Goal: Task Accomplishment & Management: Manage account settings

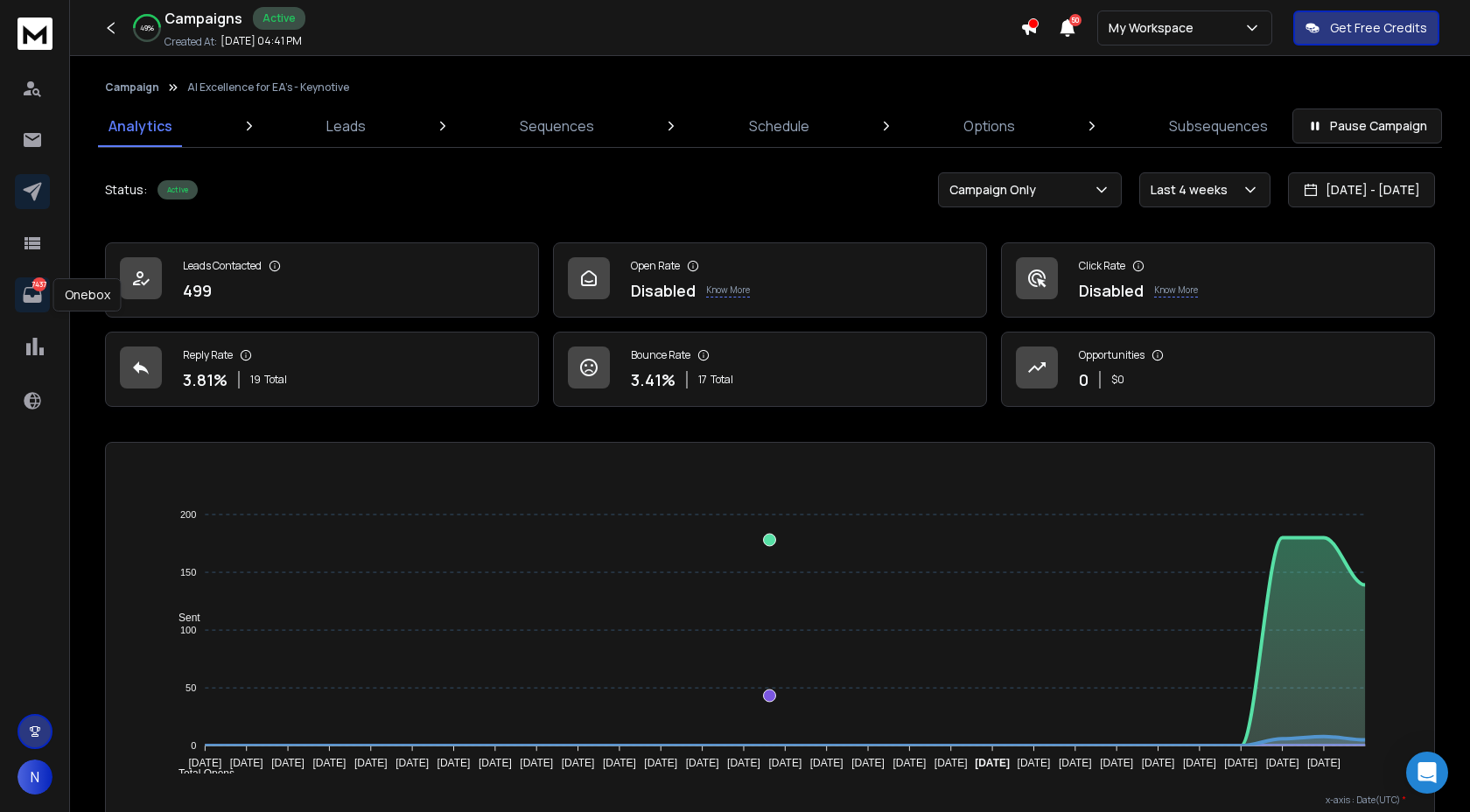
click at [26, 288] on icon at bounding box center [33, 295] width 21 height 21
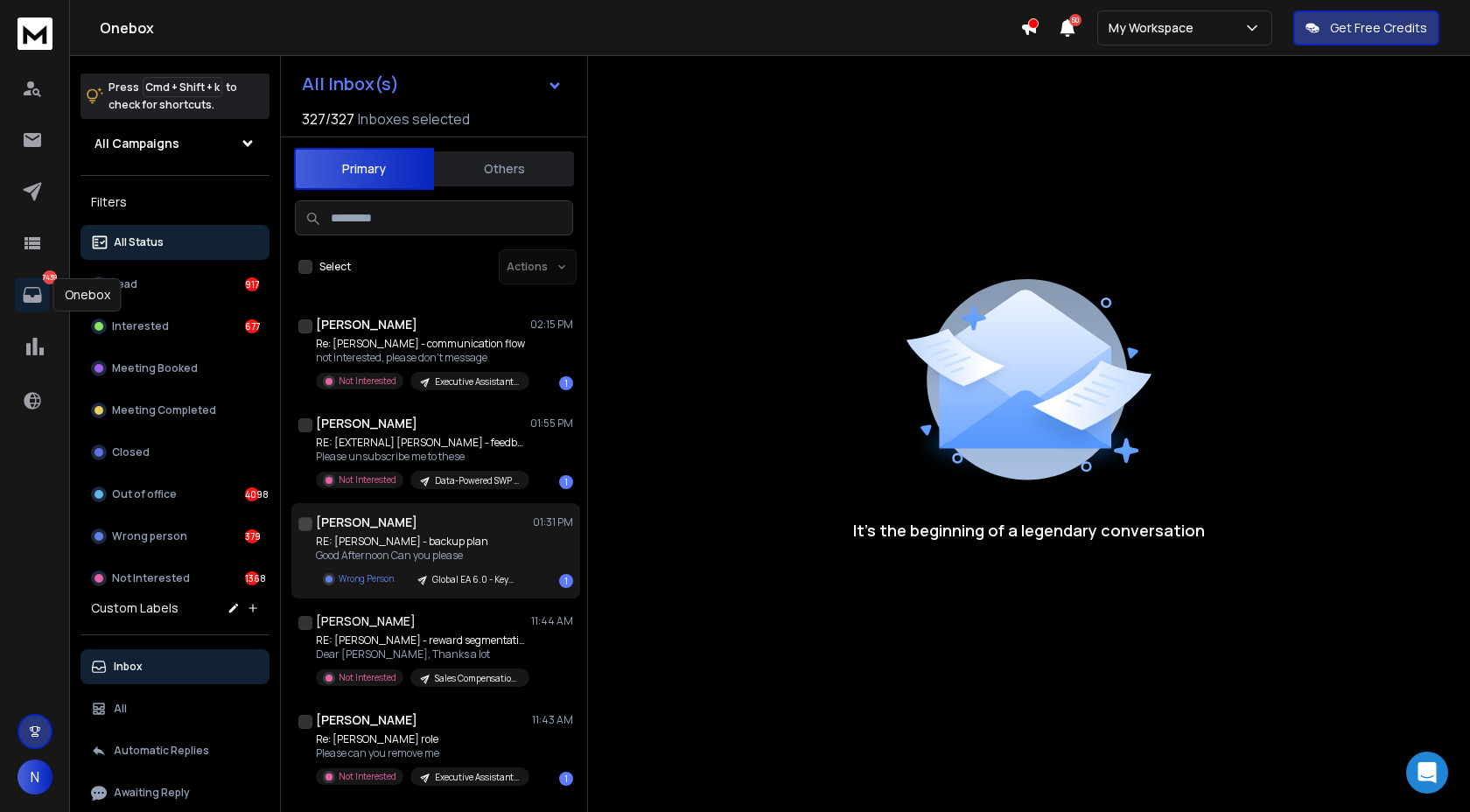
click at [488, 532] on div "[PERSON_NAME] 01:31 PM RE: [PERSON_NAME] - backup plan Good Afternoon Can you p…" at bounding box center [445, 551] width 258 height 74
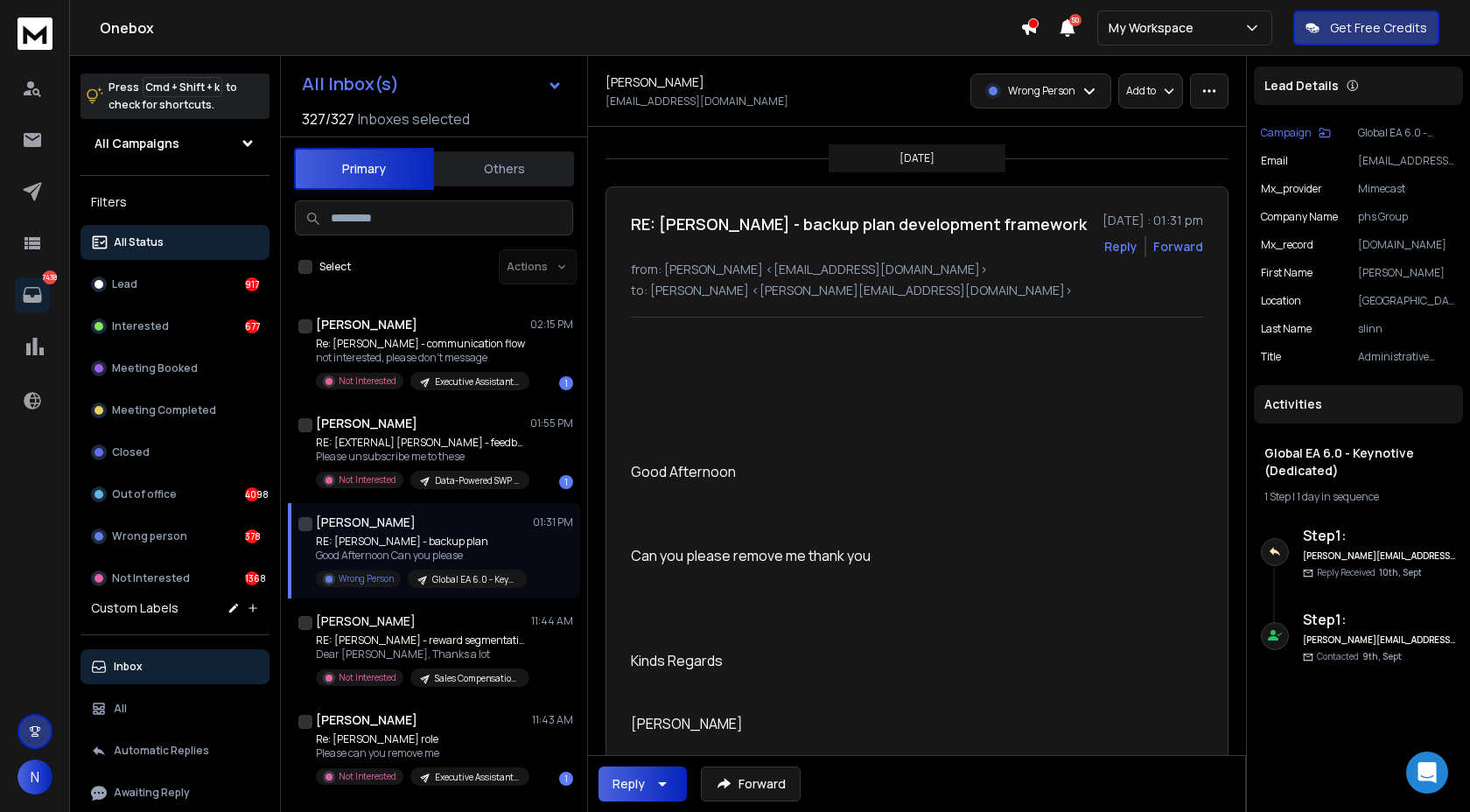
click at [1211, 95] on icon "button" at bounding box center [1210, 91] width 15 height 15
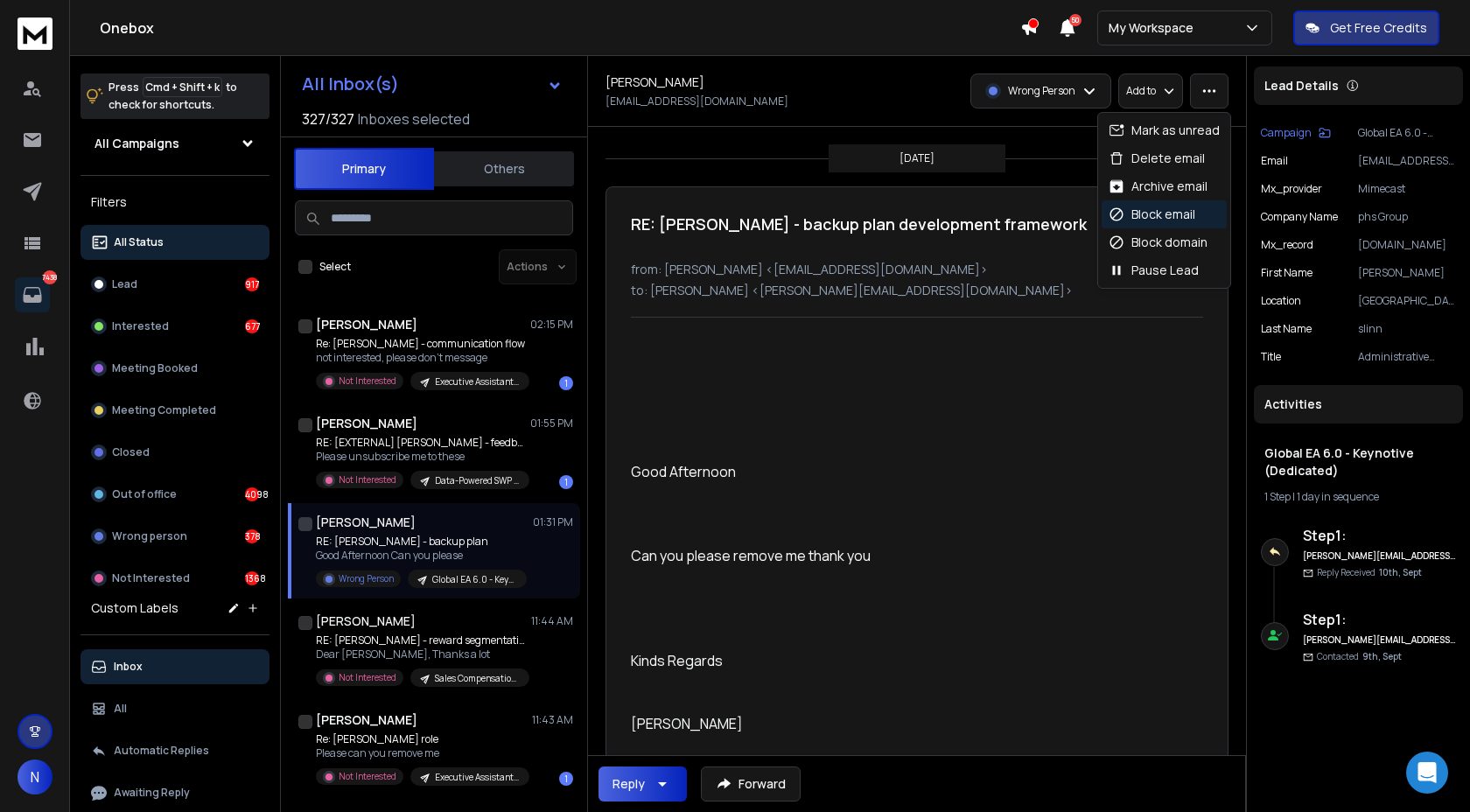
click at [1163, 215] on div "Block email" at bounding box center [1153, 214] width 87 height 17
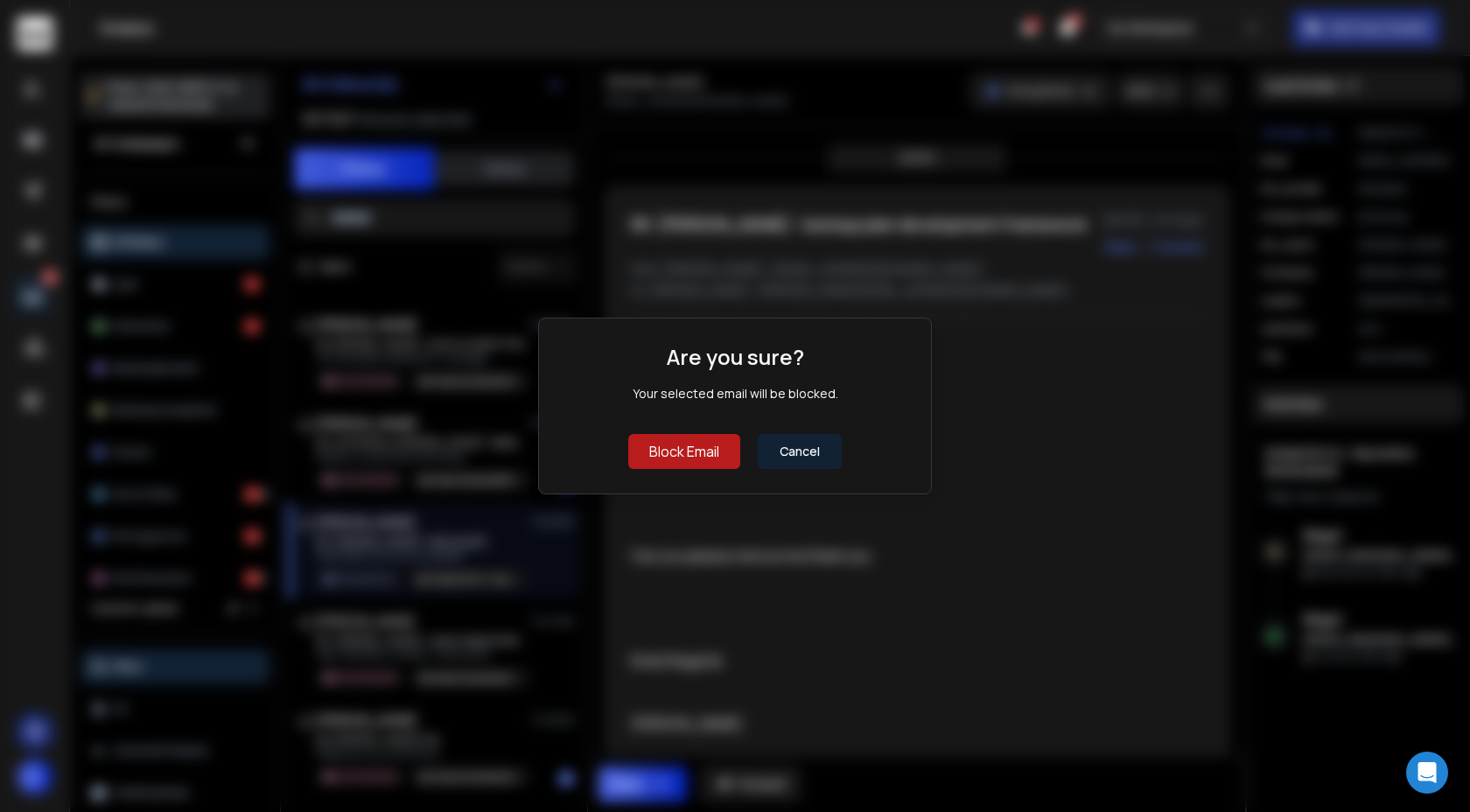
click at [662, 451] on button "Block Email" at bounding box center [685, 451] width 112 height 35
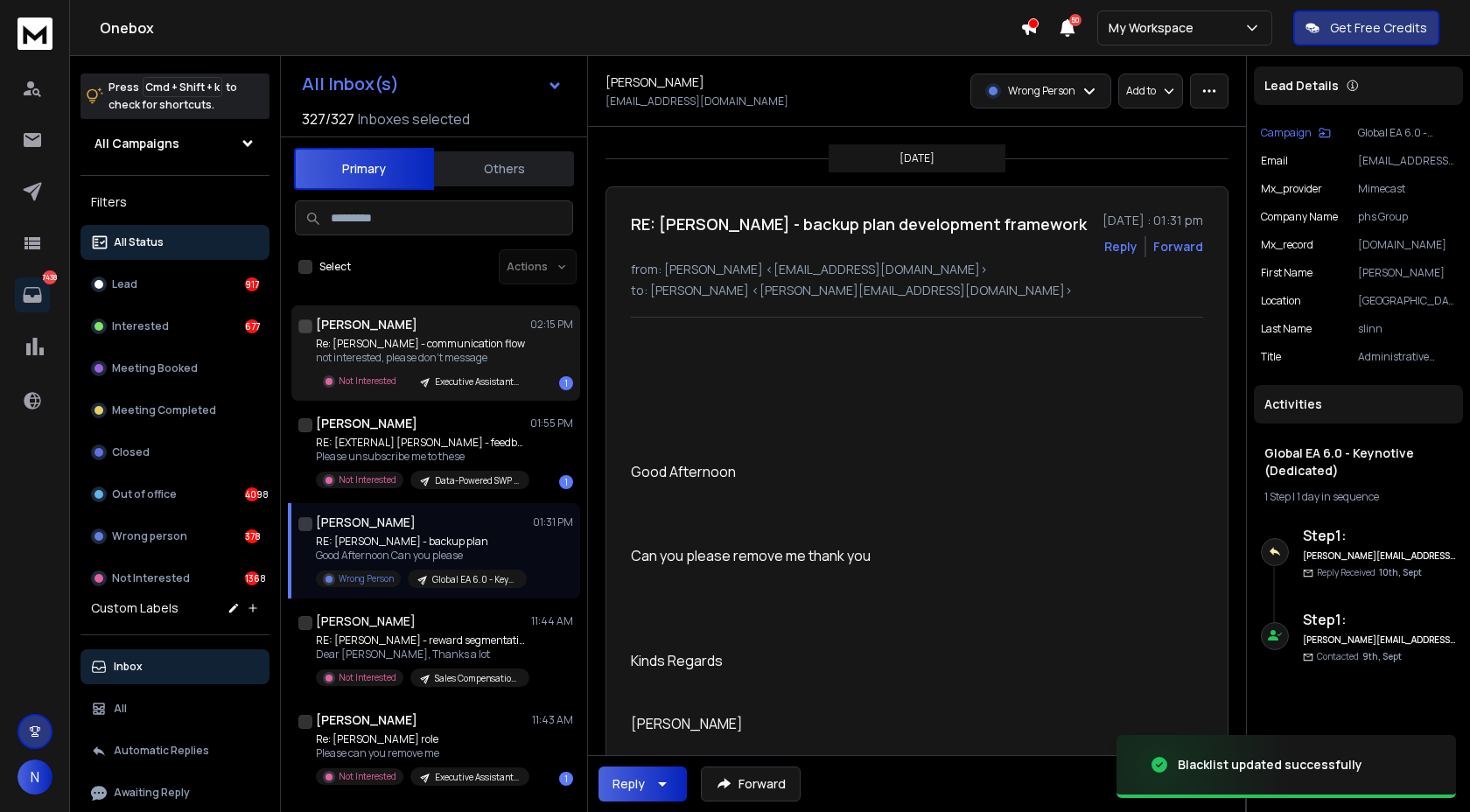
click at [424, 337] on p "Re: [PERSON_NAME] - communication flow" at bounding box center [422, 343] width 210 height 14
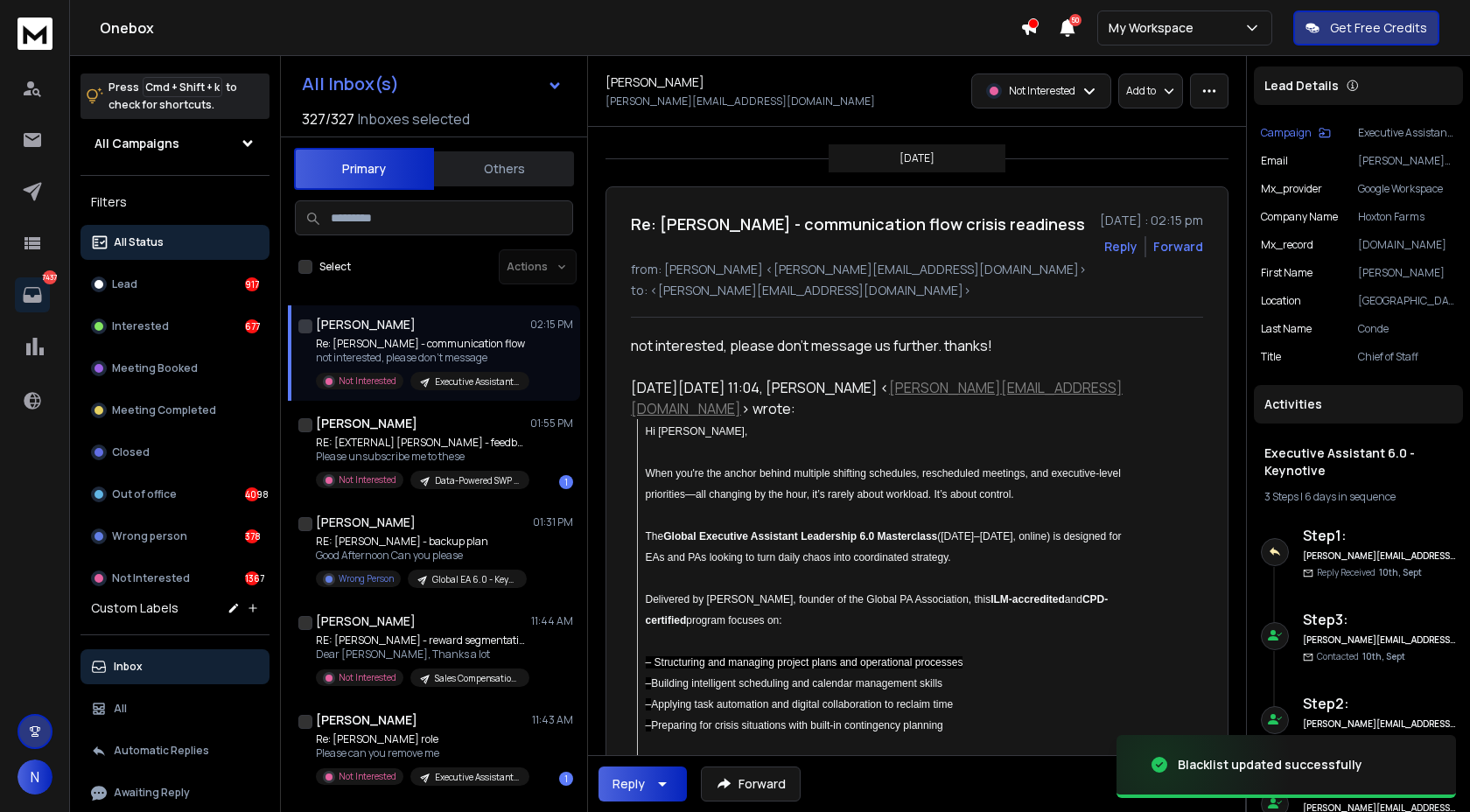
click at [1205, 87] on icon "button" at bounding box center [1210, 91] width 15 height 15
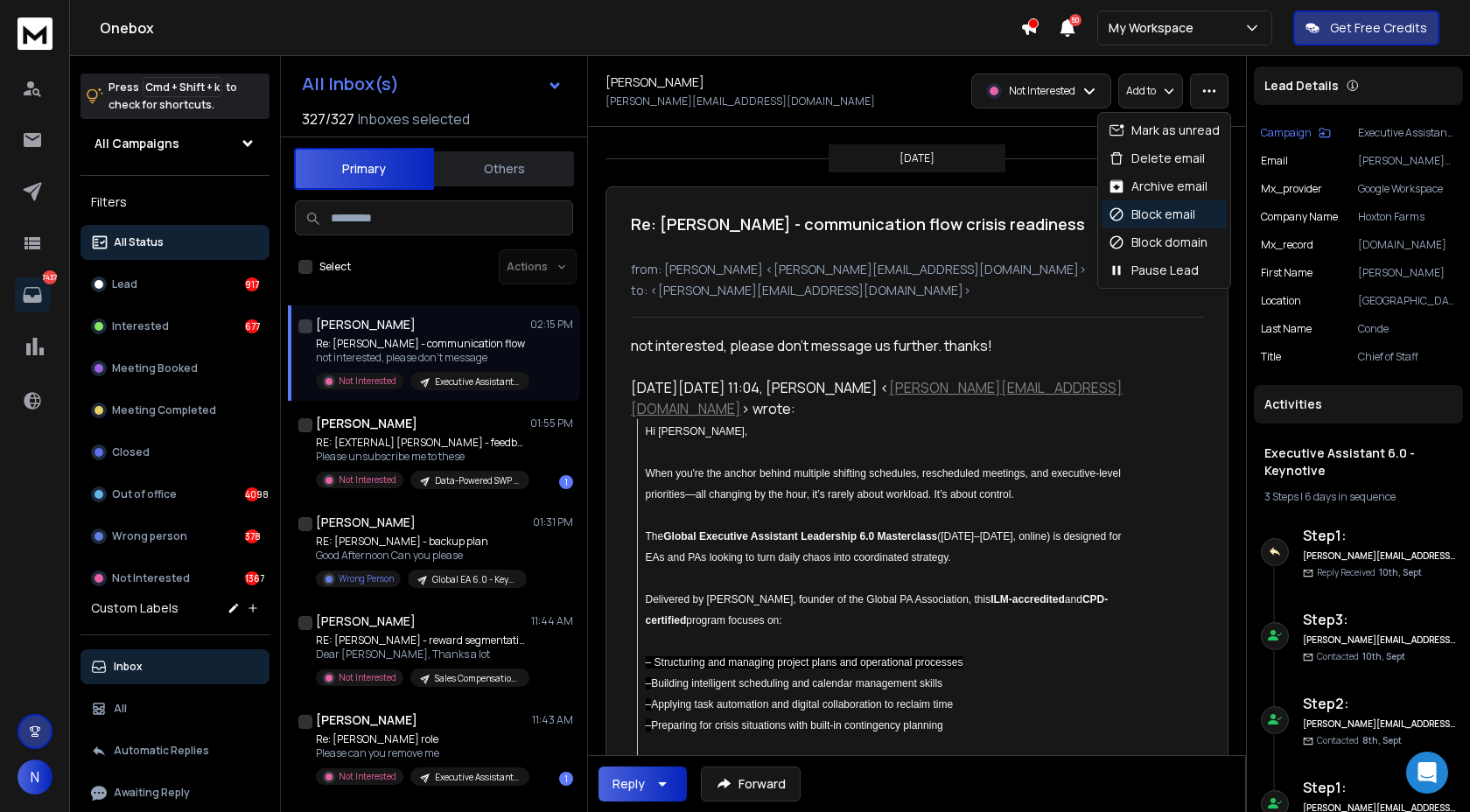
click at [1152, 212] on div "Block email" at bounding box center [1153, 214] width 87 height 17
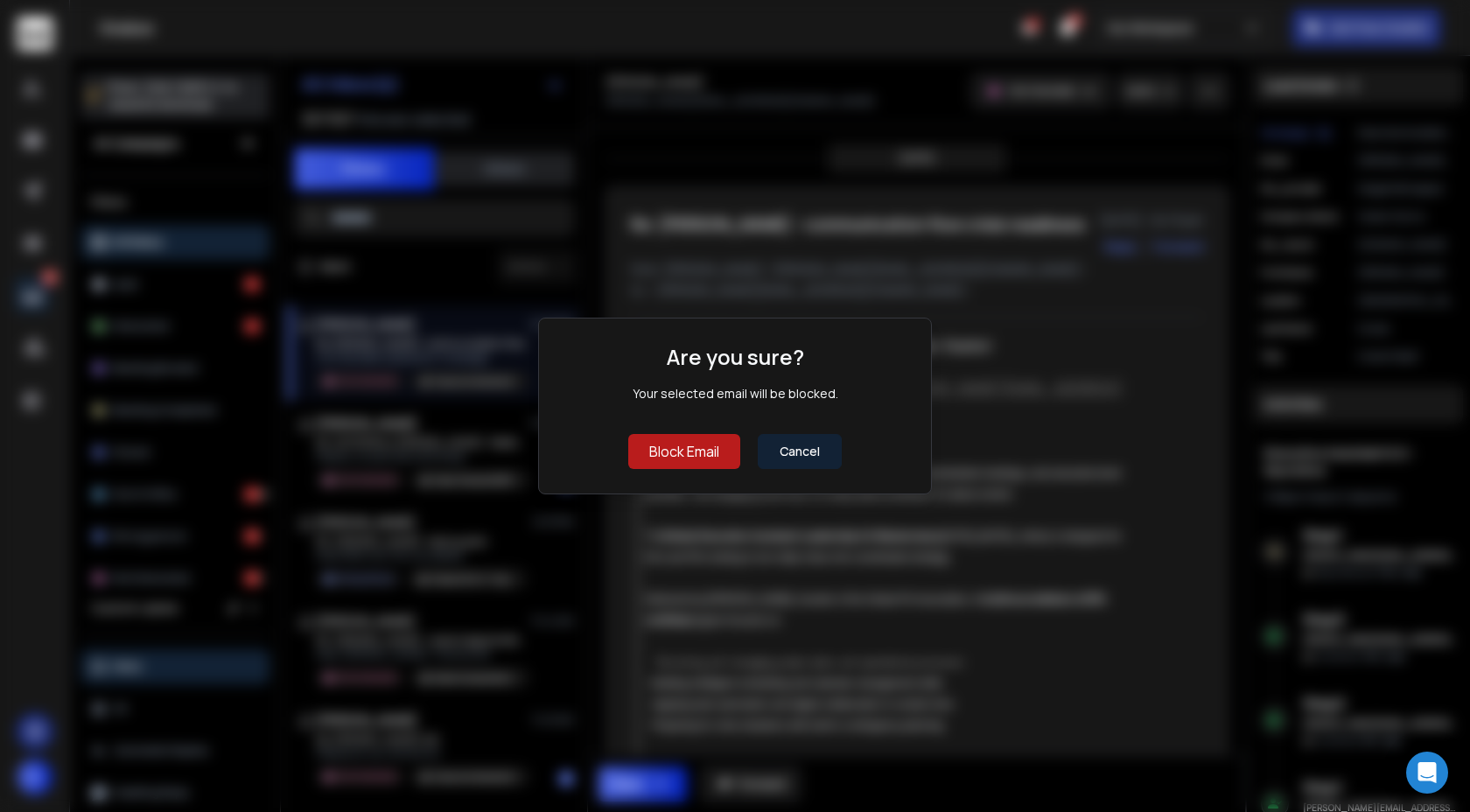
click at [679, 435] on button "Block Email" at bounding box center [685, 451] width 112 height 35
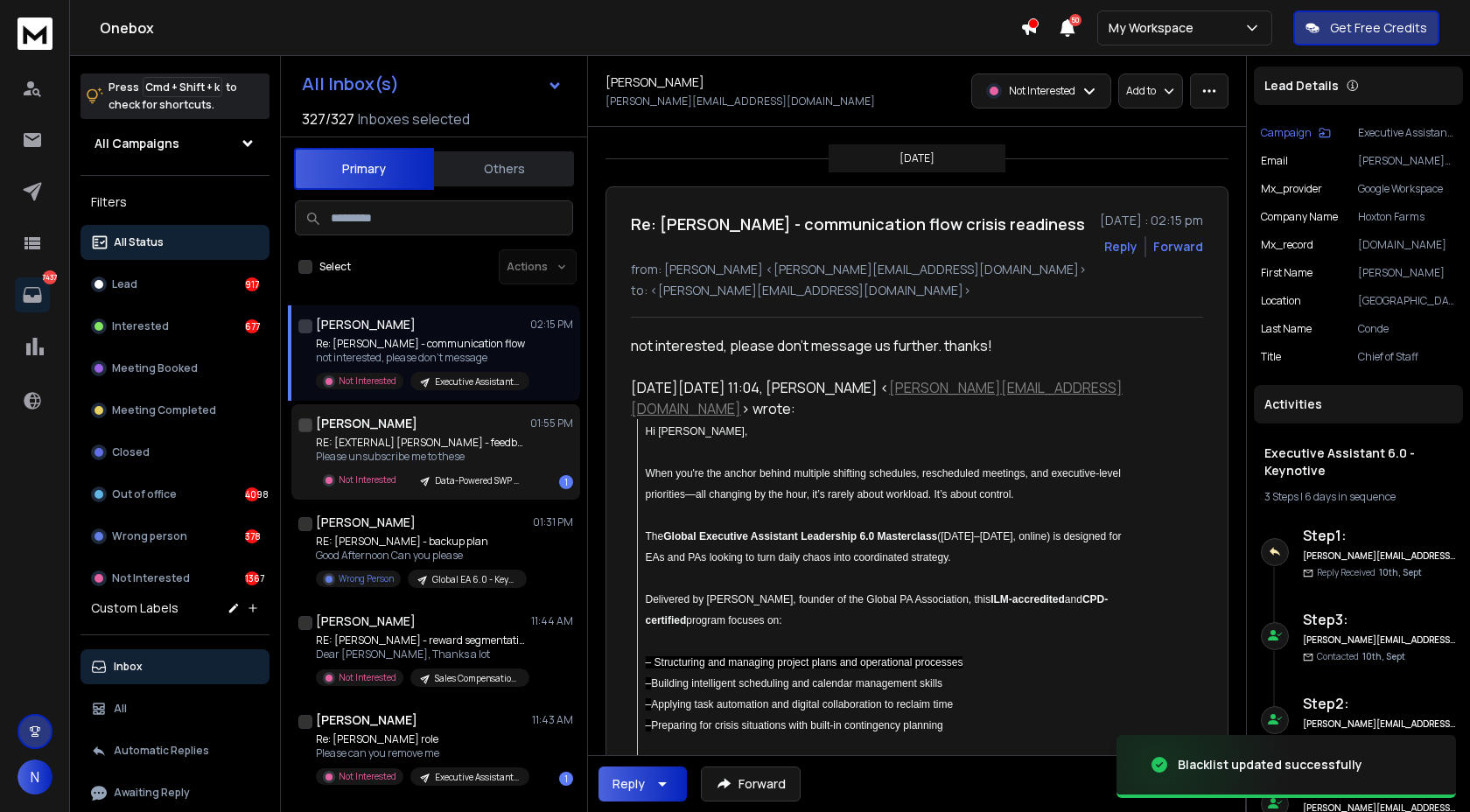
click at [375, 439] on p "RE: [EXTERNAL] [PERSON_NAME] - feedback" at bounding box center [422, 443] width 210 height 14
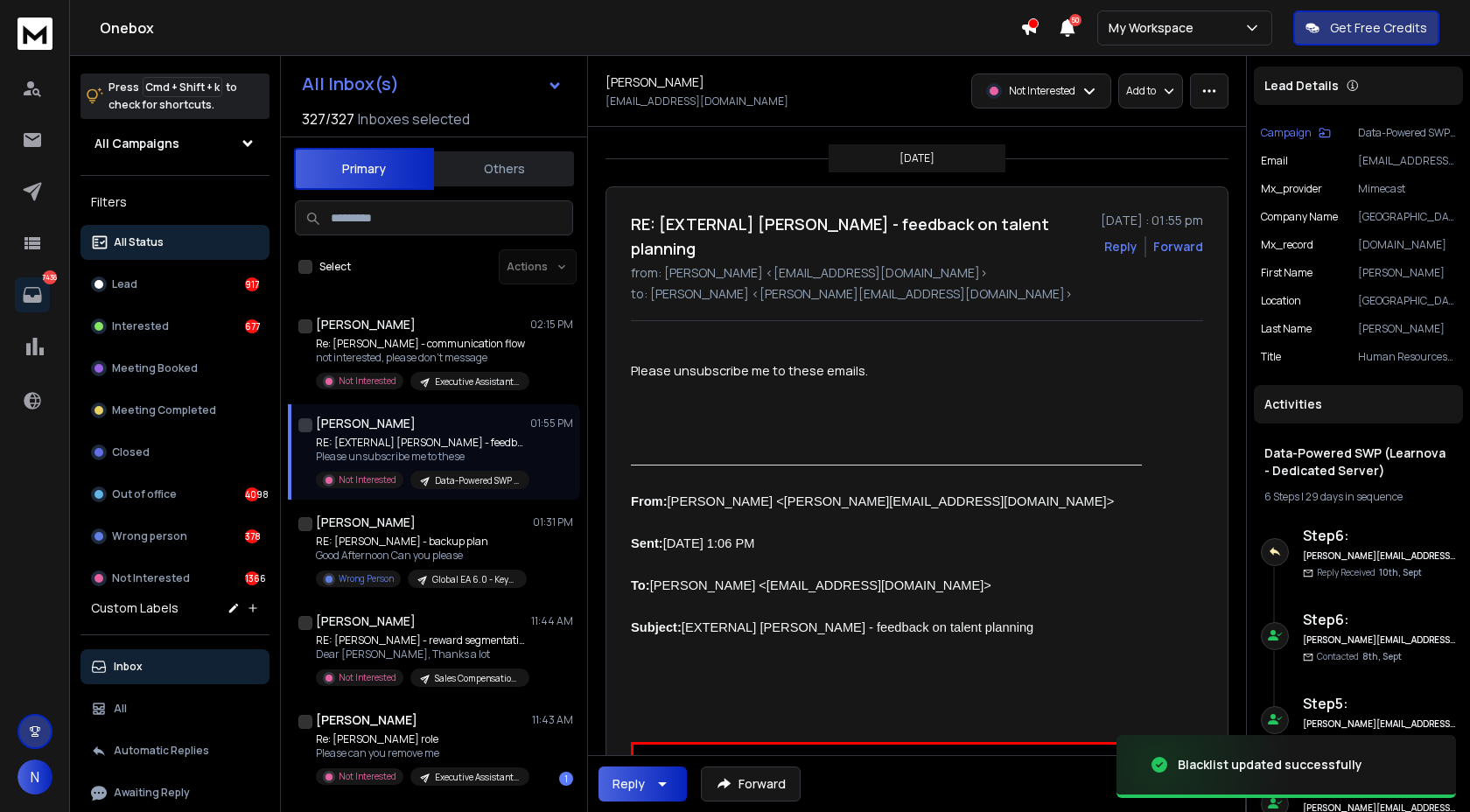
click at [1209, 89] on icon "button" at bounding box center [1210, 91] width 15 height 15
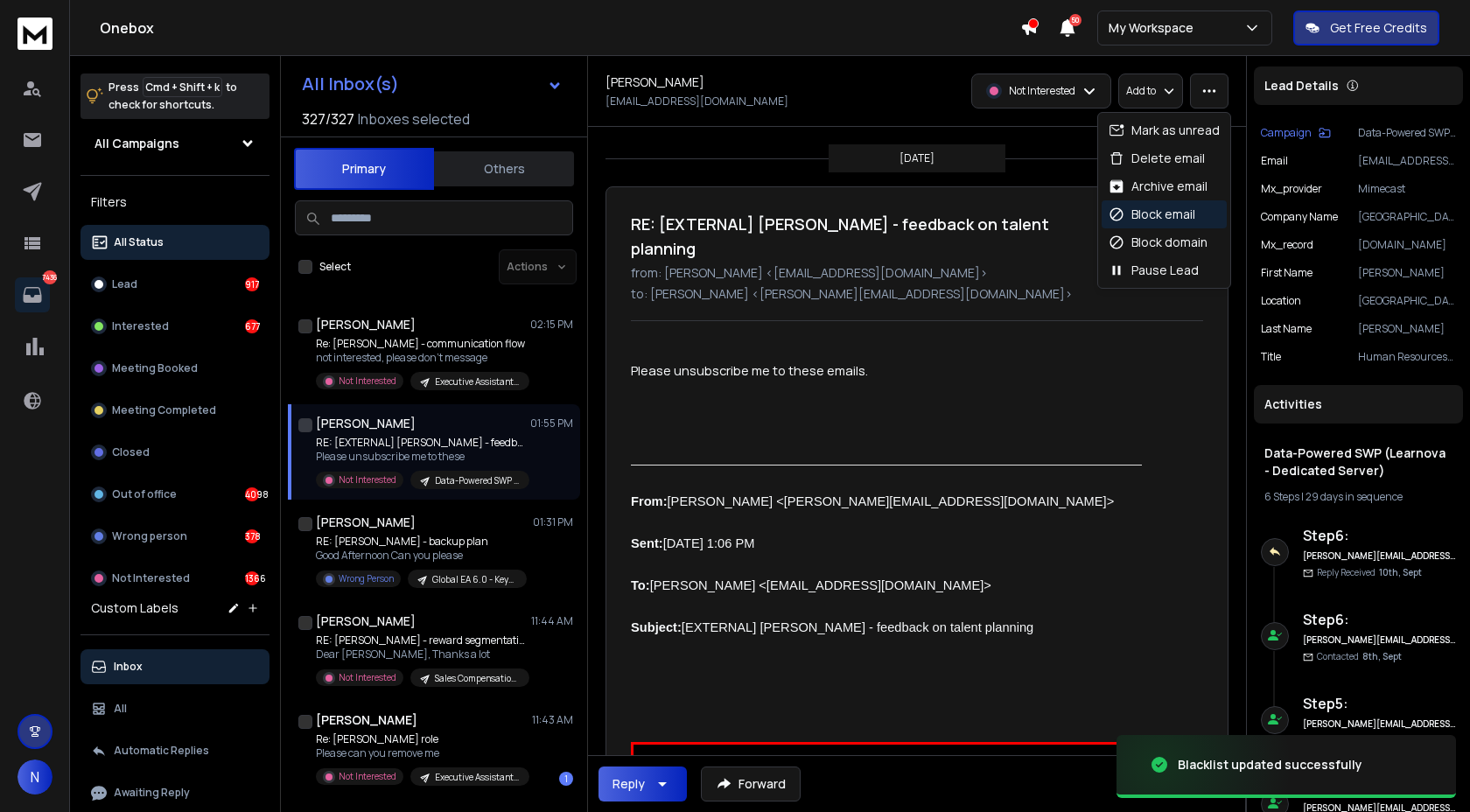
click at [1149, 211] on div "Block email" at bounding box center [1153, 214] width 87 height 17
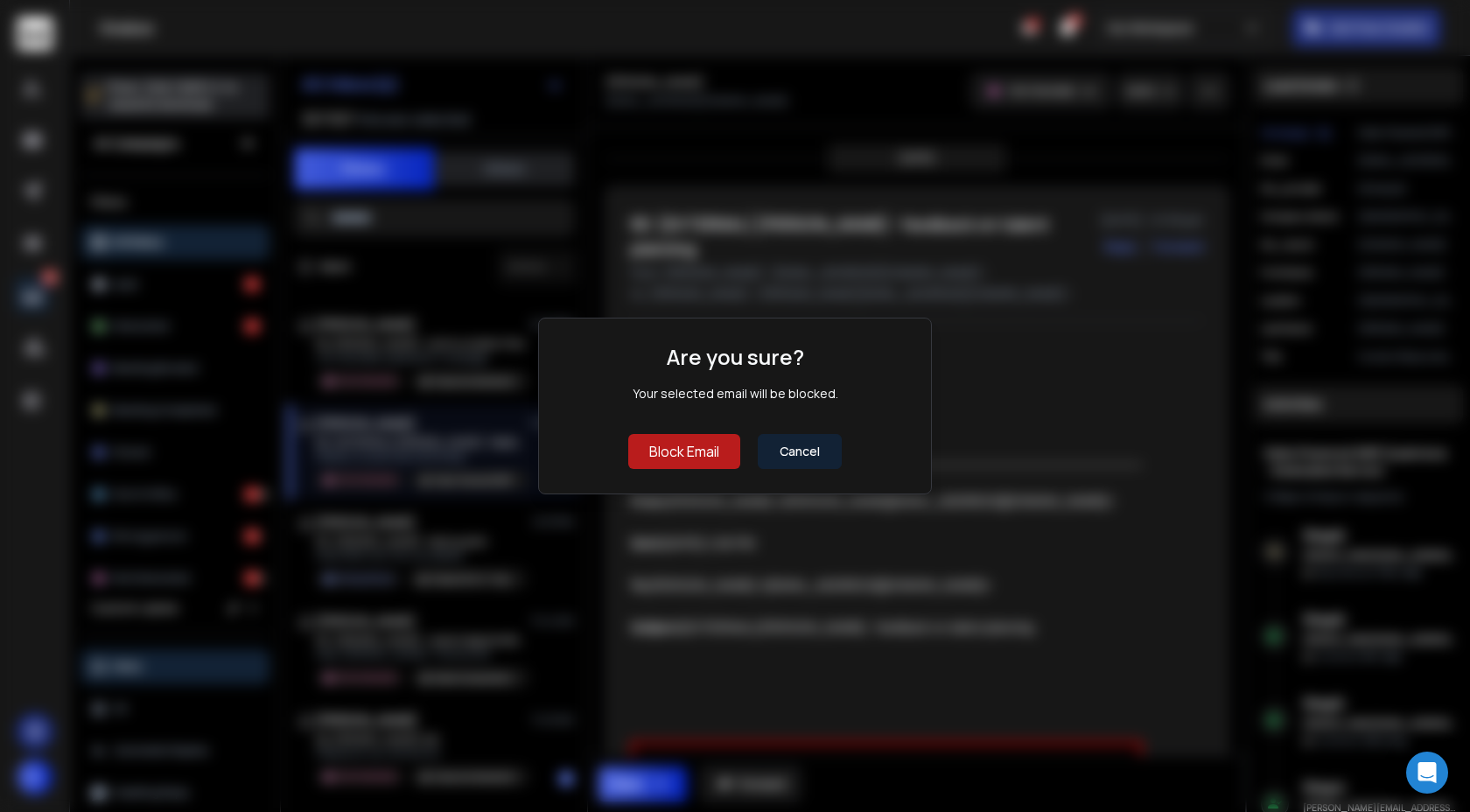
click at [693, 443] on button "Block Email" at bounding box center [685, 451] width 112 height 35
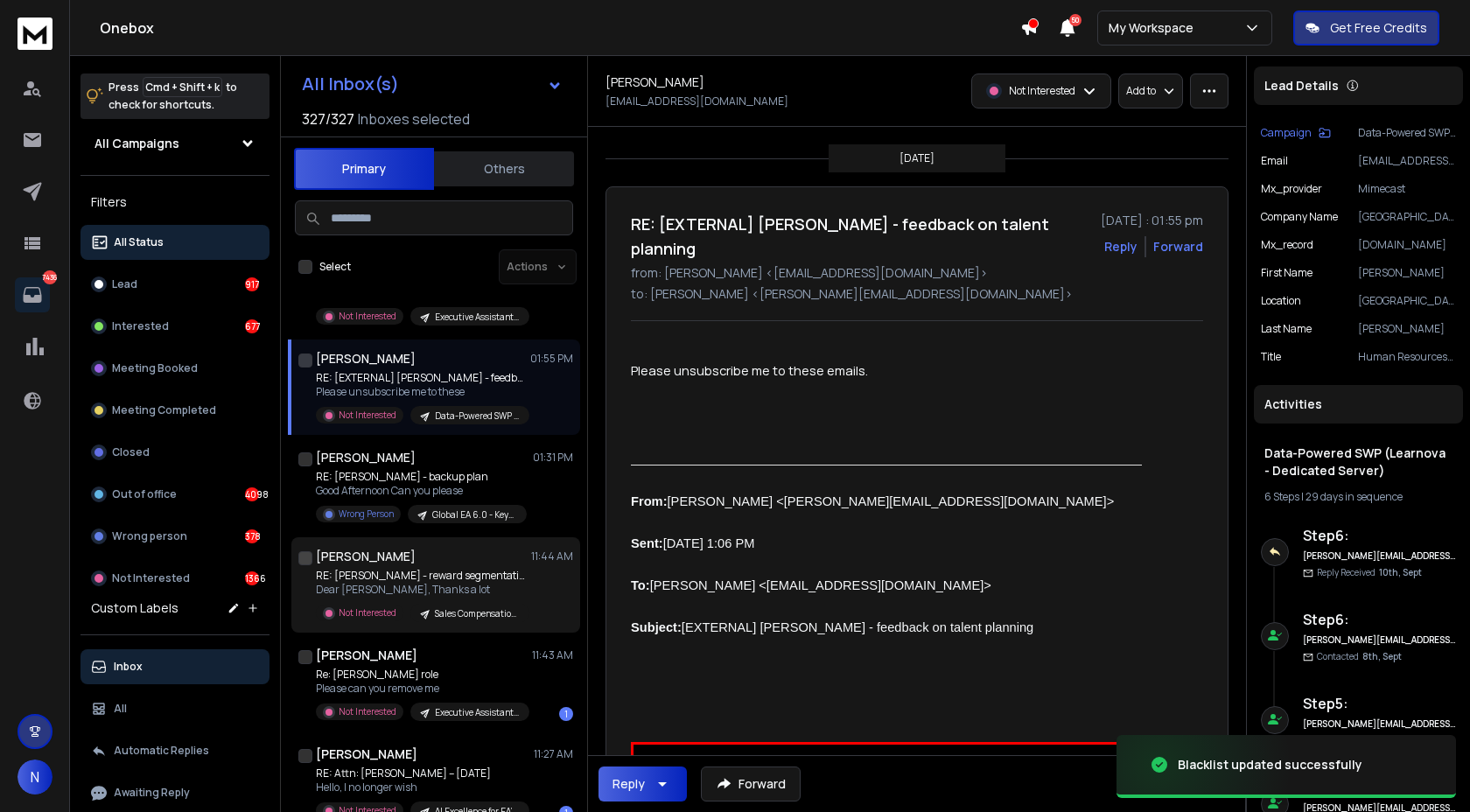
scroll to position [85, 0]
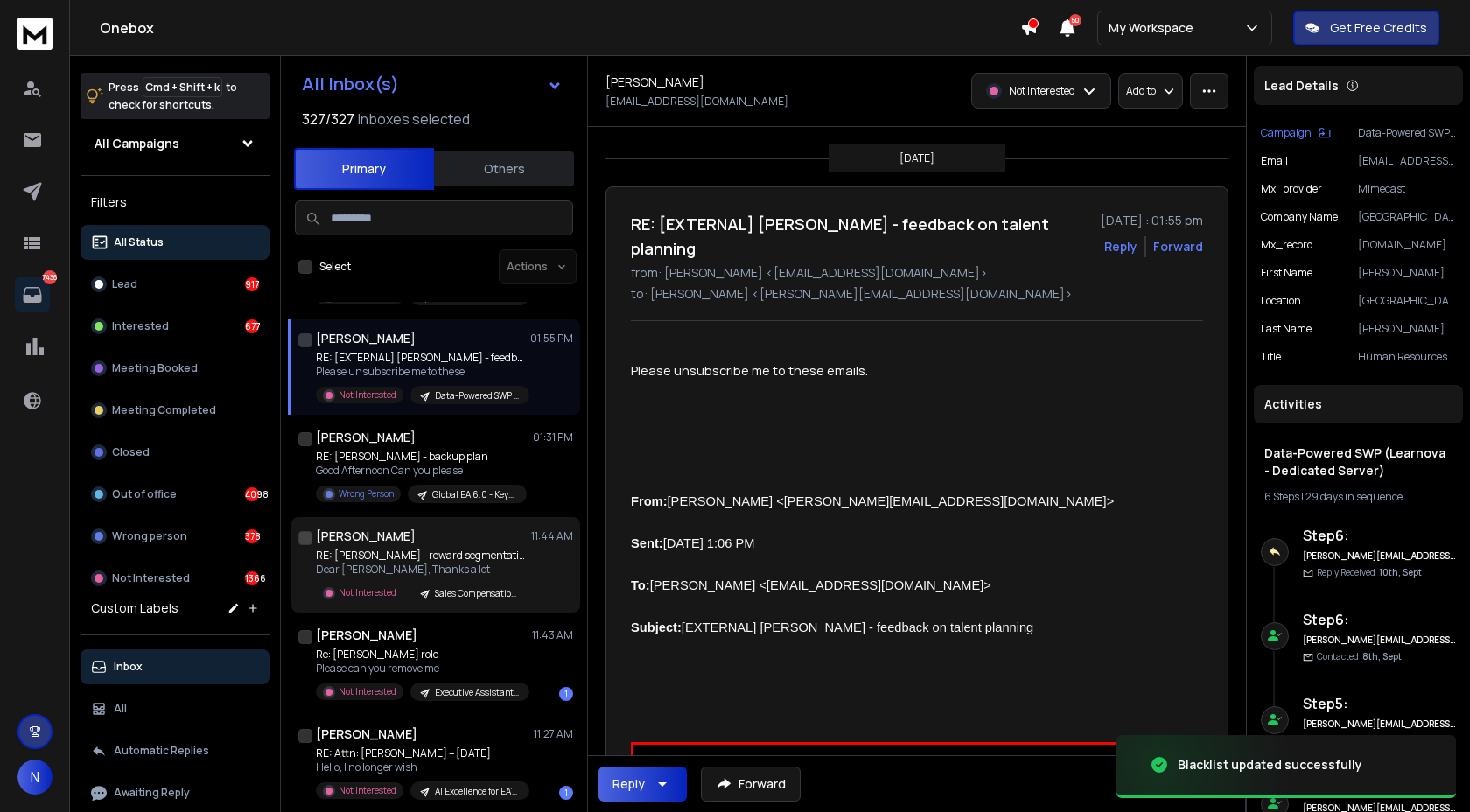
click at [460, 552] on p "RE: [PERSON_NAME] - reward segmentation" at bounding box center [422, 555] width 210 height 14
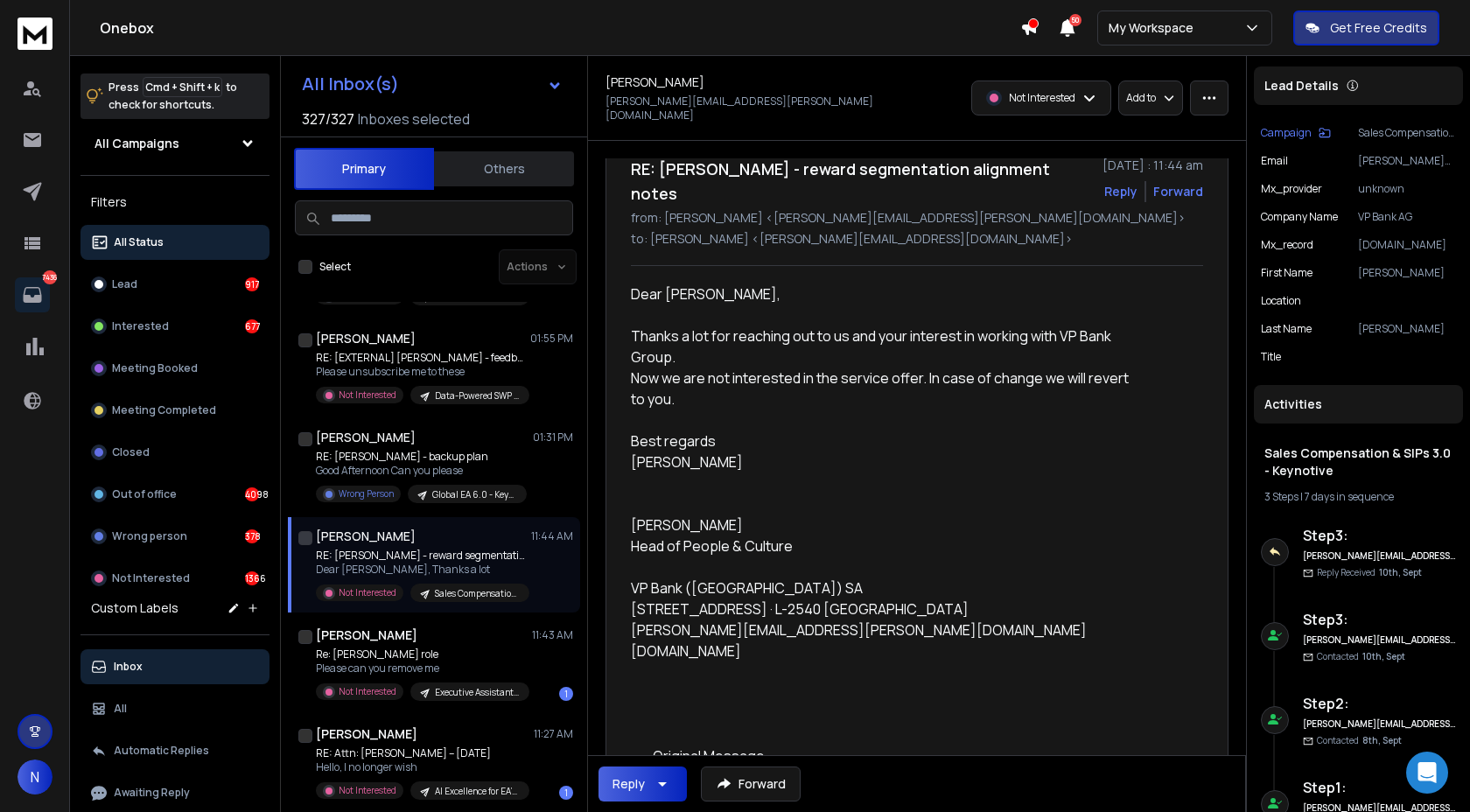
scroll to position [83, 0]
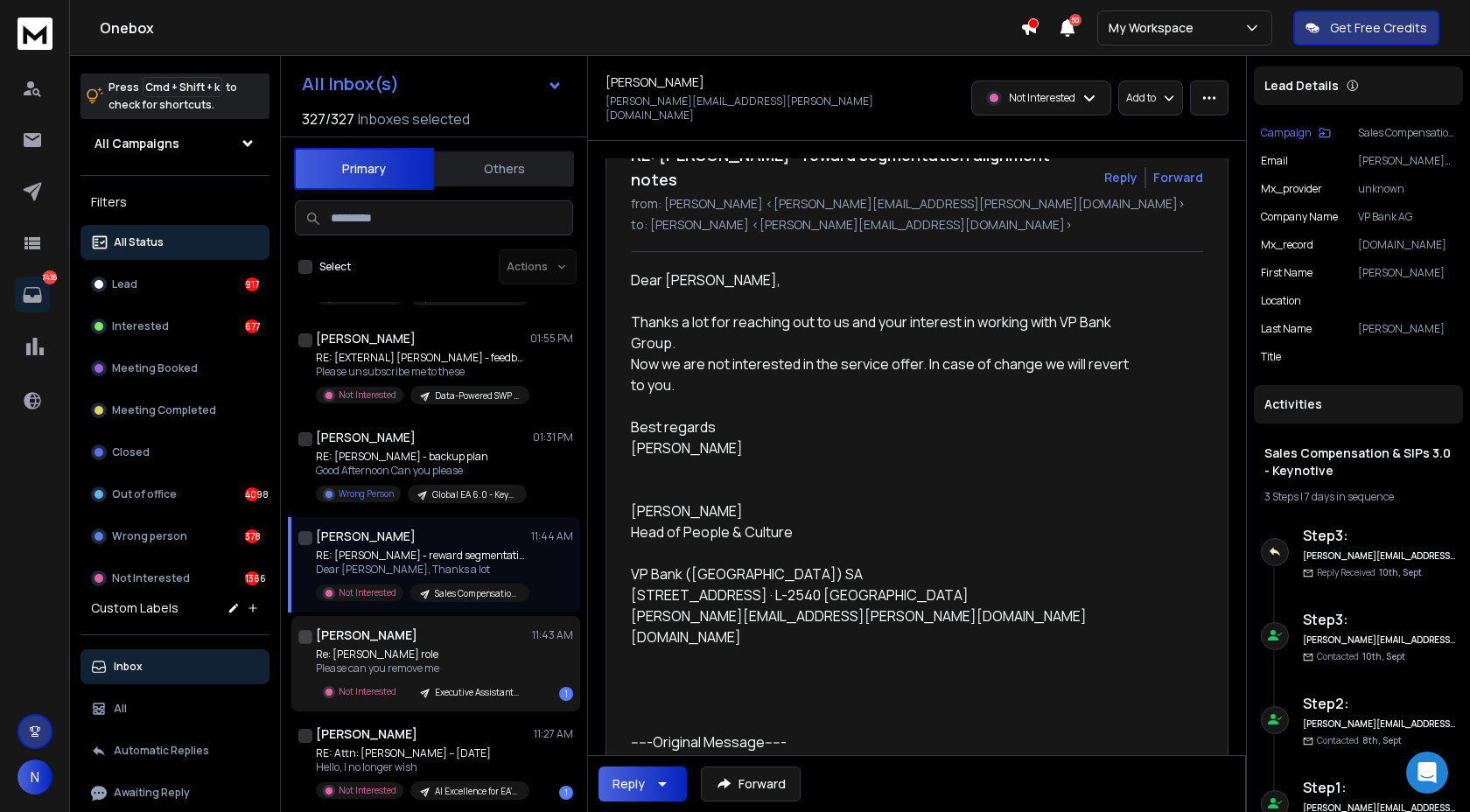
click at [437, 620] on div "[PERSON_NAME] 11:43 AM Re: [PERSON_NAME] role Please can you remove me Not Inte…" at bounding box center [435, 663] width 288 height 95
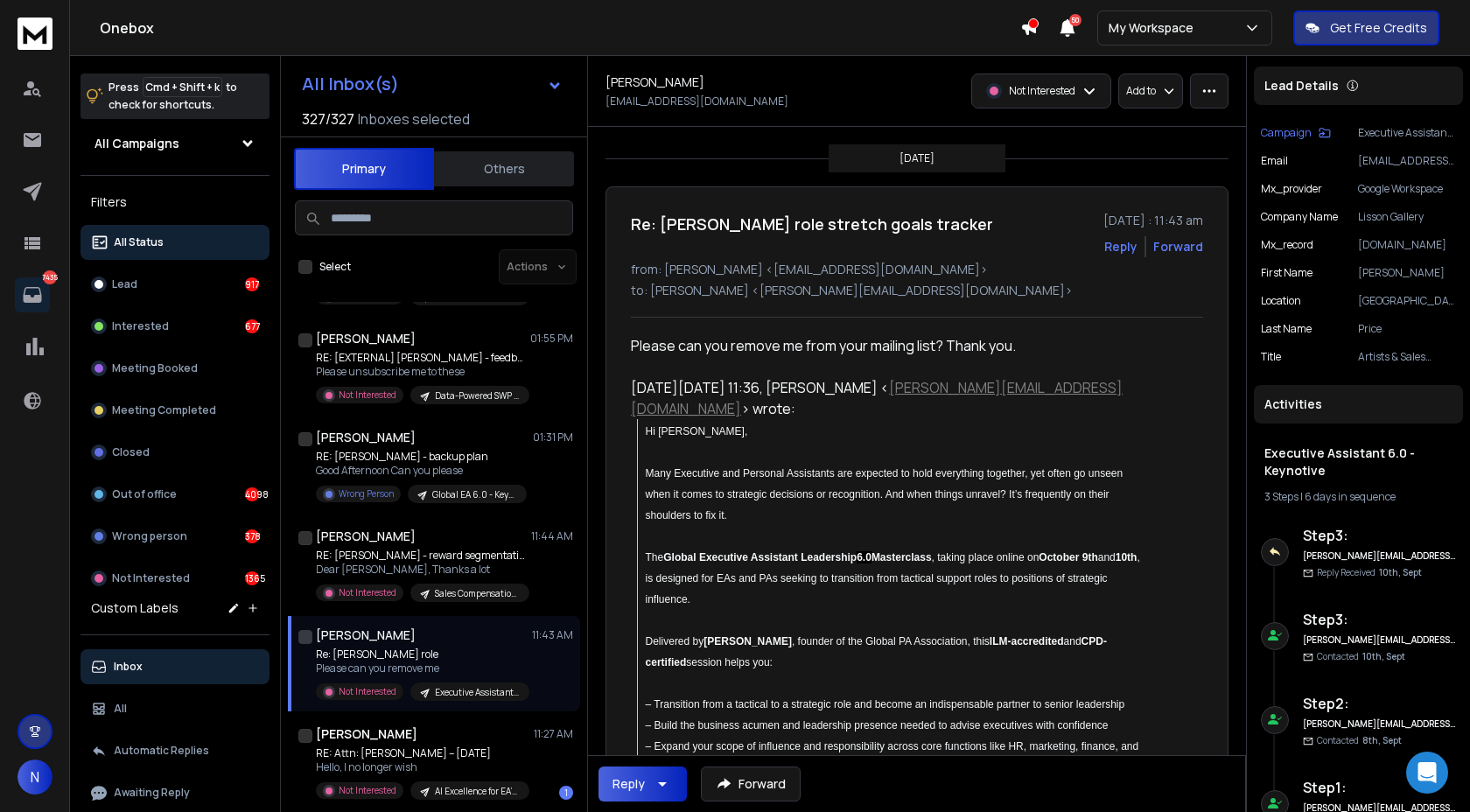
click at [1212, 84] on icon "button" at bounding box center [1210, 91] width 15 height 15
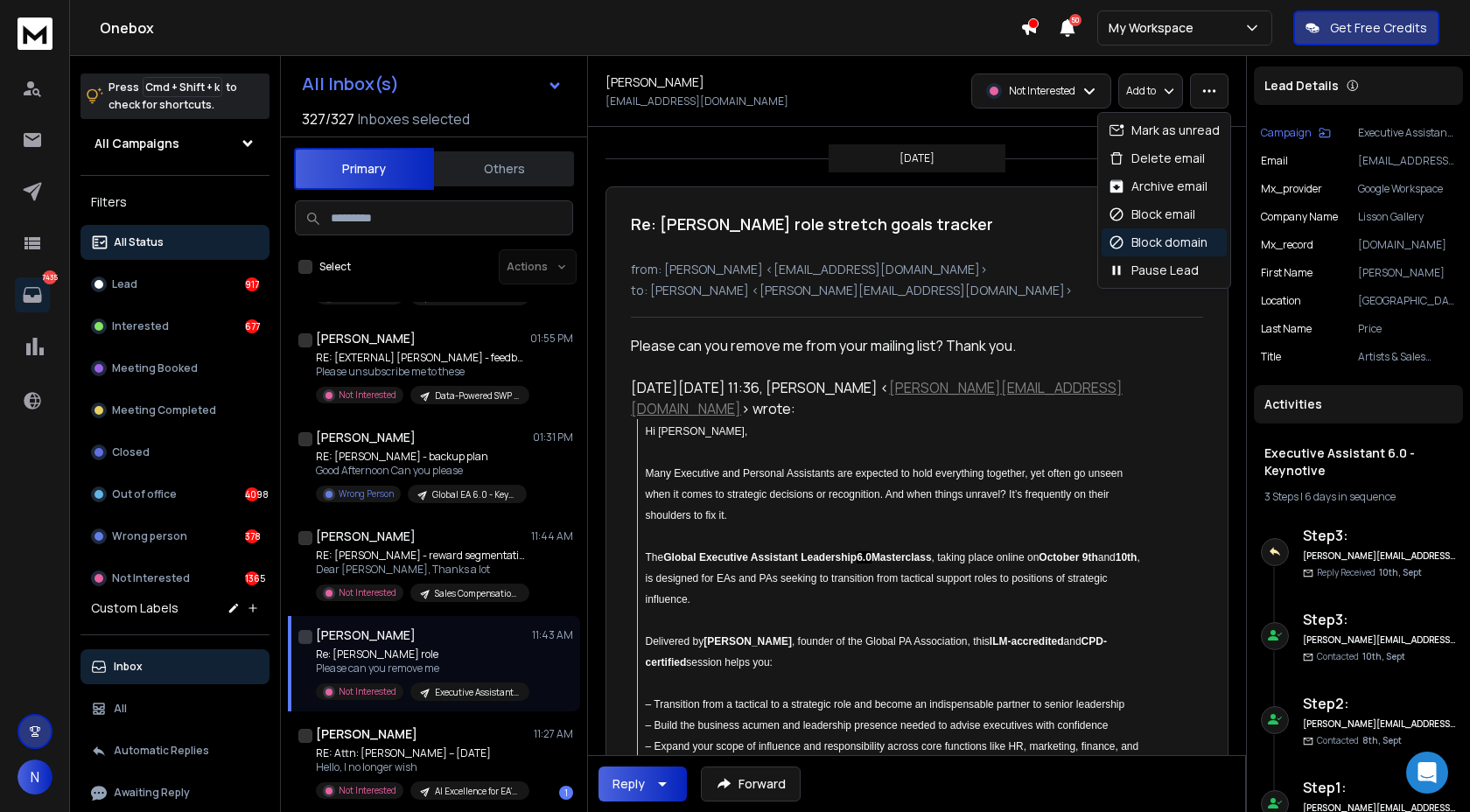
click at [1141, 229] on div "Block domain" at bounding box center [1164, 242] width 125 height 28
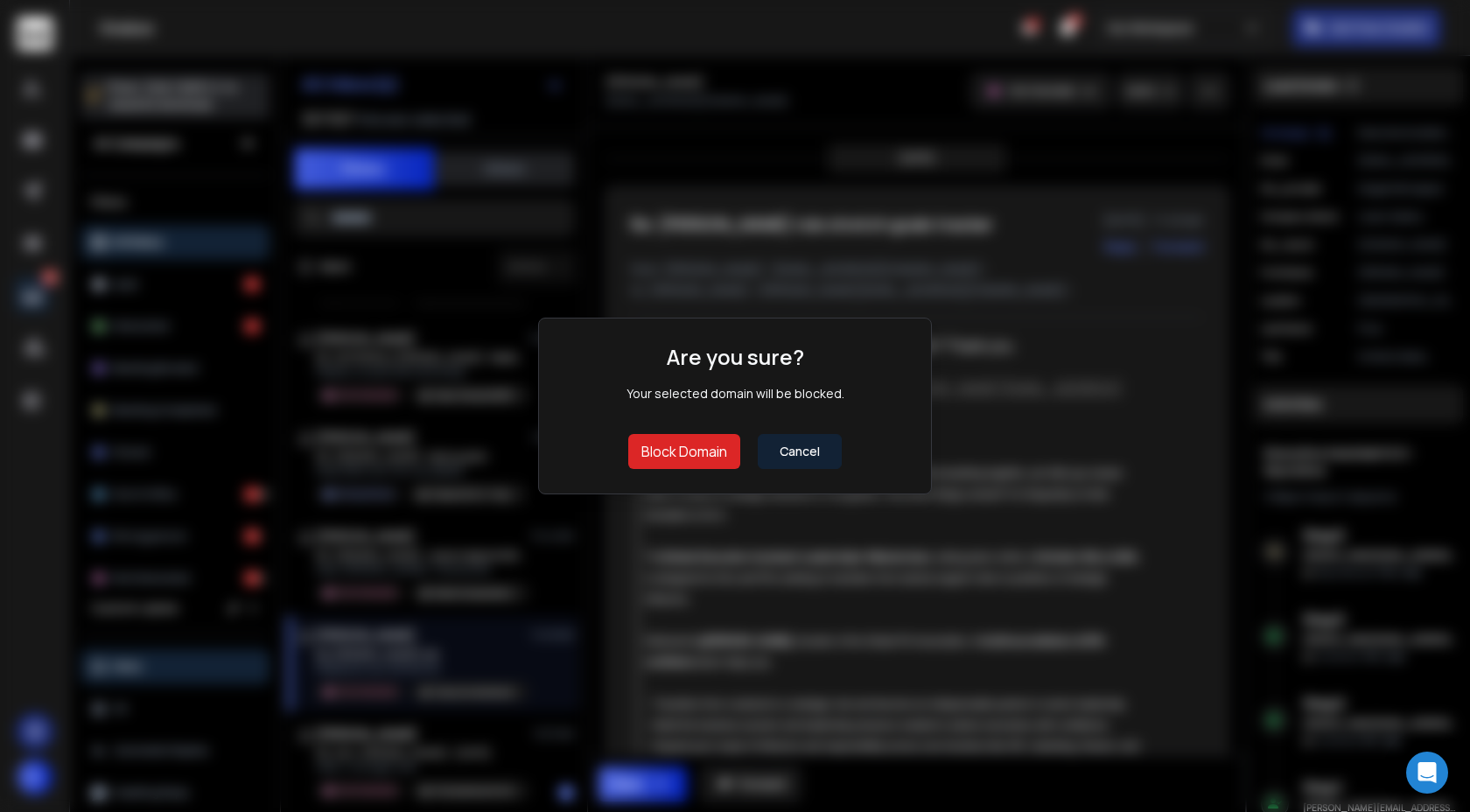
click at [793, 459] on button "Cancel" at bounding box center [800, 451] width 84 height 35
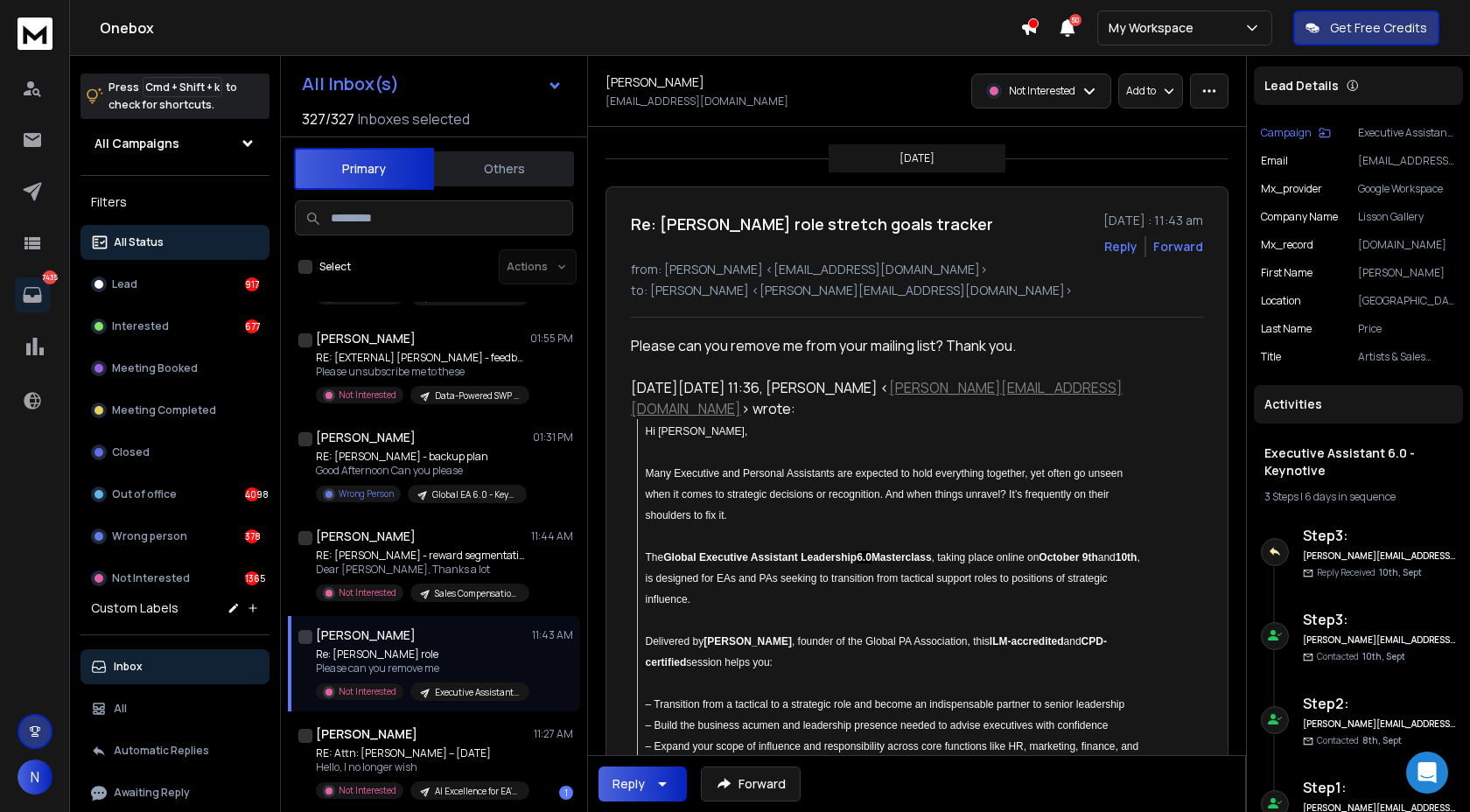
click at [1217, 108] on button "button" at bounding box center [1210, 91] width 39 height 35
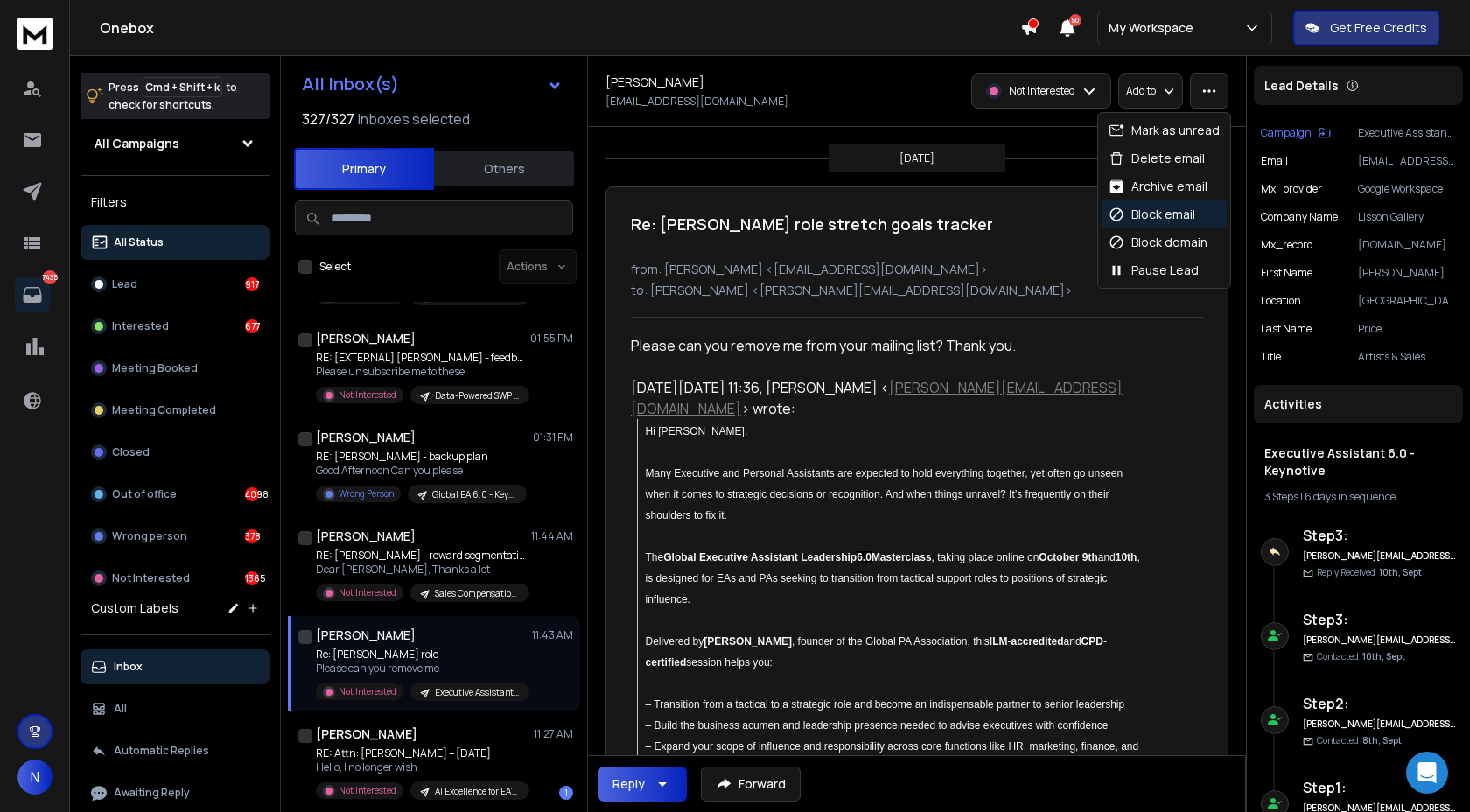
click at [1131, 212] on div "Block email" at bounding box center [1153, 214] width 87 height 17
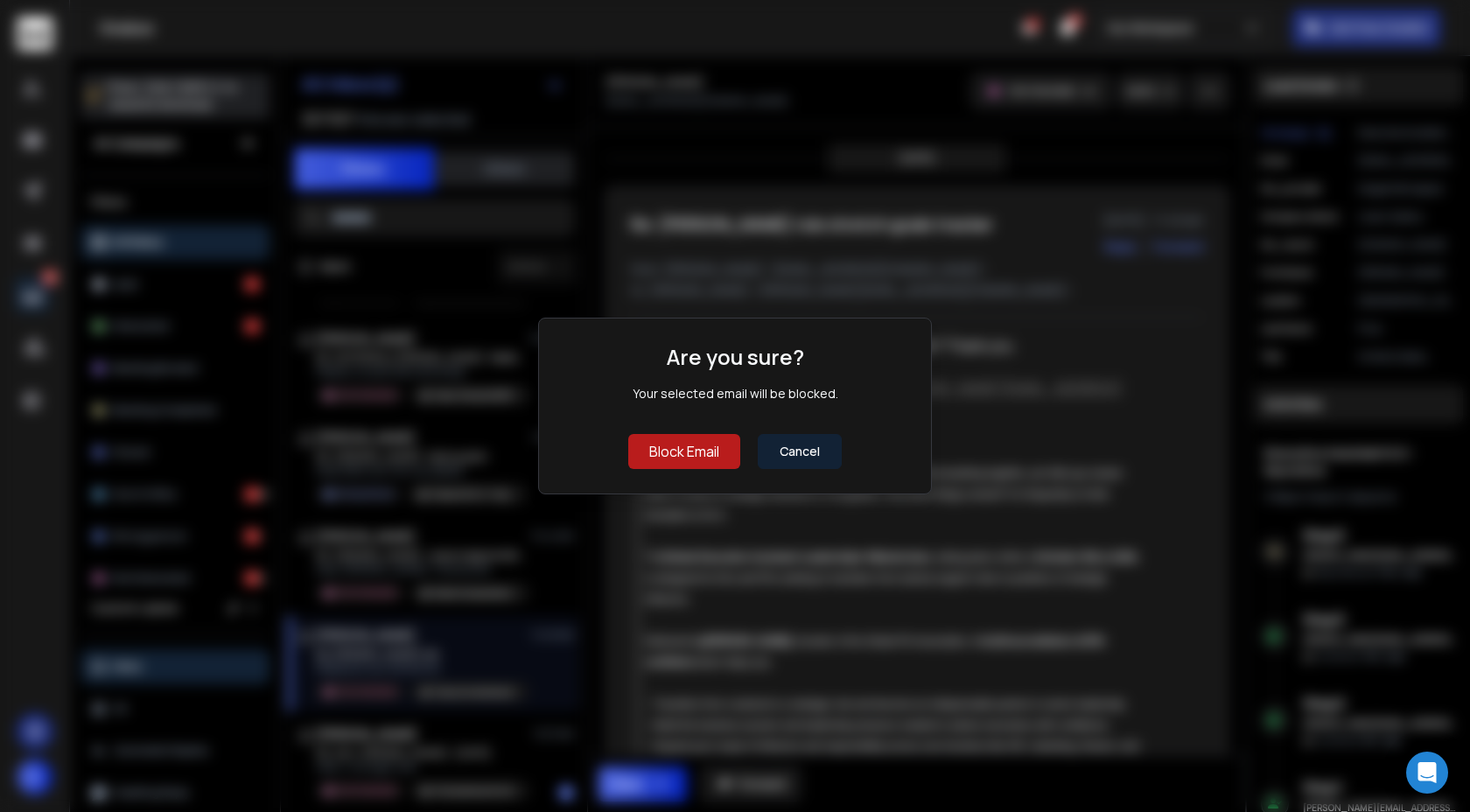
click at [694, 447] on button "Block Email" at bounding box center [685, 451] width 112 height 35
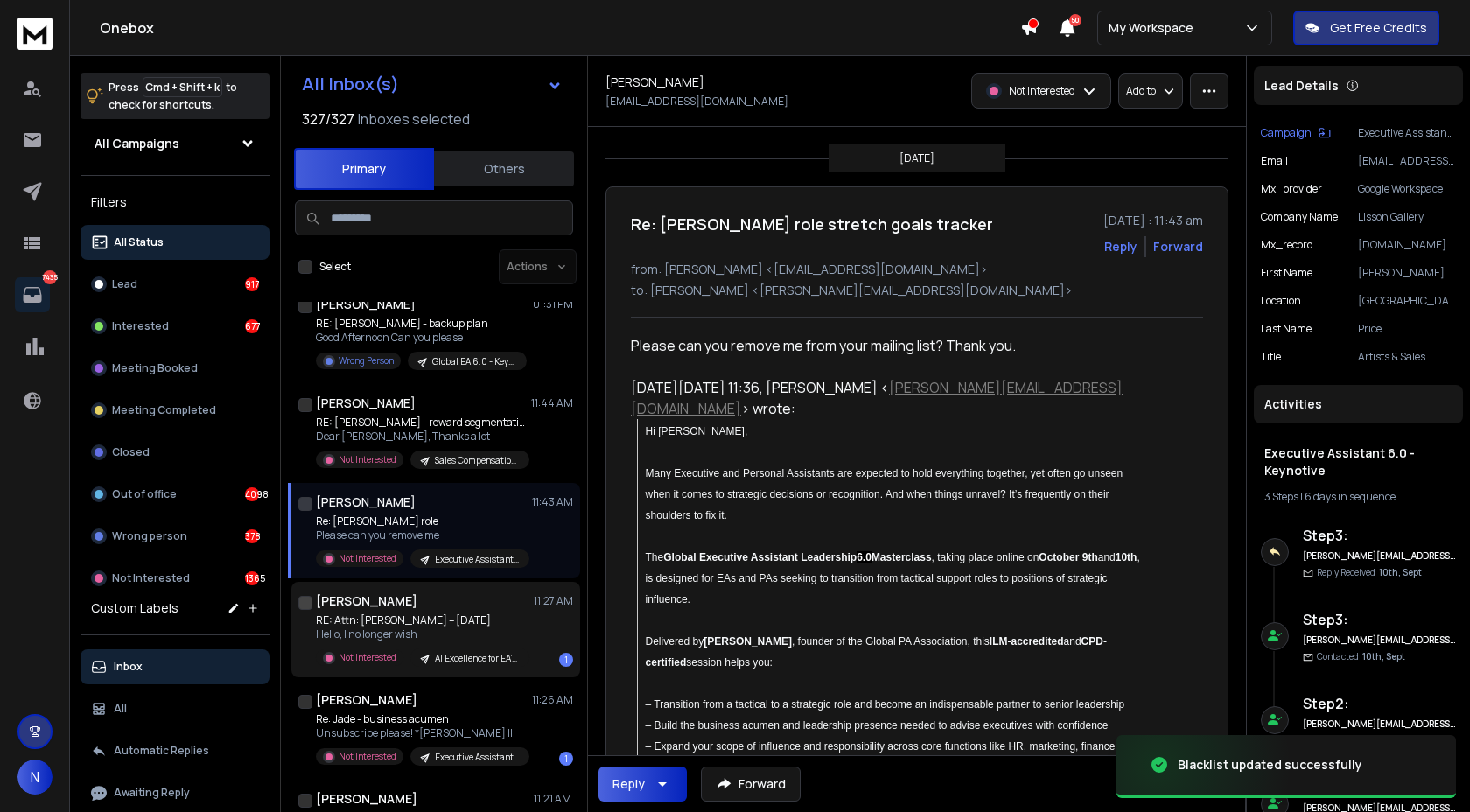
scroll to position [234, 0]
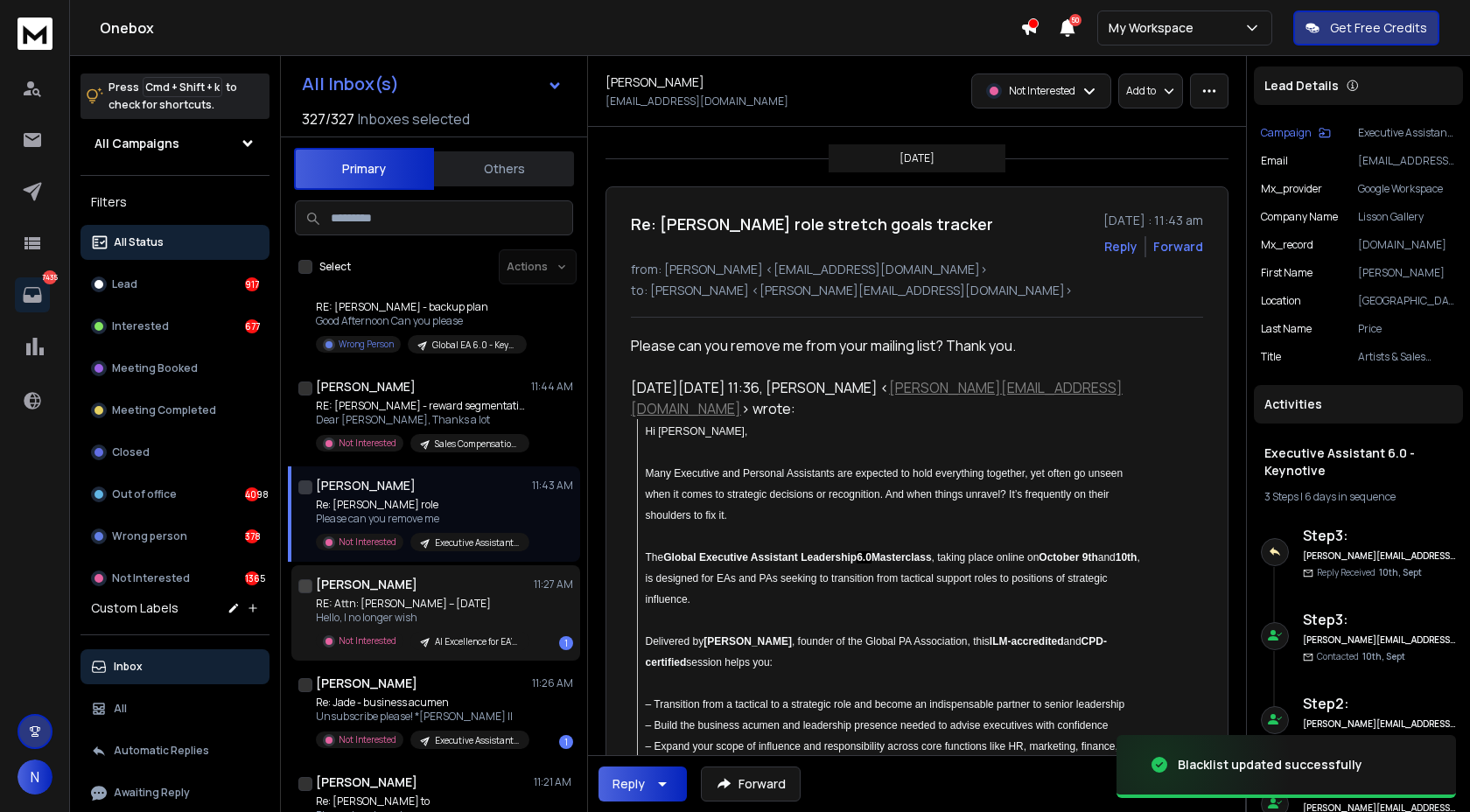
click at [393, 614] on p "Hello, I no longer wish" at bounding box center [422, 617] width 210 height 14
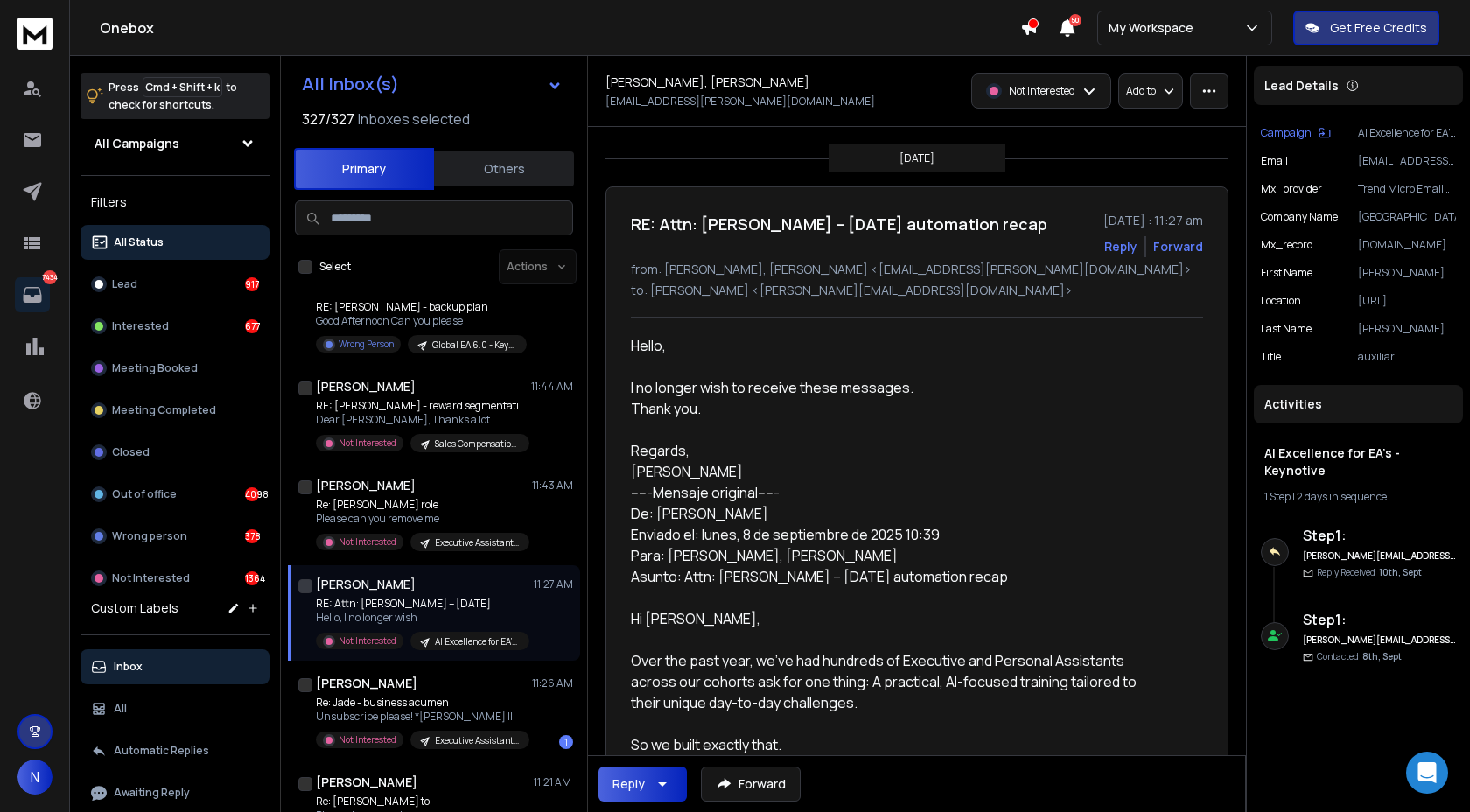
click at [1211, 90] on icon "button" at bounding box center [1211, 91] width 14 height 3
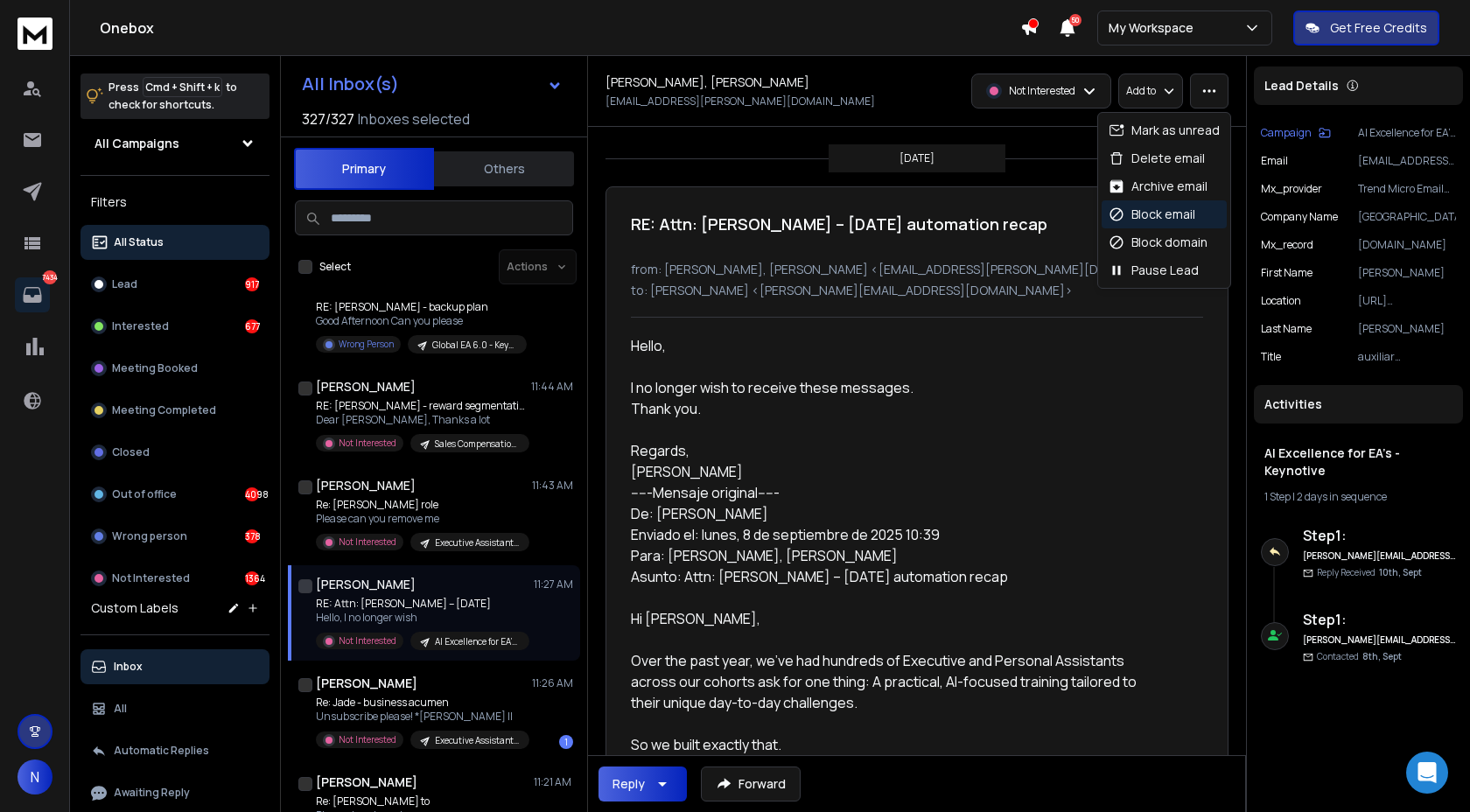
click at [1152, 206] on div "Block email" at bounding box center [1153, 214] width 87 height 17
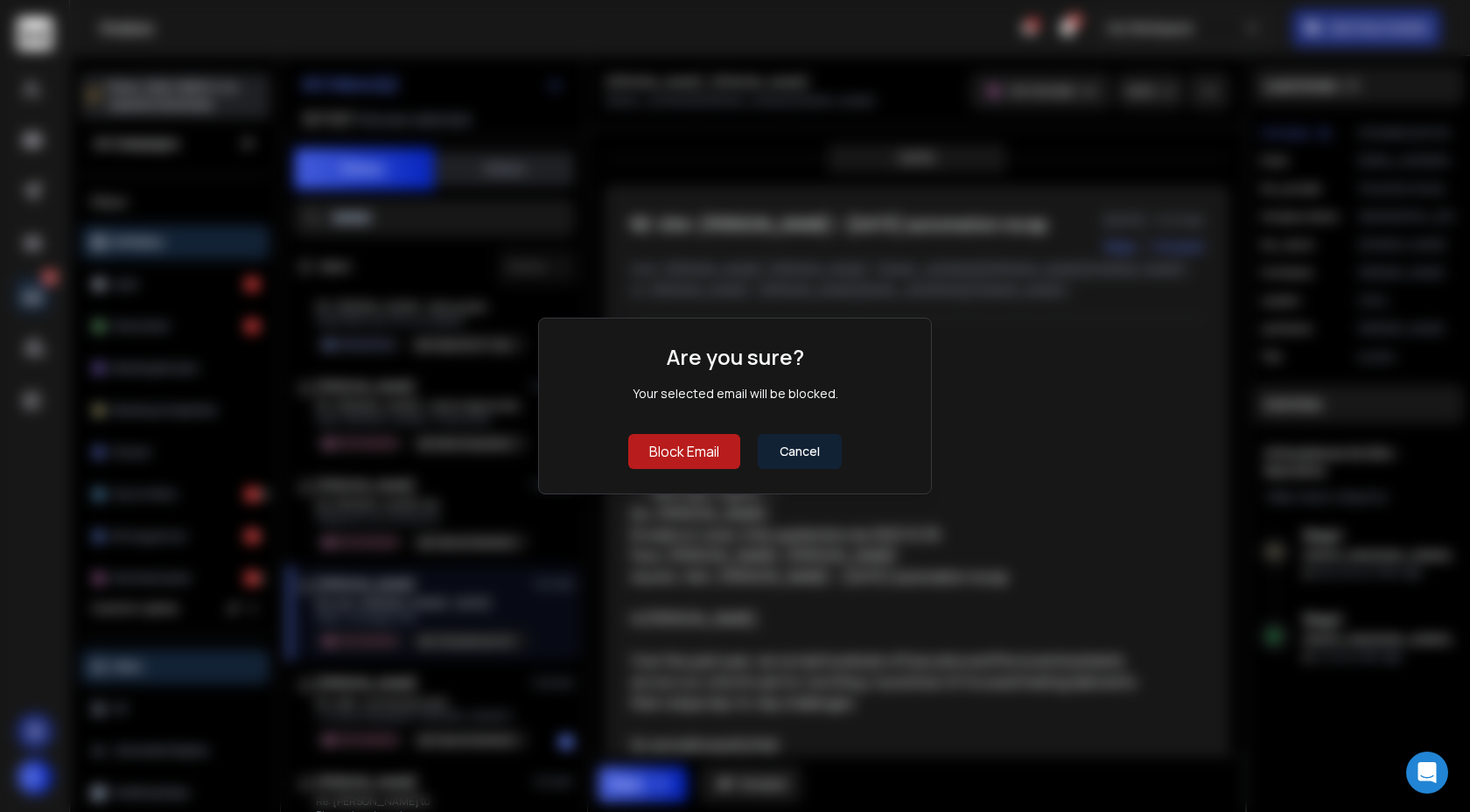
click at [696, 455] on button "Block Email" at bounding box center [685, 451] width 112 height 35
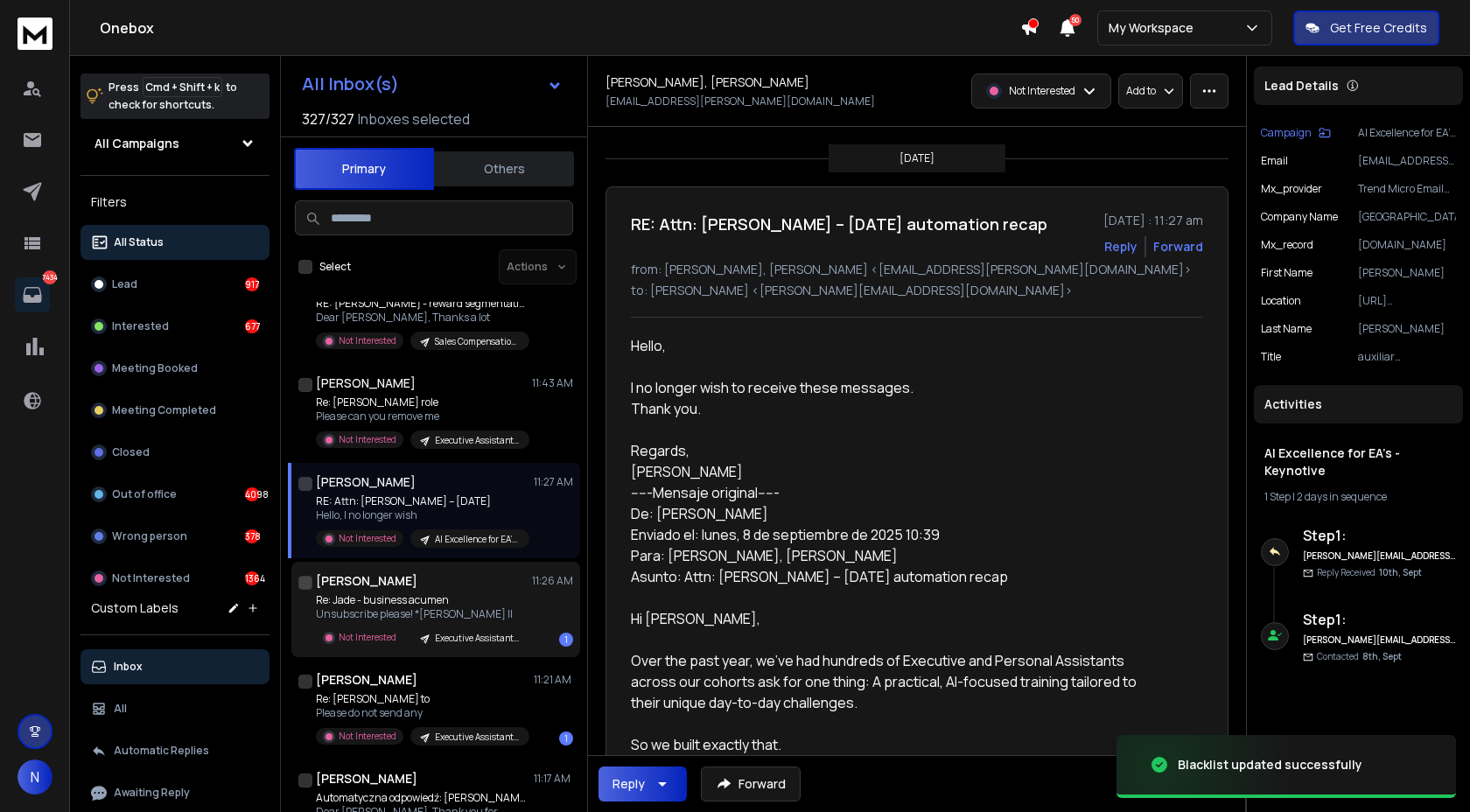
scroll to position [350, 0]
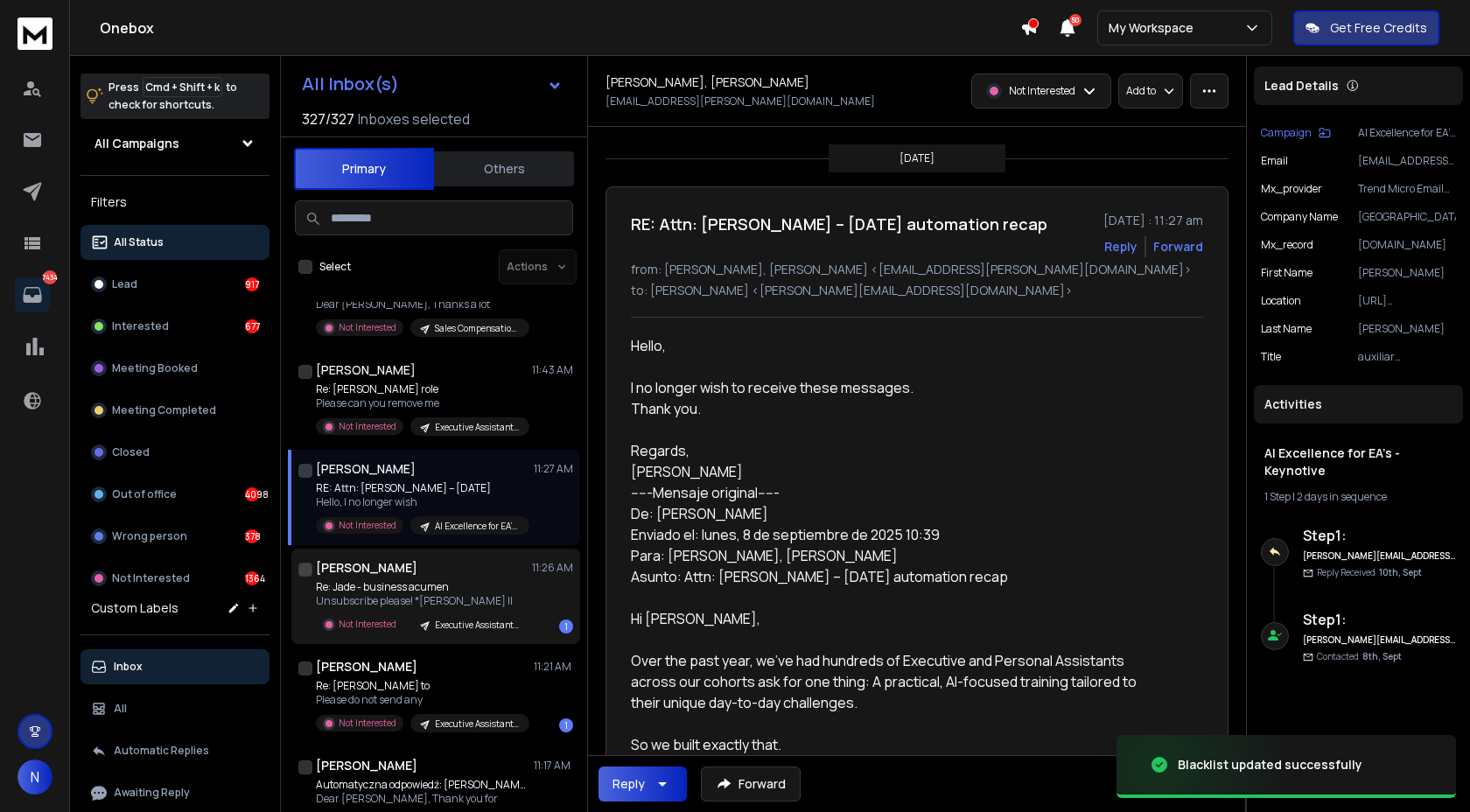
click at [346, 619] on p "Not Interested" at bounding box center [368, 625] width 58 height 14
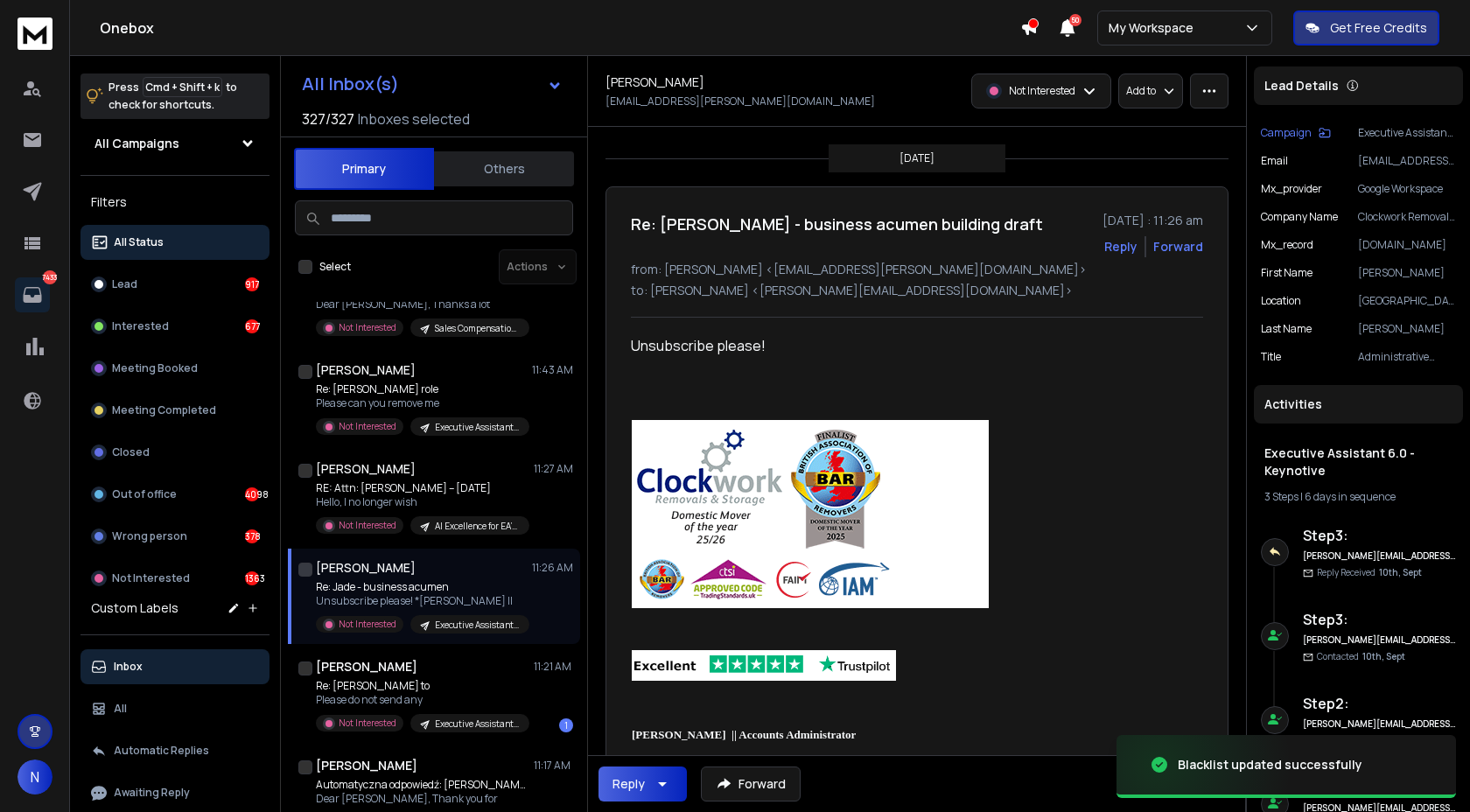
click at [1189, 95] on div "Not Interested Add to" at bounding box center [1075, 91] width 307 height 35
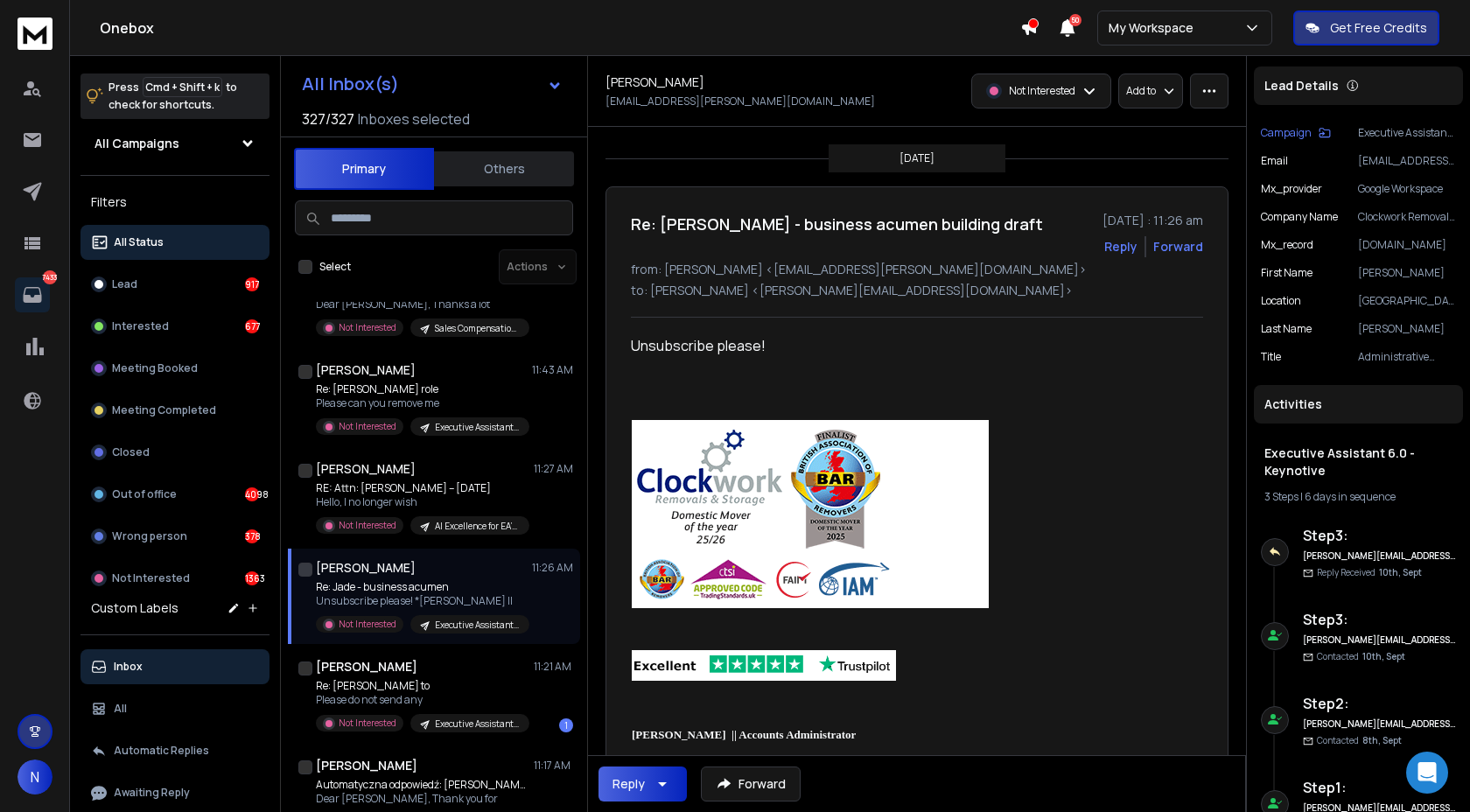
click at [1207, 92] on icon "button" at bounding box center [1210, 91] width 15 height 15
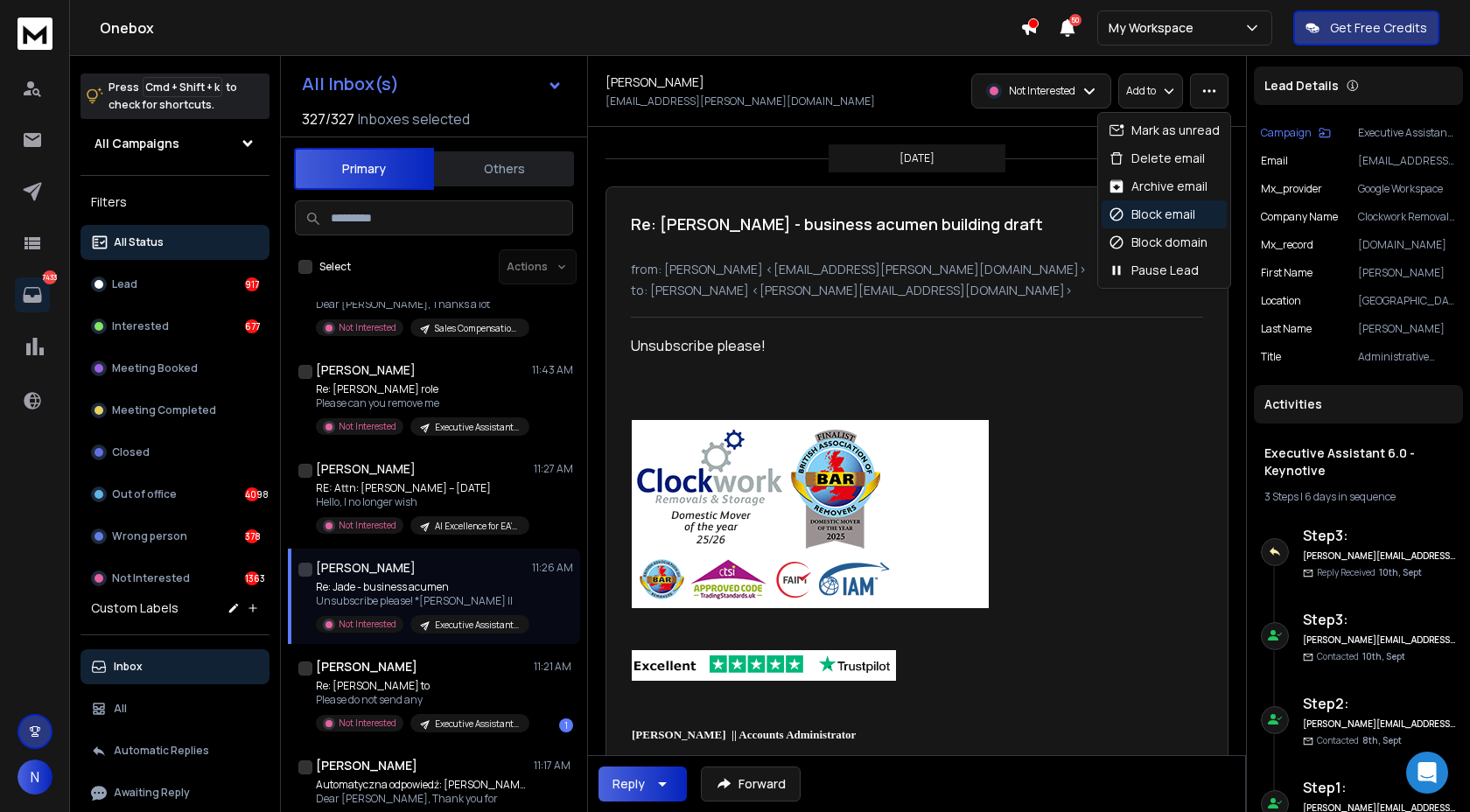
click at [1150, 220] on div "Block email" at bounding box center [1153, 214] width 87 height 17
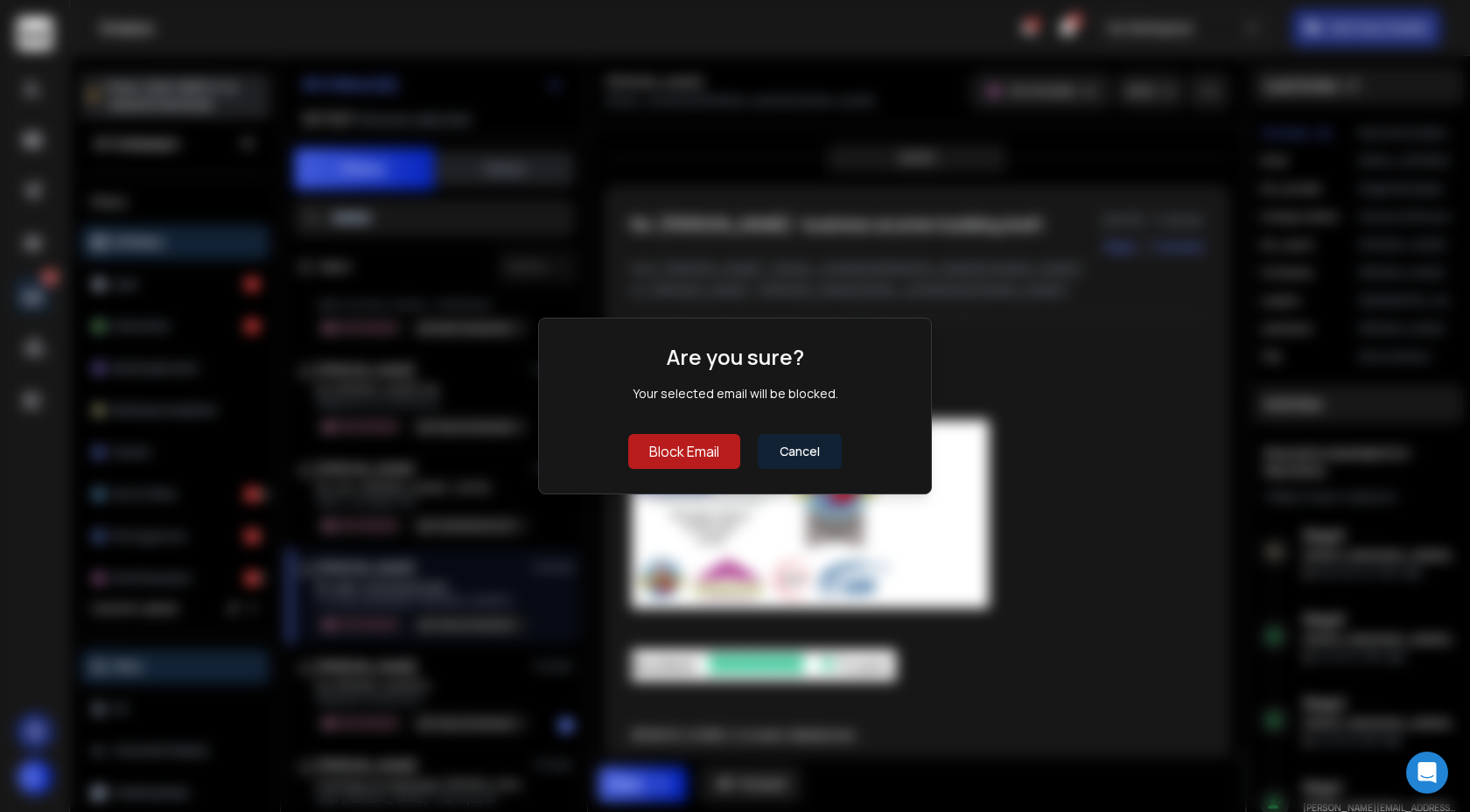
click at [679, 460] on button "Block Email" at bounding box center [685, 451] width 112 height 35
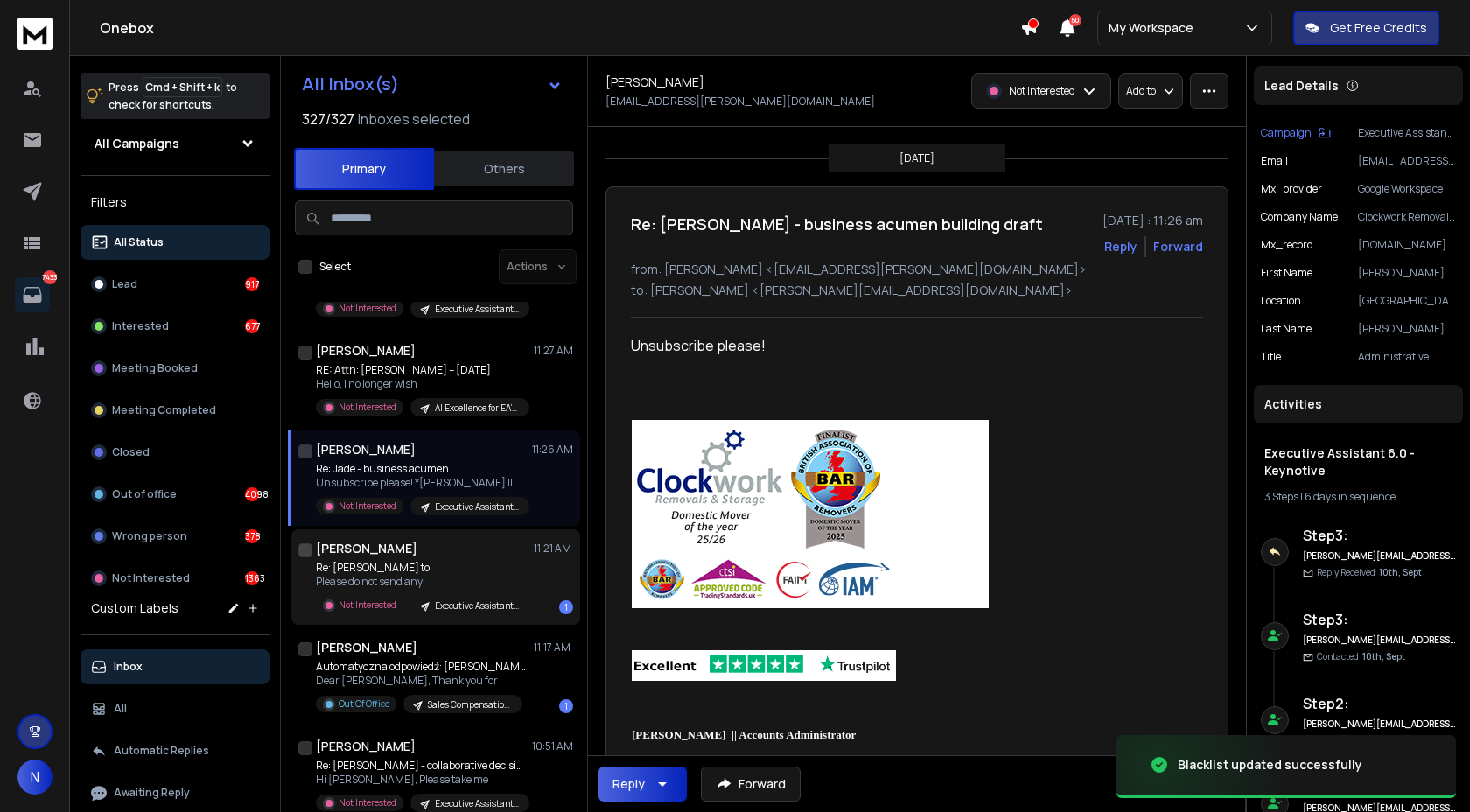
scroll to position [487, 0]
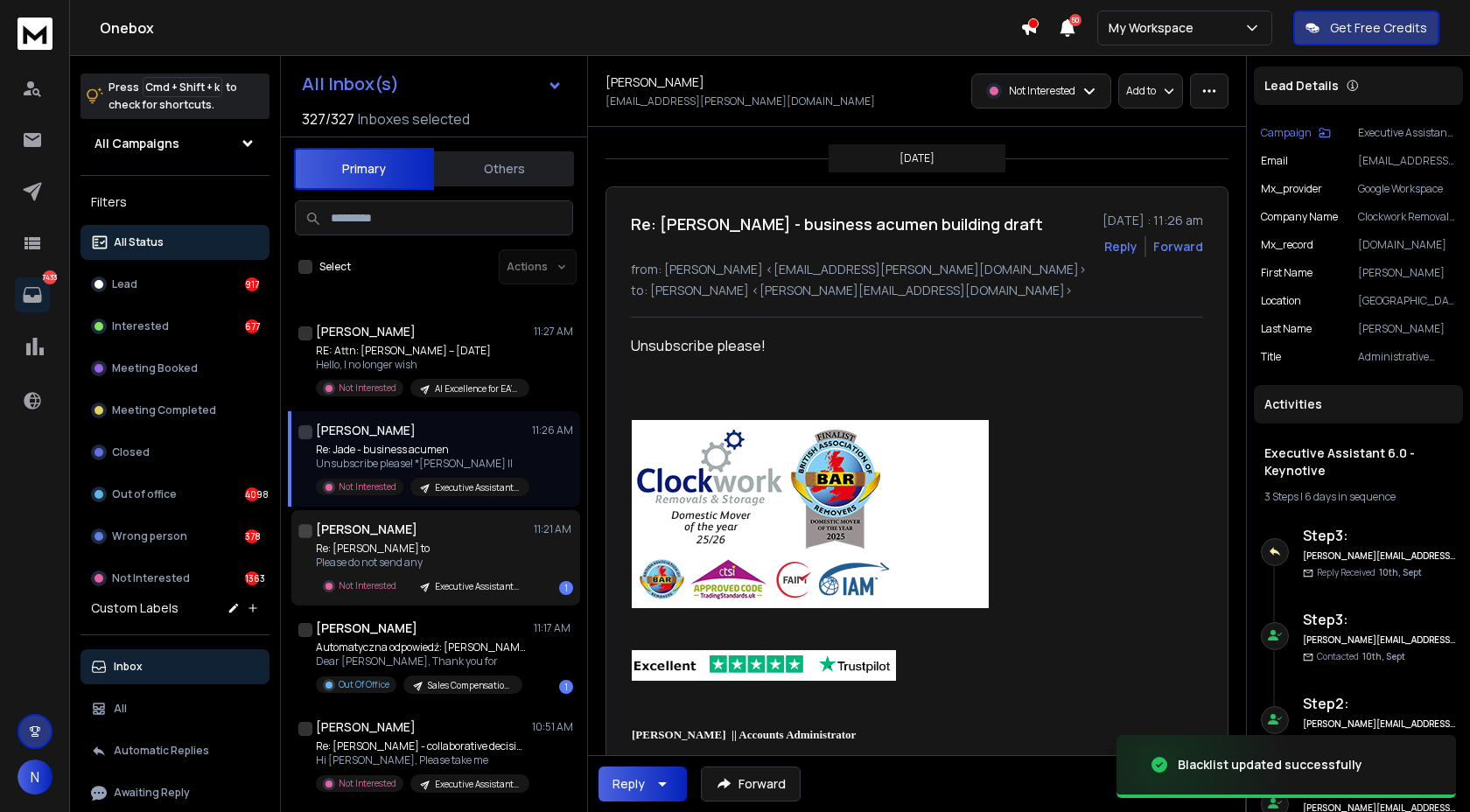
click at [486, 556] on p "Please do not send any" at bounding box center [422, 562] width 210 height 14
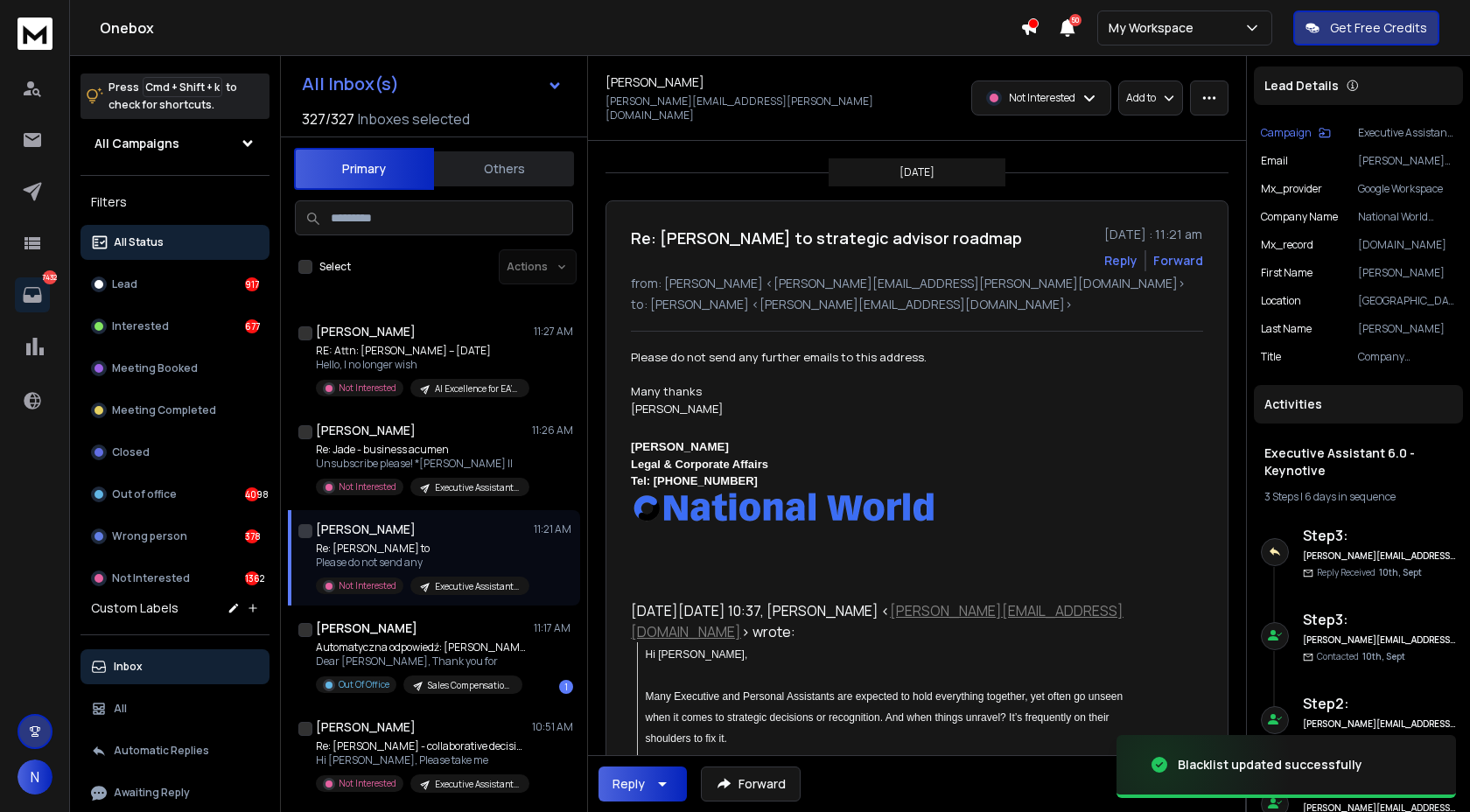
click at [1212, 100] on button "button" at bounding box center [1210, 97] width 39 height 35
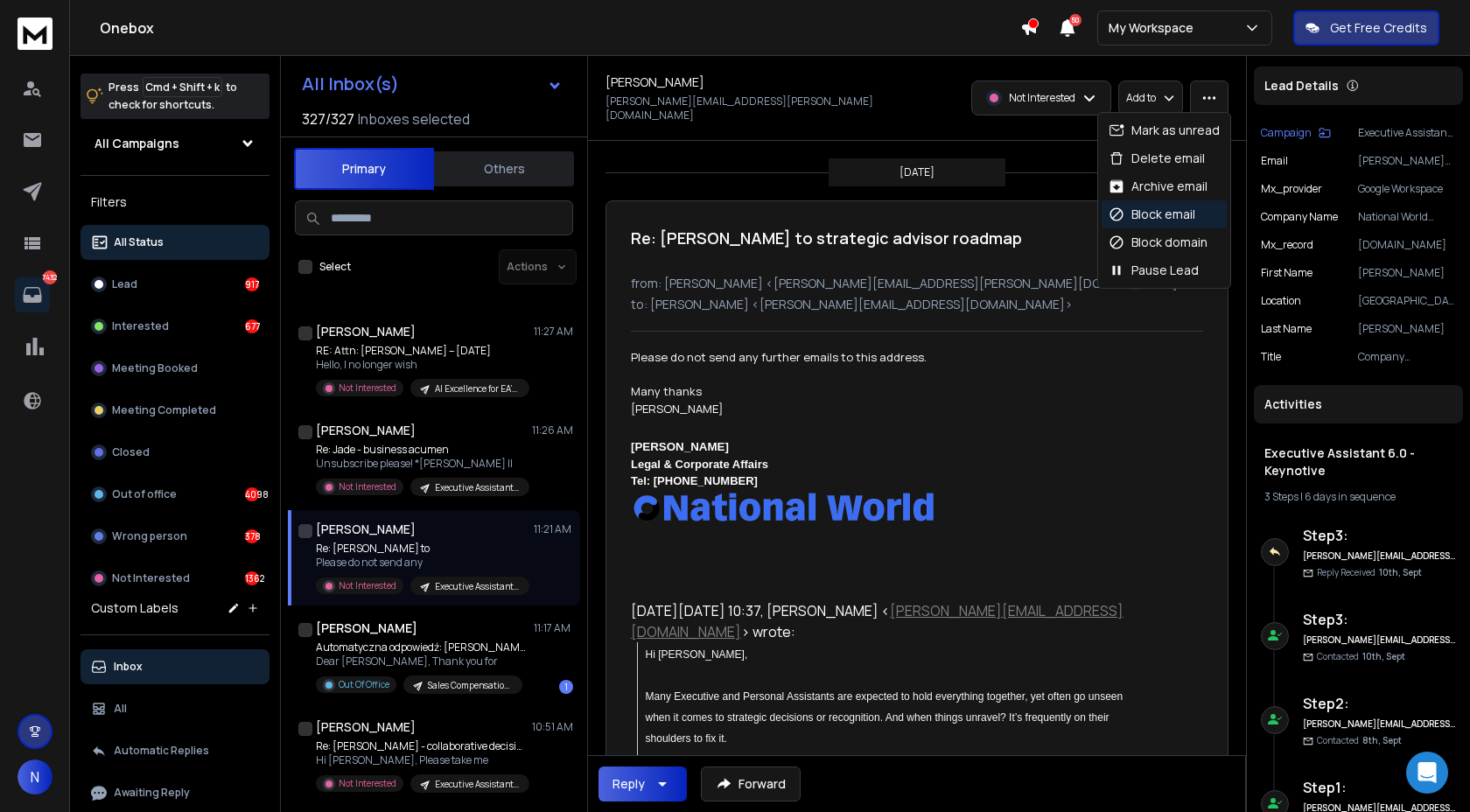
click at [1163, 207] on div "Block email" at bounding box center [1153, 214] width 87 height 17
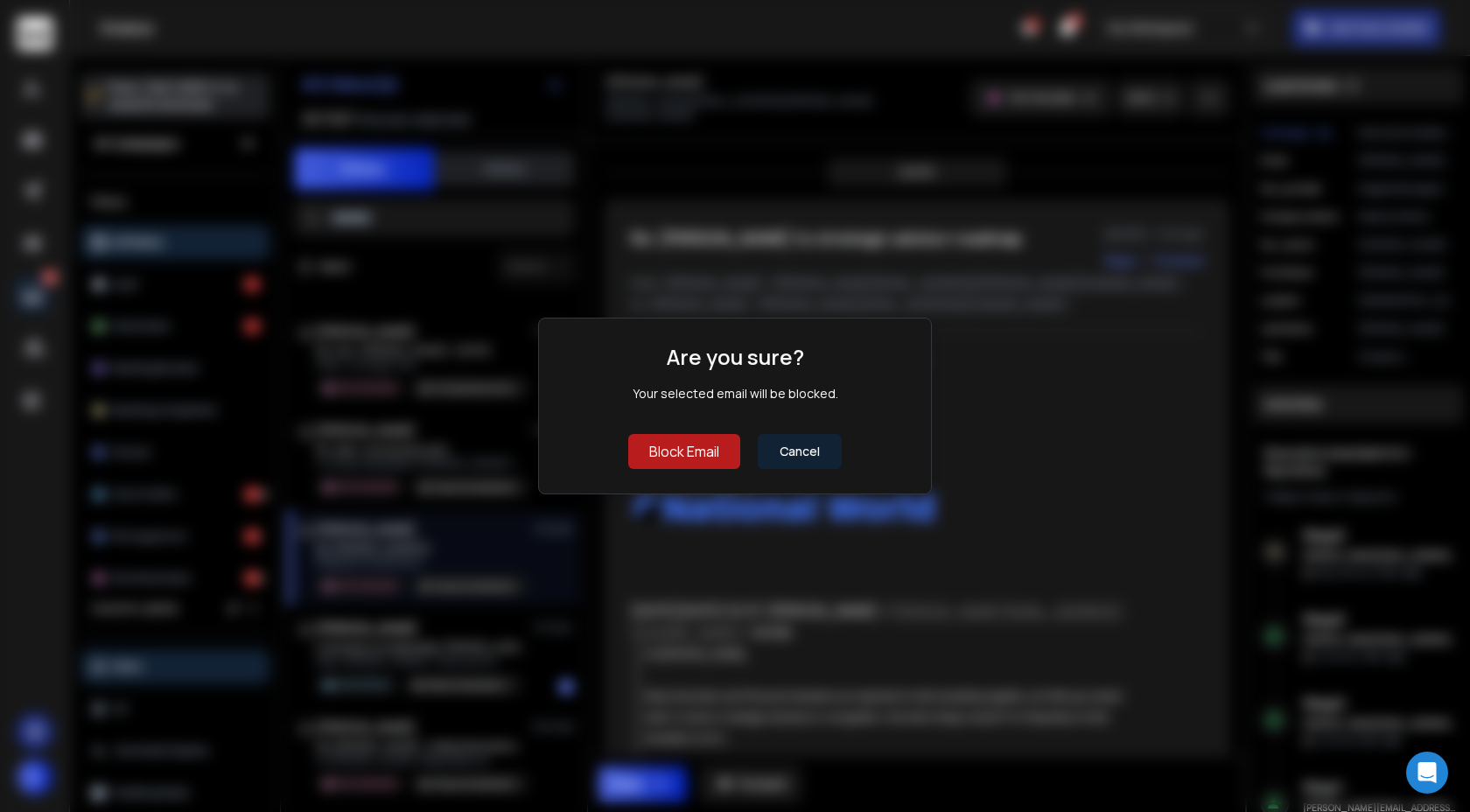
click at [698, 437] on button "Block Email" at bounding box center [685, 451] width 112 height 35
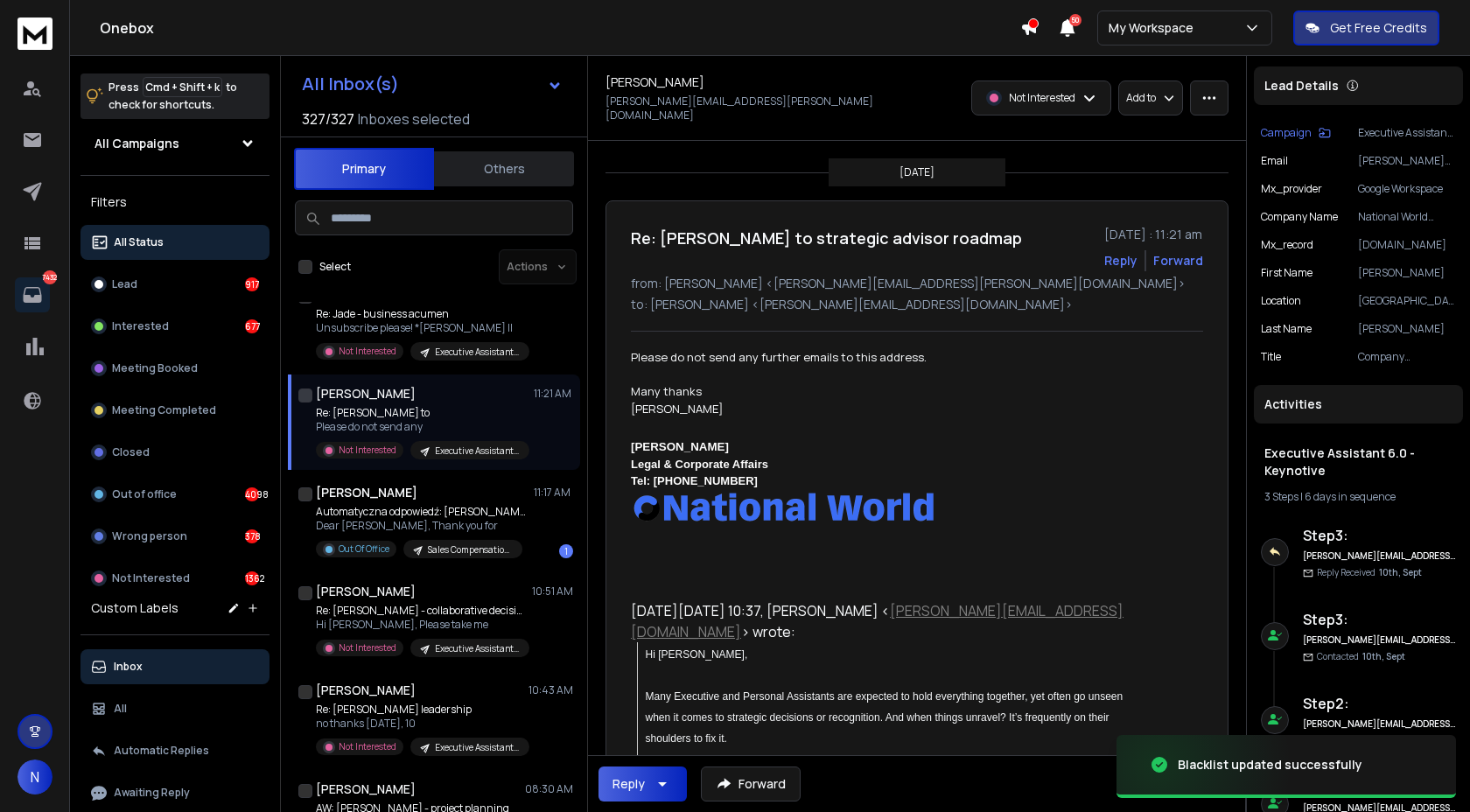
scroll to position [626, 0]
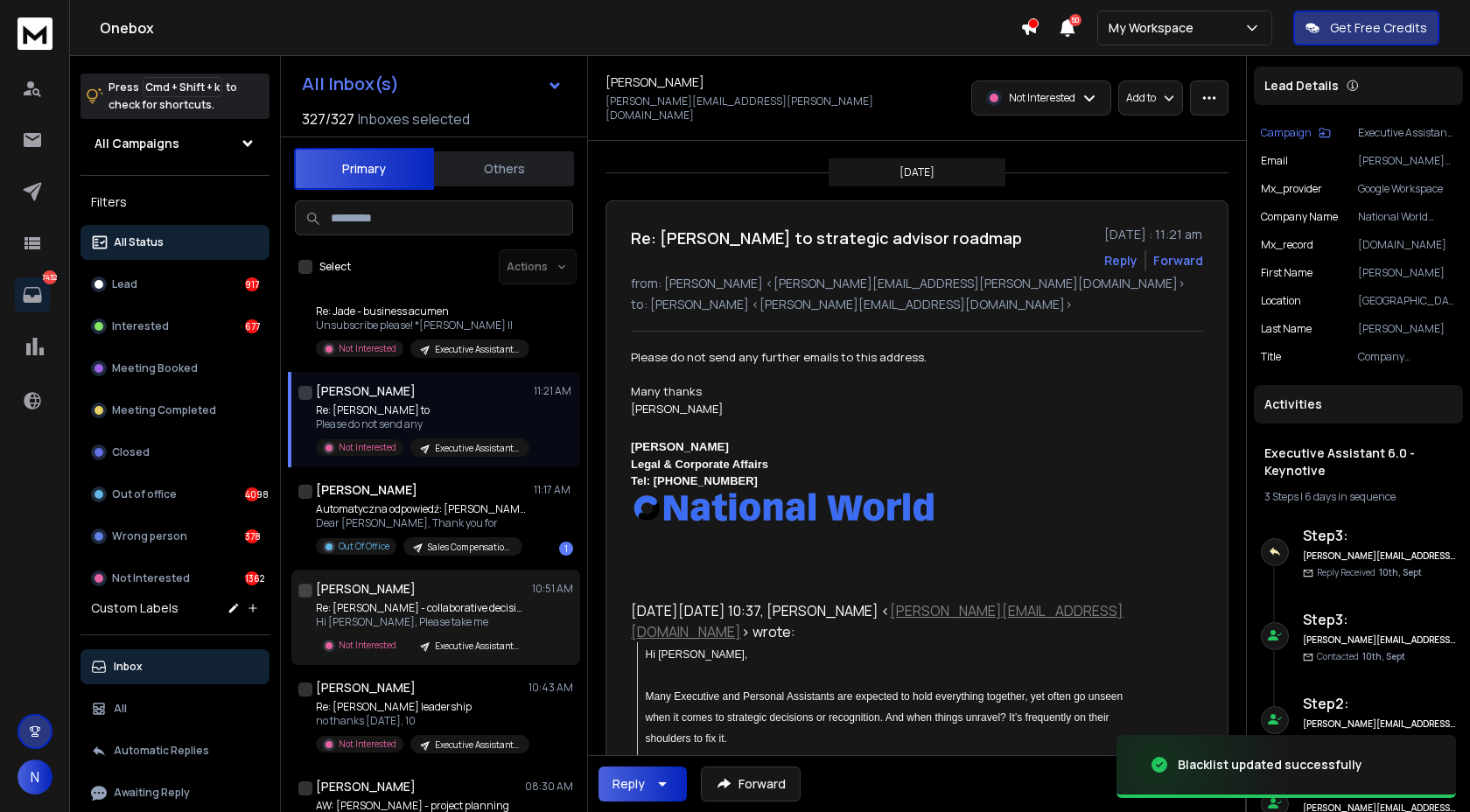
click at [512, 616] on p "Hi [PERSON_NAME], Please take me" at bounding box center [422, 622] width 210 height 14
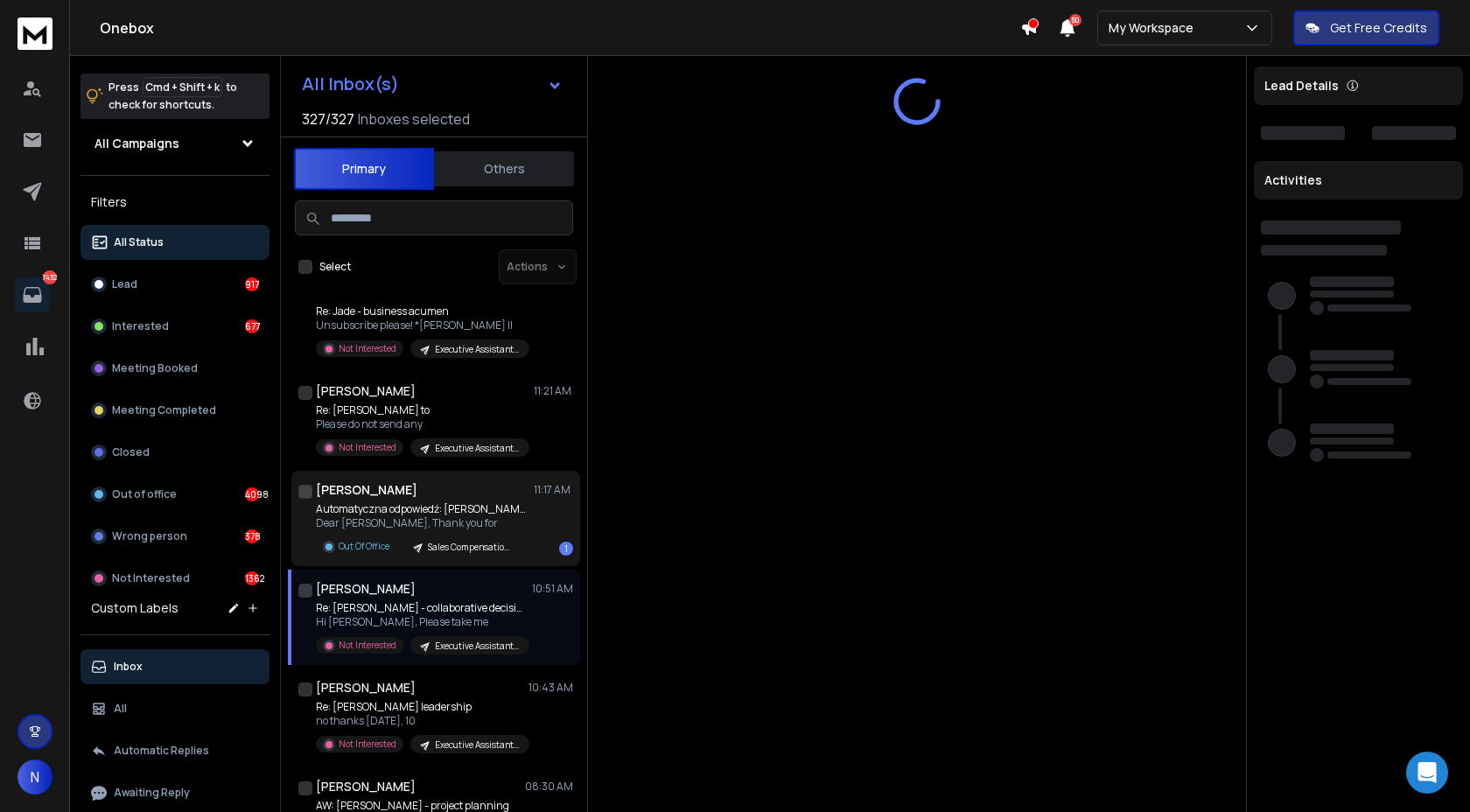
click at [531, 517] on div "Automatyczna odpowiedź: [PERSON_NAME] - incentive Dear Sender, Thank you for Ou…" at bounding box center [445, 528] width 258 height 53
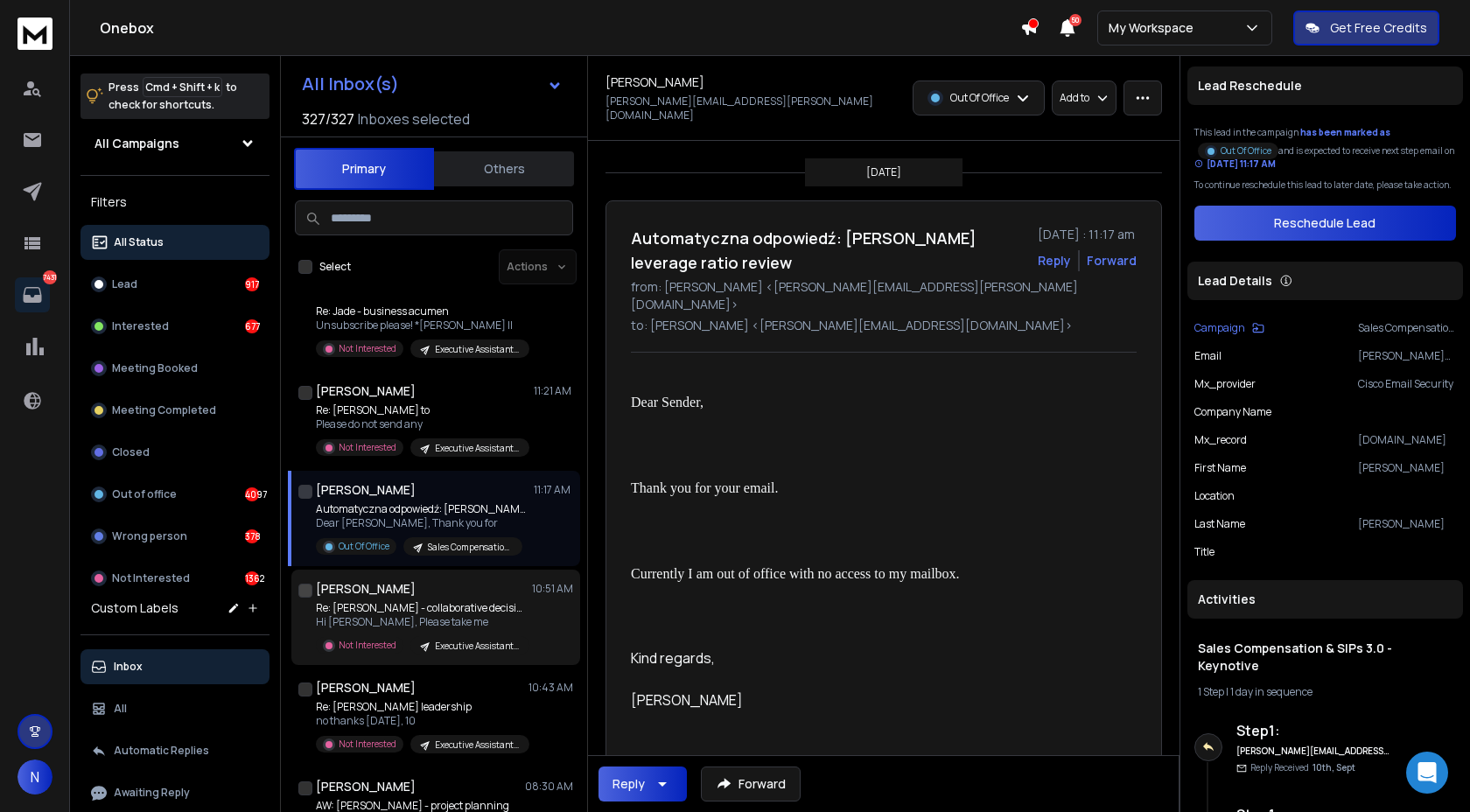
click at [500, 604] on p "Re: [PERSON_NAME] - collaborative decision" at bounding box center [422, 608] width 210 height 14
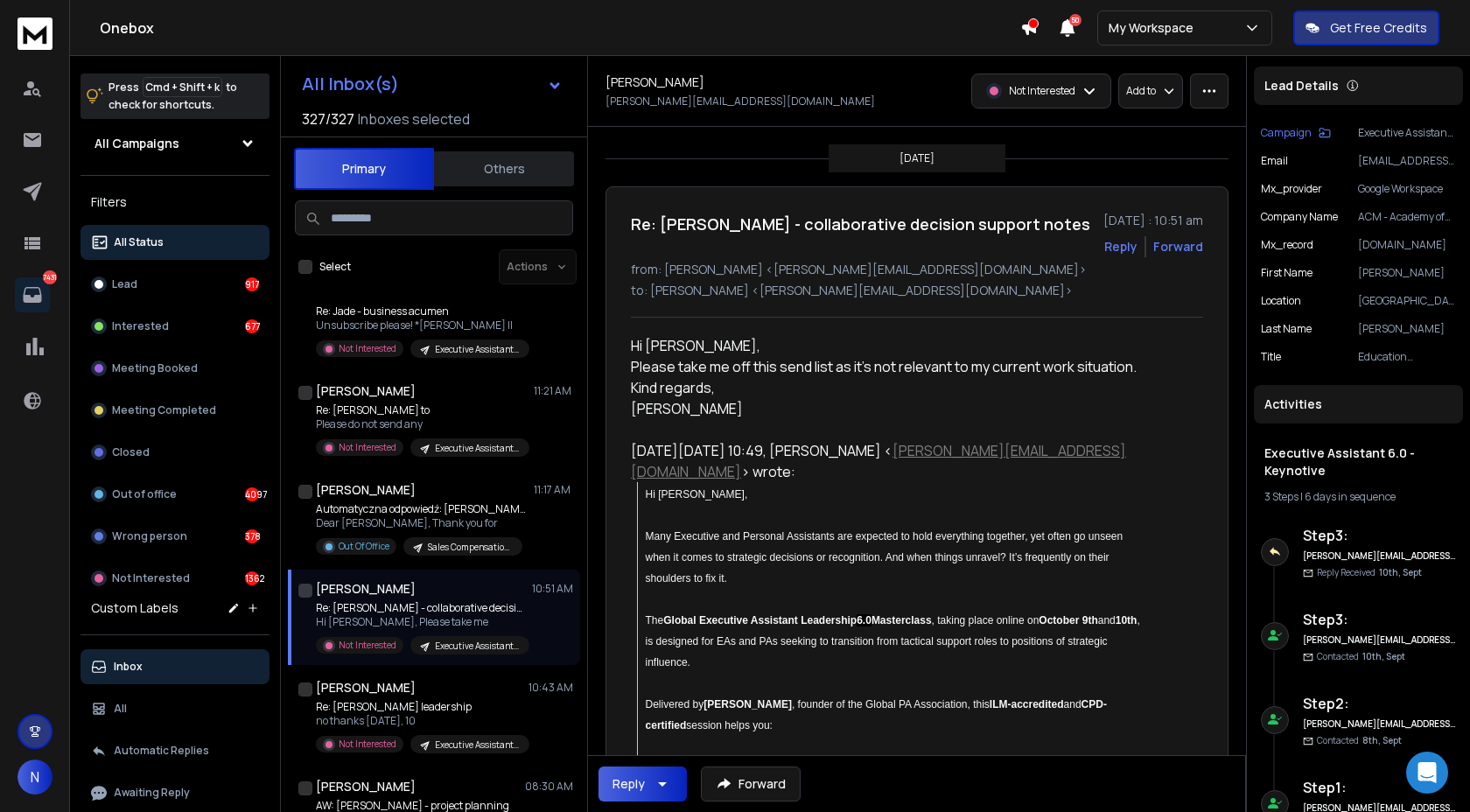
click at [1205, 88] on icon "button" at bounding box center [1210, 91] width 15 height 15
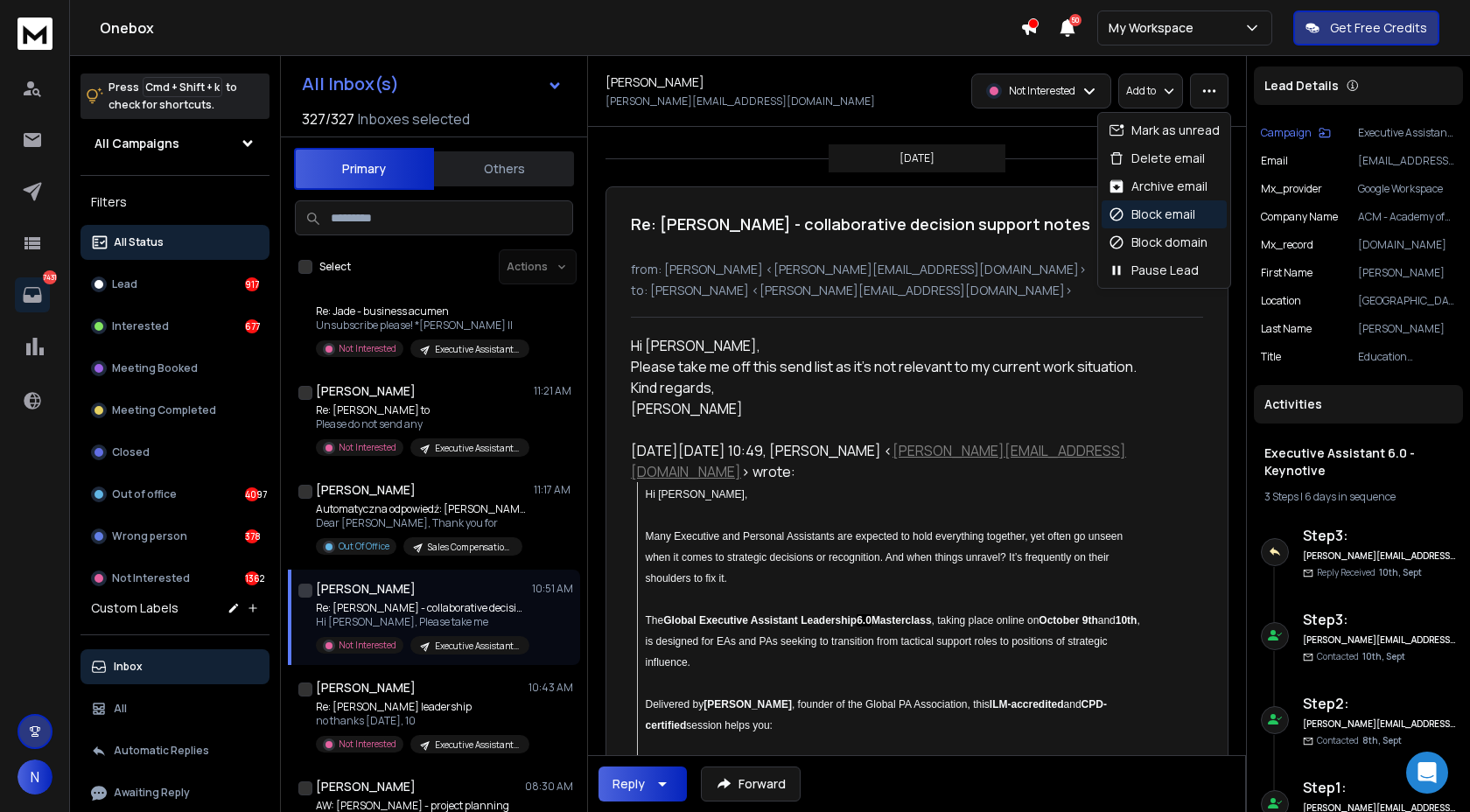
click at [1176, 212] on div "Block email" at bounding box center [1153, 214] width 87 height 17
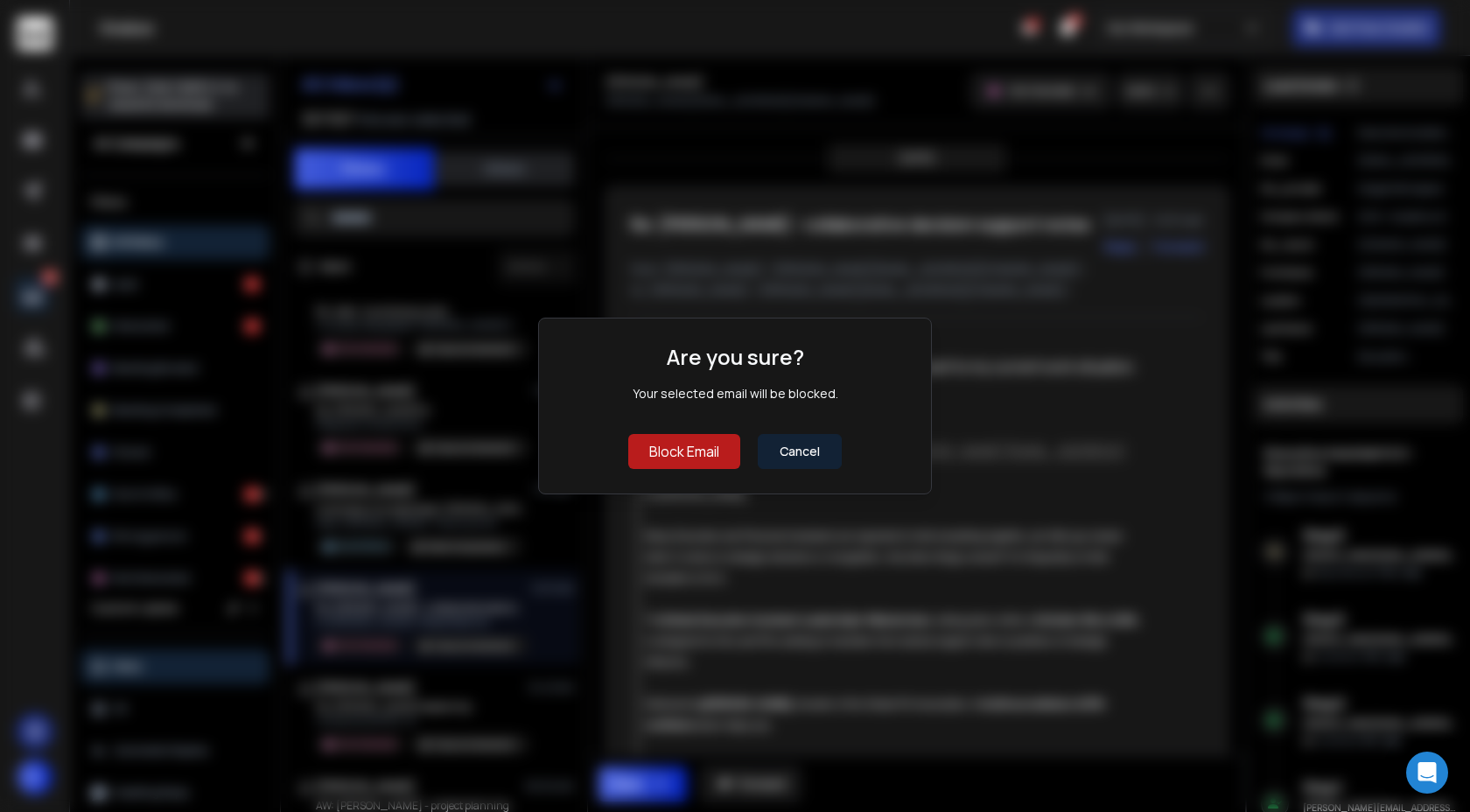
click at [711, 455] on button "Block Email" at bounding box center [685, 451] width 112 height 35
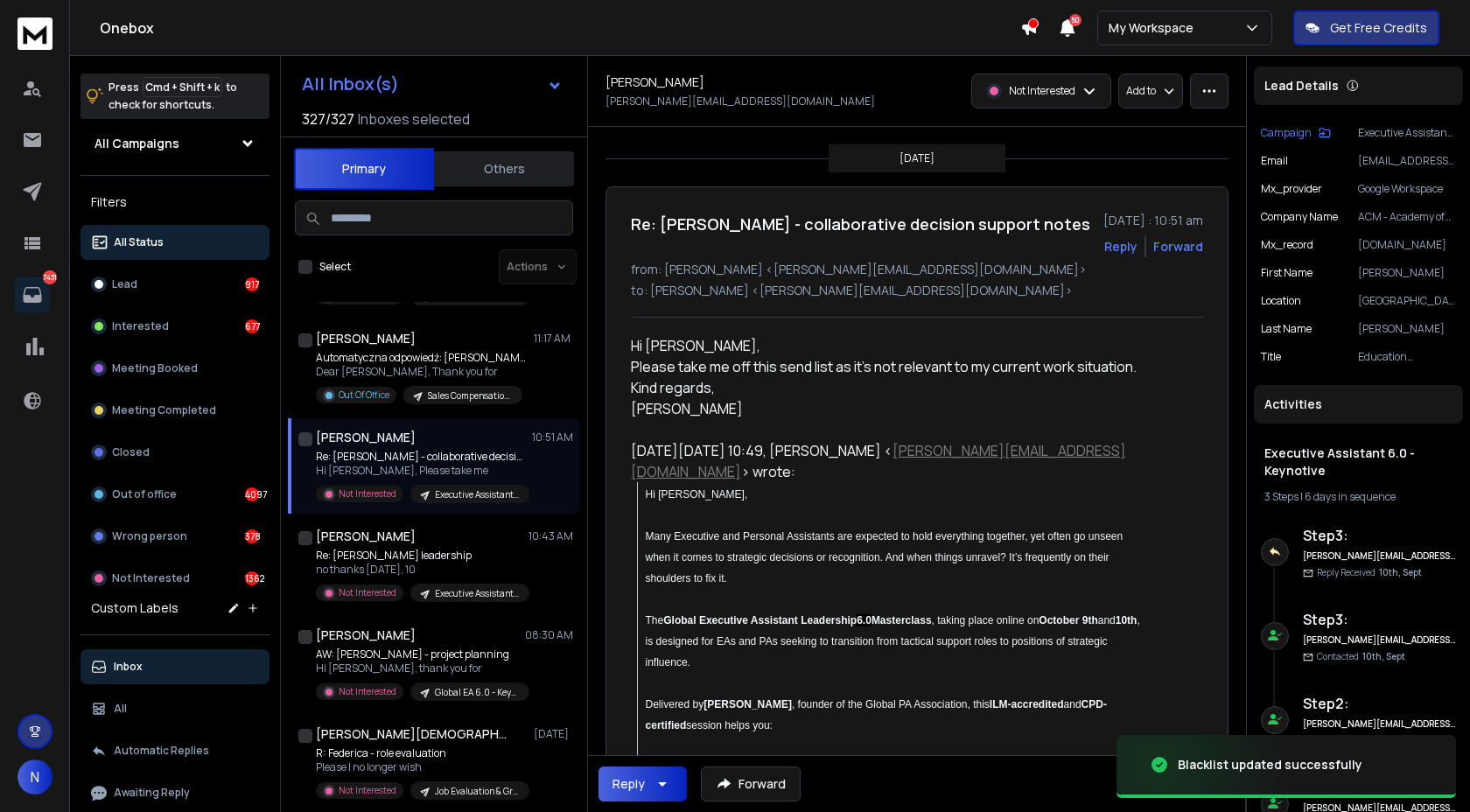
scroll to position [779, 0]
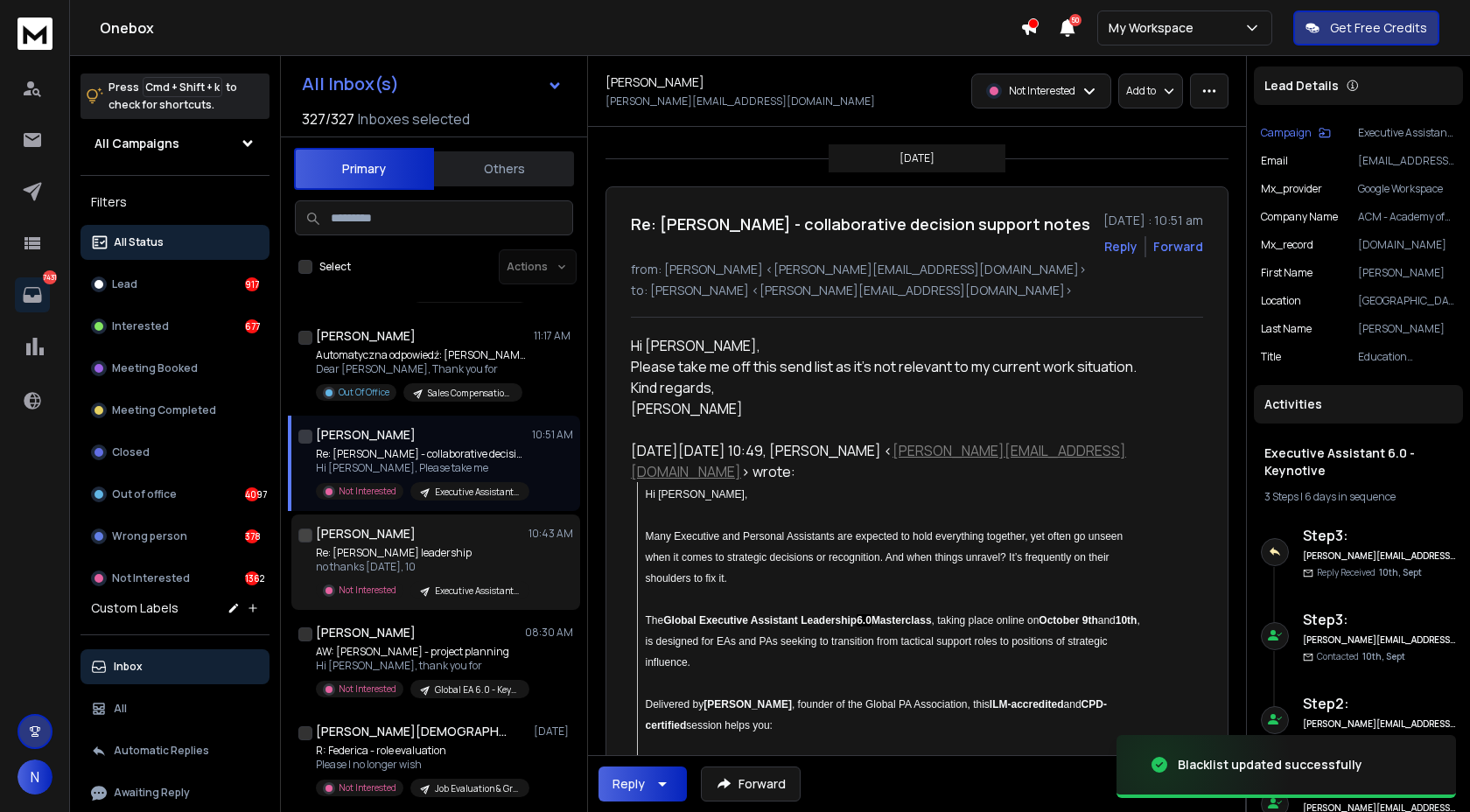
click at [479, 543] on div "[PERSON_NAME] 10:43 AM Re: [PERSON_NAME] leadership no thanks [DATE], 10 Not In…" at bounding box center [445, 561] width 258 height 74
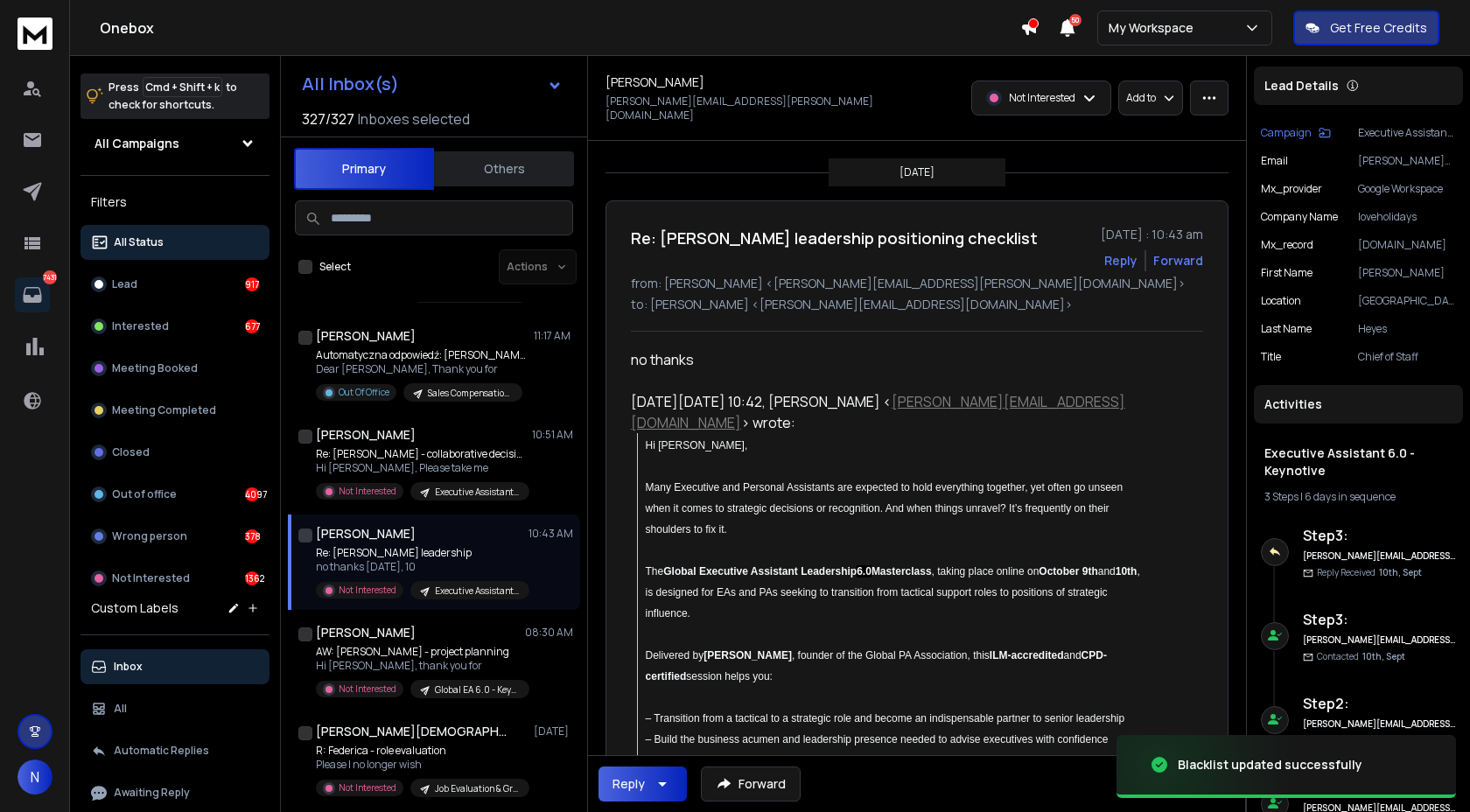
scroll to position [881, 0]
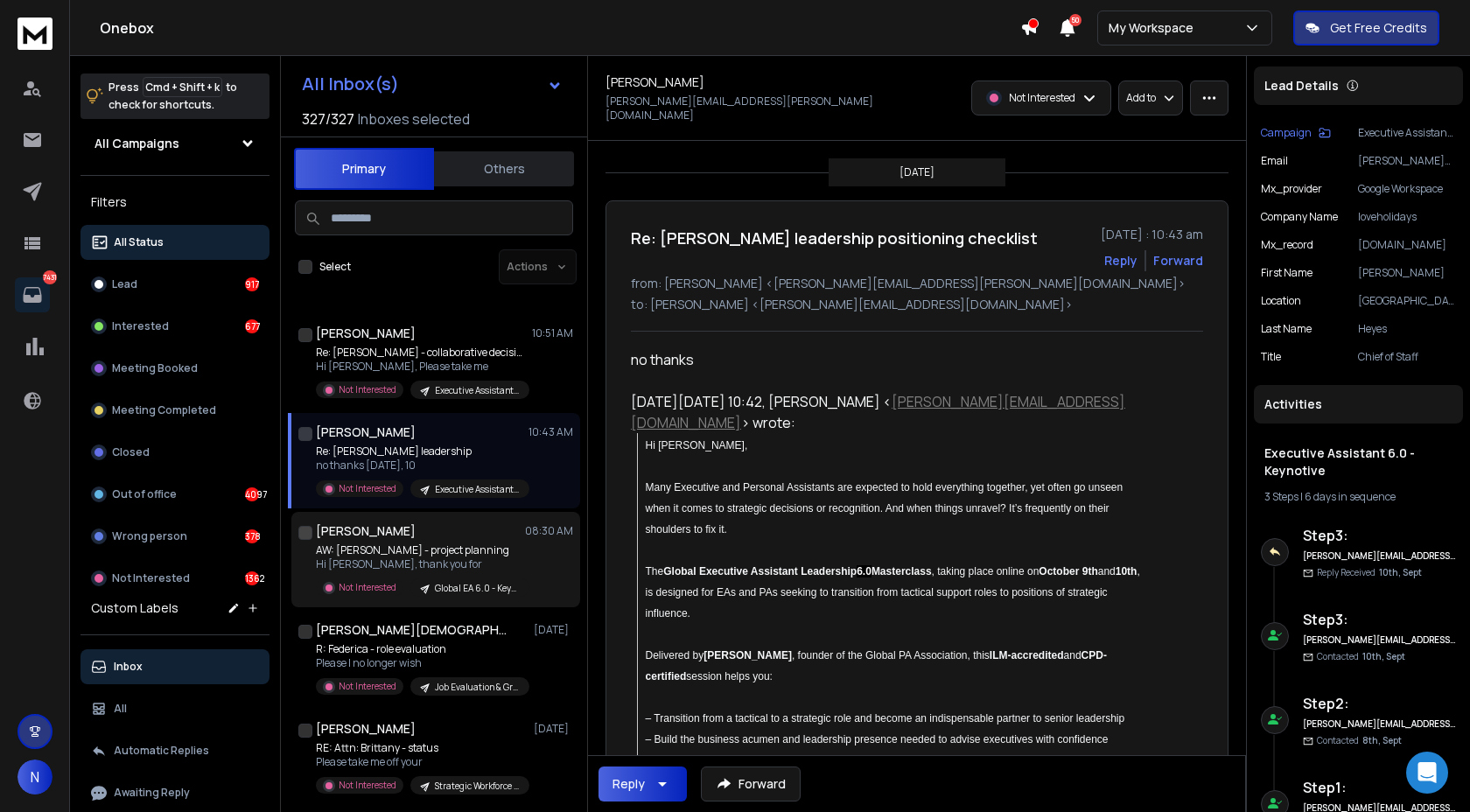
click at [475, 551] on p "AW: [PERSON_NAME] - project planning" at bounding box center [422, 550] width 210 height 14
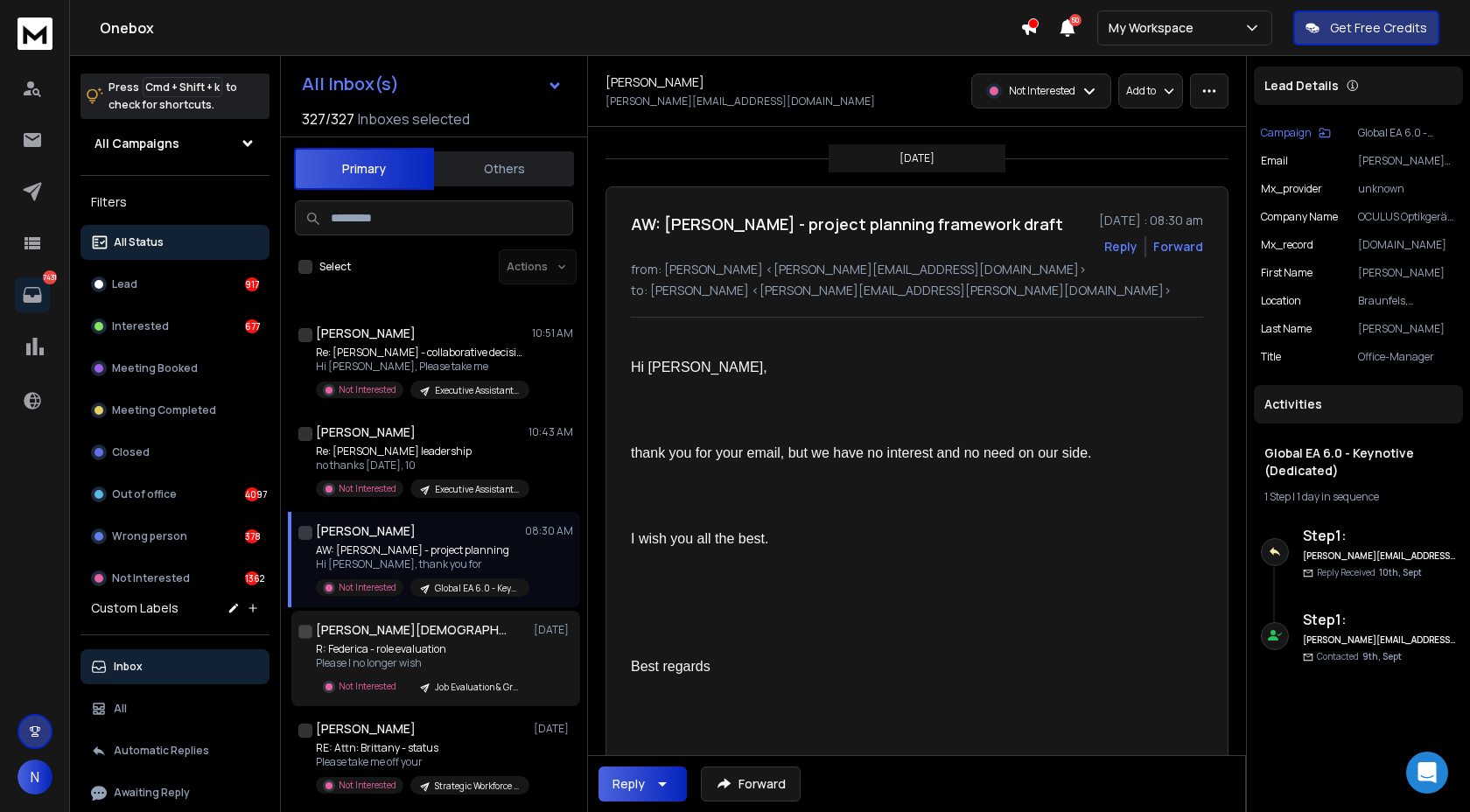
click at [434, 650] on p "R: Federica - role evaluation" at bounding box center [422, 649] width 210 height 14
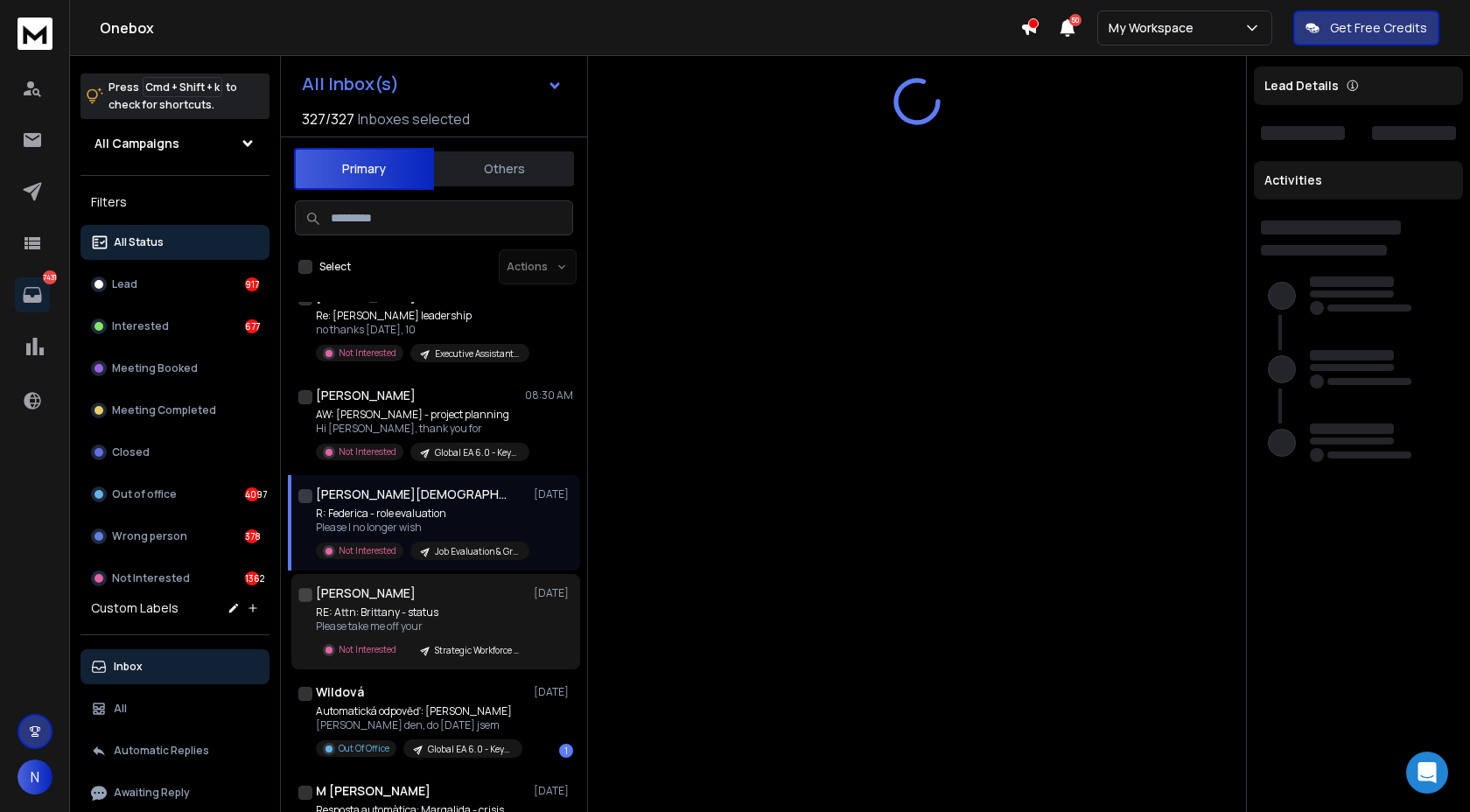
scroll to position [1019, 0]
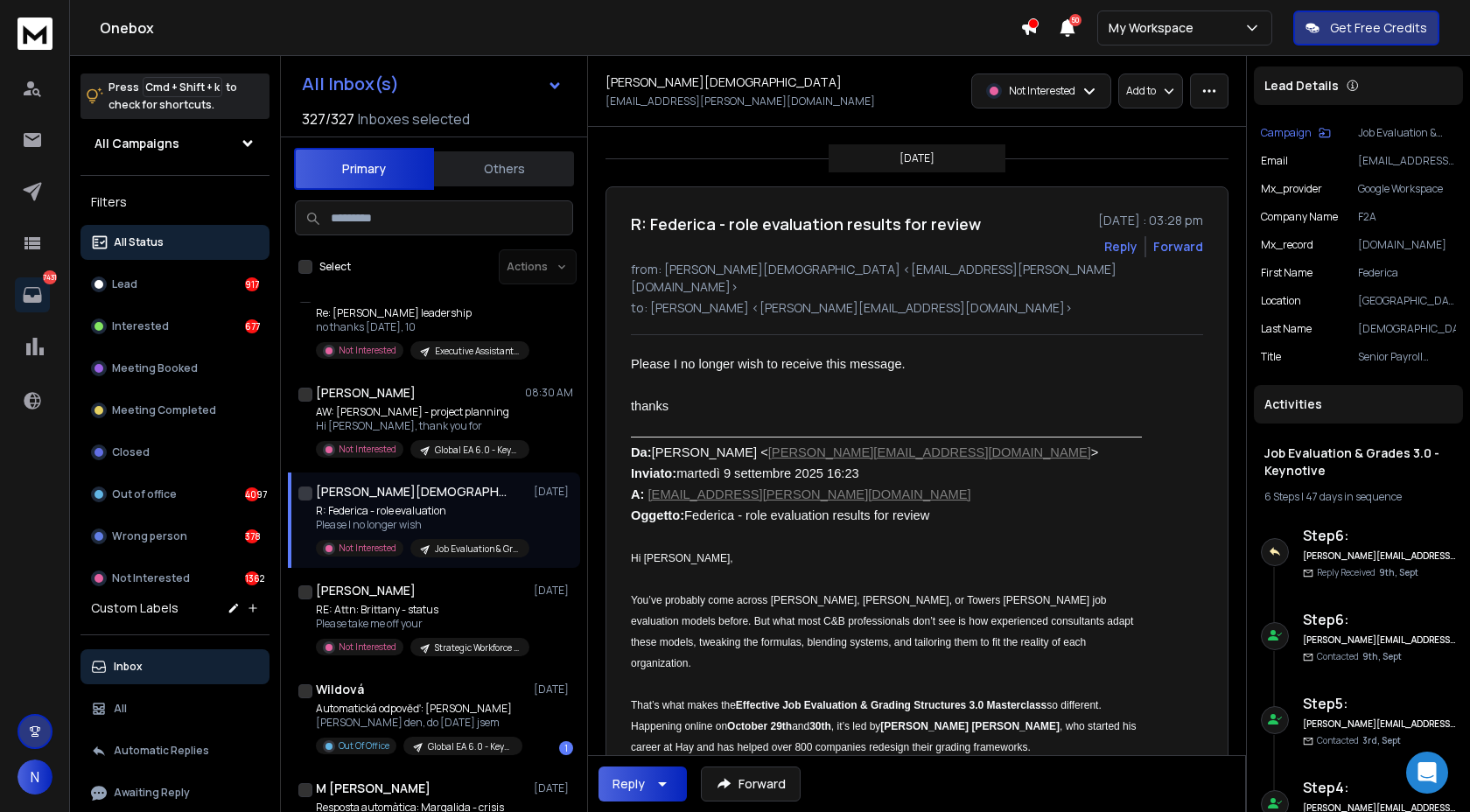
click at [1215, 82] on button "button" at bounding box center [1210, 91] width 39 height 35
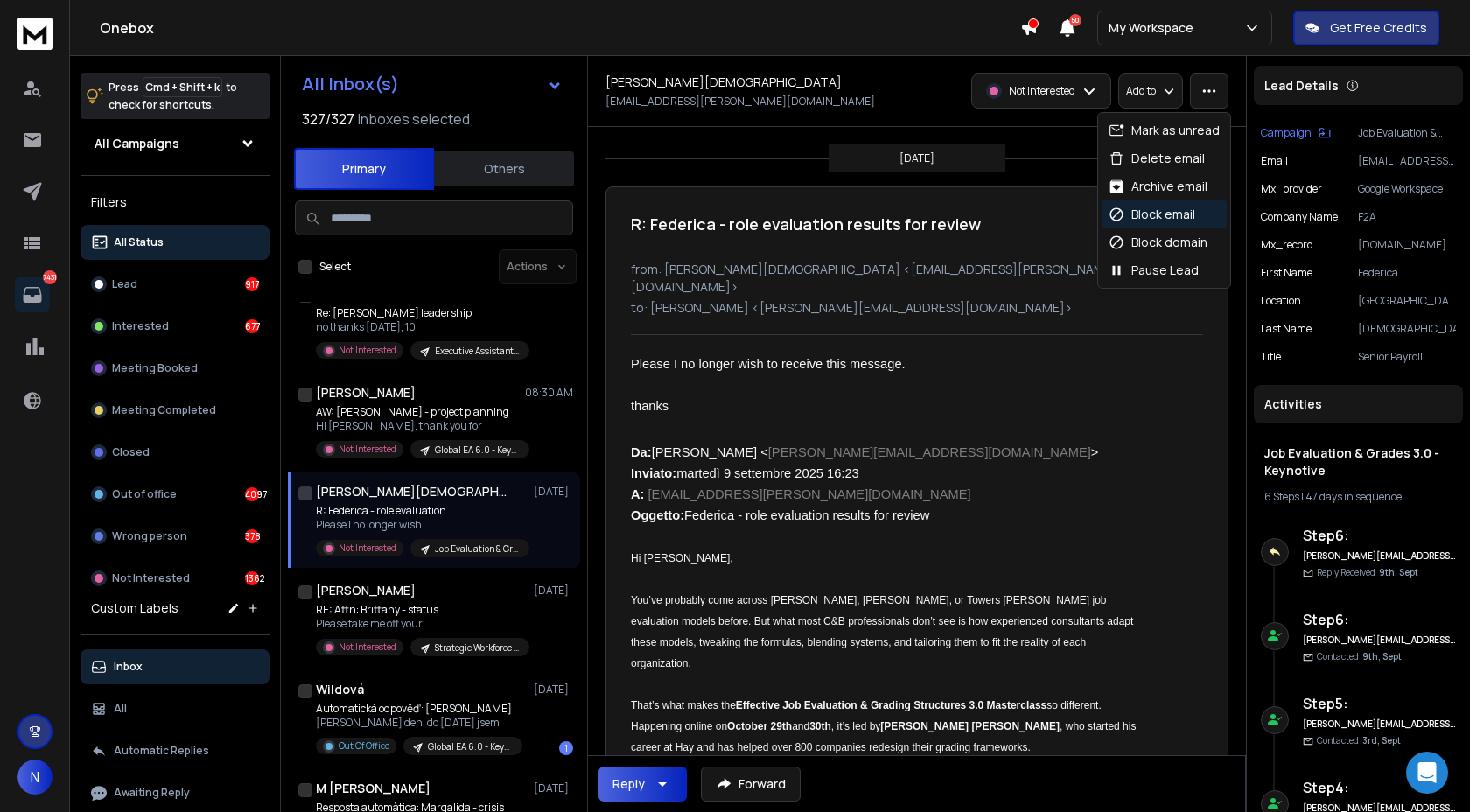
click at [1157, 210] on div "Block email" at bounding box center [1153, 214] width 87 height 17
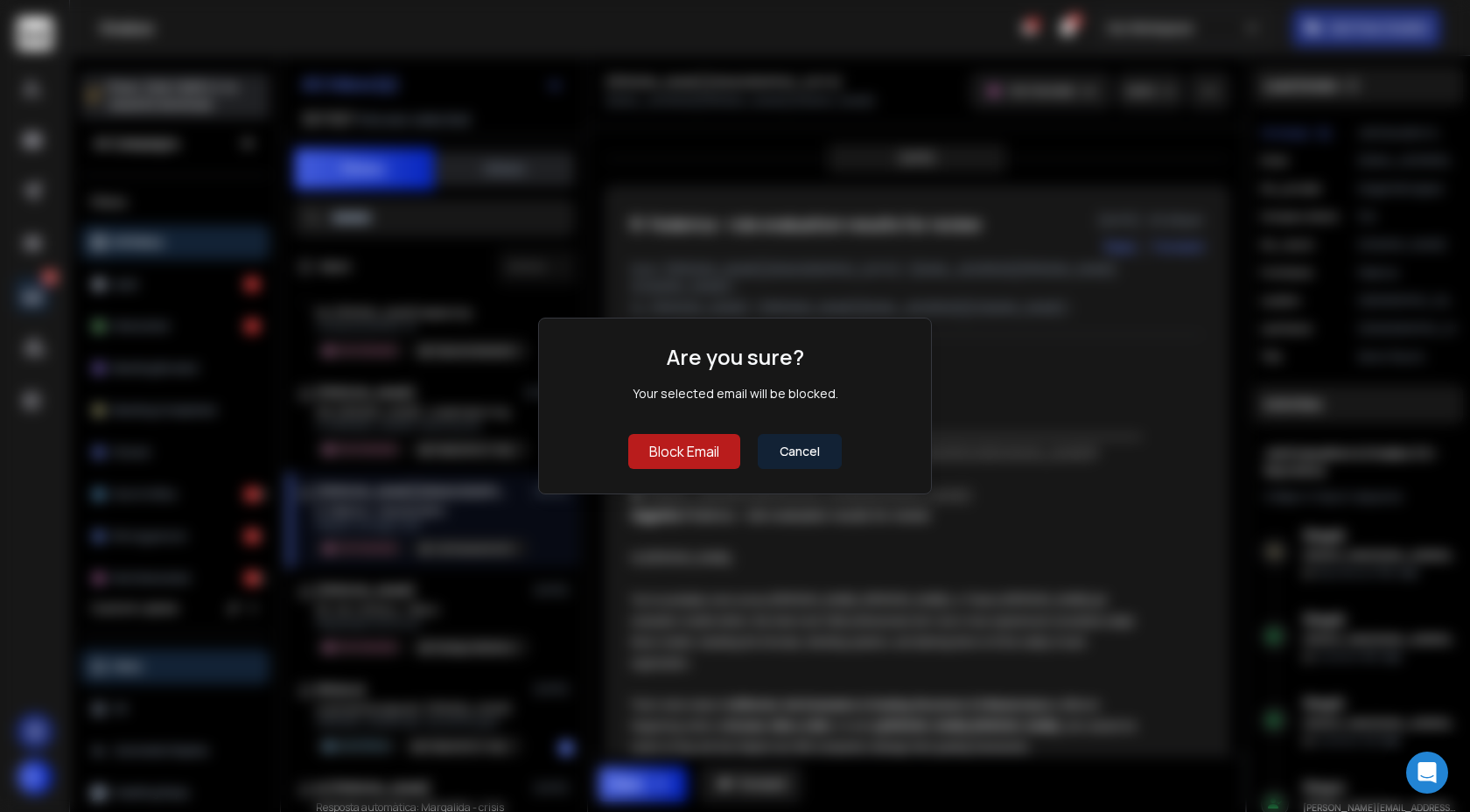
click at [679, 450] on button "Block Email" at bounding box center [685, 451] width 112 height 35
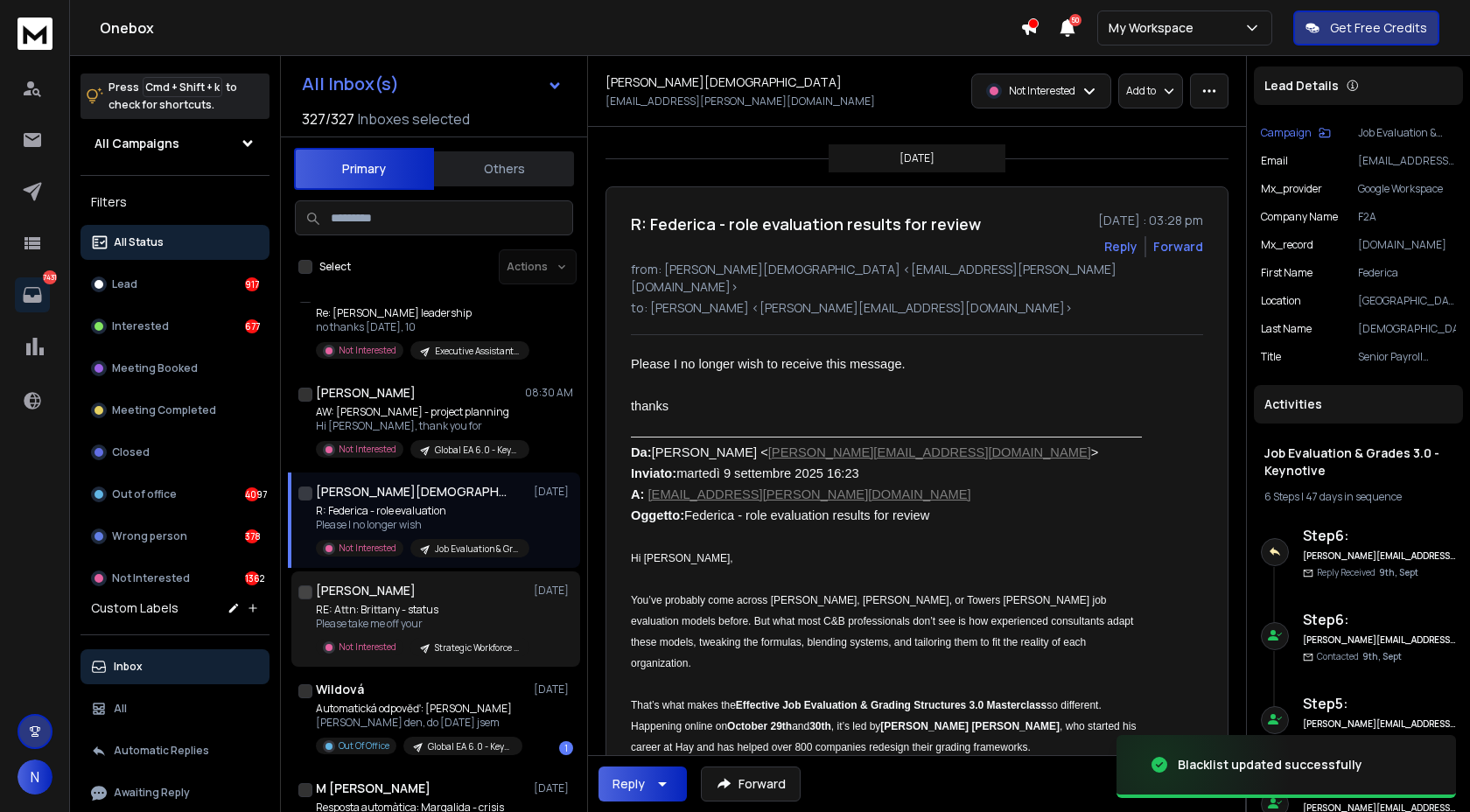
click at [397, 603] on p "RE: Attn: Brittany - status" at bounding box center [422, 609] width 210 height 14
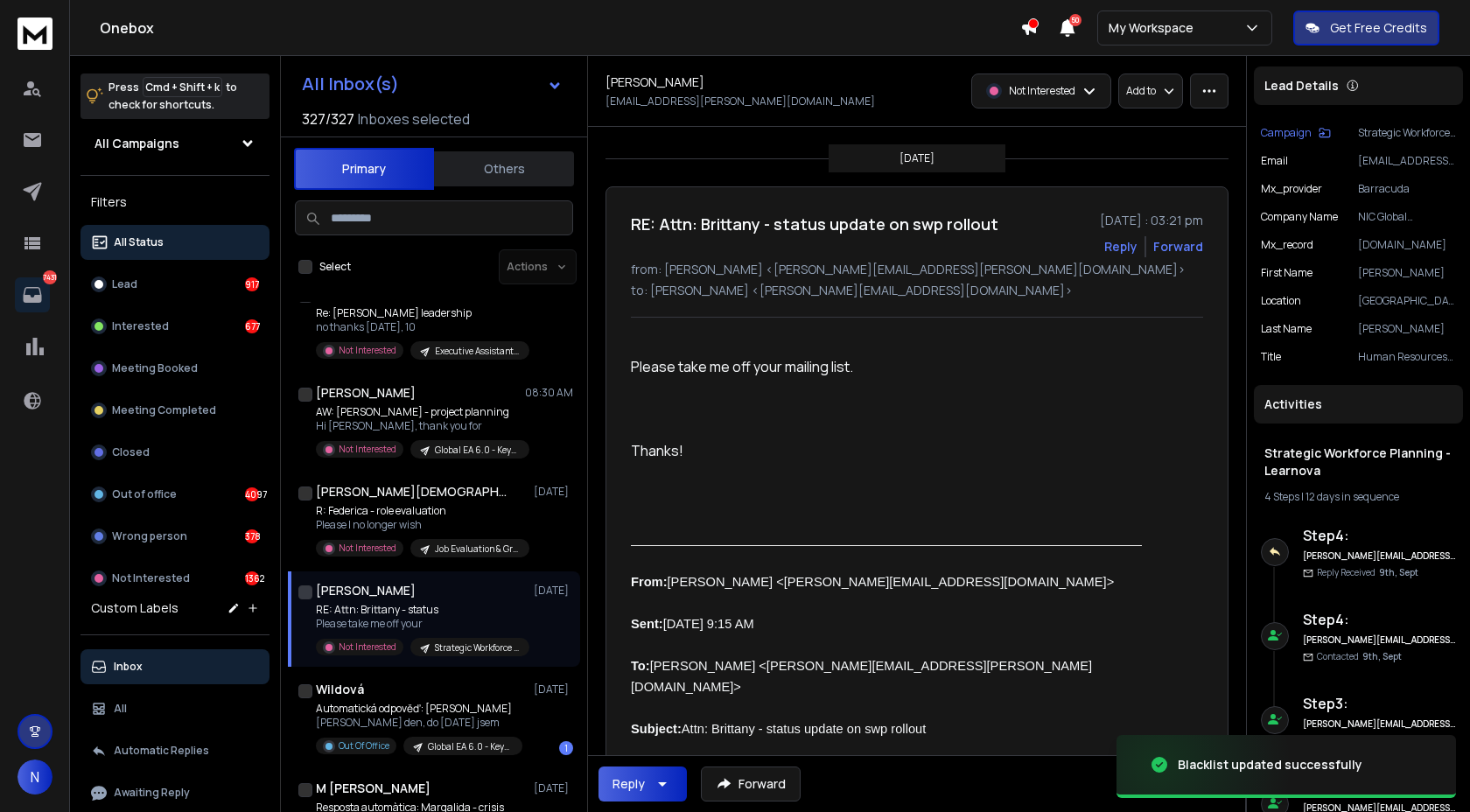
click at [1224, 84] on button "button" at bounding box center [1210, 91] width 39 height 35
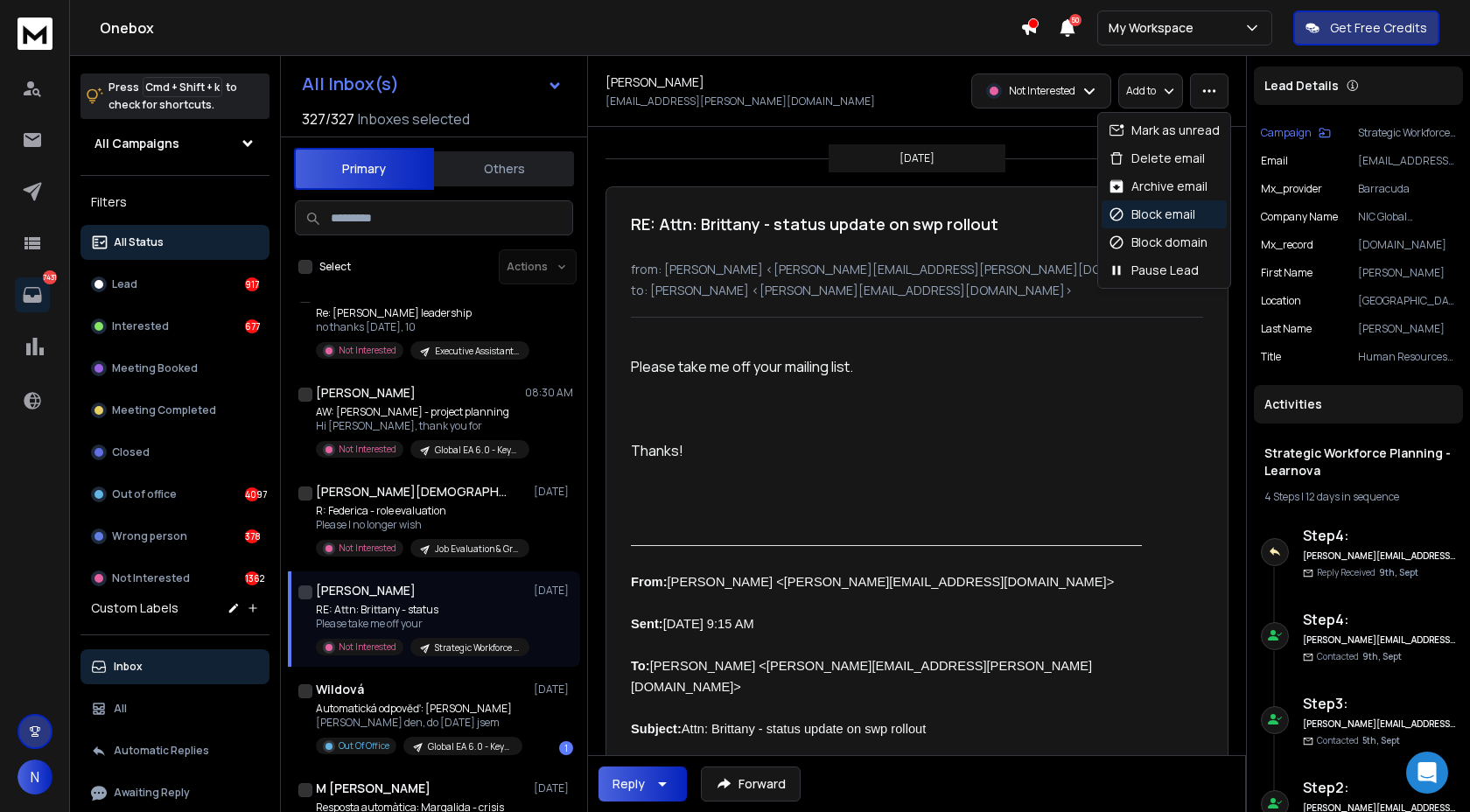
click at [1151, 205] on div "Block email" at bounding box center [1153, 214] width 87 height 17
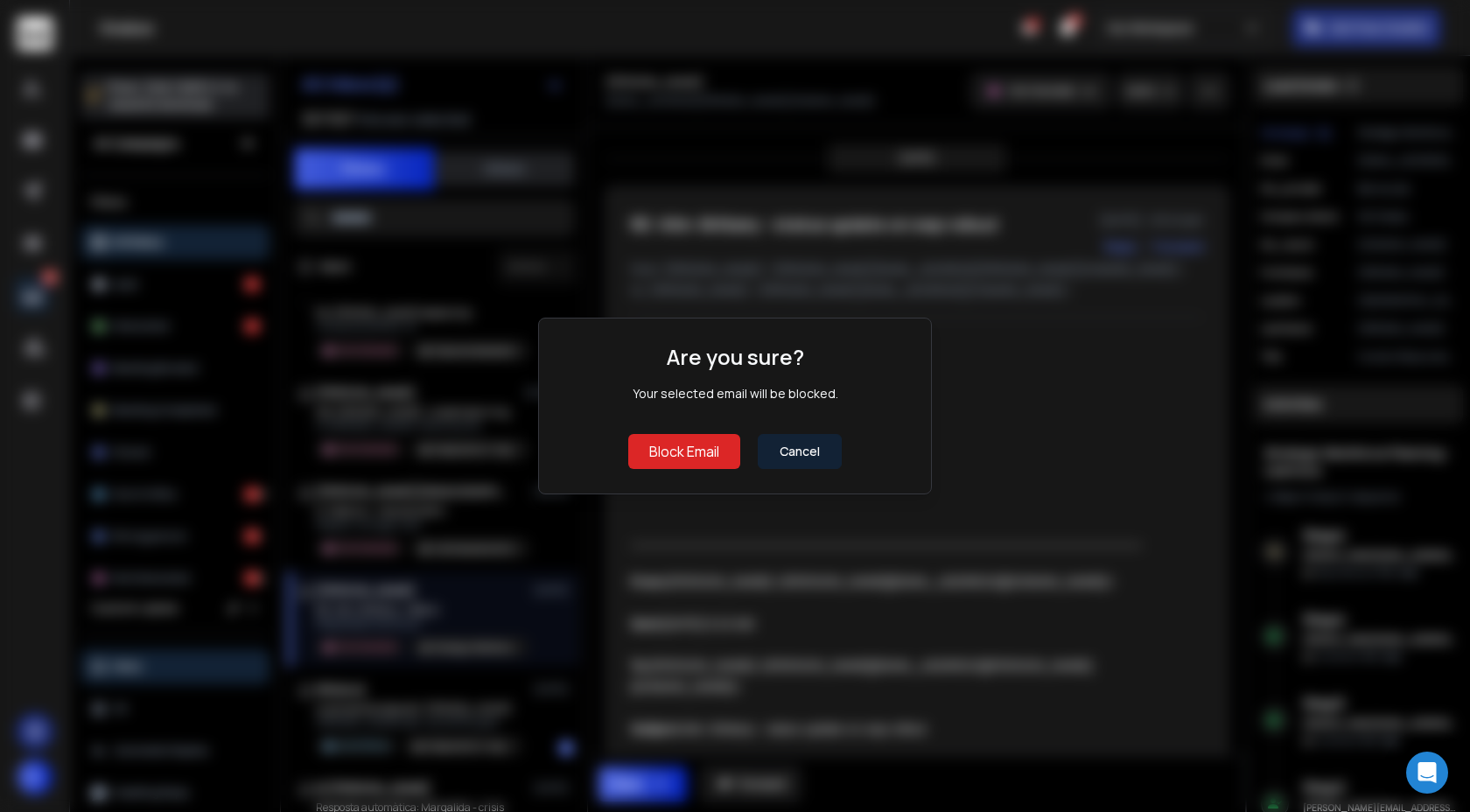
click at [701, 432] on div "Are you sure? Your selected email will be blocked. Block Email Cancel" at bounding box center [735, 406] width 343 height 126
click at [676, 454] on button "Block Email" at bounding box center [685, 451] width 112 height 35
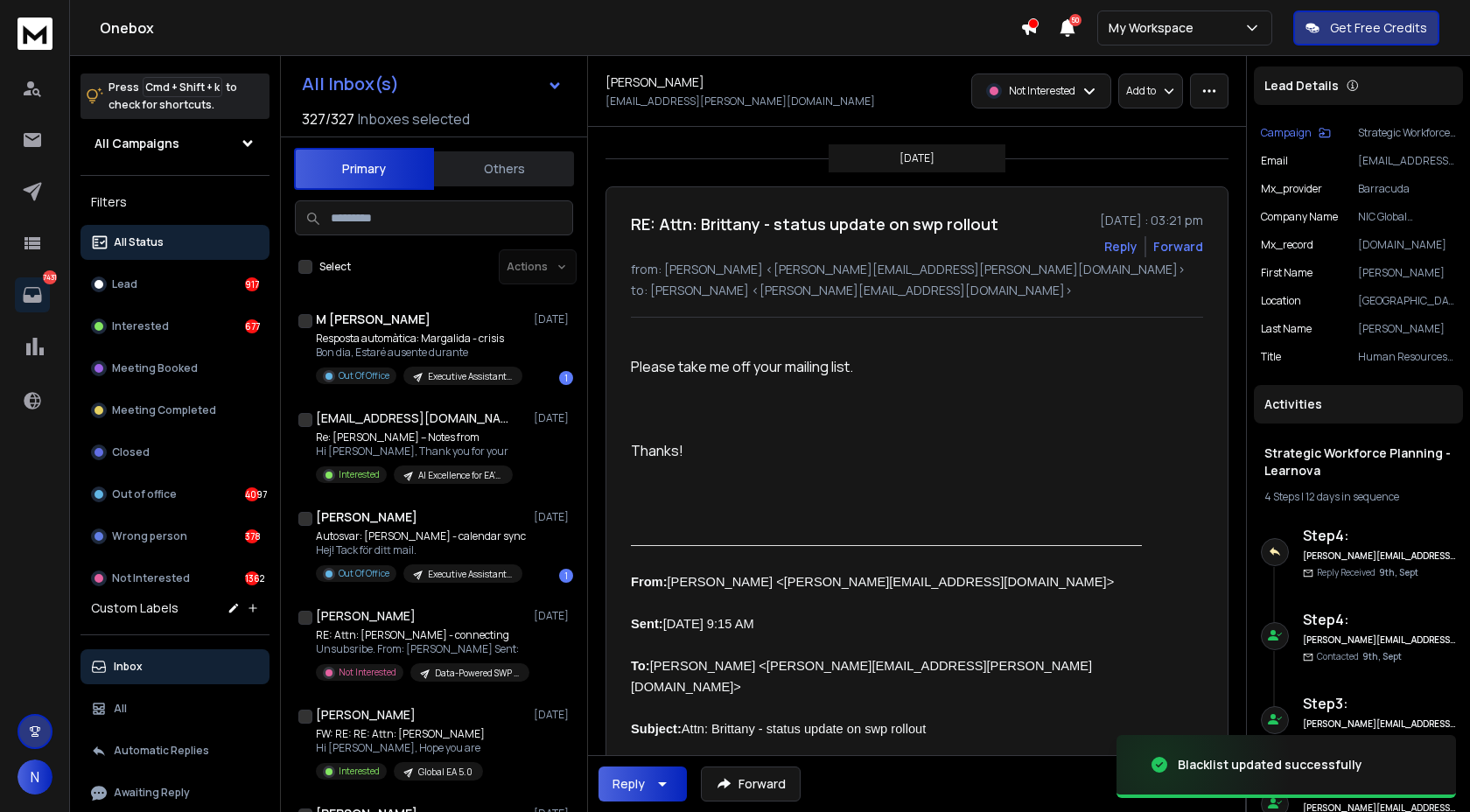
scroll to position [1528, 0]
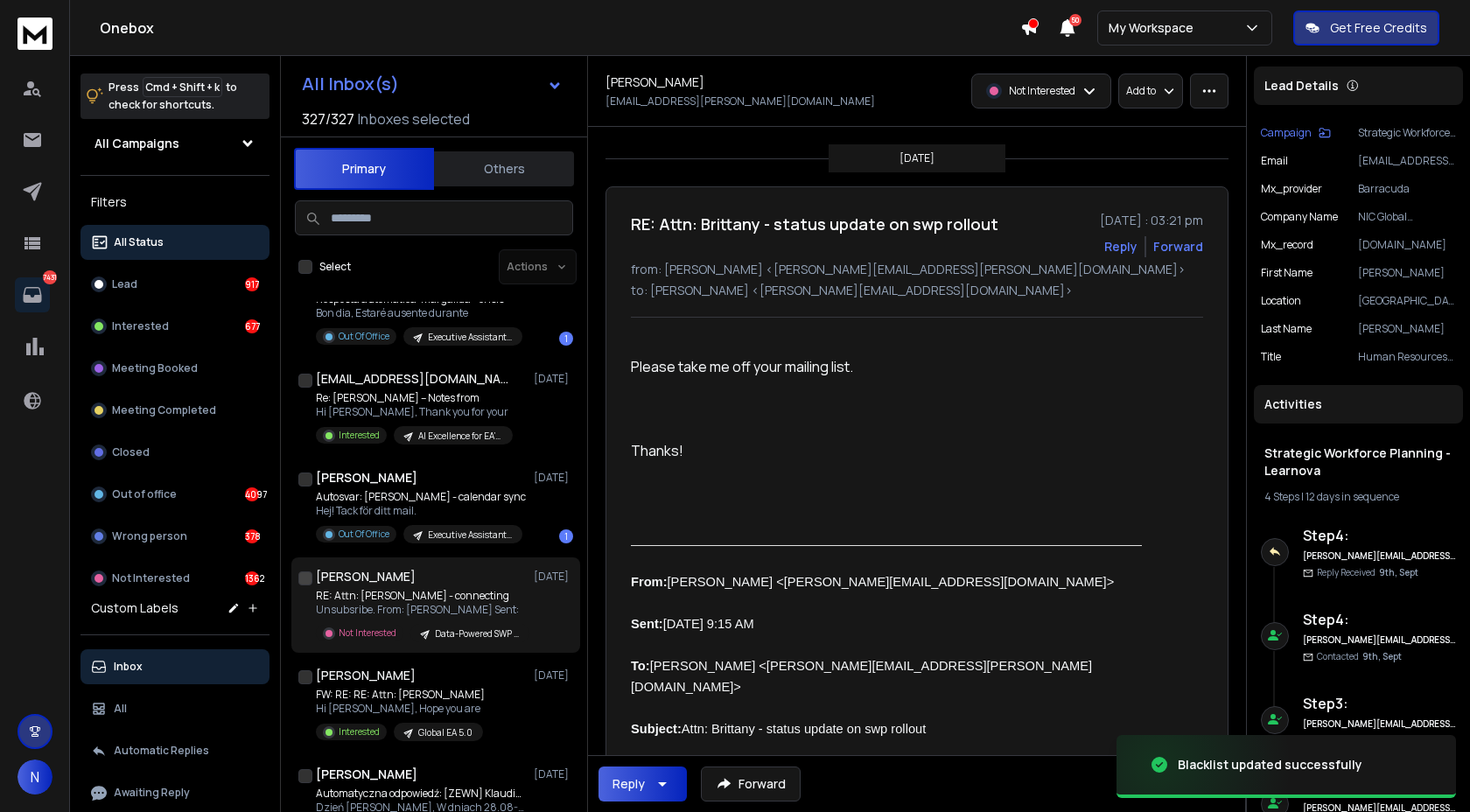
click at [472, 617] on div "RE: Attn: [PERSON_NAME] - connecting Unsubsribe. From: [PERSON_NAME] Sent: Not …" at bounding box center [422, 615] width 213 height 53
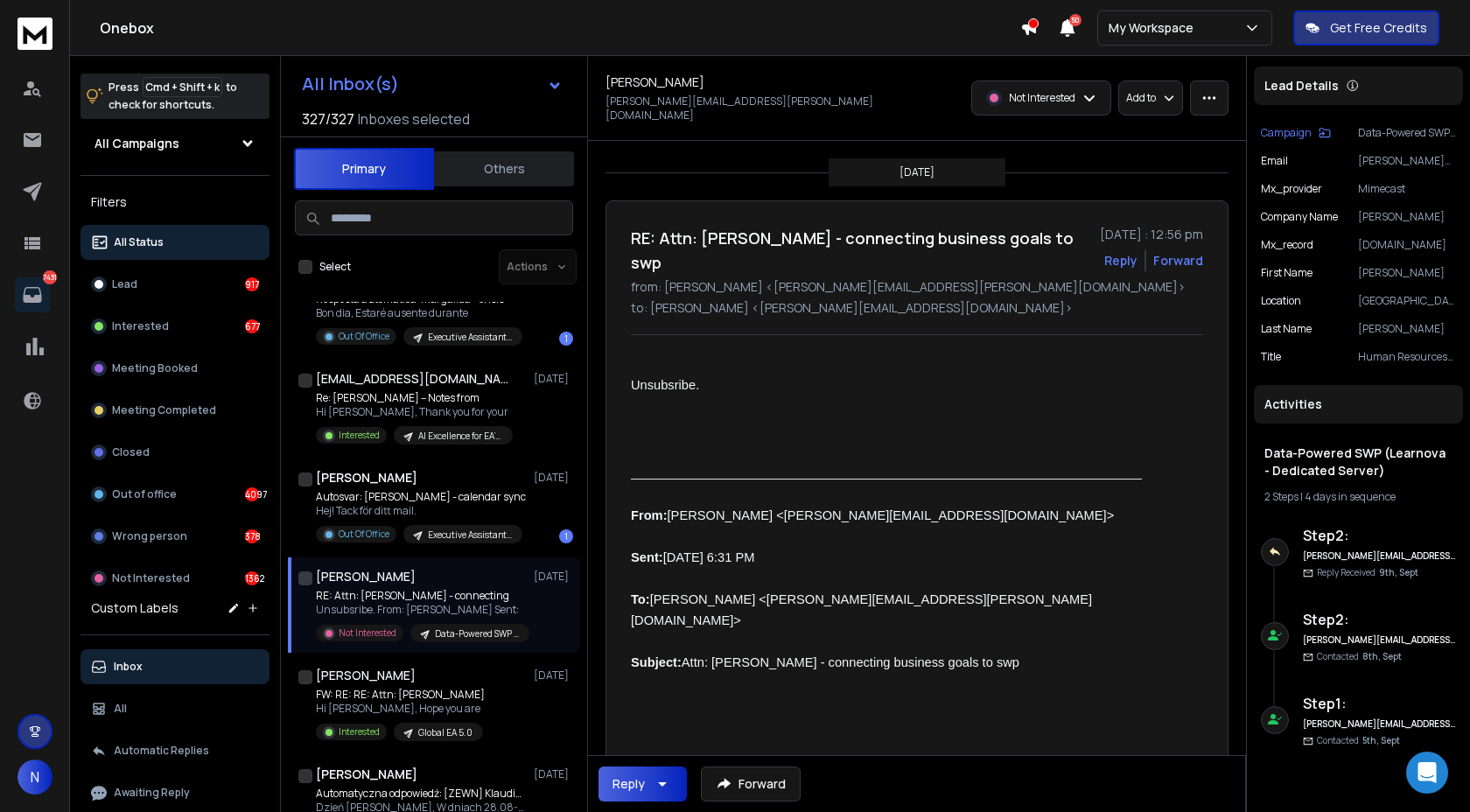
click at [1205, 95] on icon "button" at bounding box center [1210, 97] width 15 height 15
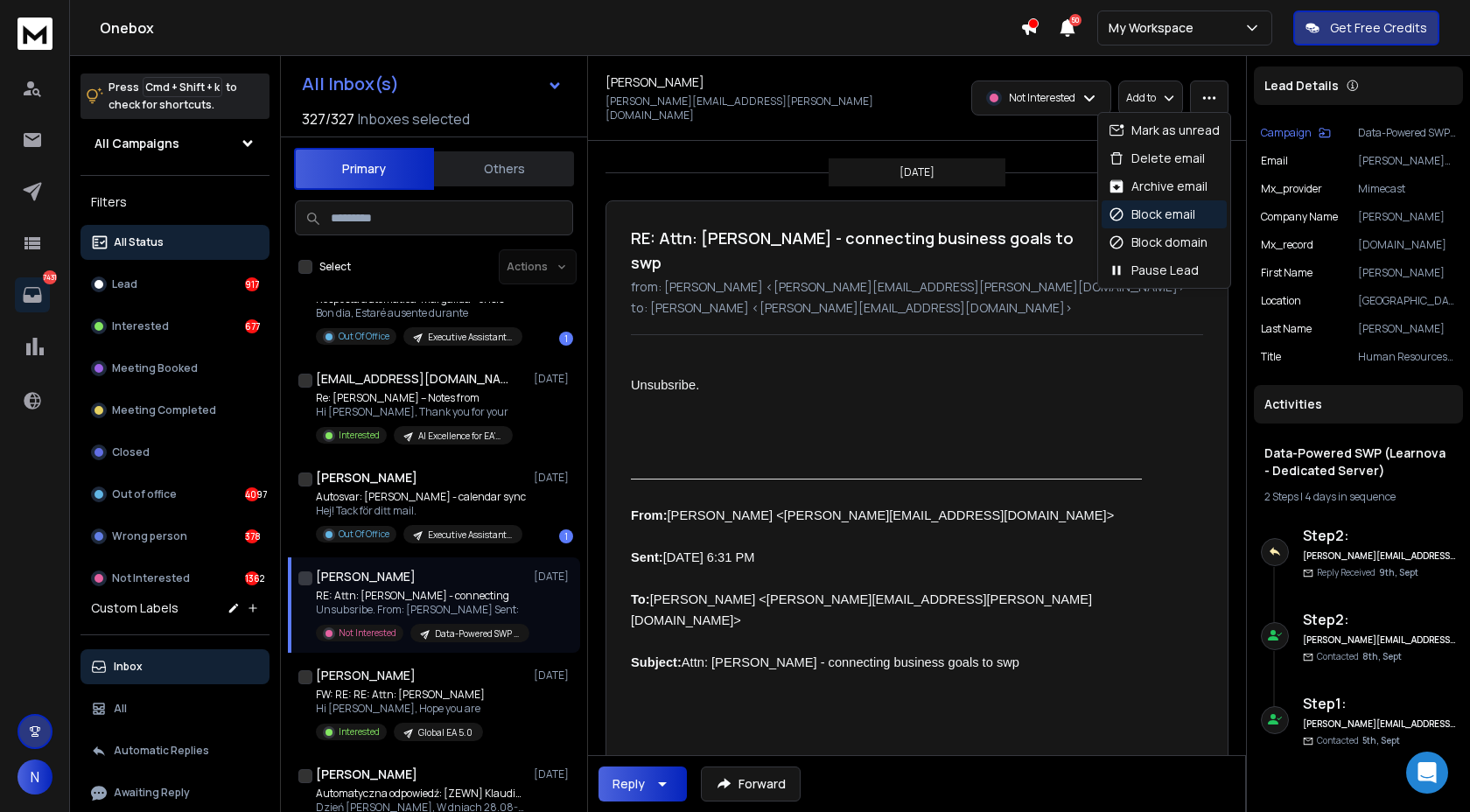
click at [1156, 221] on div "Block email" at bounding box center [1153, 214] width 87 height 17
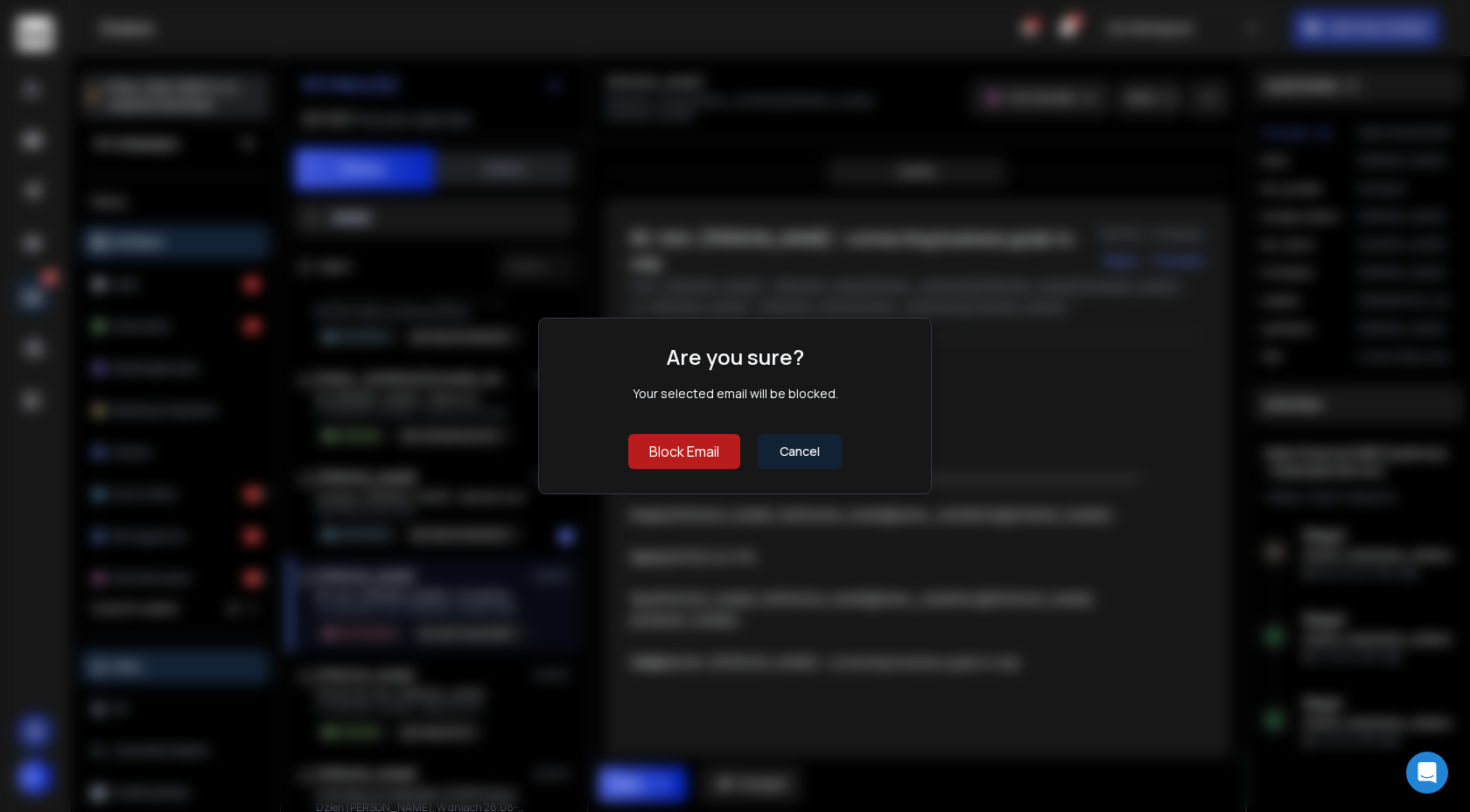
click at [677, 468] on button "Block Email" at bounding box center [685, 451] width 112 height 35
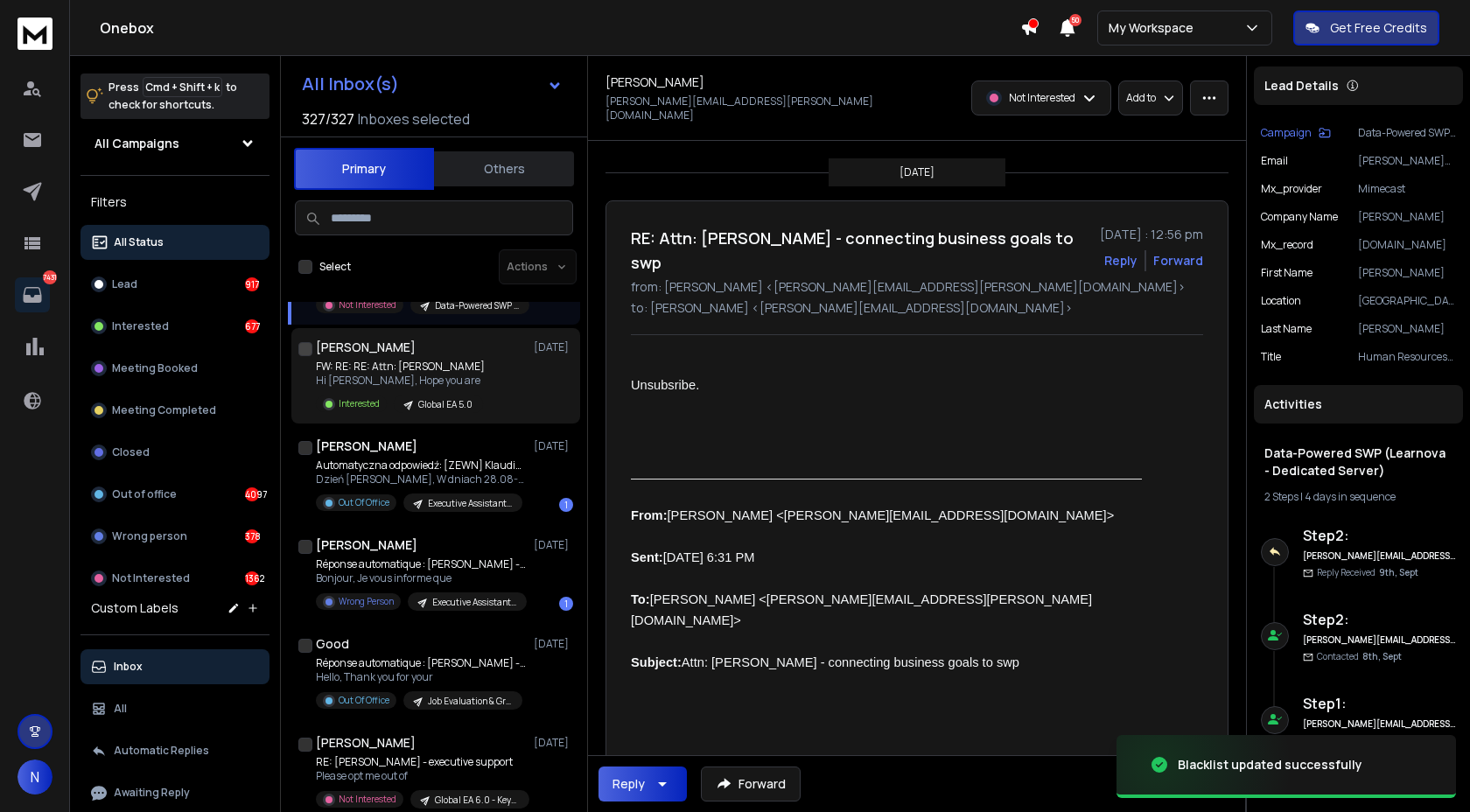
scroll to position [1922, 0]
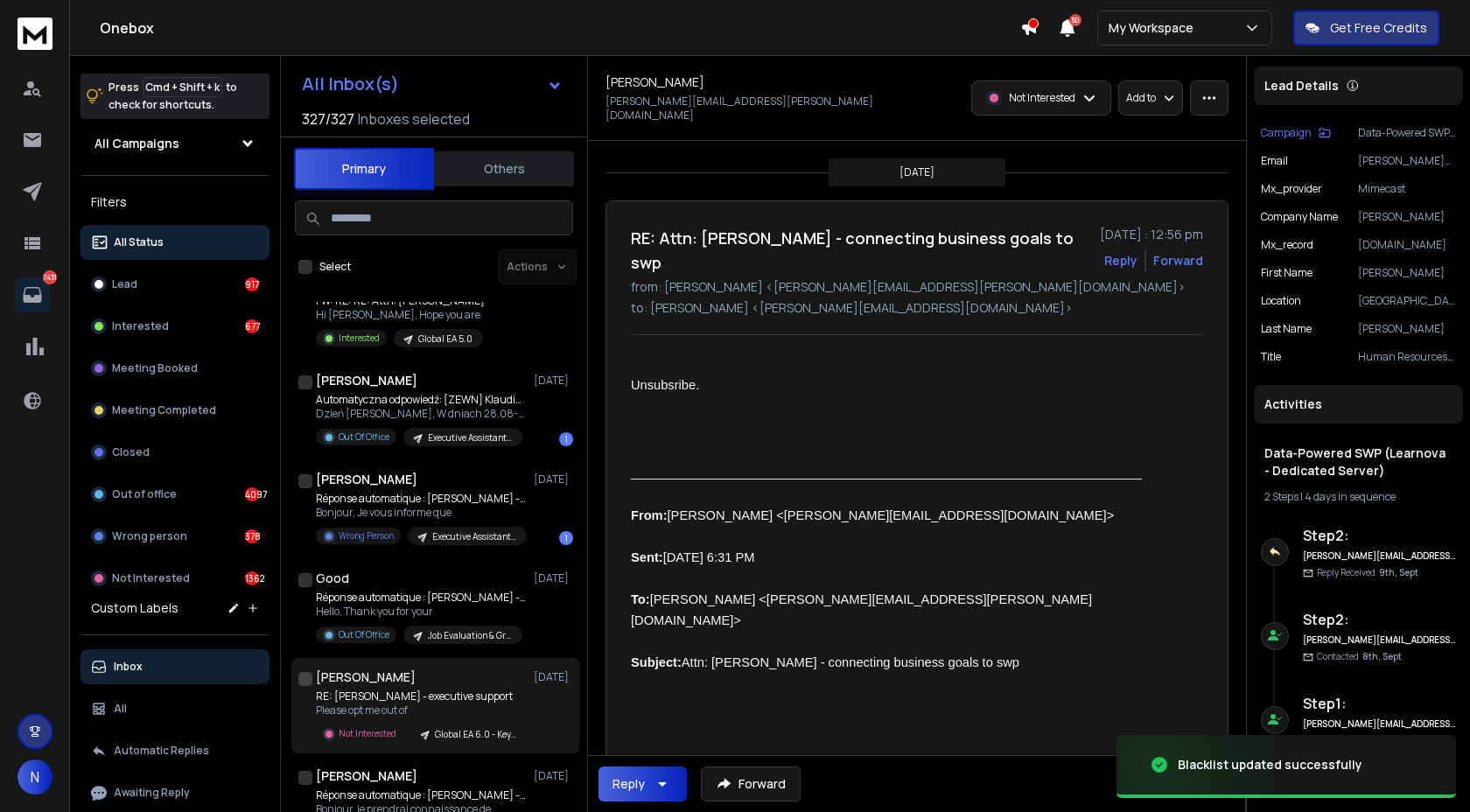
click at [383, 694] on p "RE: [PERSON_NAME] - executive support" at bounding box center [422, 696] width 210 height 14
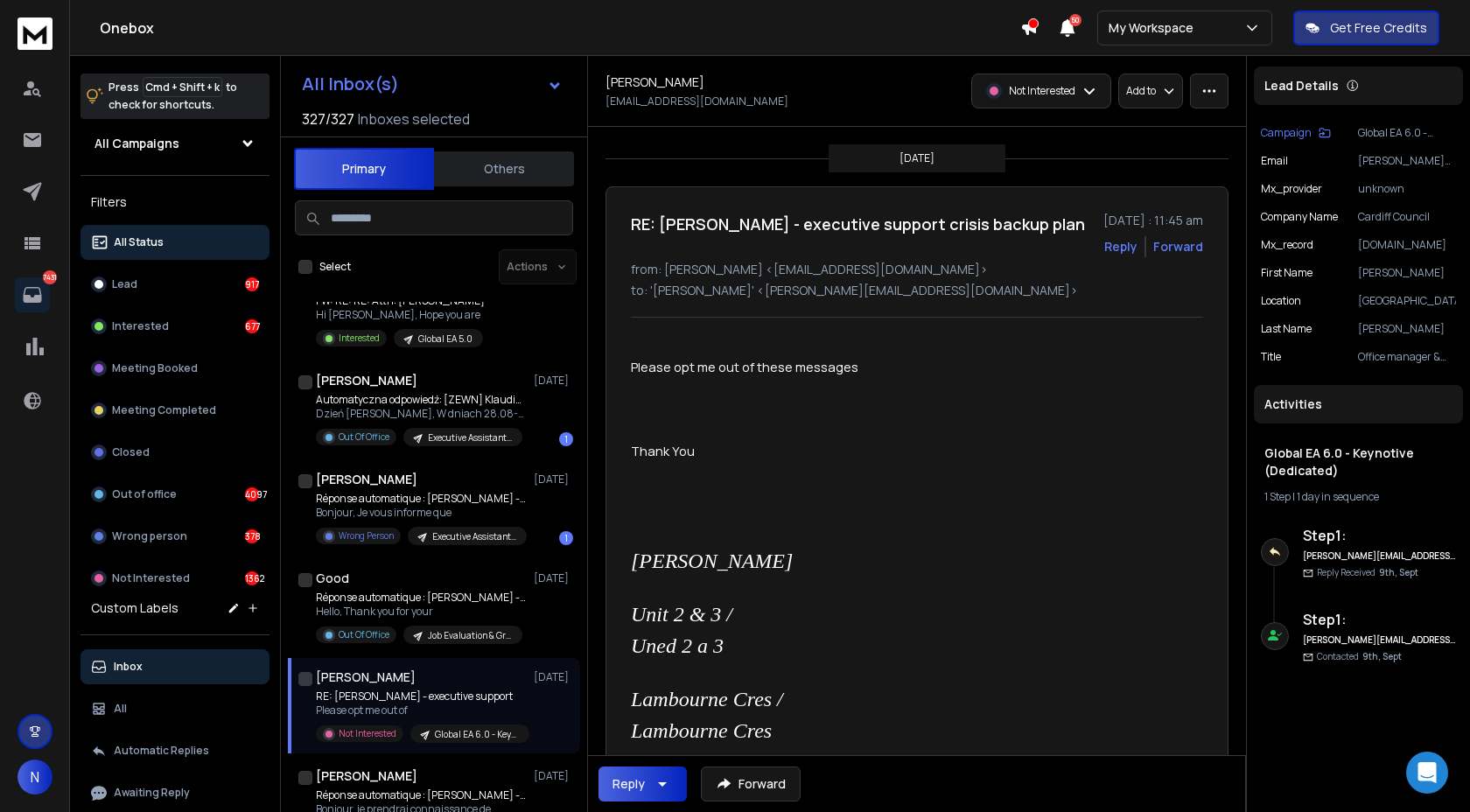
click at [1196, 80] on button "button" at bounding box center [1210, 91] width 39 height 35
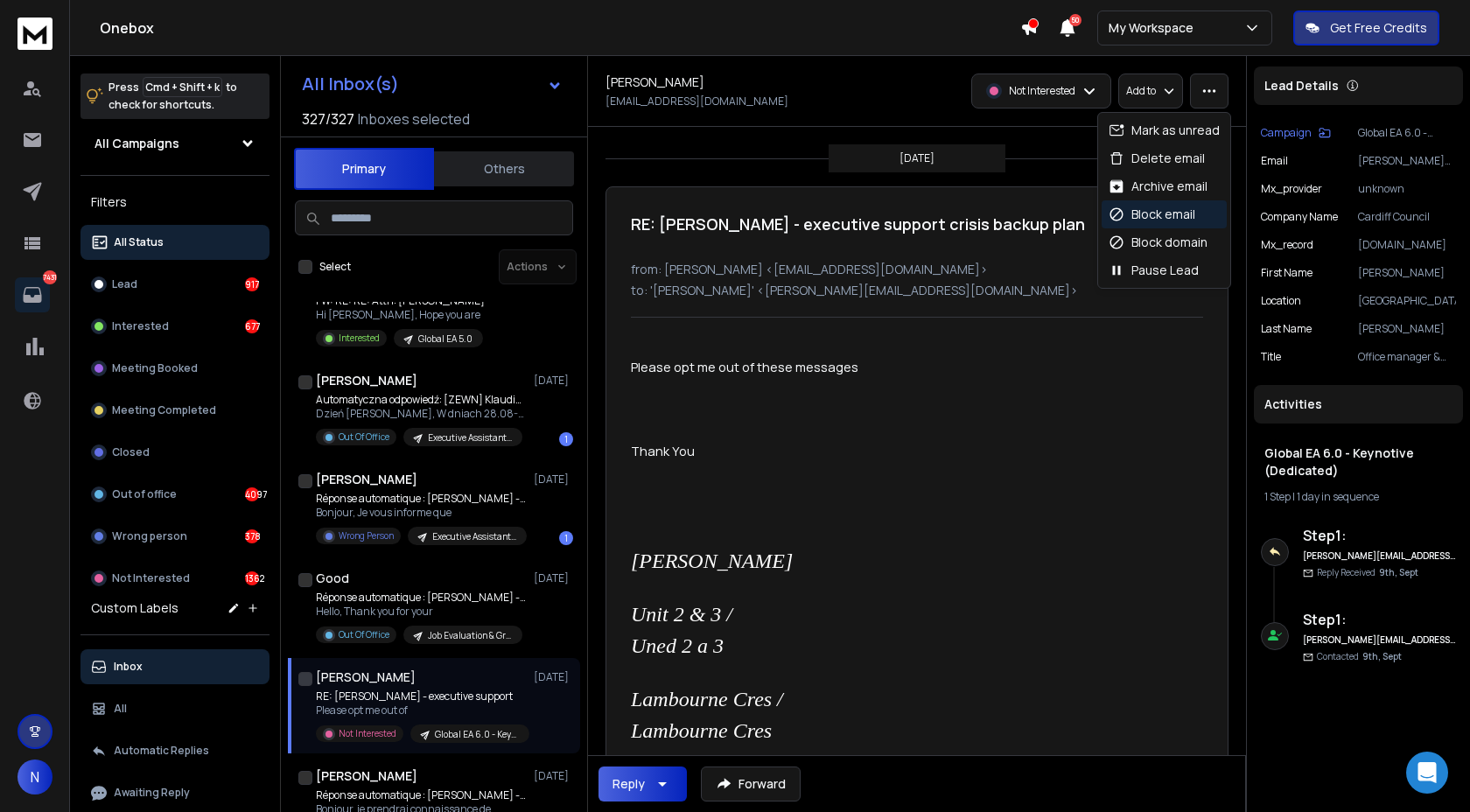
click at [1168, 217] on div "Block email" at bounding box center [1153, 214] width 87 height 17
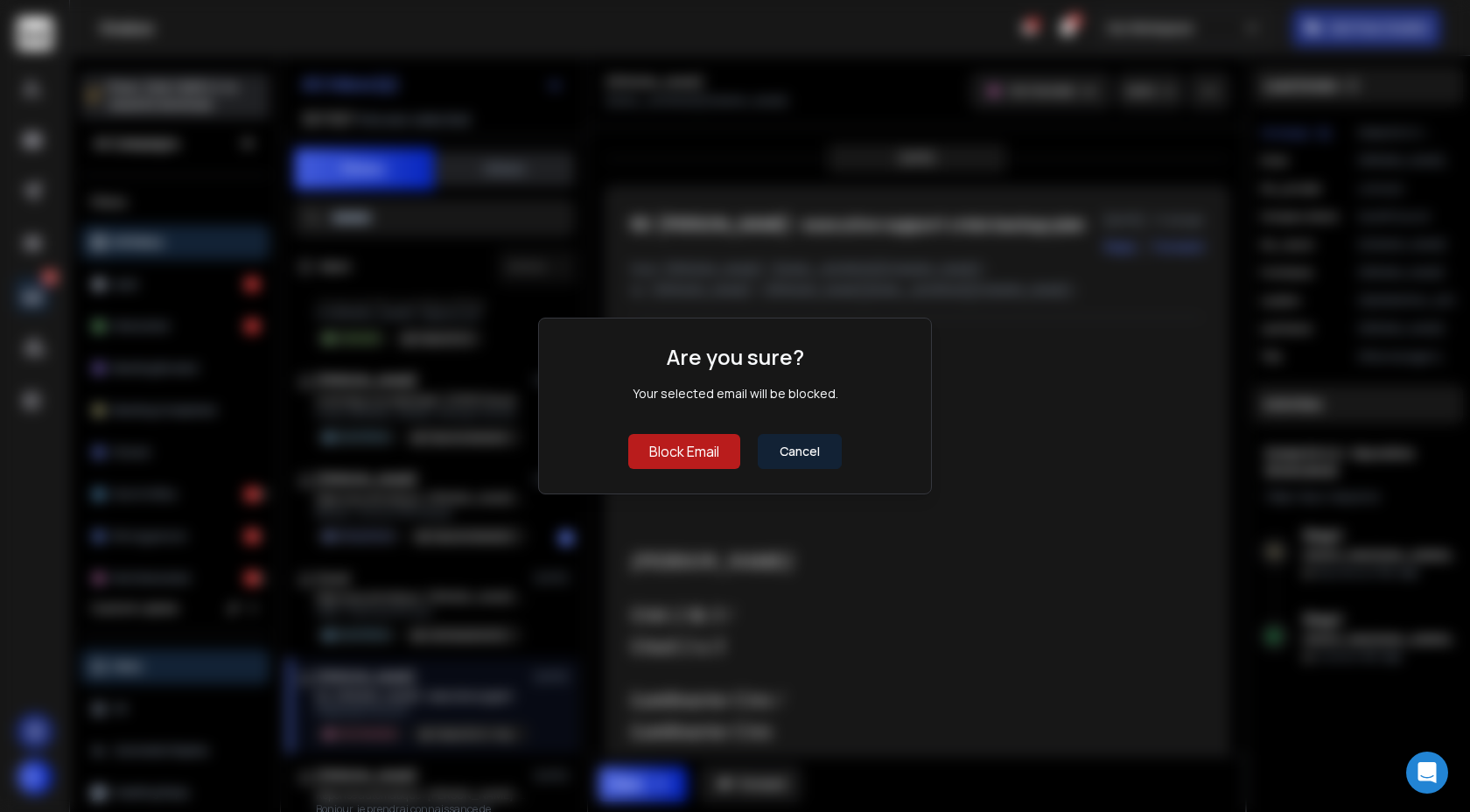
click at [720, 447] on button "Block Email" at bounding box center [685, 451] width 112 height 35
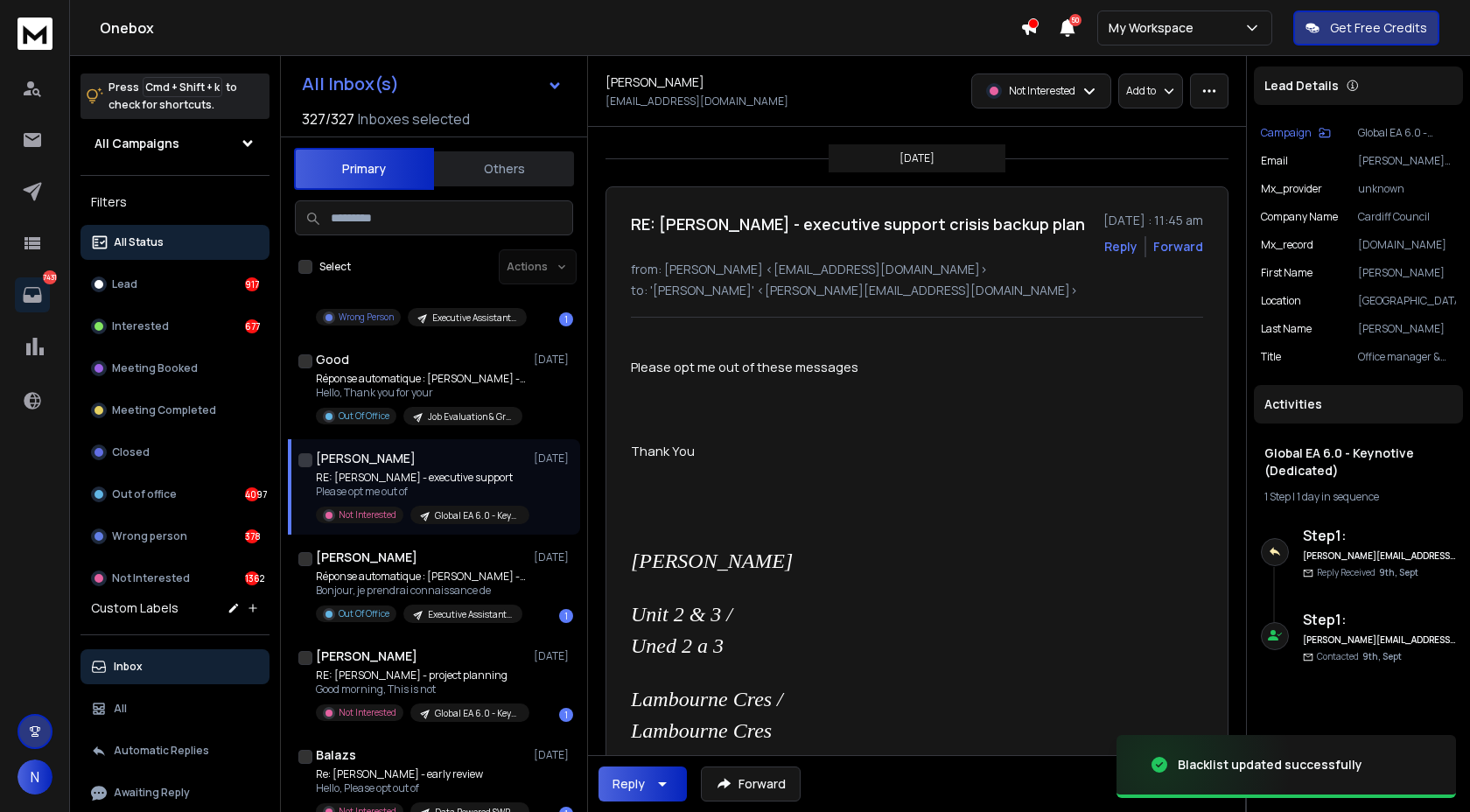
scroll to position [2175, 0]
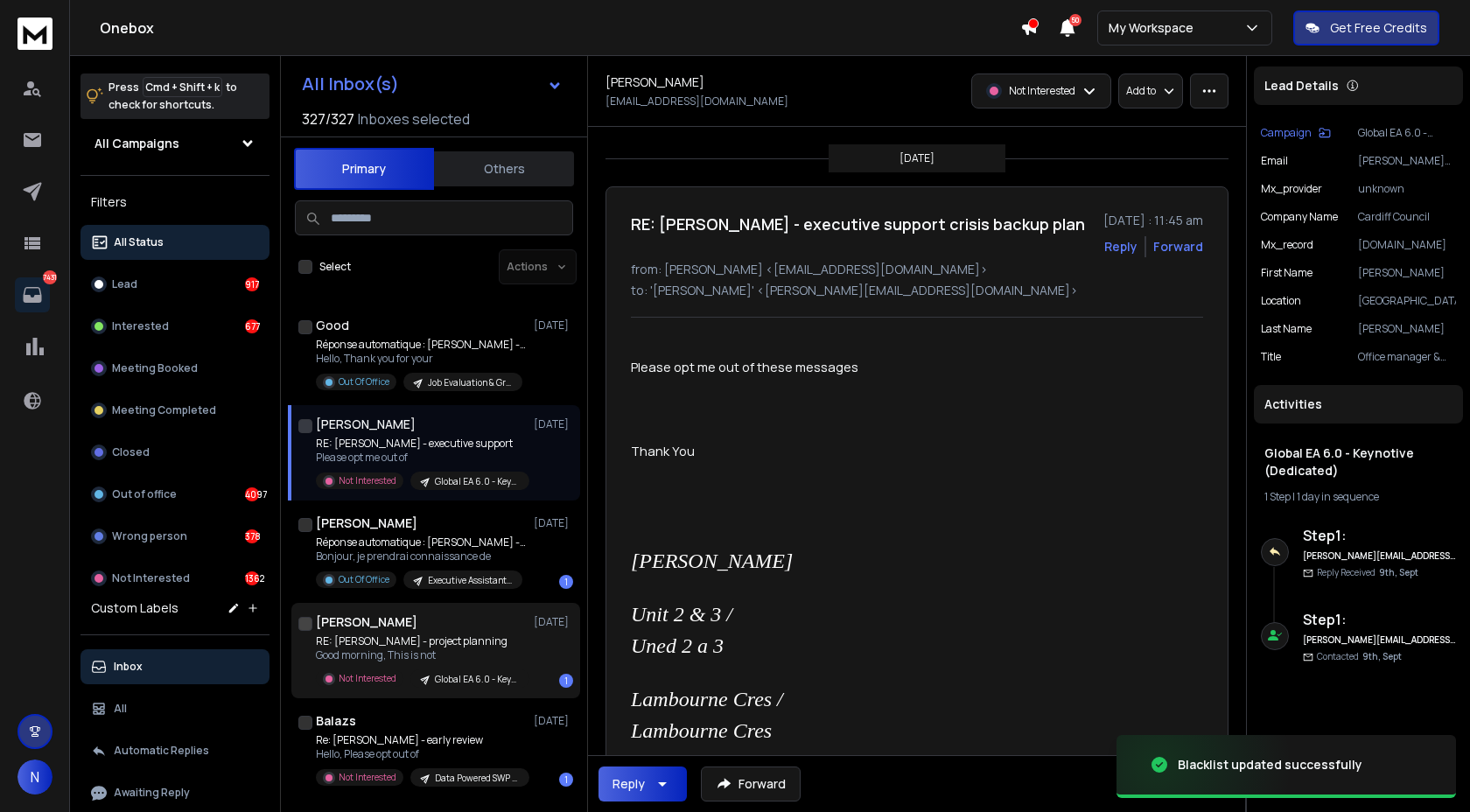
click at [412, 648] on p "Good morning, This is not" at bounding box center [422, 655] width 210 height 14
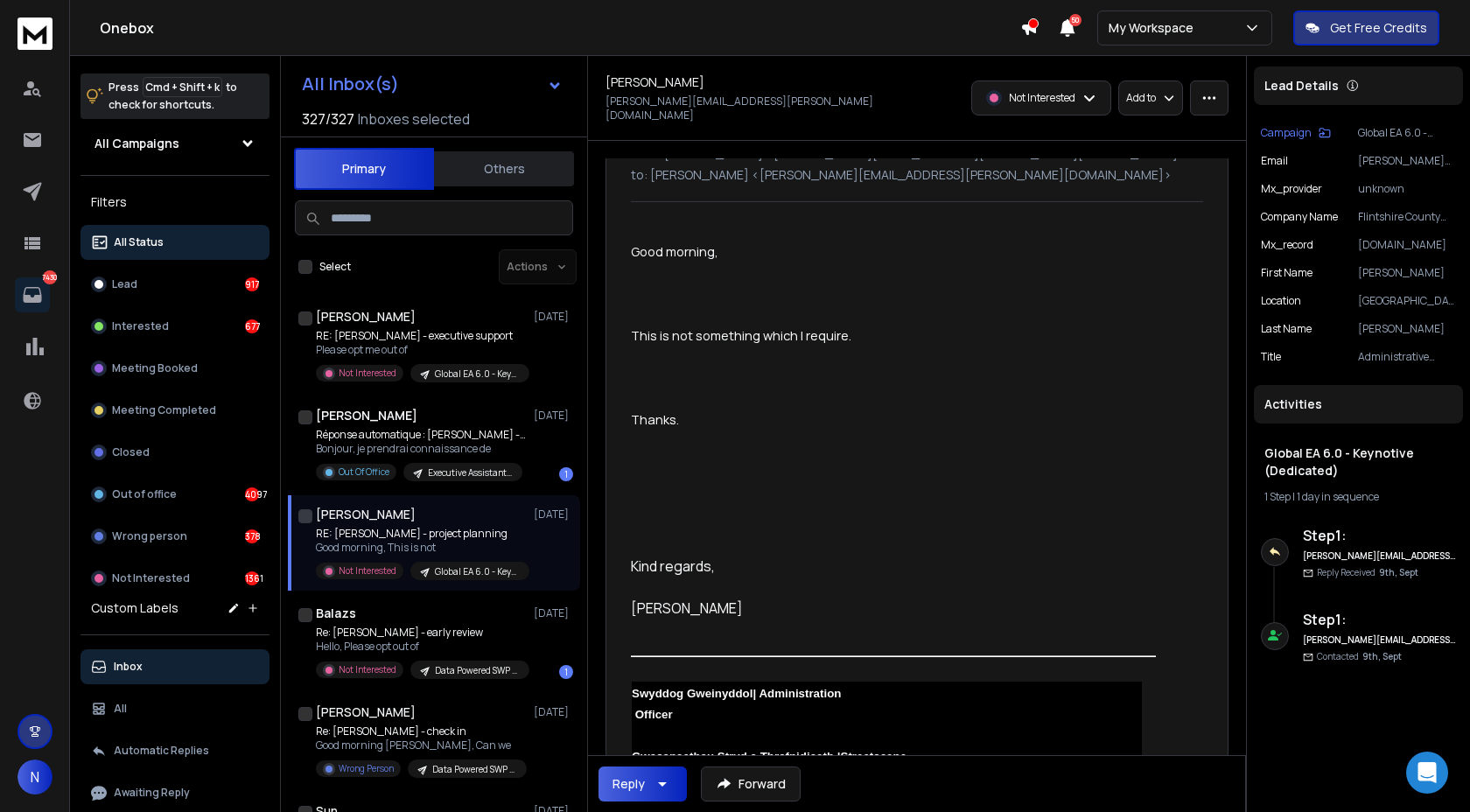
scroll to position [2302, 0]
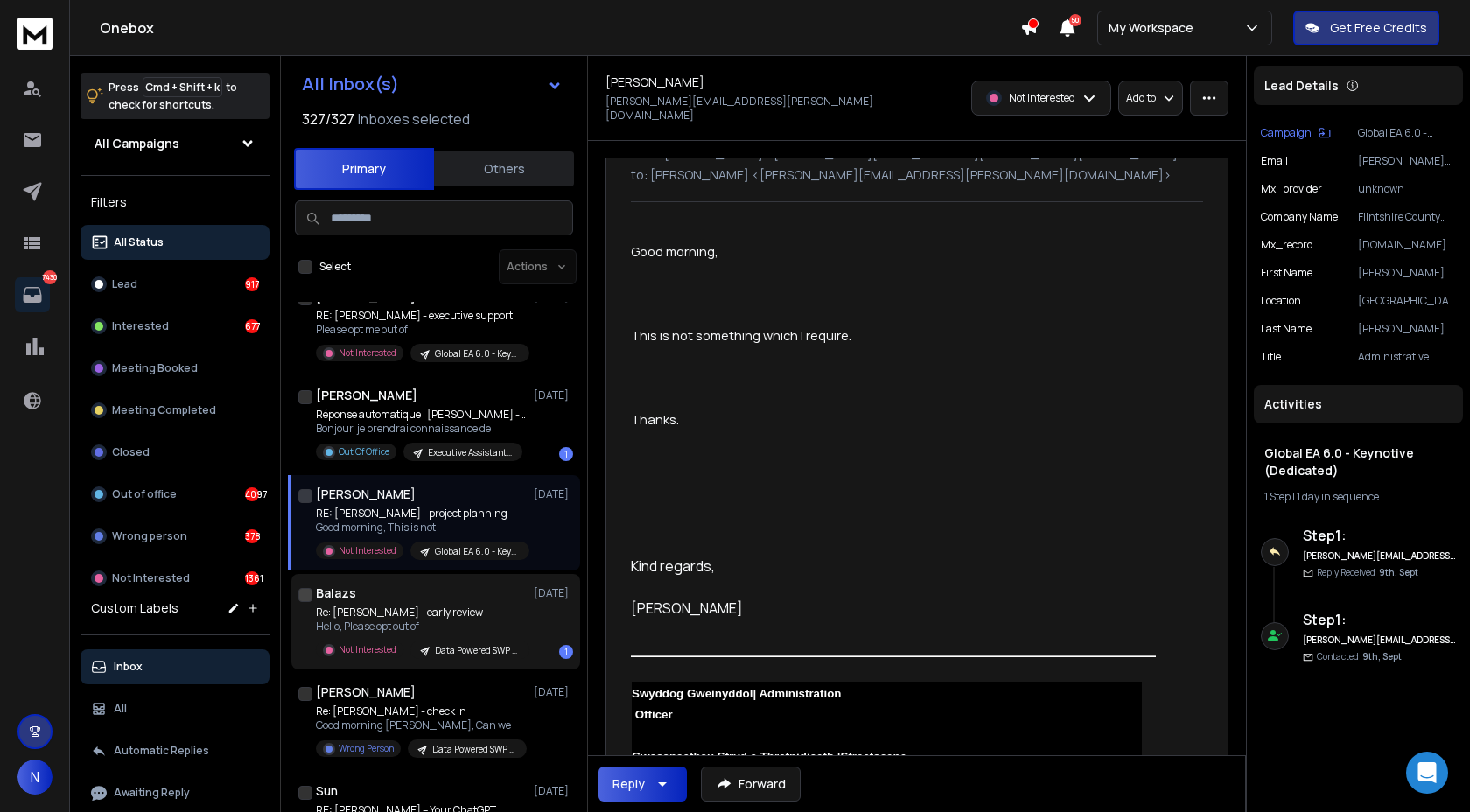
click at [386, 615] on p "Re: [PERSON_NAME] - early review" at bounding box center [422, 612] width 210 height 14
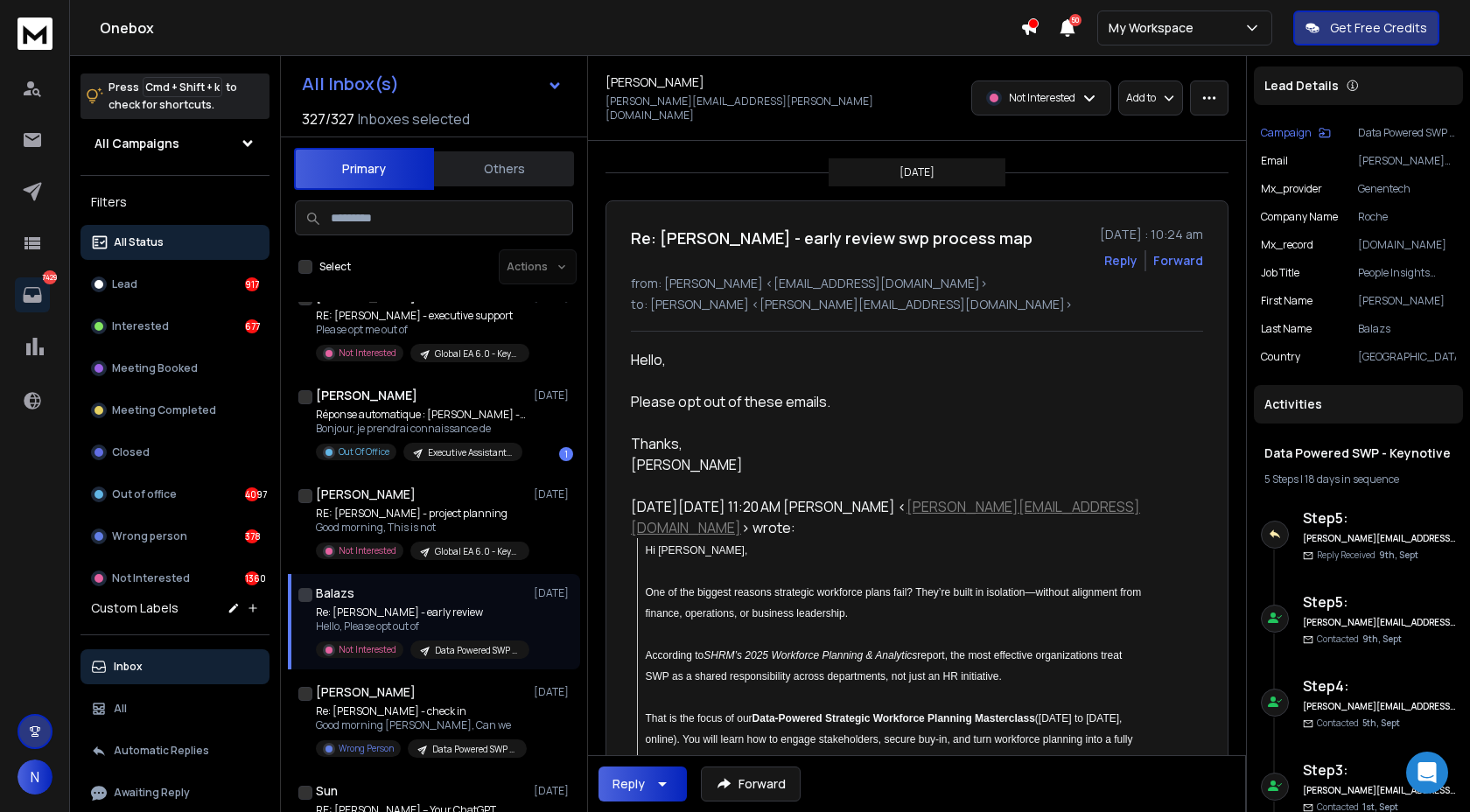
click at [1205, 90] on icon "button" at bounding box center [1210, 97] width 15 height 15
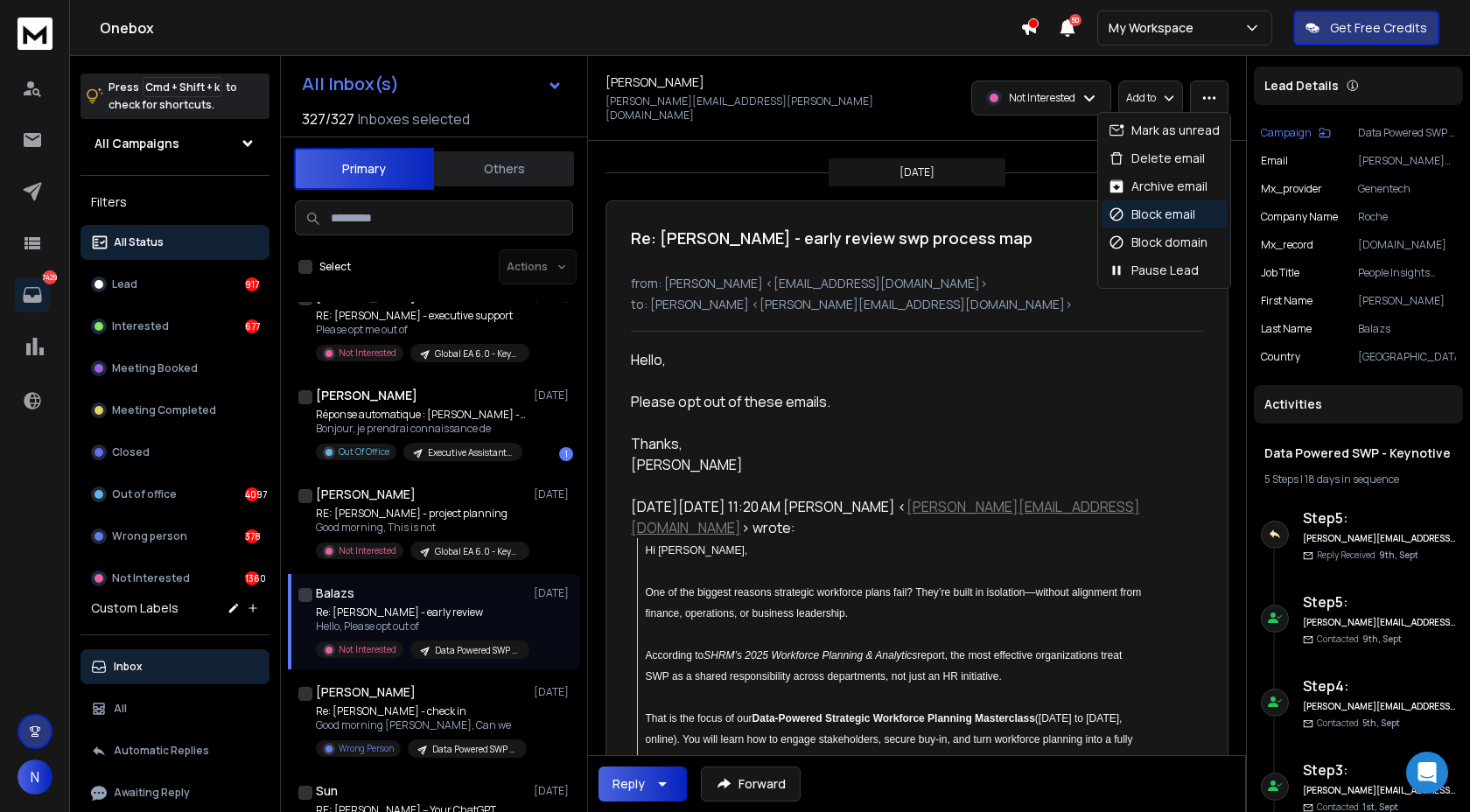
click at [1157, 211] on div "Block email" at bounding box center [1153, 214] width 87 height 17
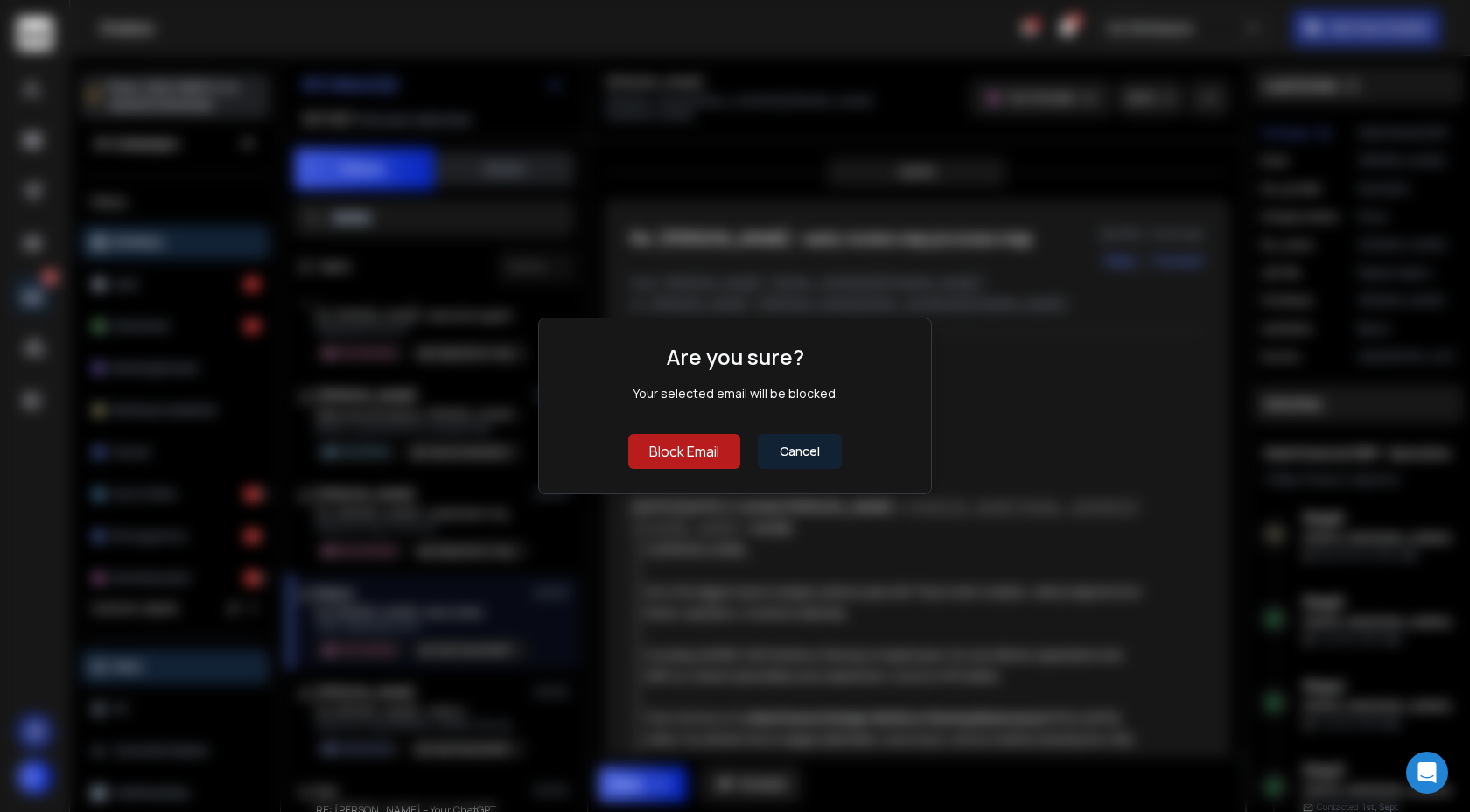
click at [669, 460] on button "Block Email" at bounding box center [685, 451] width 112 height 35
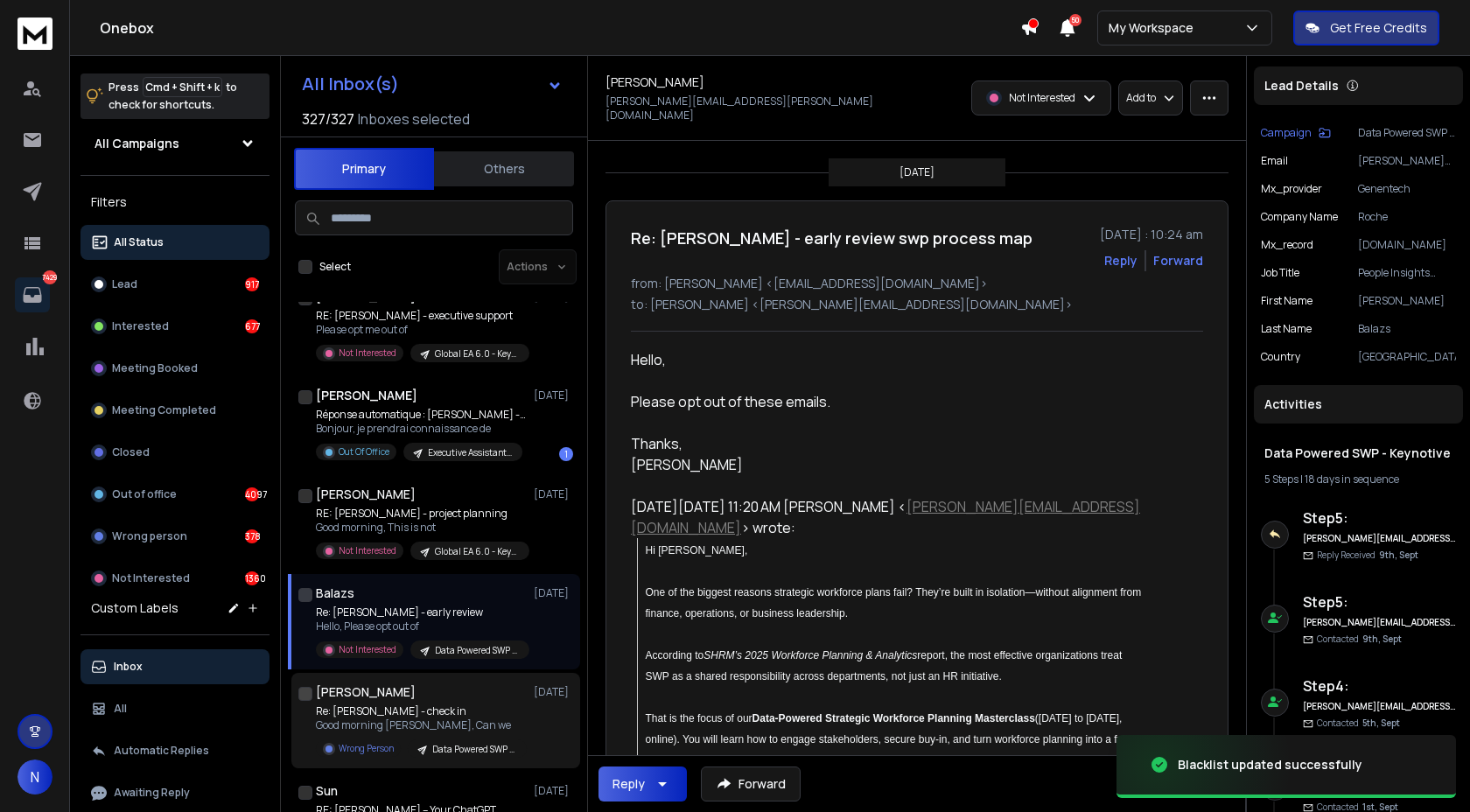
click at [392, 712] on p "Re: [PERSON_NAME] - check in" at bounding box center [422, 711] width 210 height 14
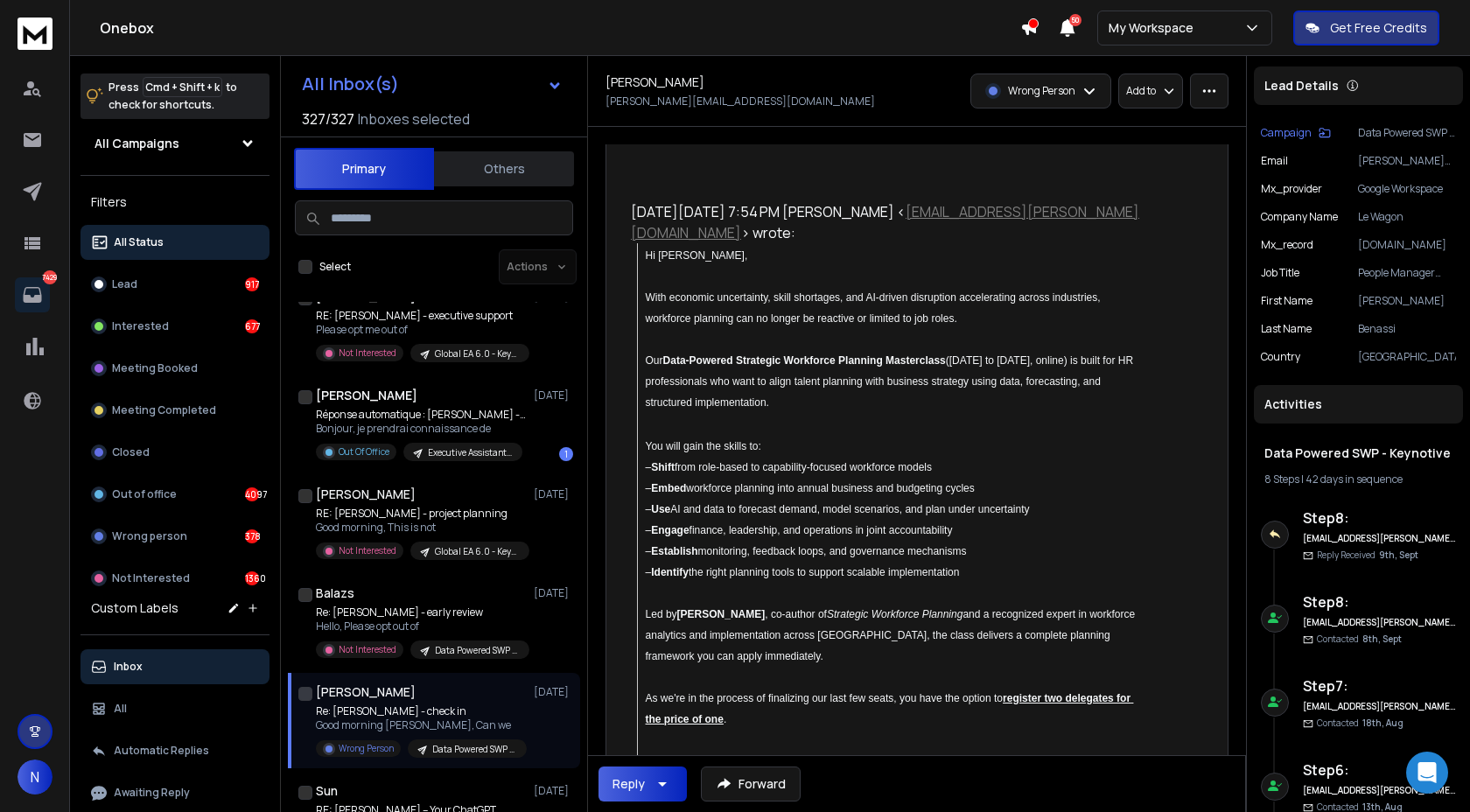
scroll to position [0, 0]
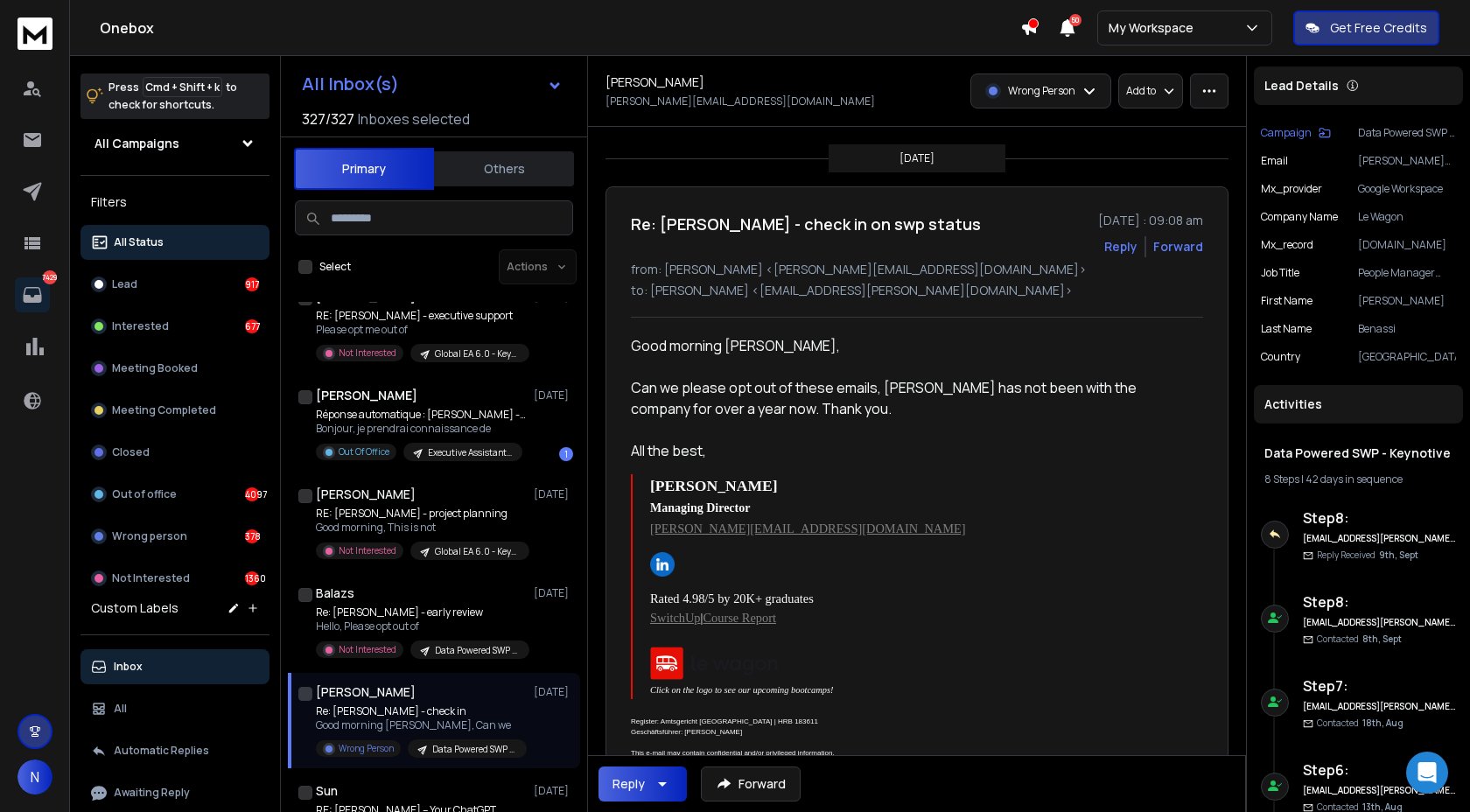
click at [1211, 90] on icon "button" at bounding box center [1210, 91] width 15 height 15
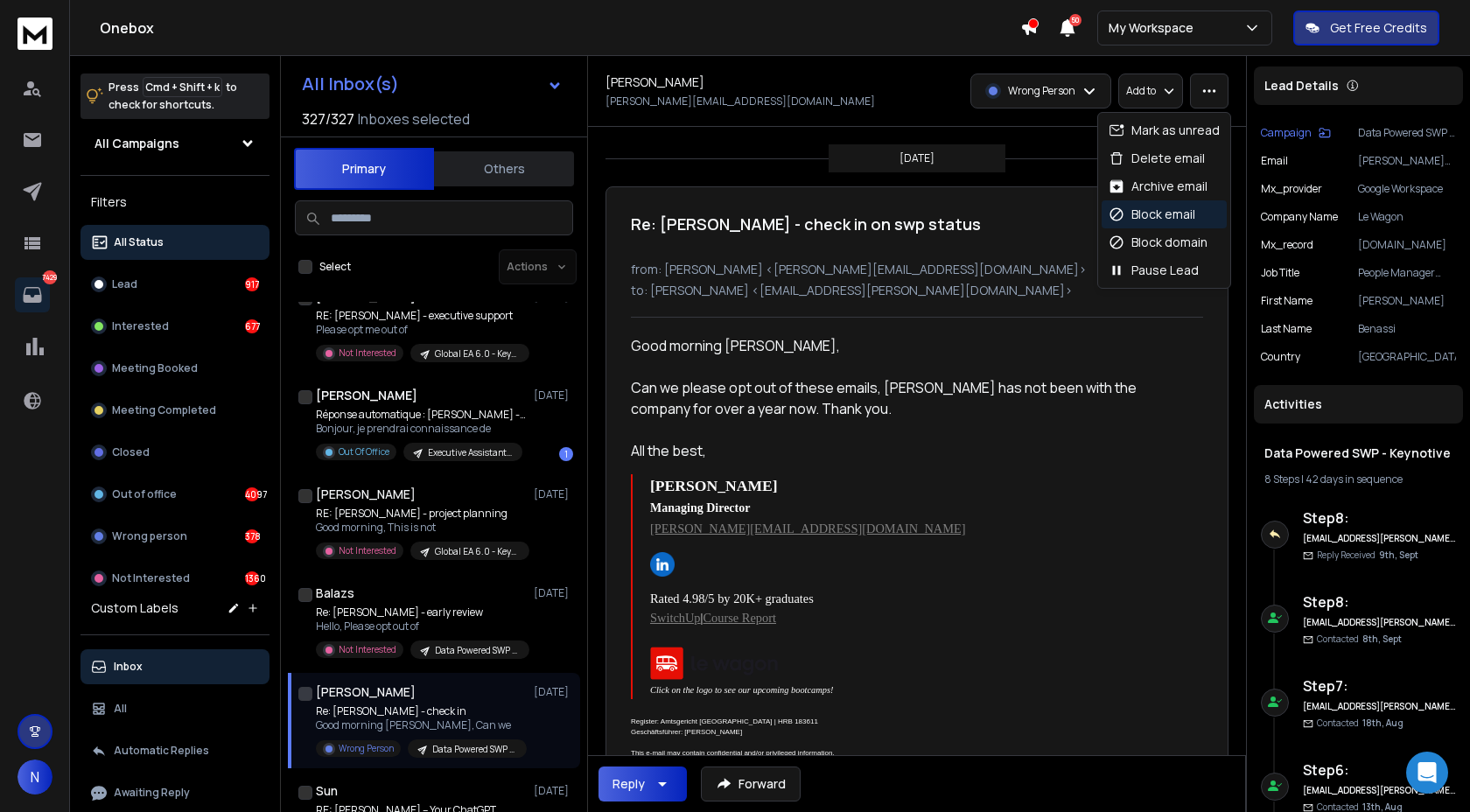
click at [1139, 222] on div "Block email" at bounding box center [1153, 214] width 87 height 17
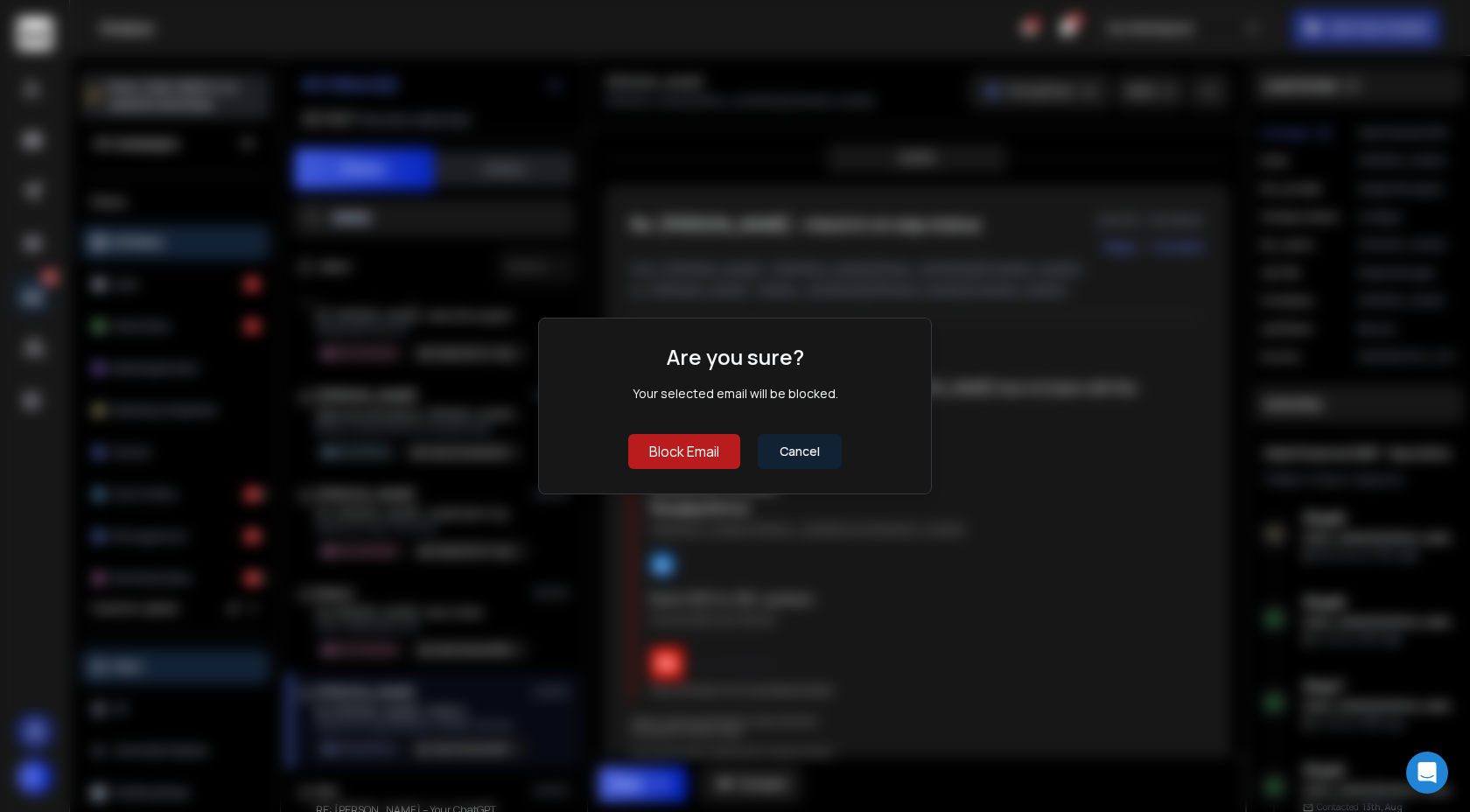
click at [707, 462] on button "Block Email" at bounding box center [685, 451] width 112 height 35
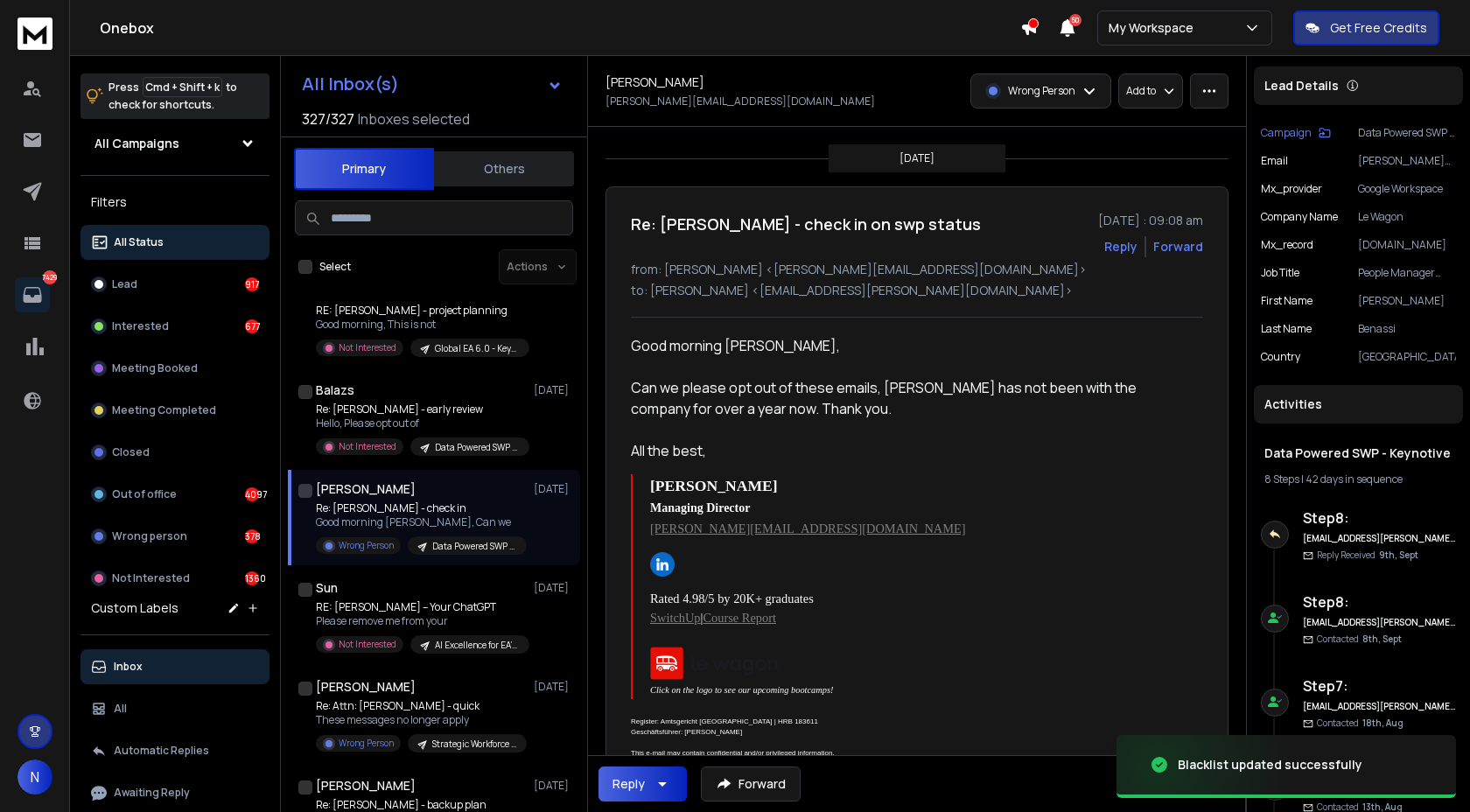
scroll to position [2508, 0]
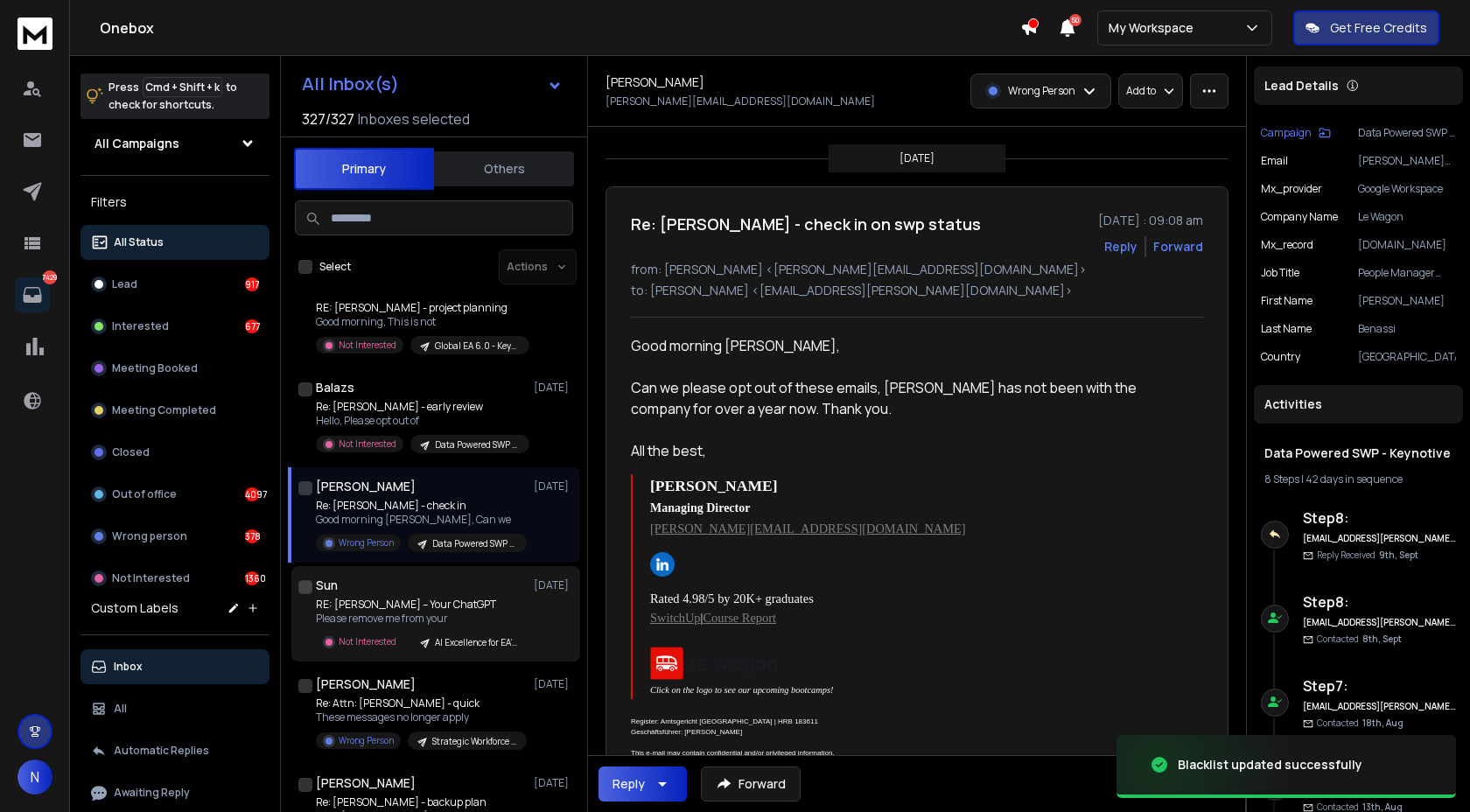
click at [485, 634] on div "AI Excellence for EA's - Learnova" at bounding box center [470, 641] width 119 height 18
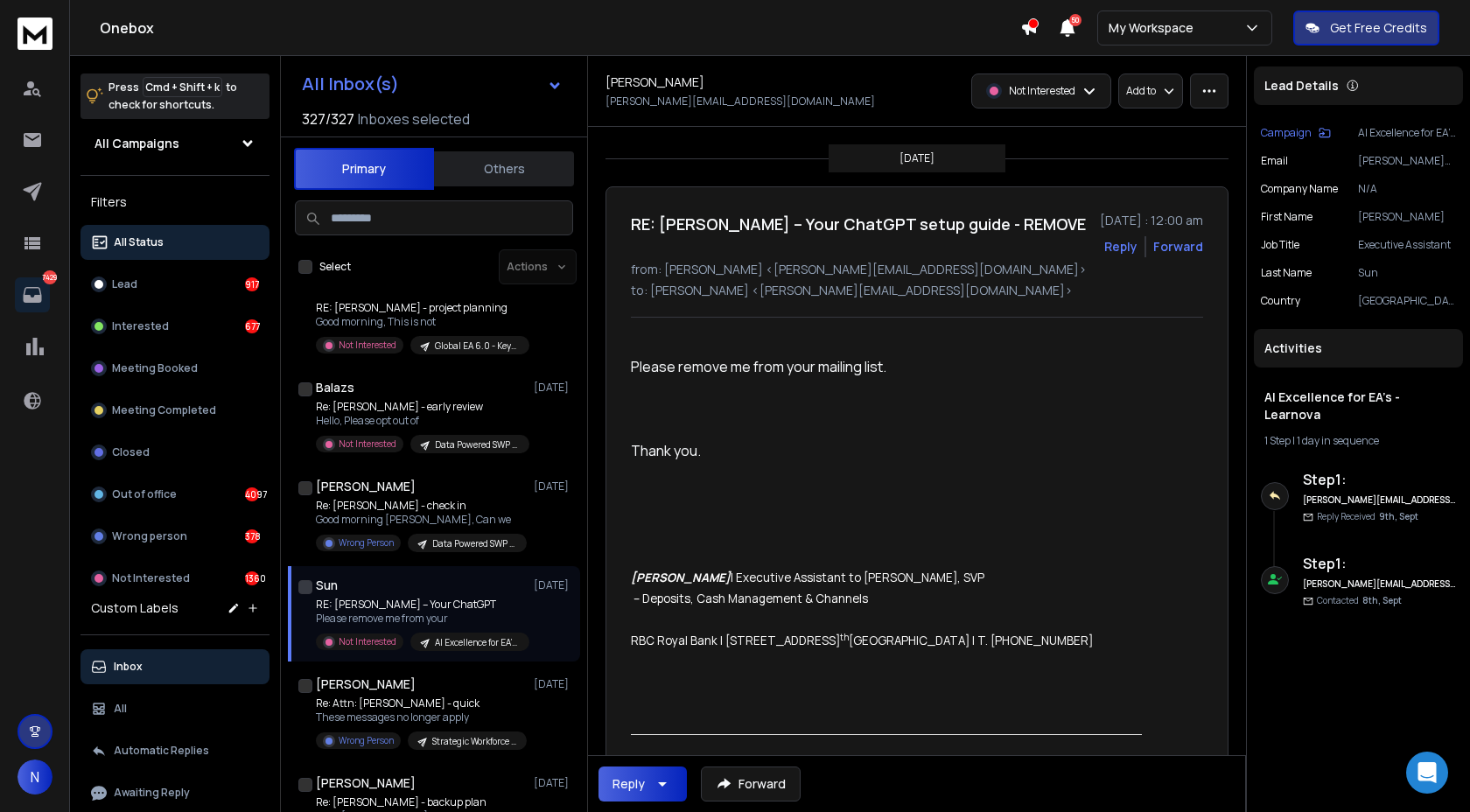
click at [1201, 98] on button "button" at bounding box center [1210, 91] width 39 height 35
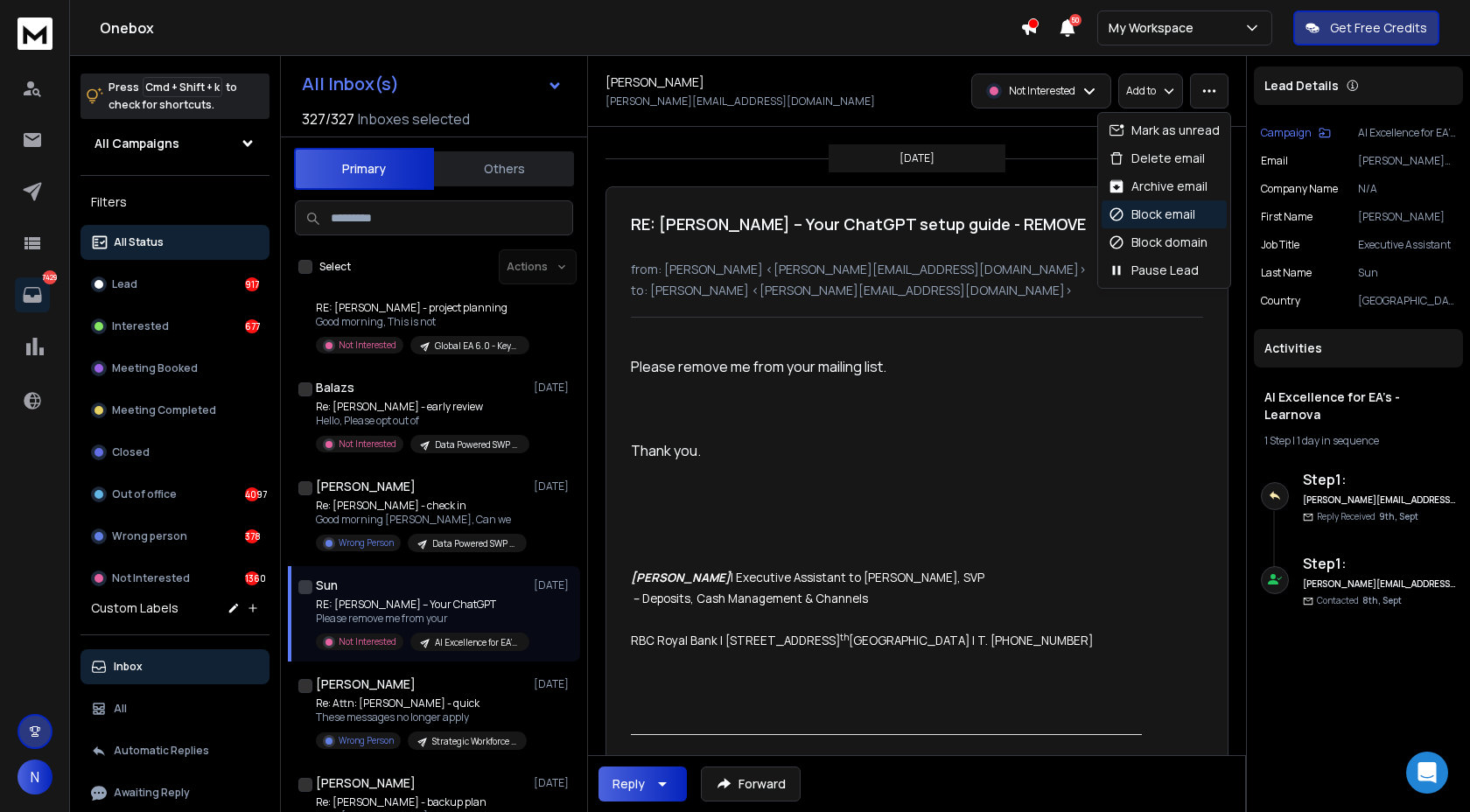
click at [1148, 213] on div "Block email" at bounding box center [1153, 214] width 87 height 17
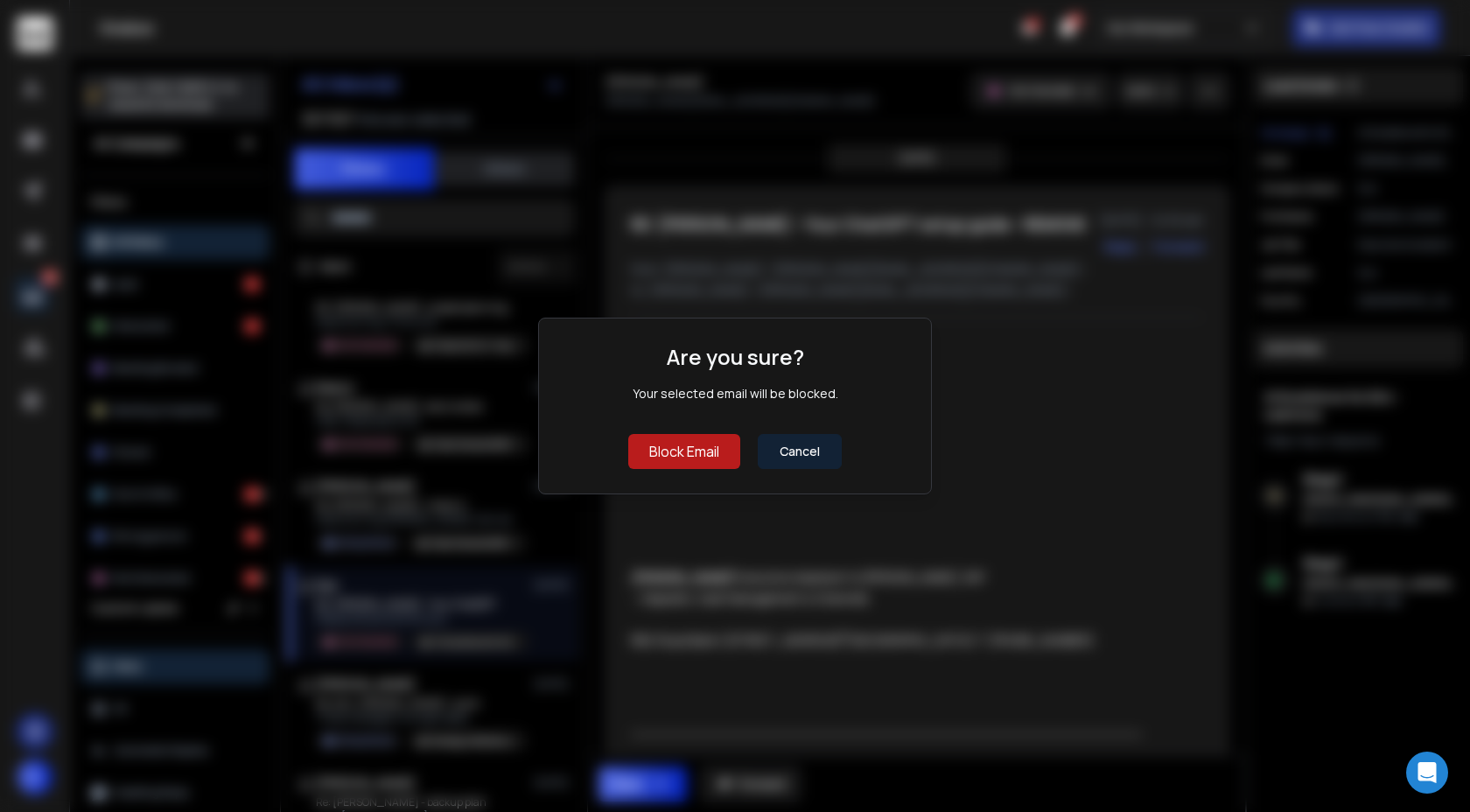
click at [704, 460] on button "Block Email" at bounding box center [685, 451] width 112 height 35
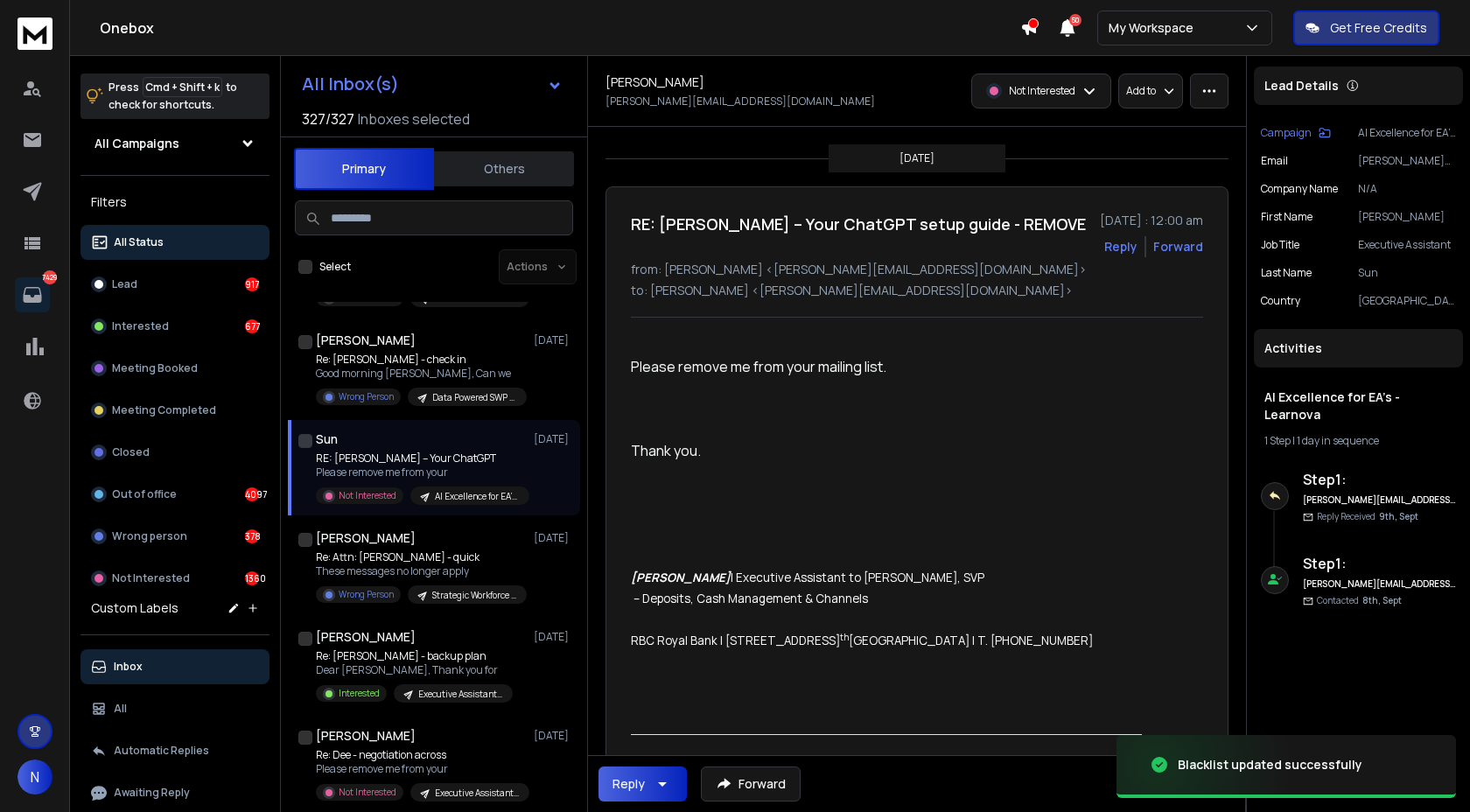
scroll to position [2657, 0]
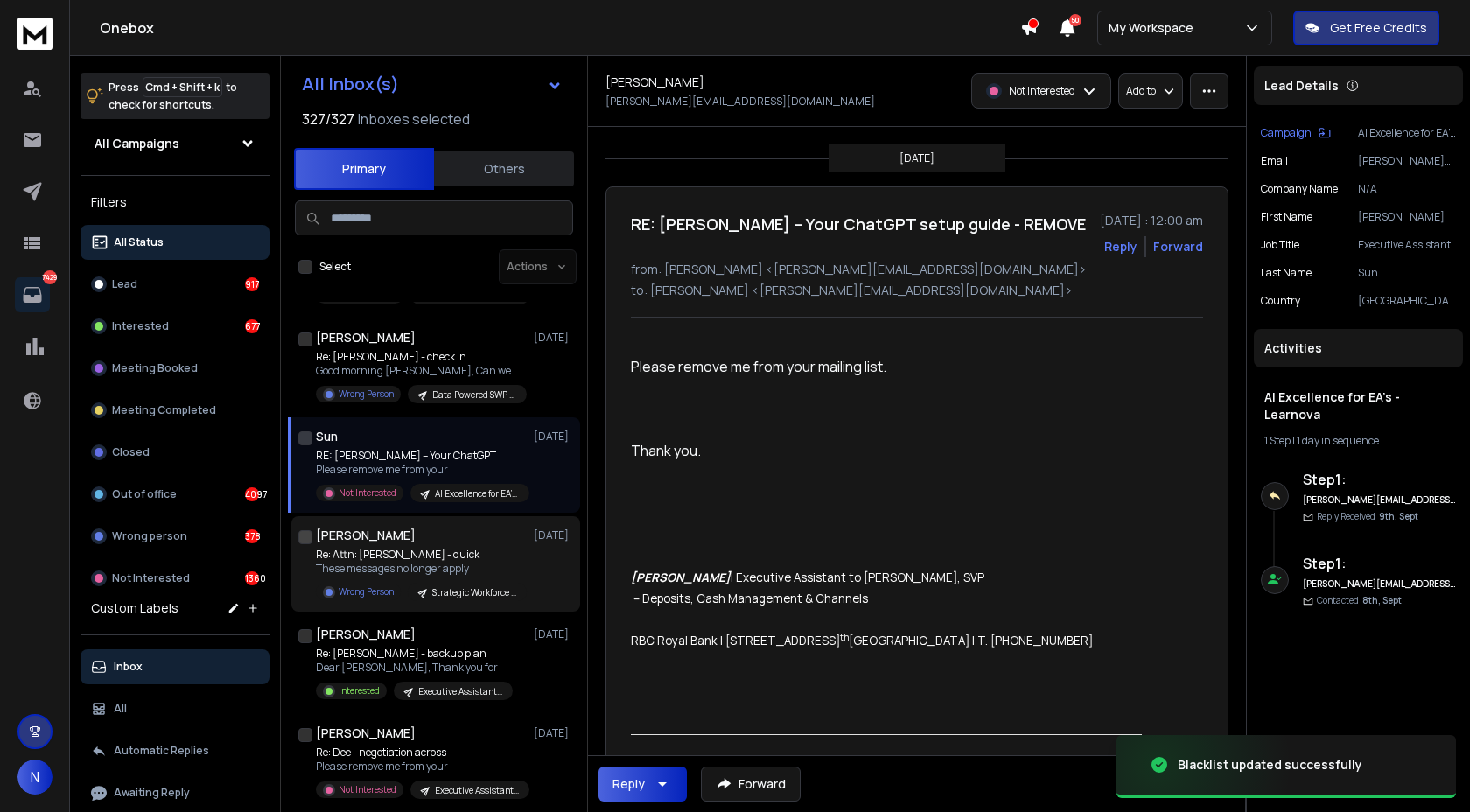
click at [500, 549] on p "Re: Attn: [PERSON_NAME] - quick" at bounding box center [422, 555] width 210 height 14
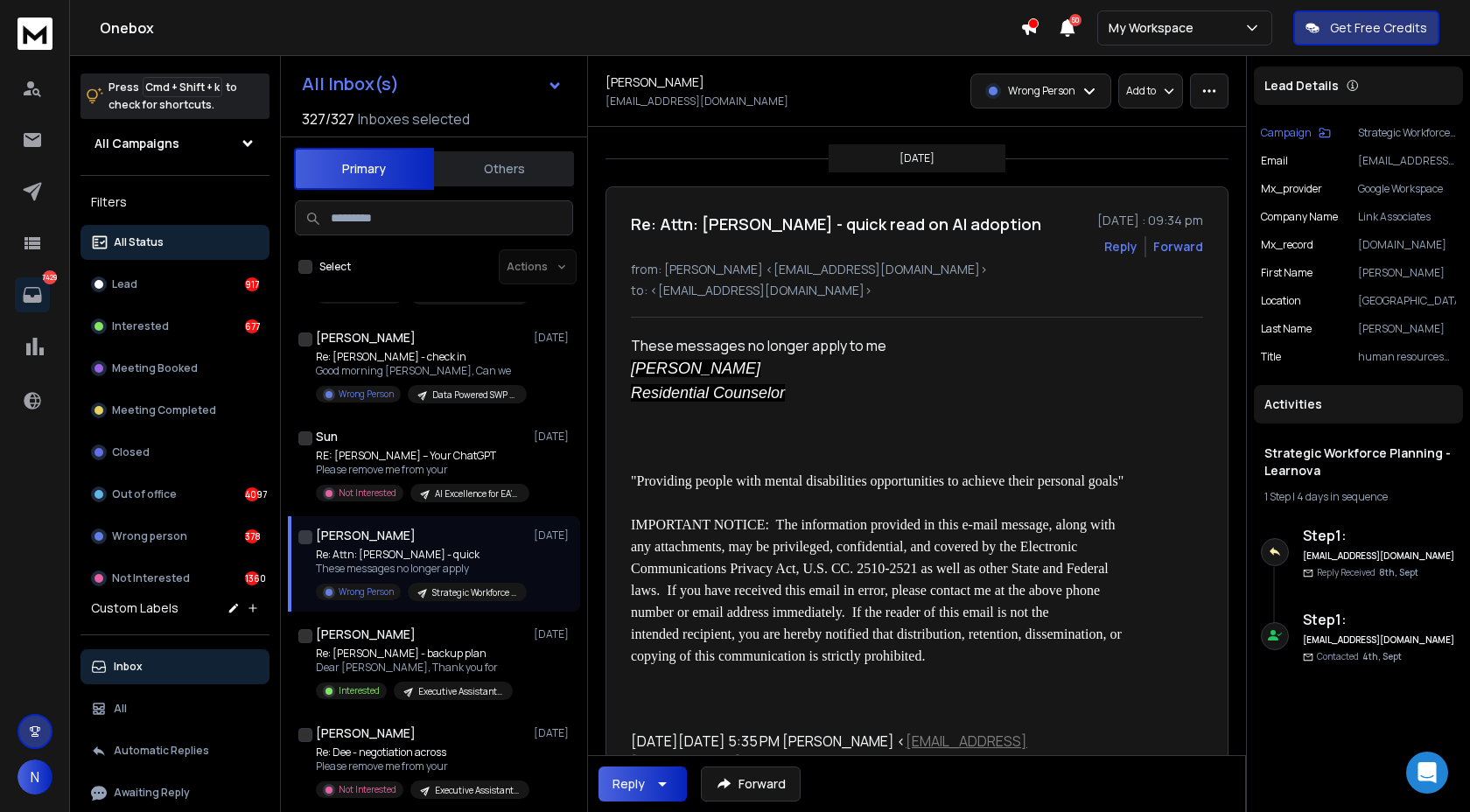
click at [1208, 99] on button "button" at bounding box center [1210, 91] width 39 height 35
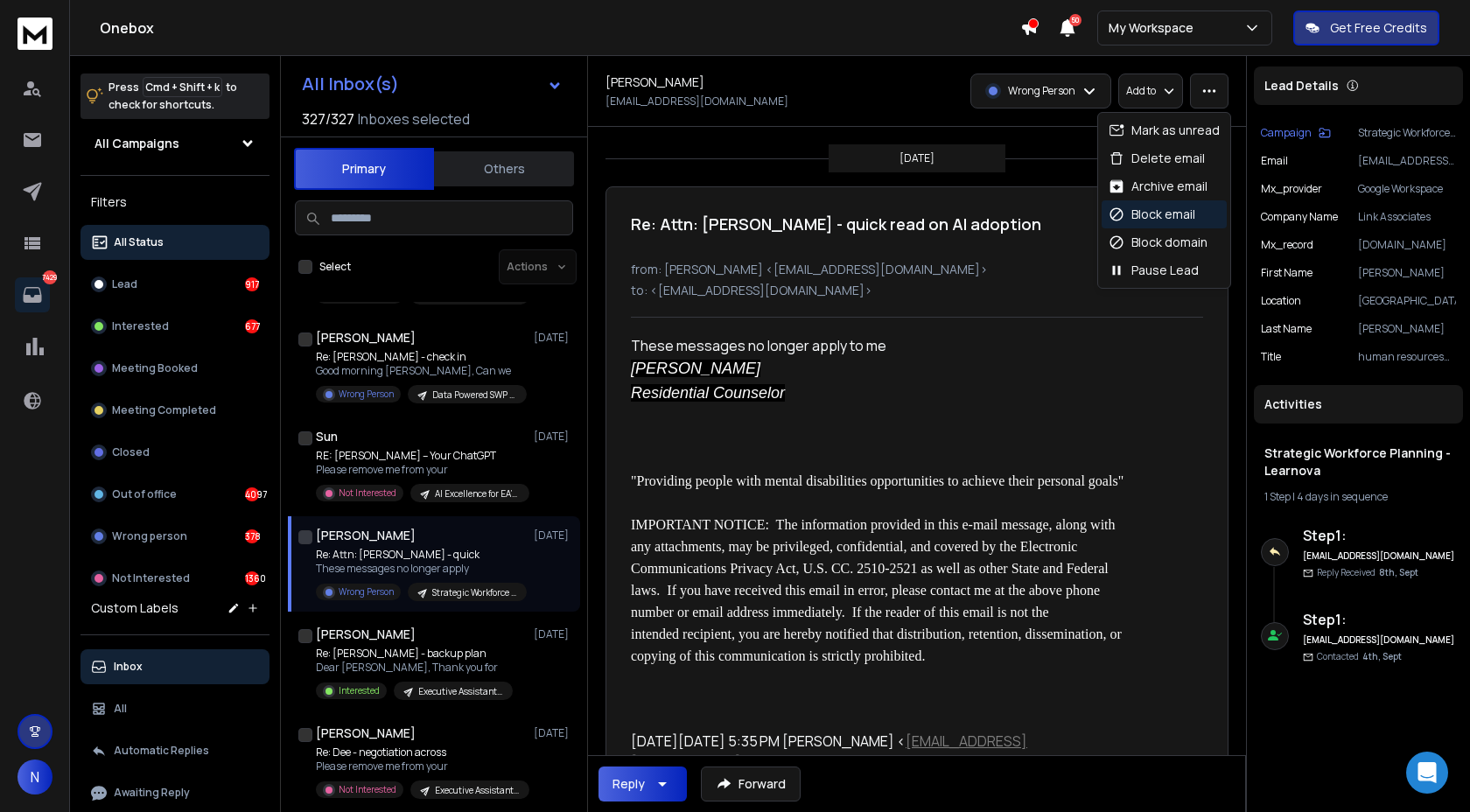
click at [1141, 221] on div "Block email" at bounding box center [1153, 214] width 87 height 17
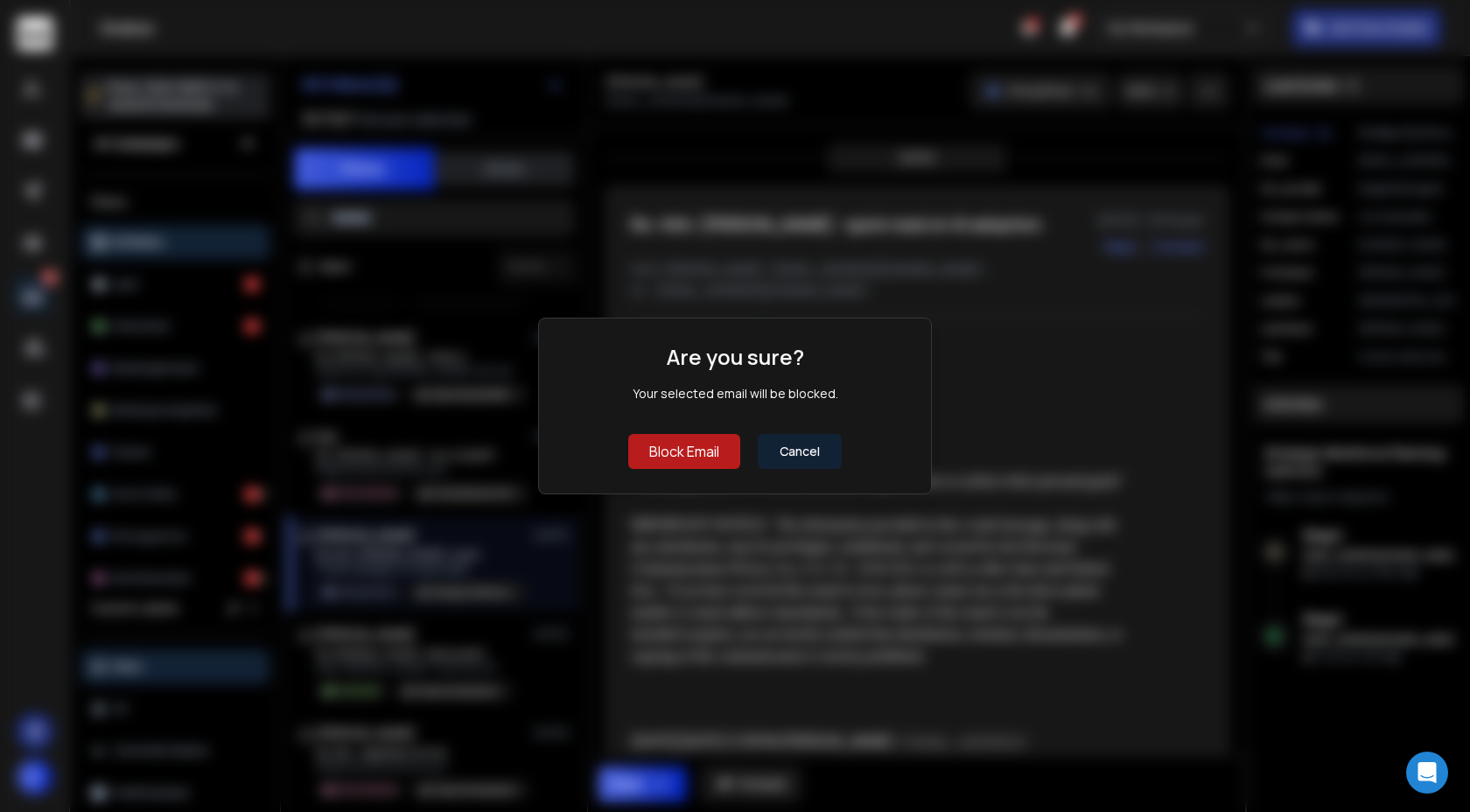
click at [694, 462] on button "Block Email" at bounding box center [685, 451] width 112 height 35
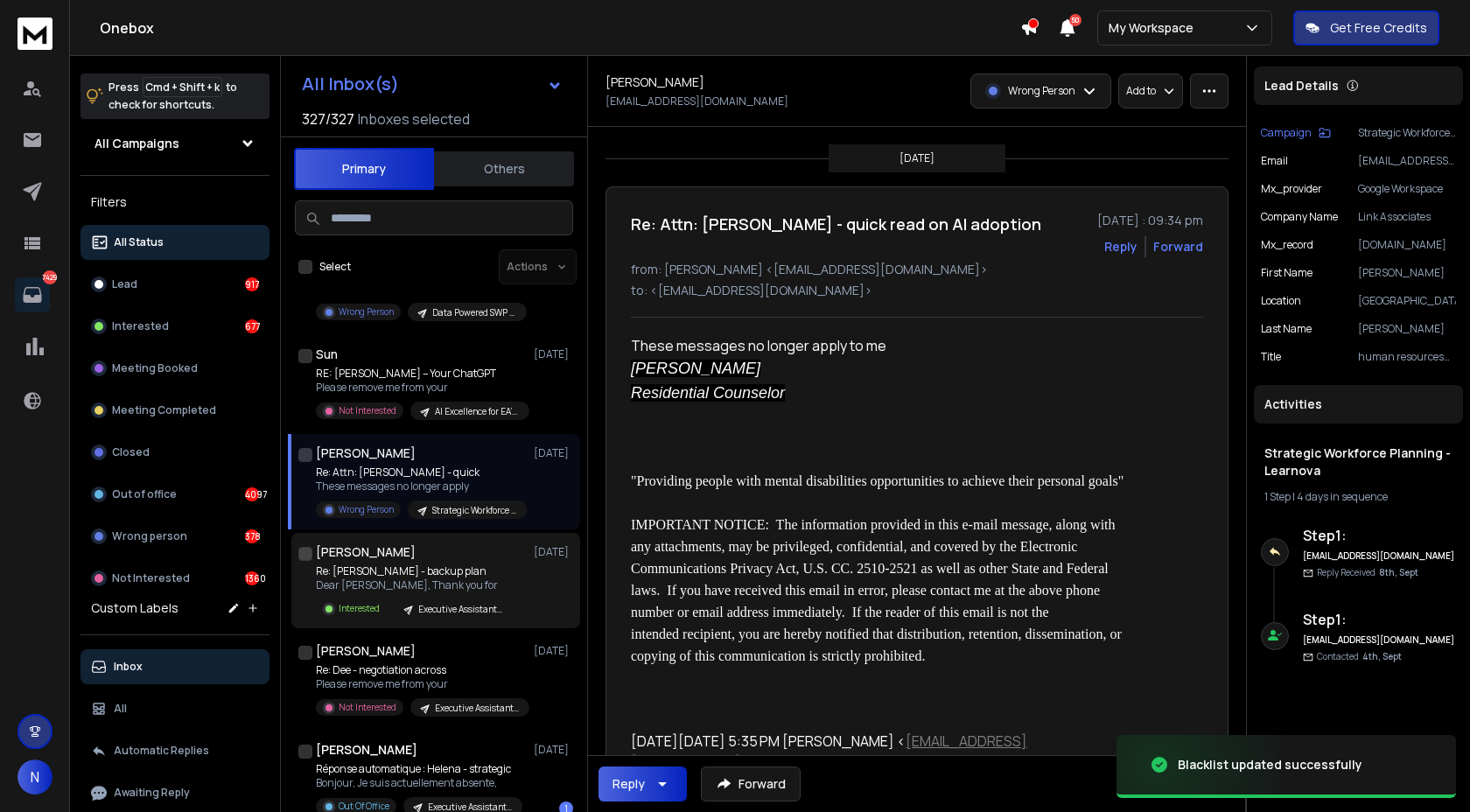
scroll to position [2765, 0]
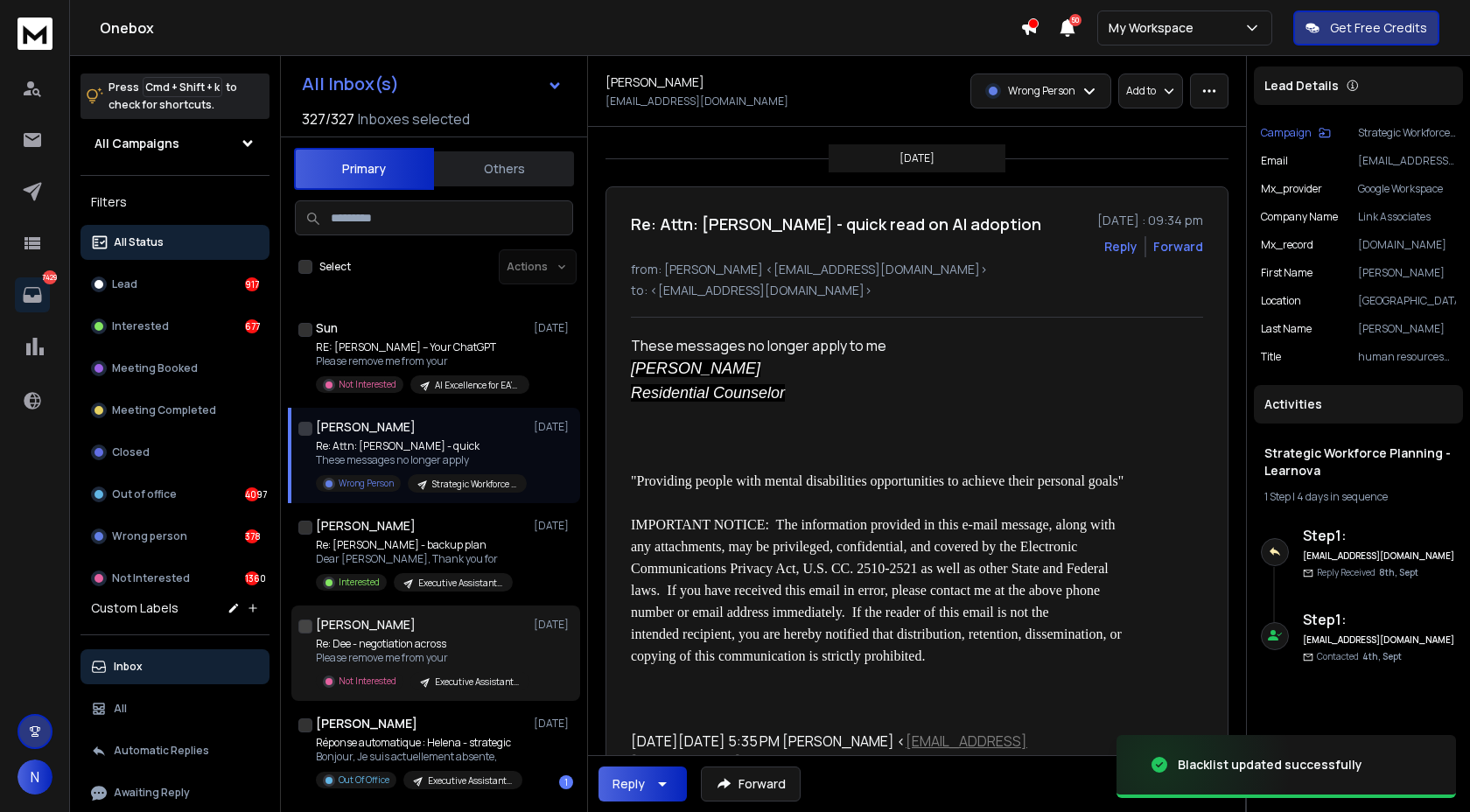
click at [441, 655] on p "Please remove me from your" at bounding box center [422, 658] width 210 height 14
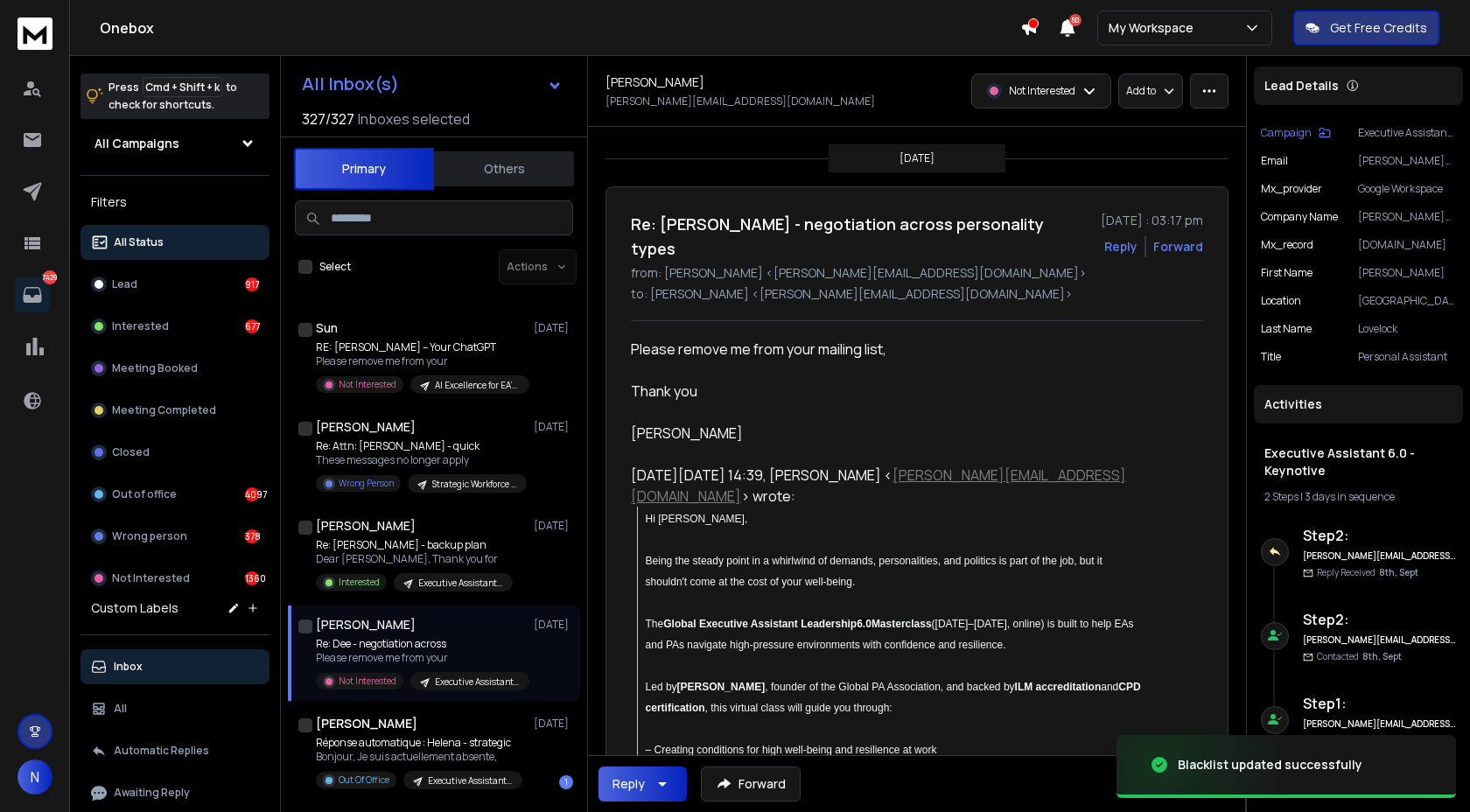
click at [1199, 102] on button "button" at bounding box center [1210, 91] width 39 height 35
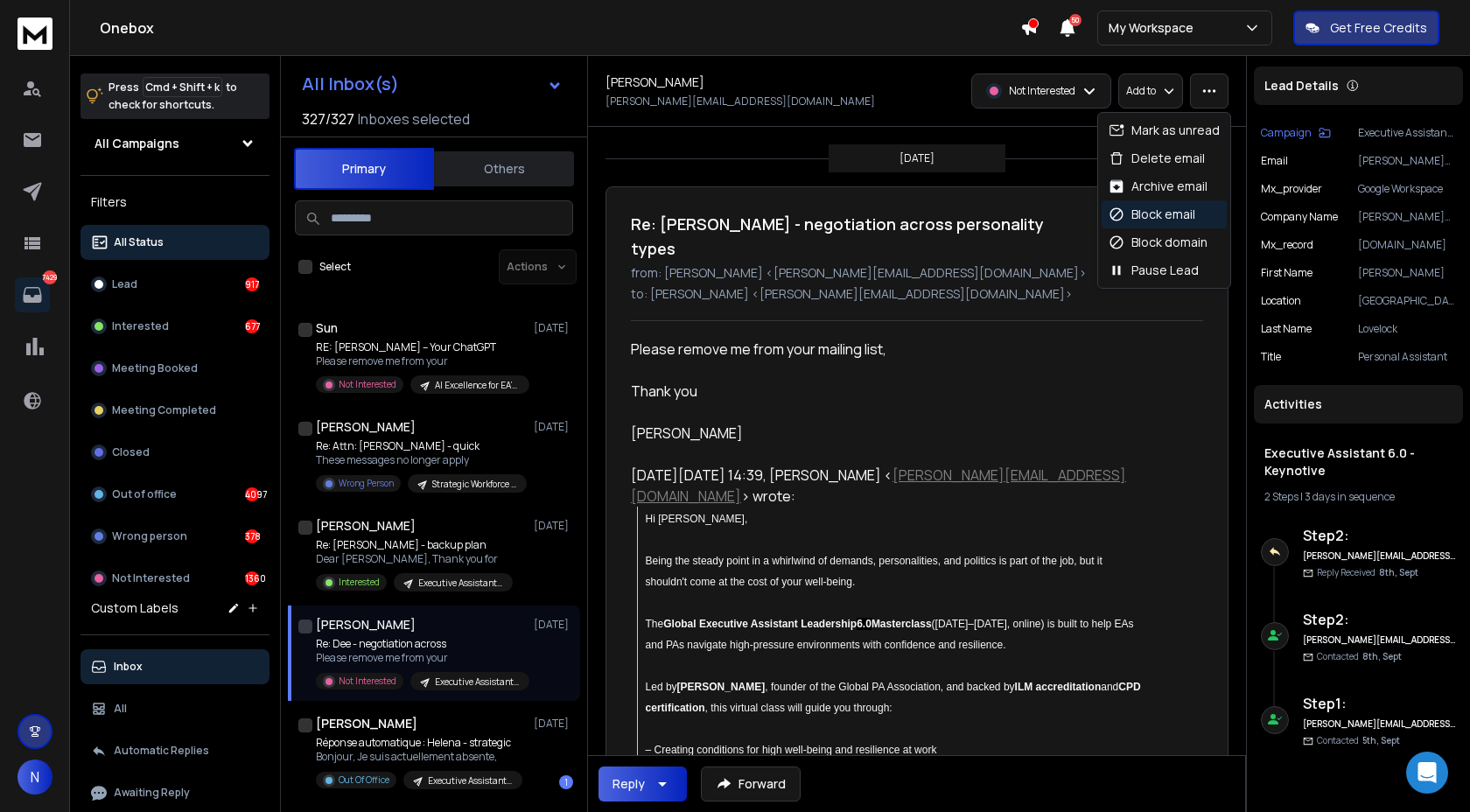
click at [1152, 213] on div "Block email" at bounding box center [1153, 214] width 87 height 17
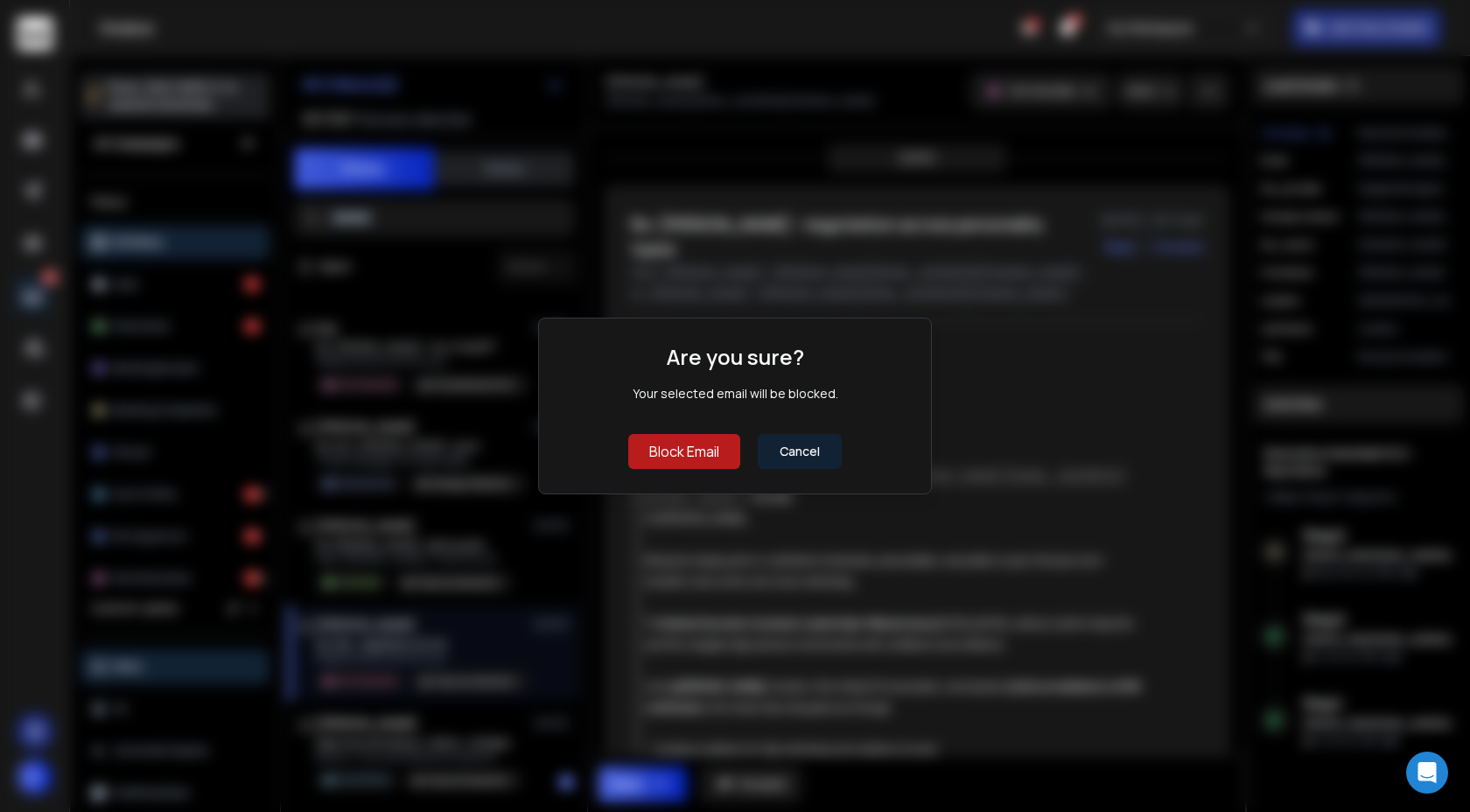
click at [732, 457] on button "Block Email" at bounding box center [685, 451] width 112 height 35
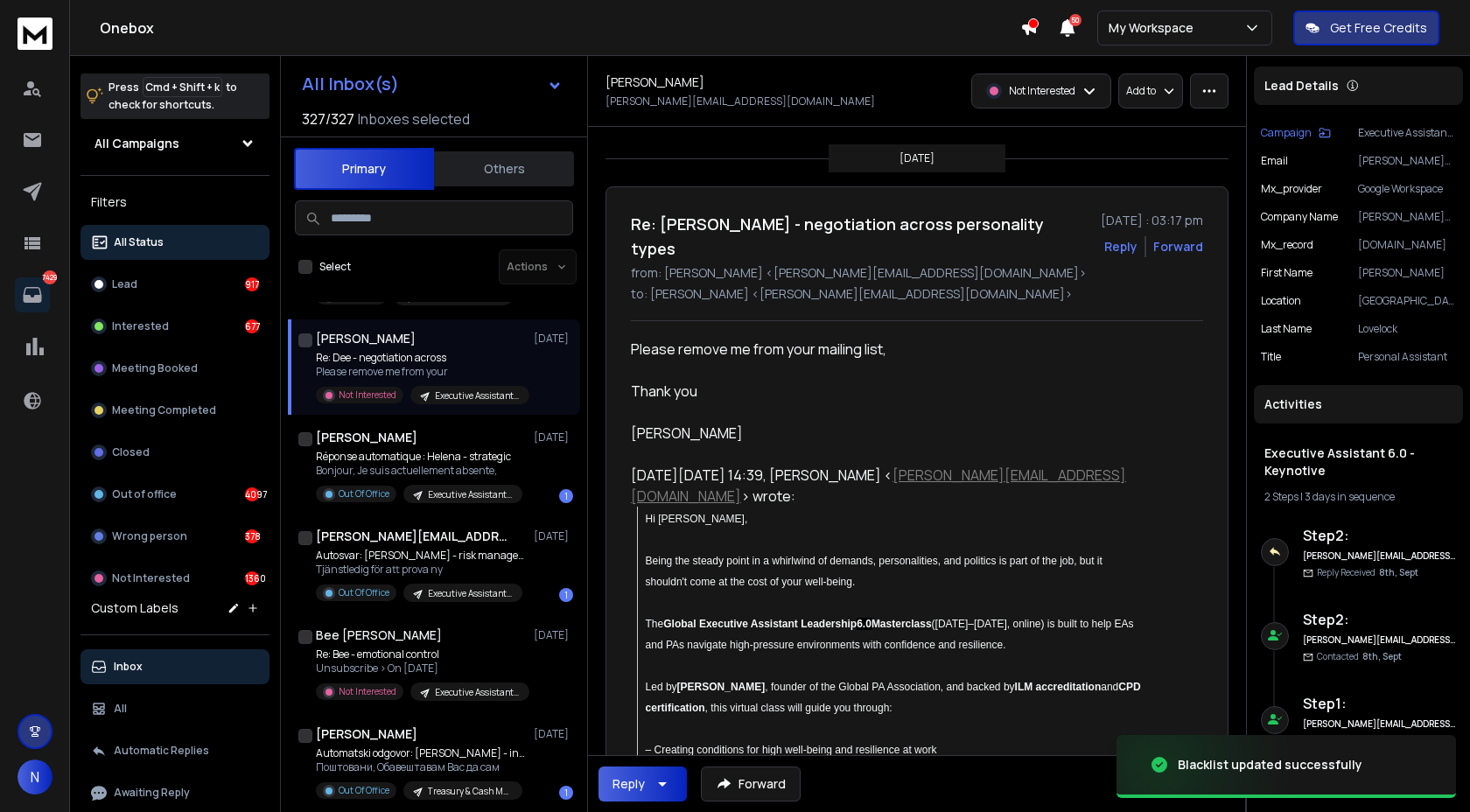
scroll to position [3108, 0]
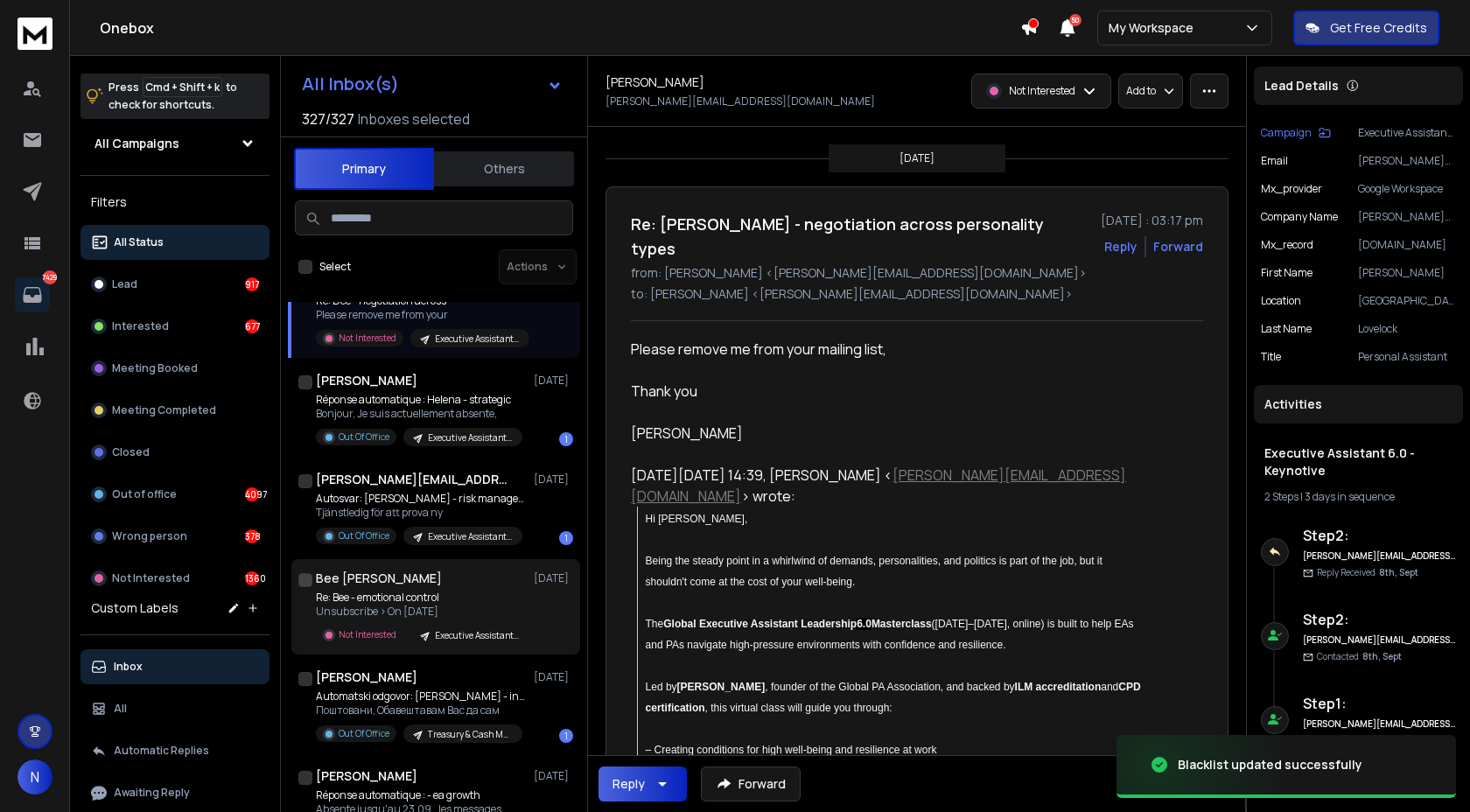
click at [473, 573] on div "Bee [PERSON_NAME] [DATE]" at bounding box center [445, 579] width 258 height 17
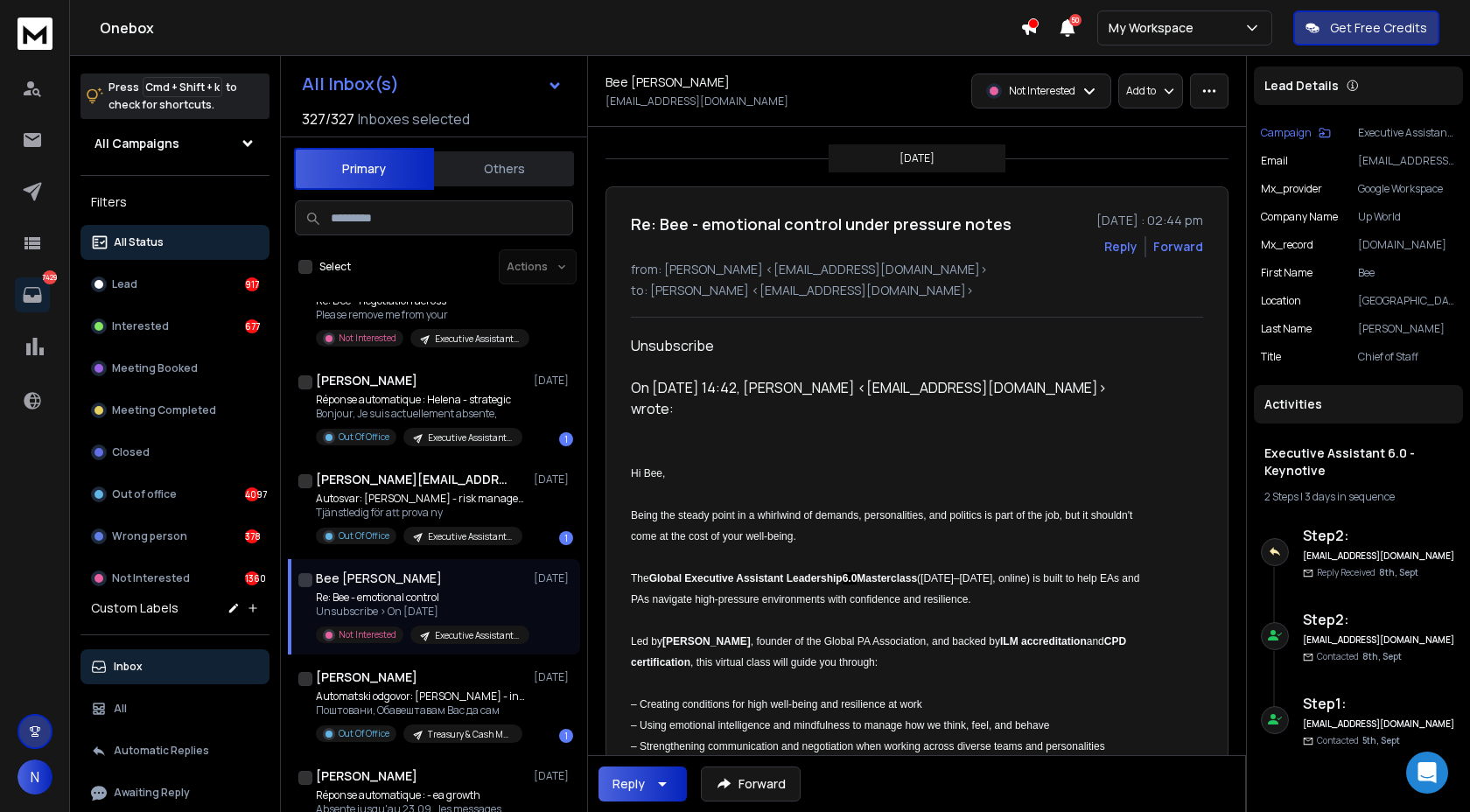
click at [1200, 84] on button "button" at bounding box center [1210, 91] width 39 height 35
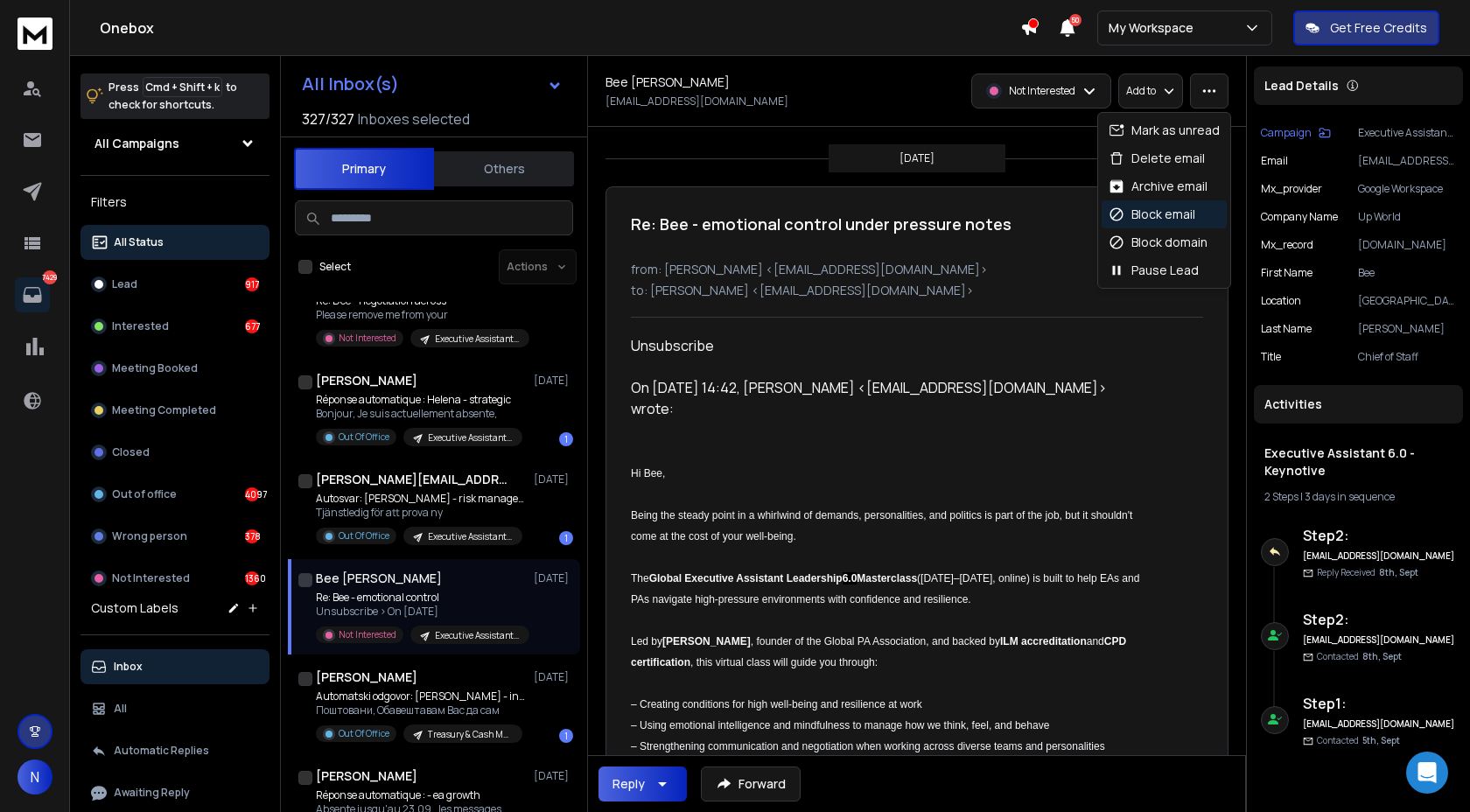
click at [1137, 209] on div "Block email" at bounding box center [1153, 214] width 87 height 17
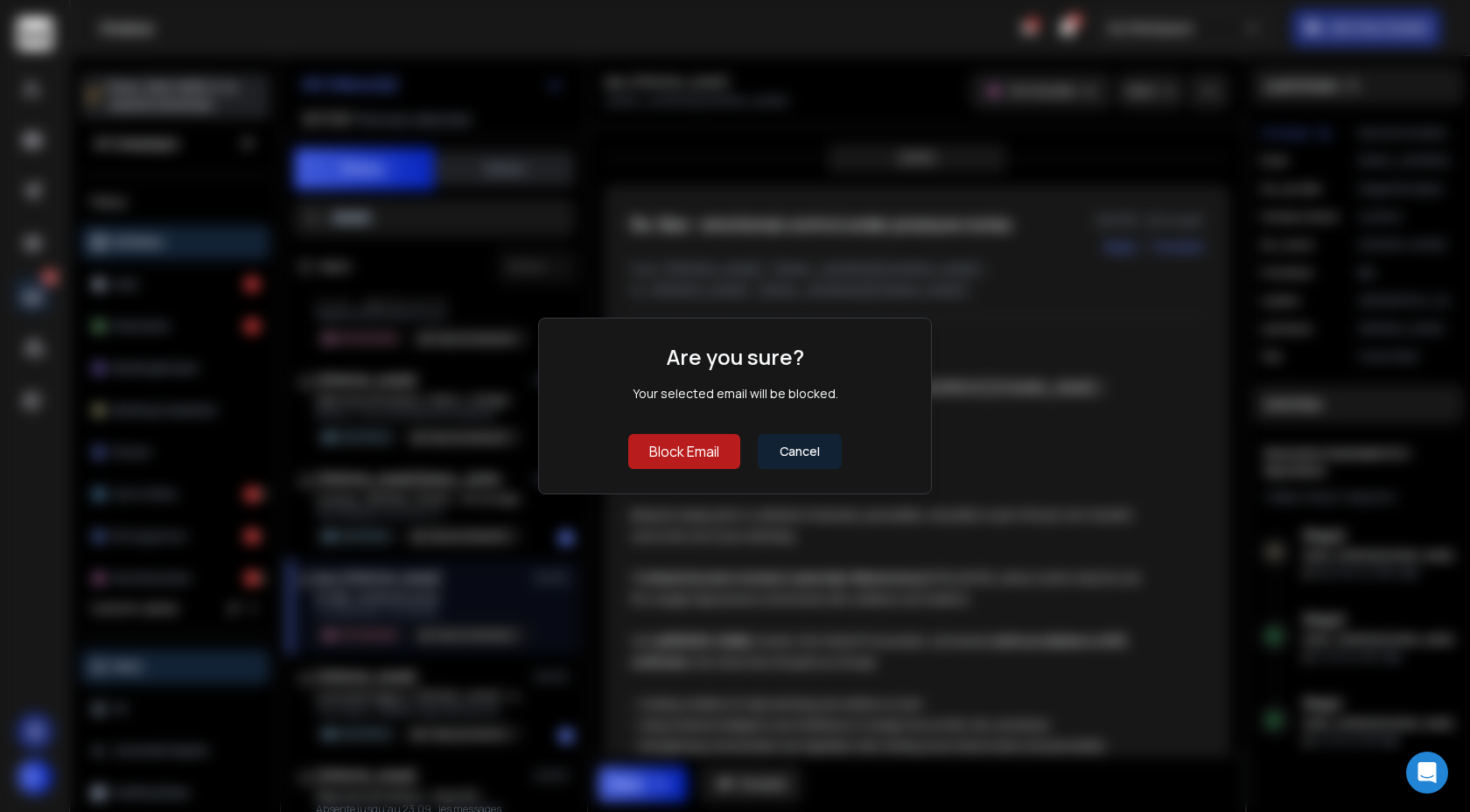
click at [668, 456] on button "Block Email" at bounding box center [685, 451] width 112 height 35
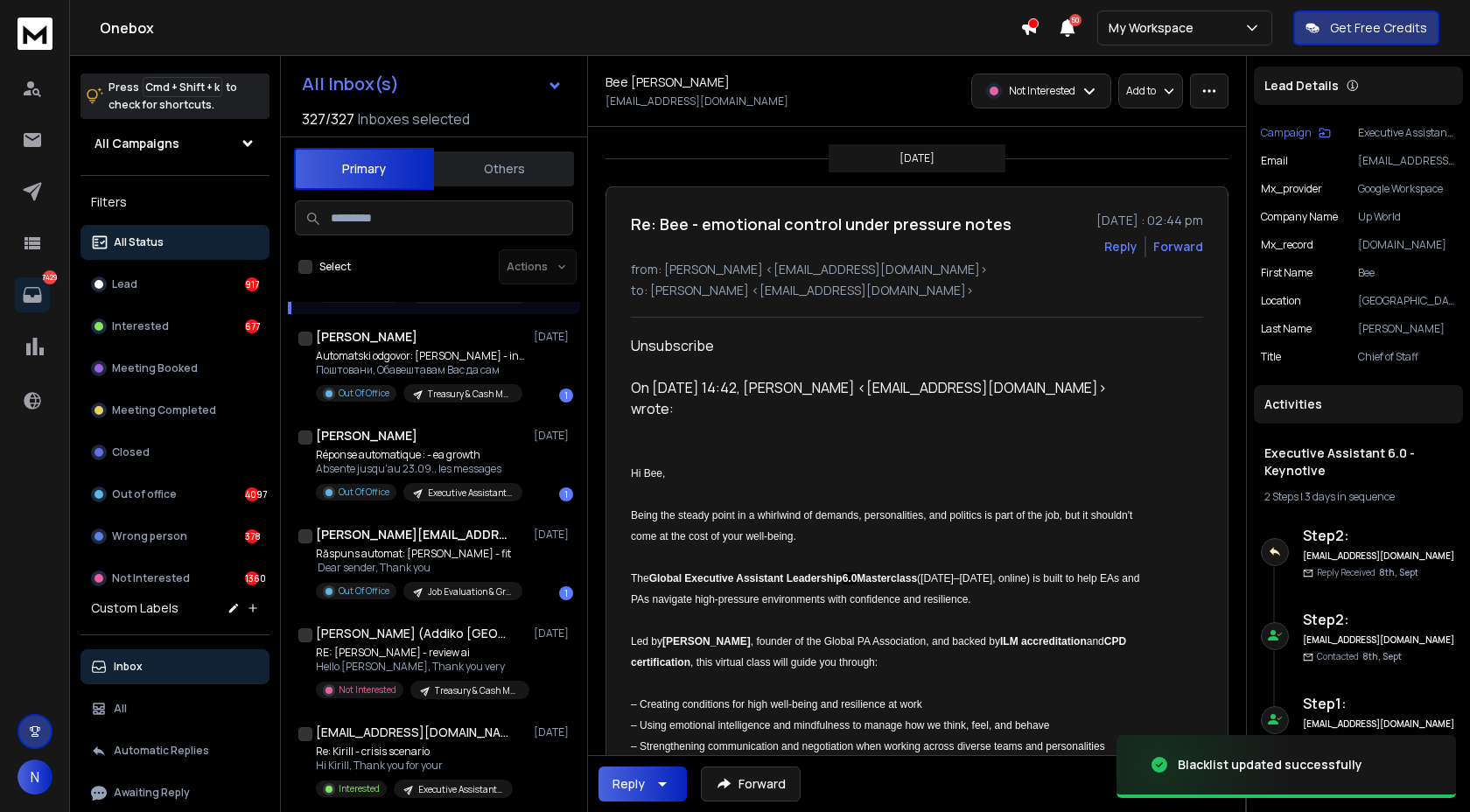
scroll to position [3462, 0]
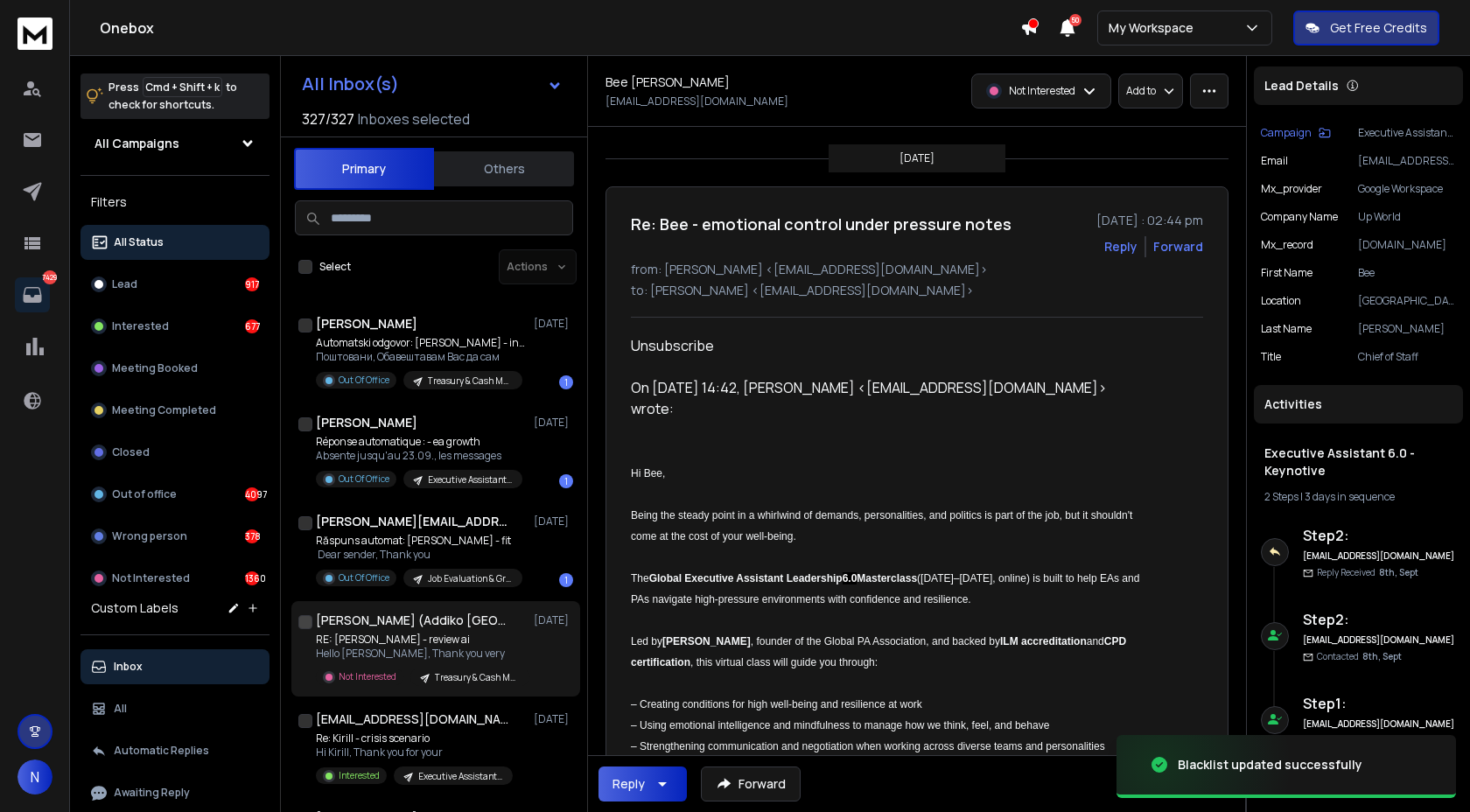
click at [502, 630] on div "[PERSON_NAME] (Addiko [GEOGRAPHIC_DATA]) [DATE] RE: [PERSON_NAME] - review ai H…" at bounding box center [445, 648] width 258 height 74
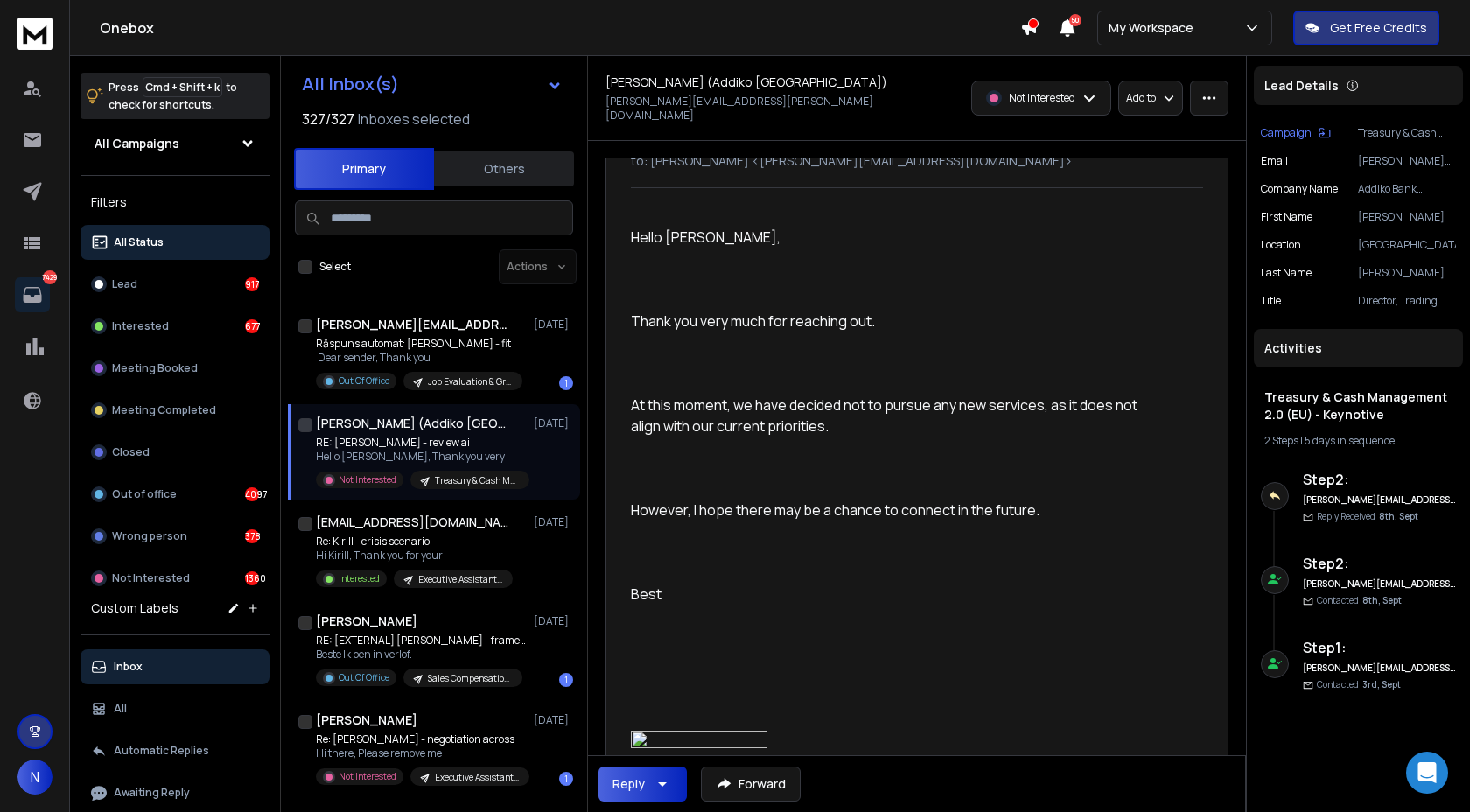
scroll to position [3735, 0]
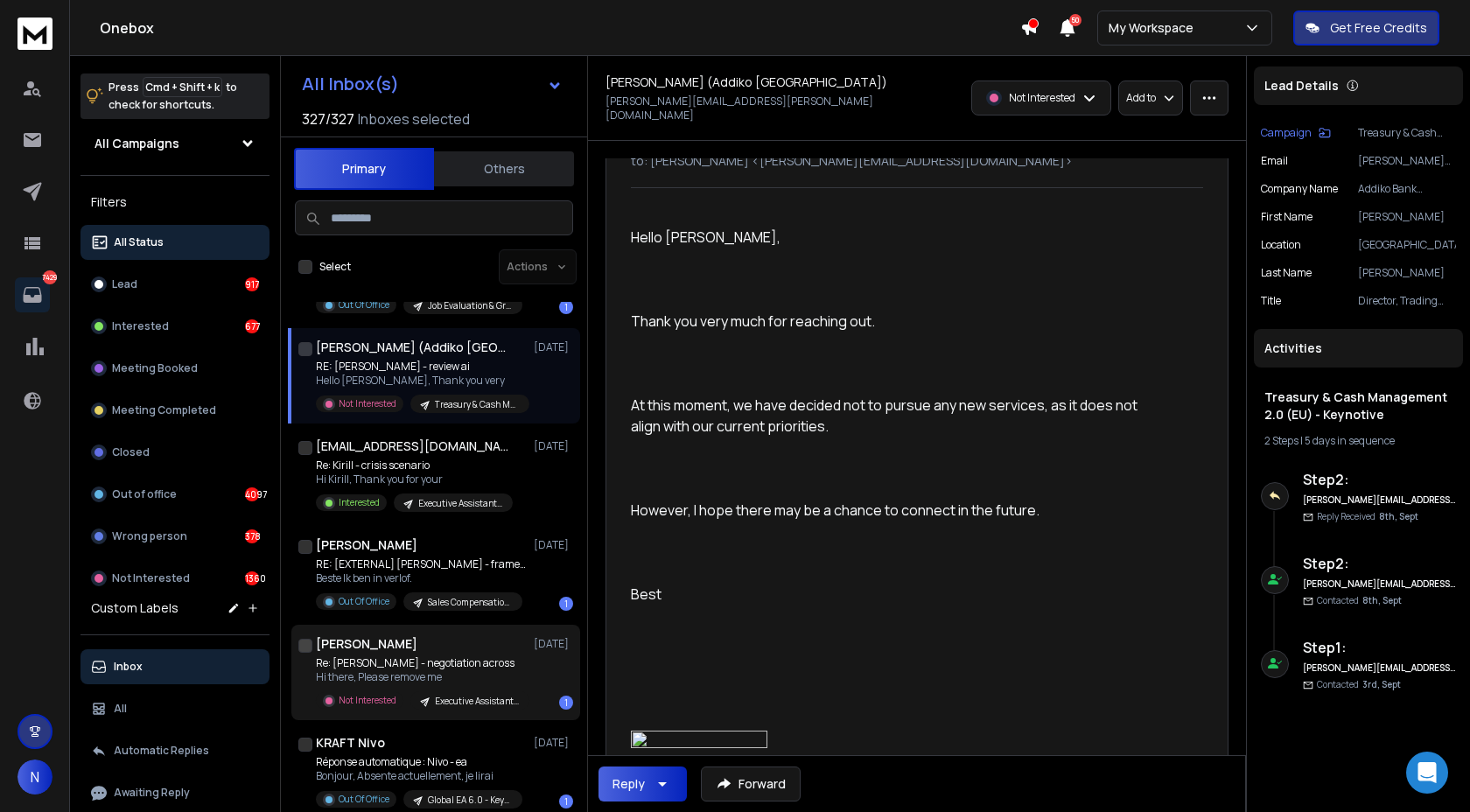
click at [430, 676] on p "Hi there, Please remove me" at bounding box center [422, 677] width 210 height 14
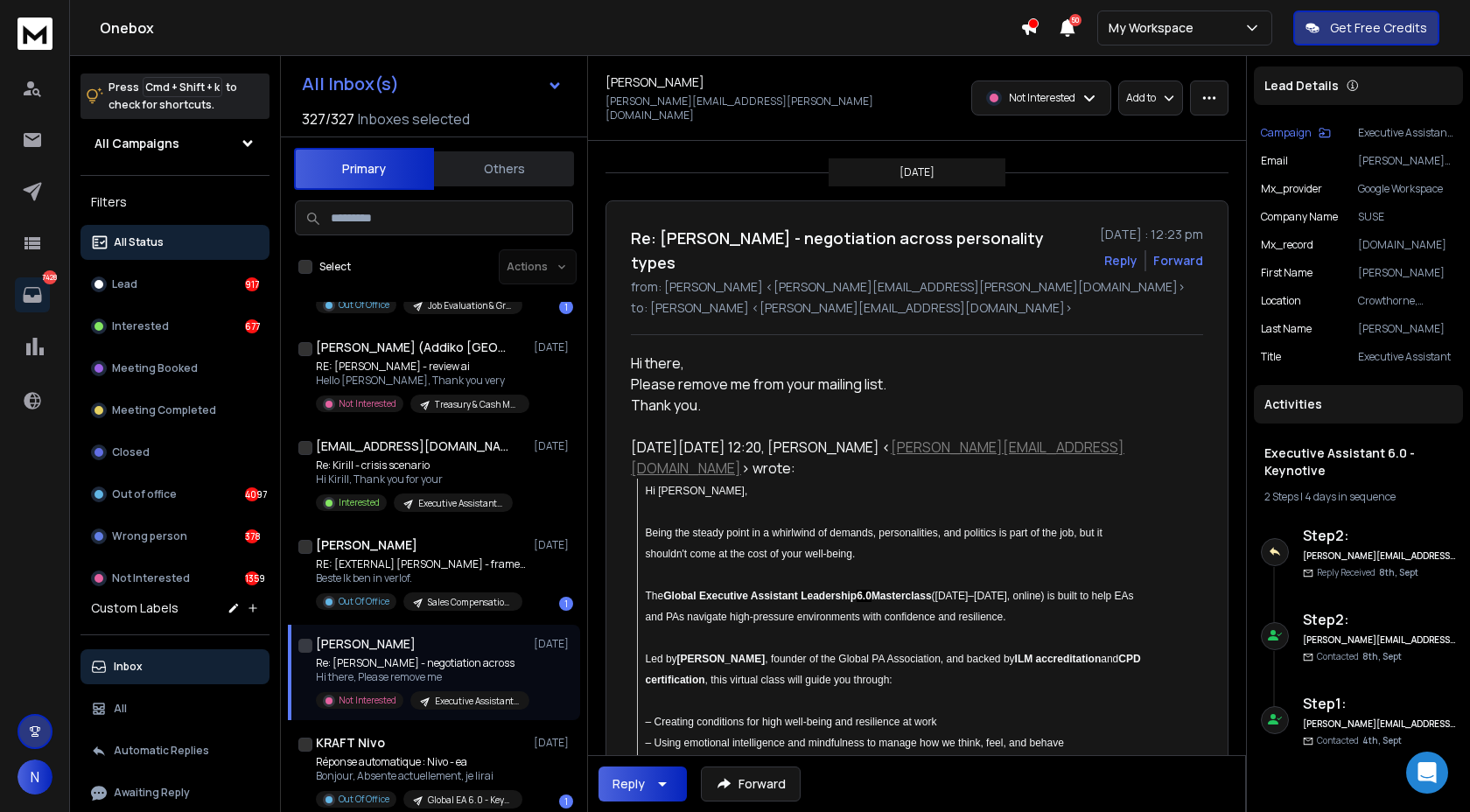
click at [1198, 94] on button "button" at bounding box center [1210, 97] width 39 height 35
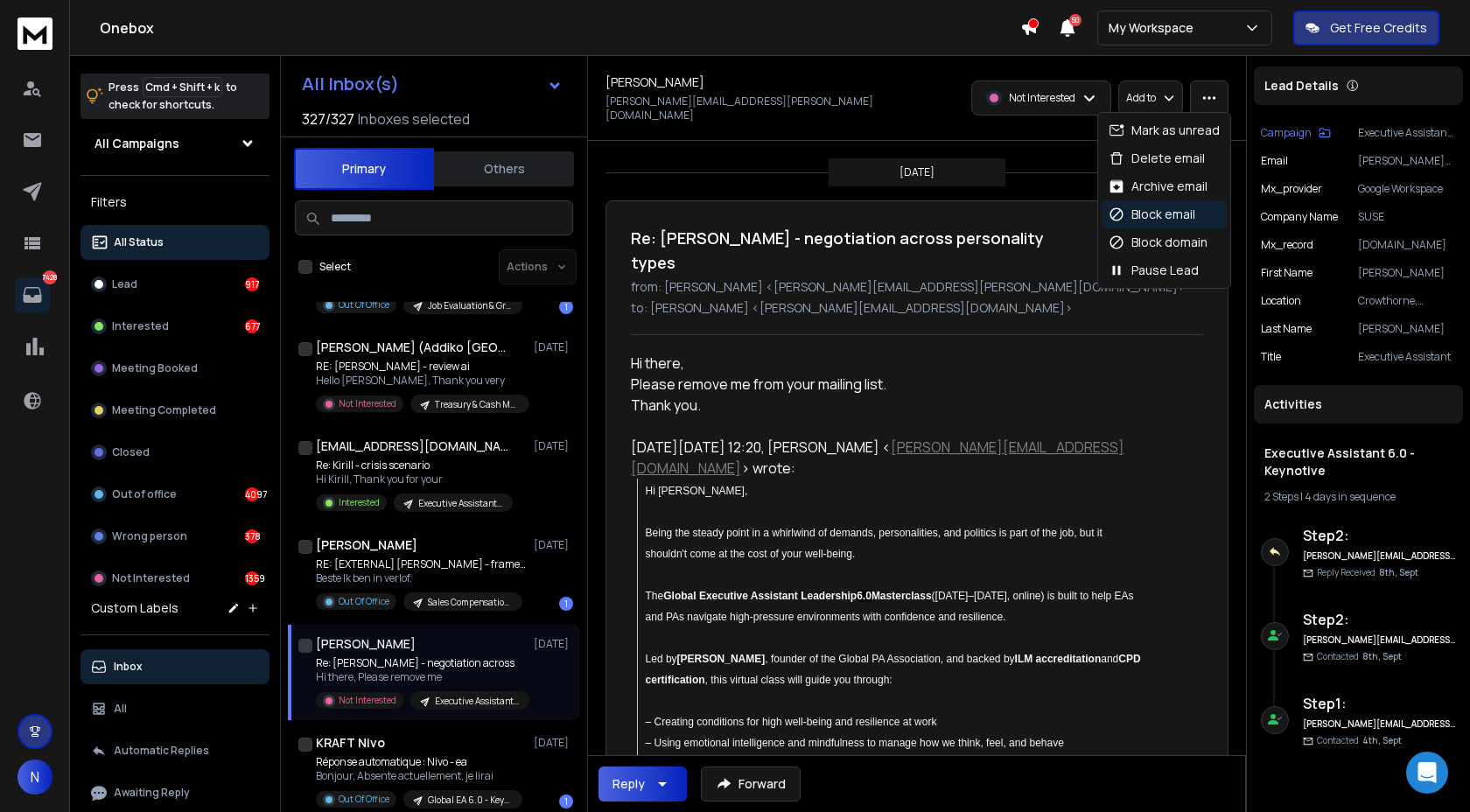
click at [1137, 202] on div "Block email" at bounding box center [1164, 214] width 125 height 28
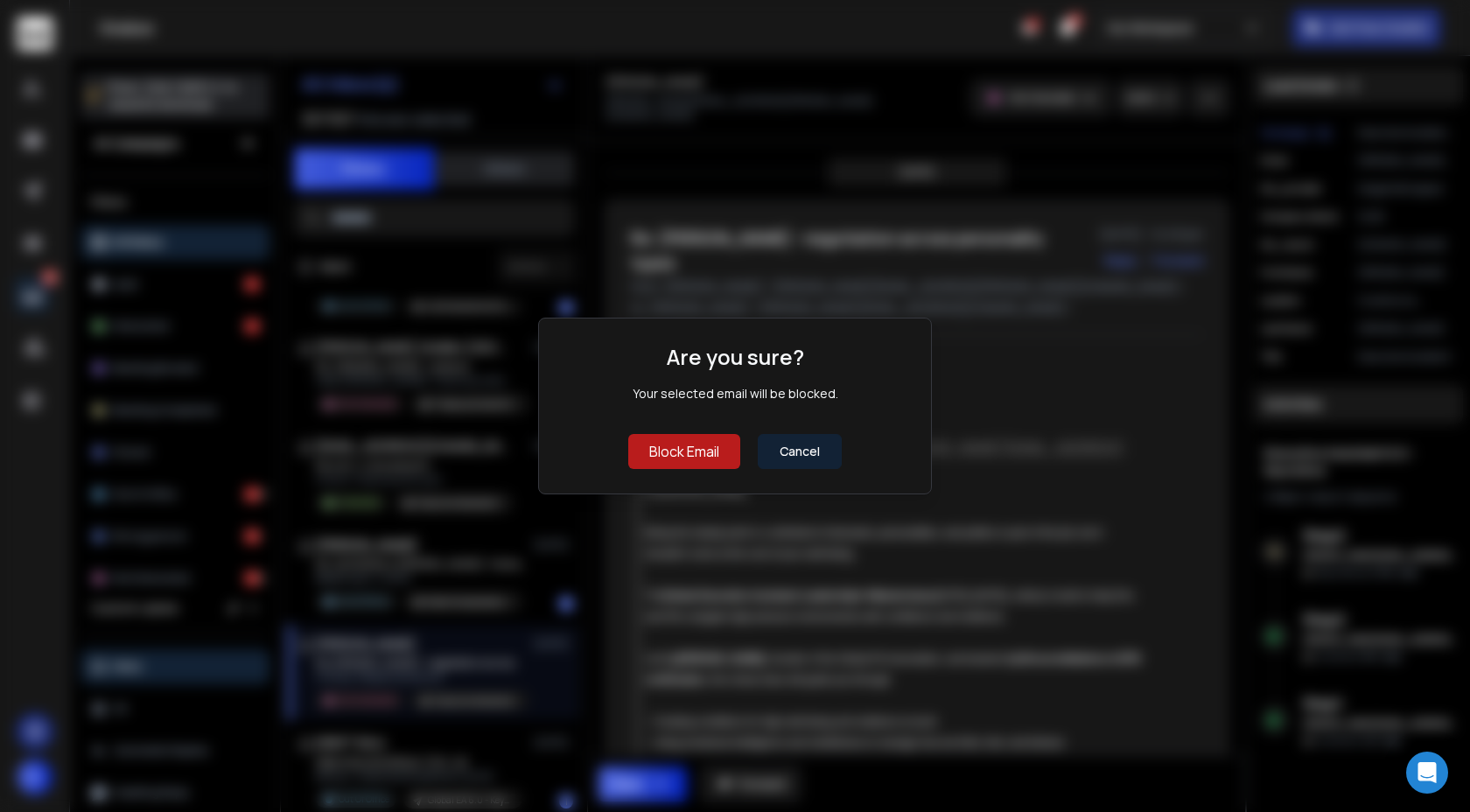
click at [676, 462] on button "Block Email" at bounding box center [685, 451] width 112 height 35
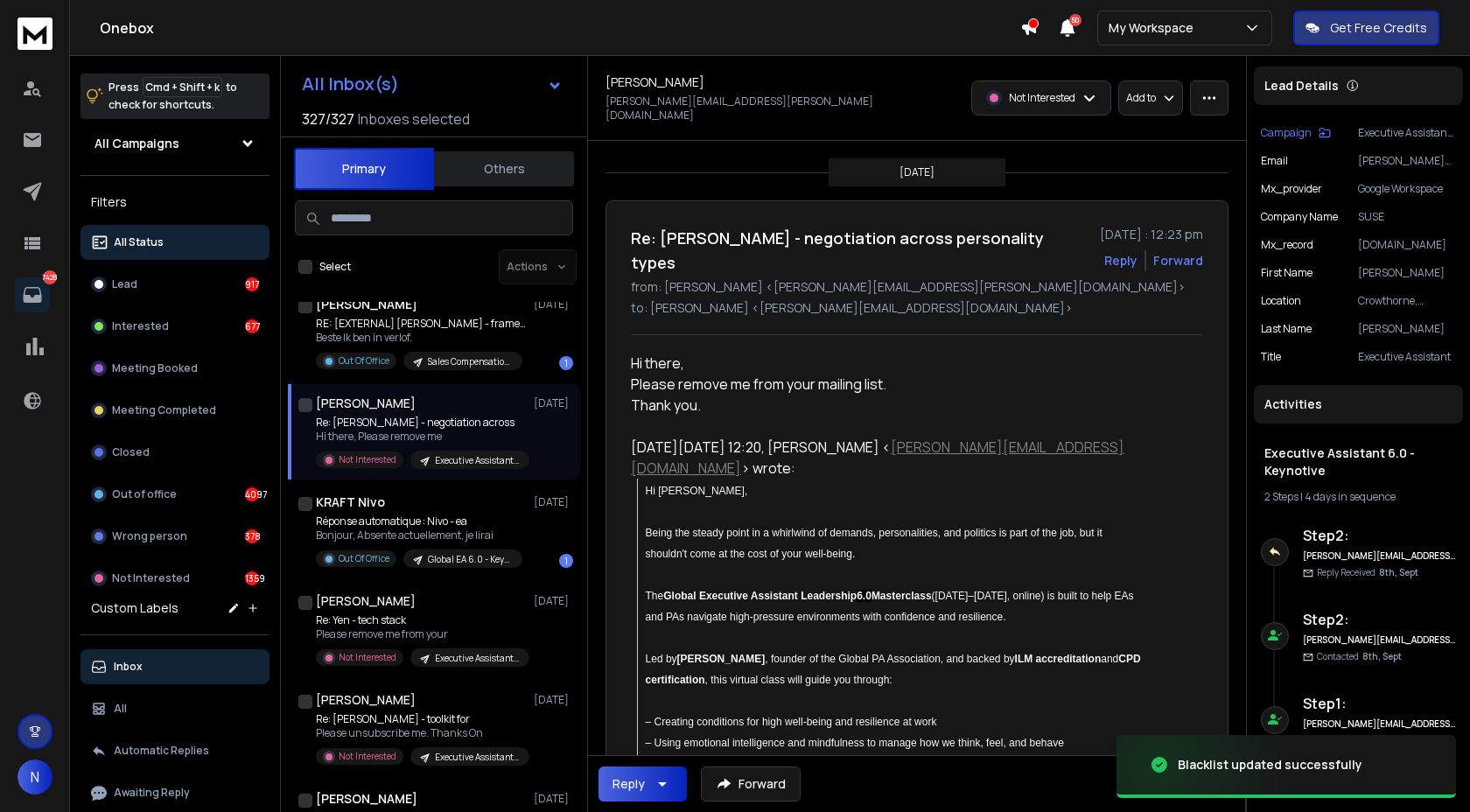
scroll to position [4012, 0]
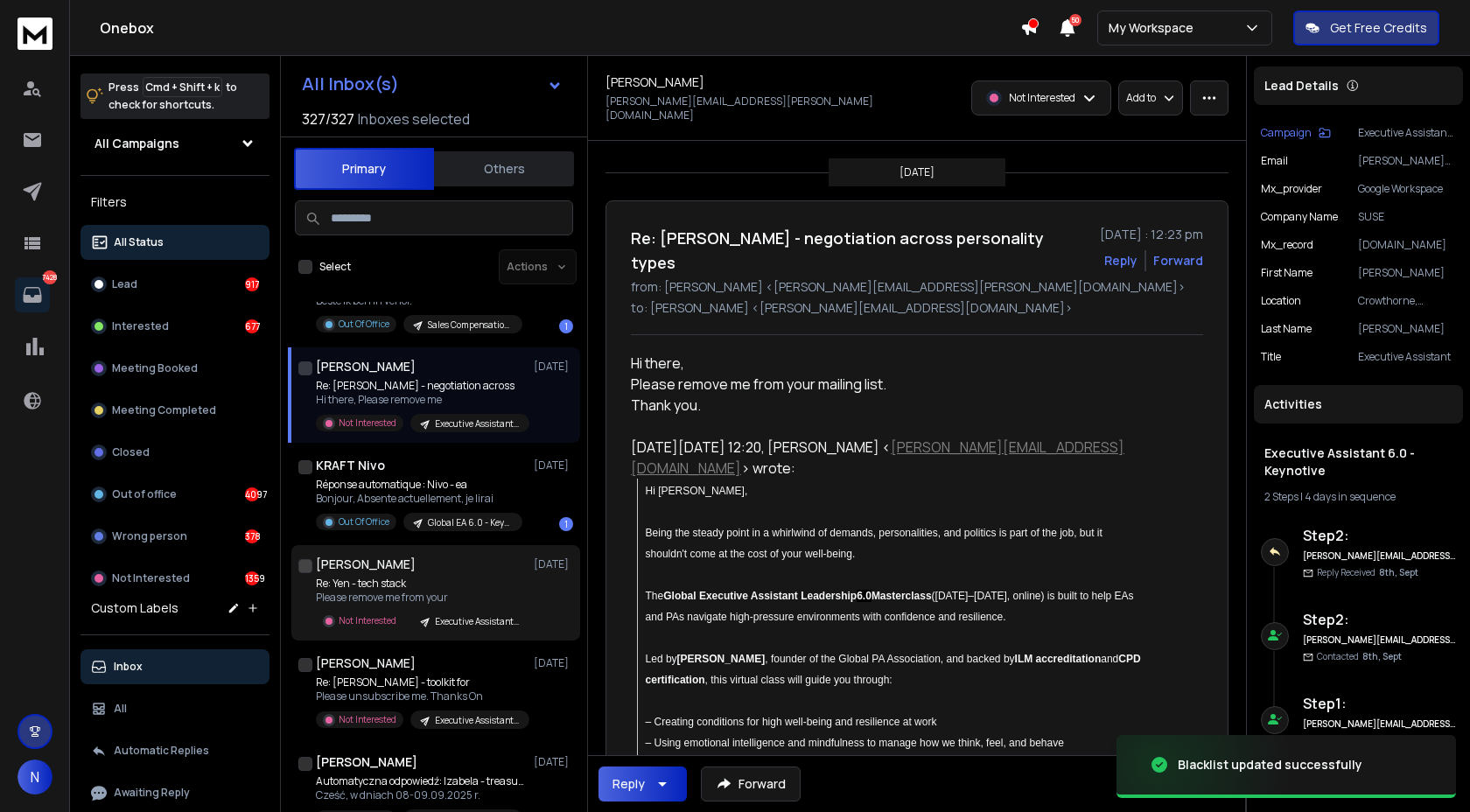
click at [460, 605] on div "Re: Yen - tech stack Please remove me from your Not Interested Executive Assist…" at bounding box center [422, 603] width 213 height 53
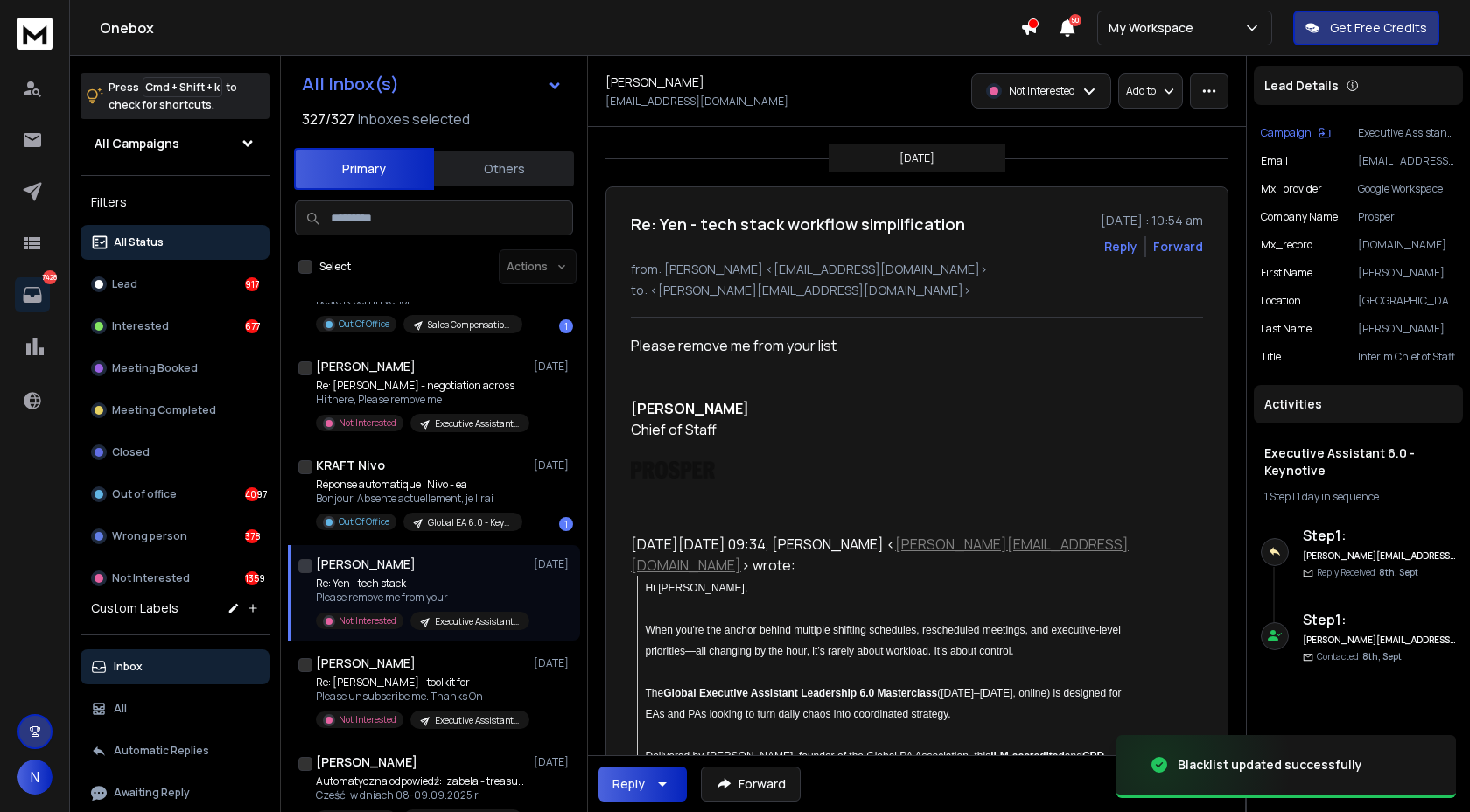
click at [1210, 101] on button "button" at bounding box center [1210, 91] width 39 height 35
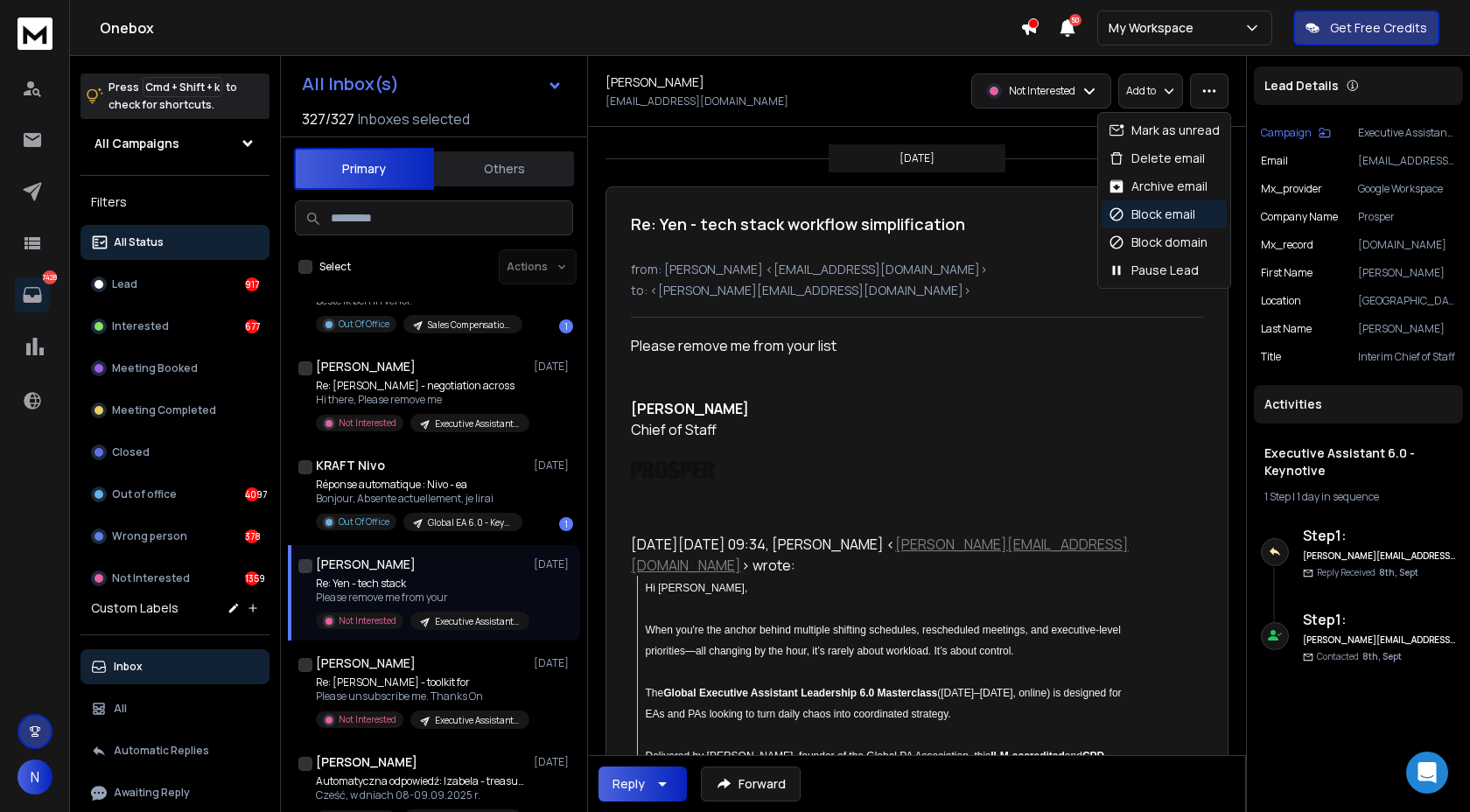
click at [1148, 212] on div "Block email" at bounding box center [1153, 214] width 87 height 17
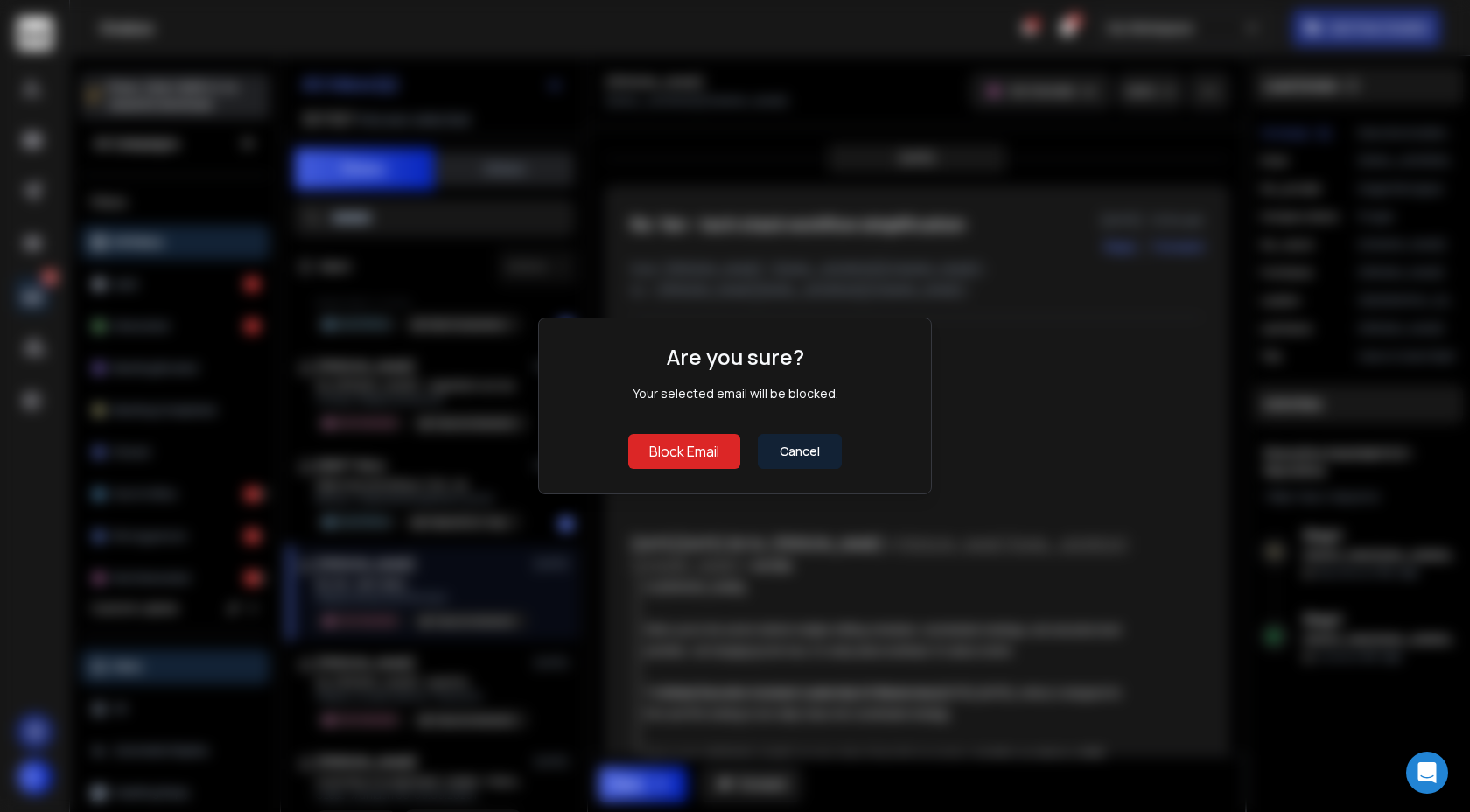
click at [693, 471] on div "Are you sure? Your selected email will be blocked. Block Email Cancel" at bounding box center [735, 405] width 394 height 176
click at [676, 457] on button "Block Email" at bounding box center [685, 451] width 112 height 35
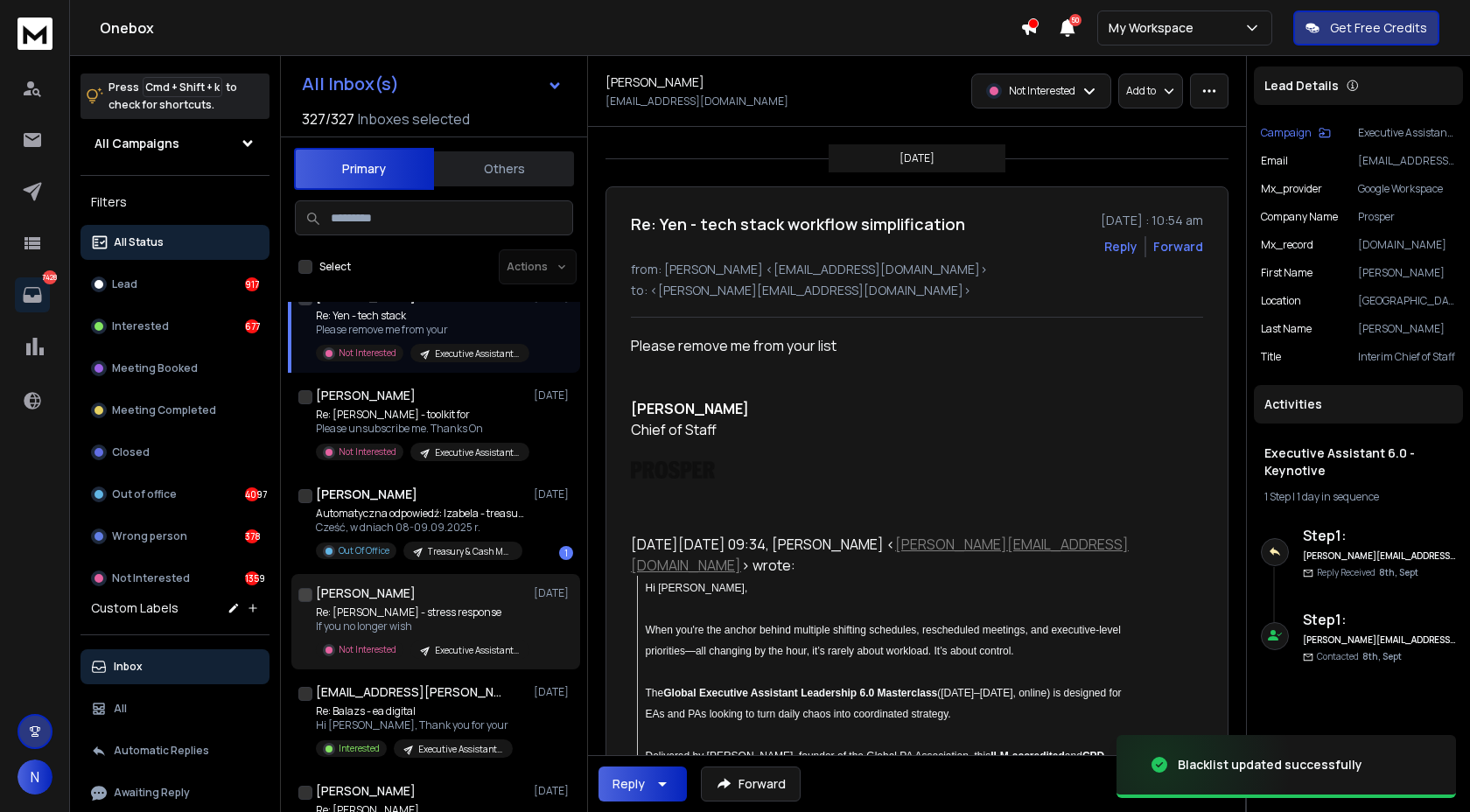
scroll to position [4341, 0]
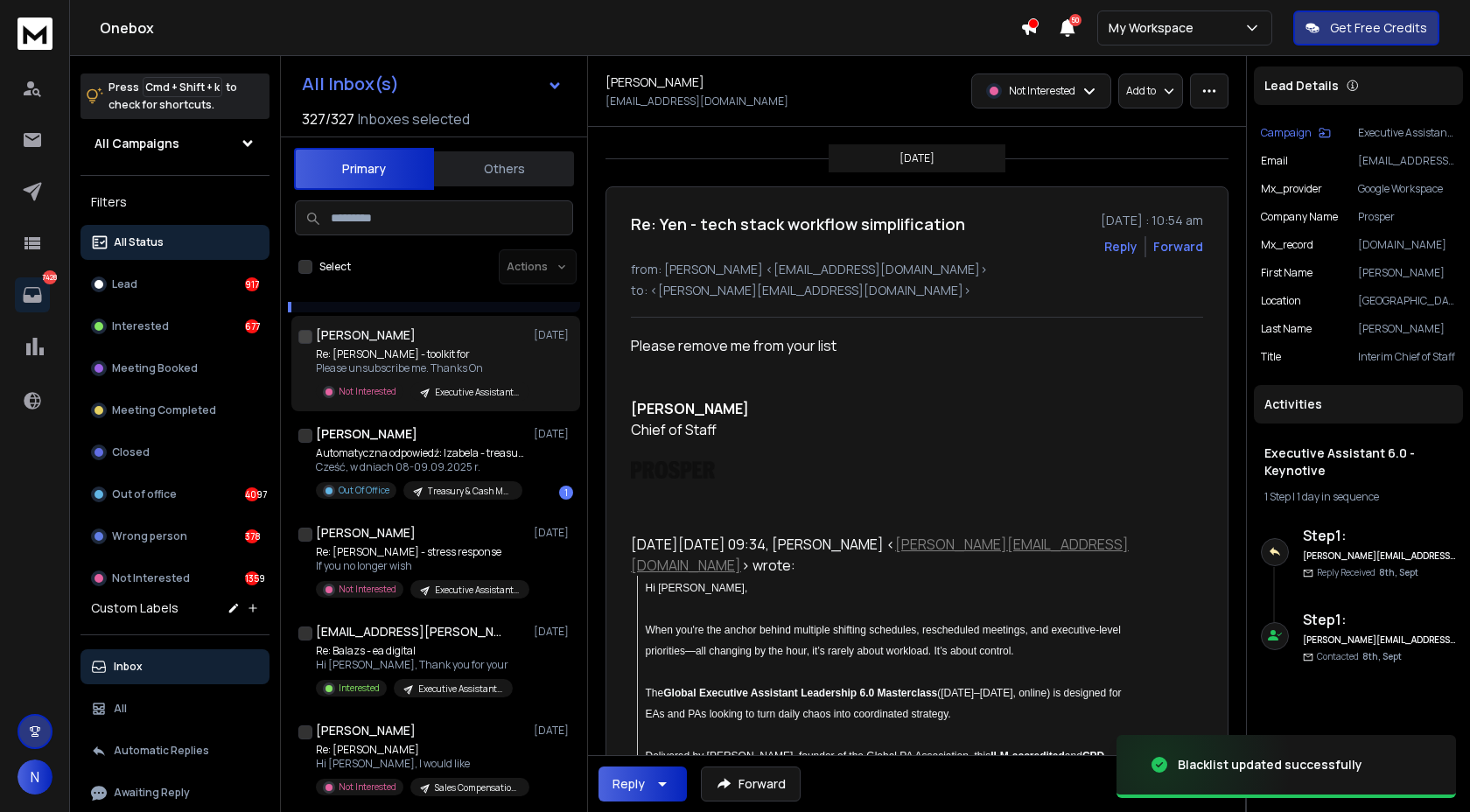
click at [445, 364] on p "Please unsubscribe me. Thanks On" at bounding box center [422, 368] width 210 height 14
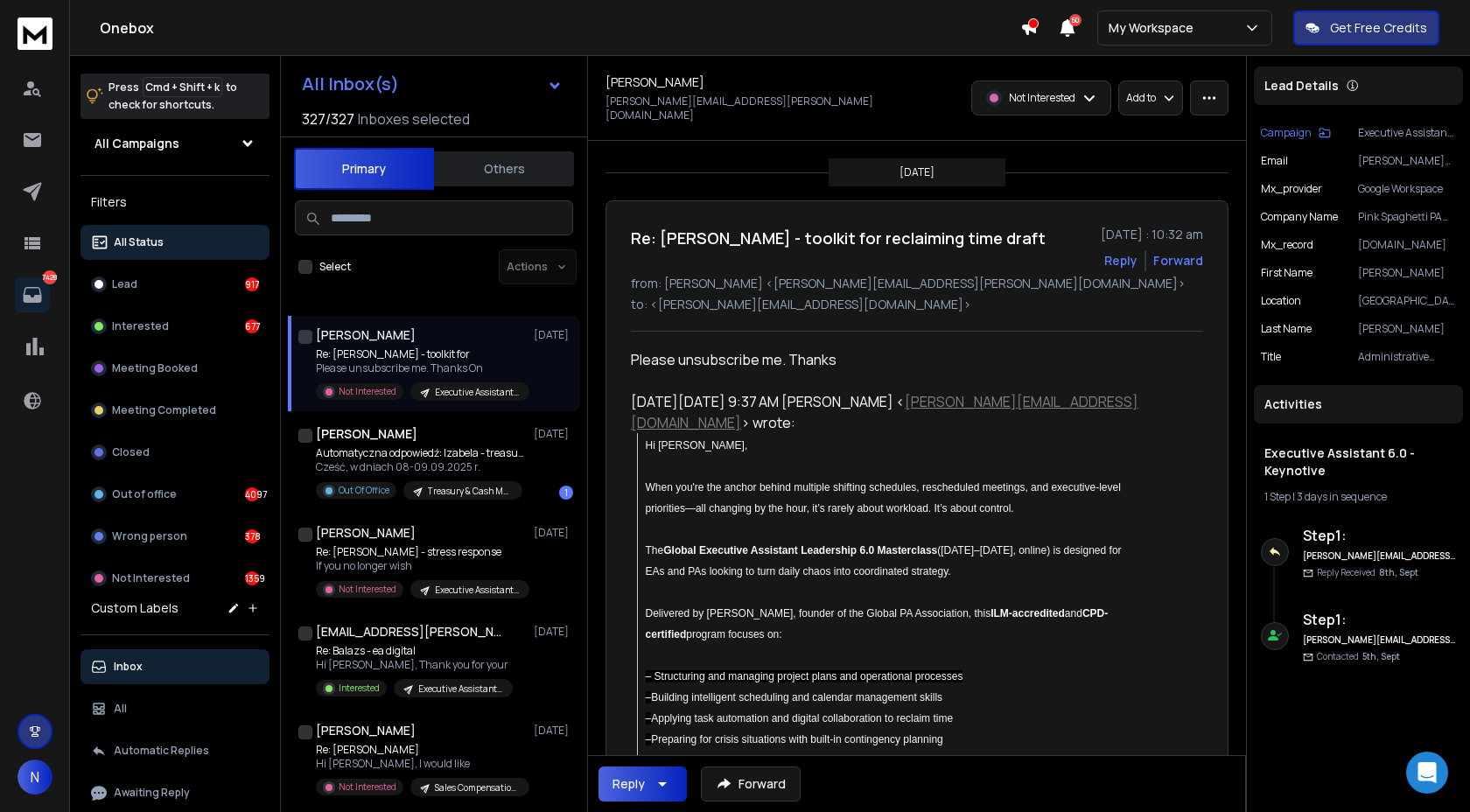
click at [1220, 93] on button "button" at bounding box center [1210, 97] width 39 height 35
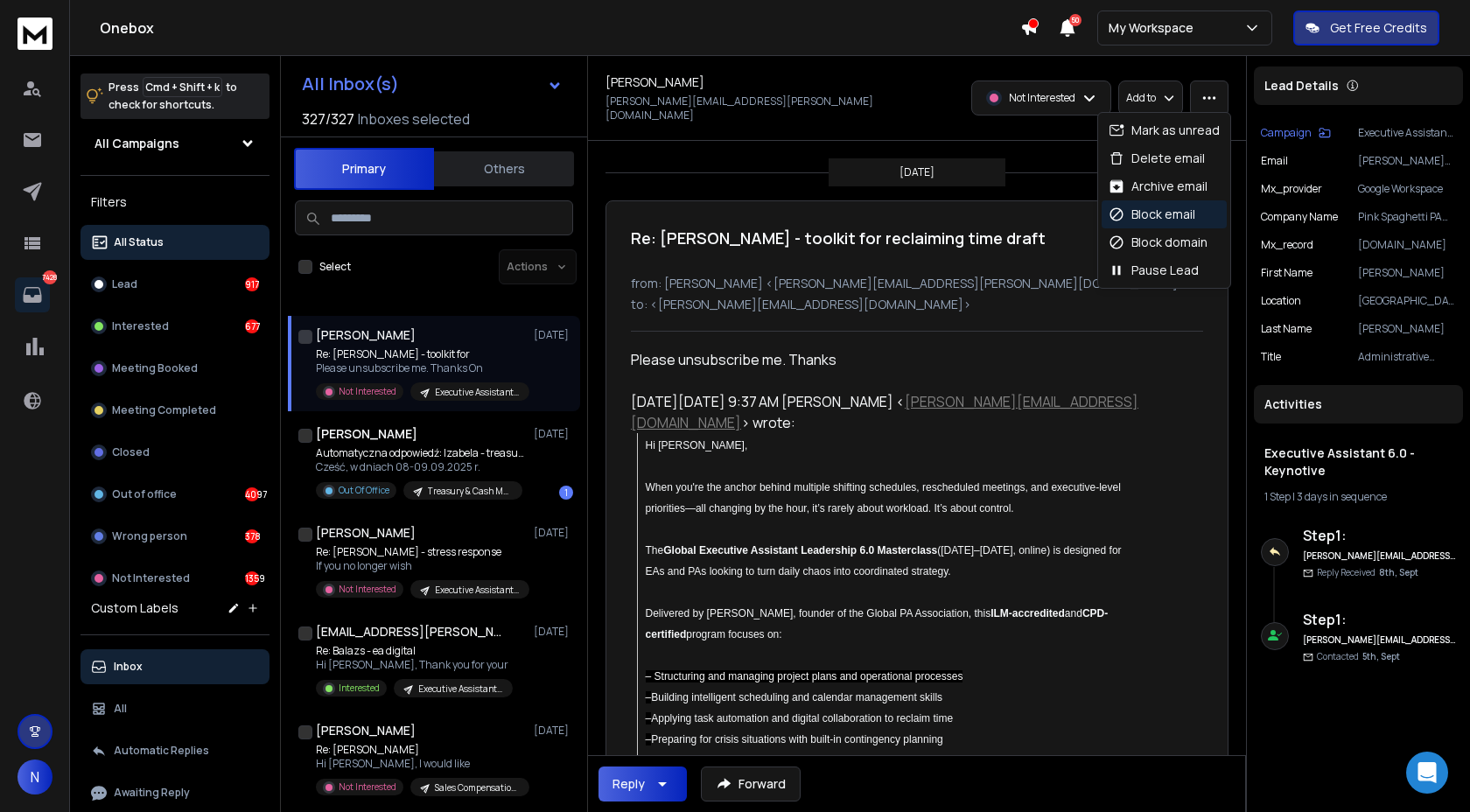
click at [1157, 222] on div "Block email" at bounding box center [1153, 214] width 87 height 17
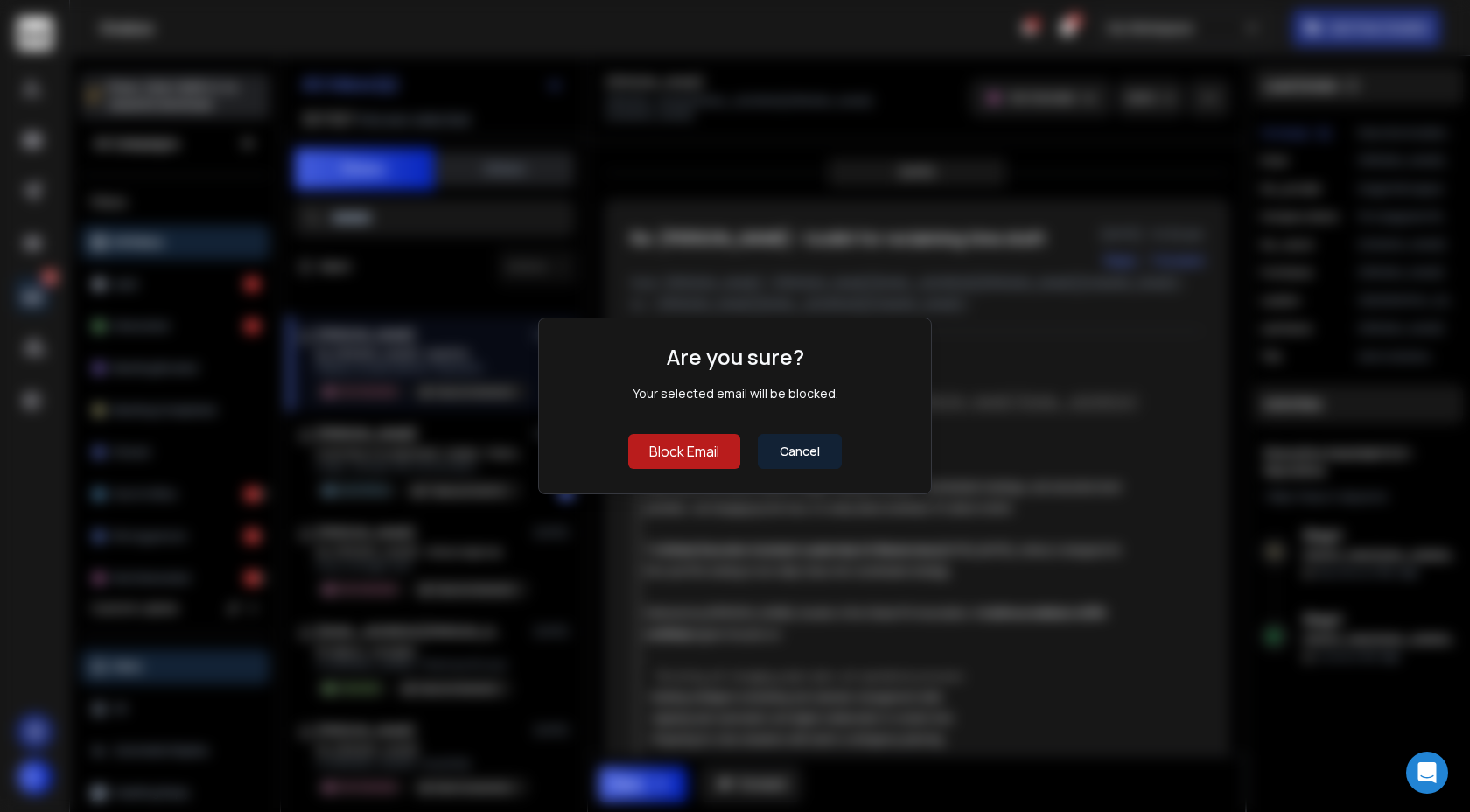
click at [716, 442] on button "Block Email" at bounding box center [685, 451] width 112 height 35
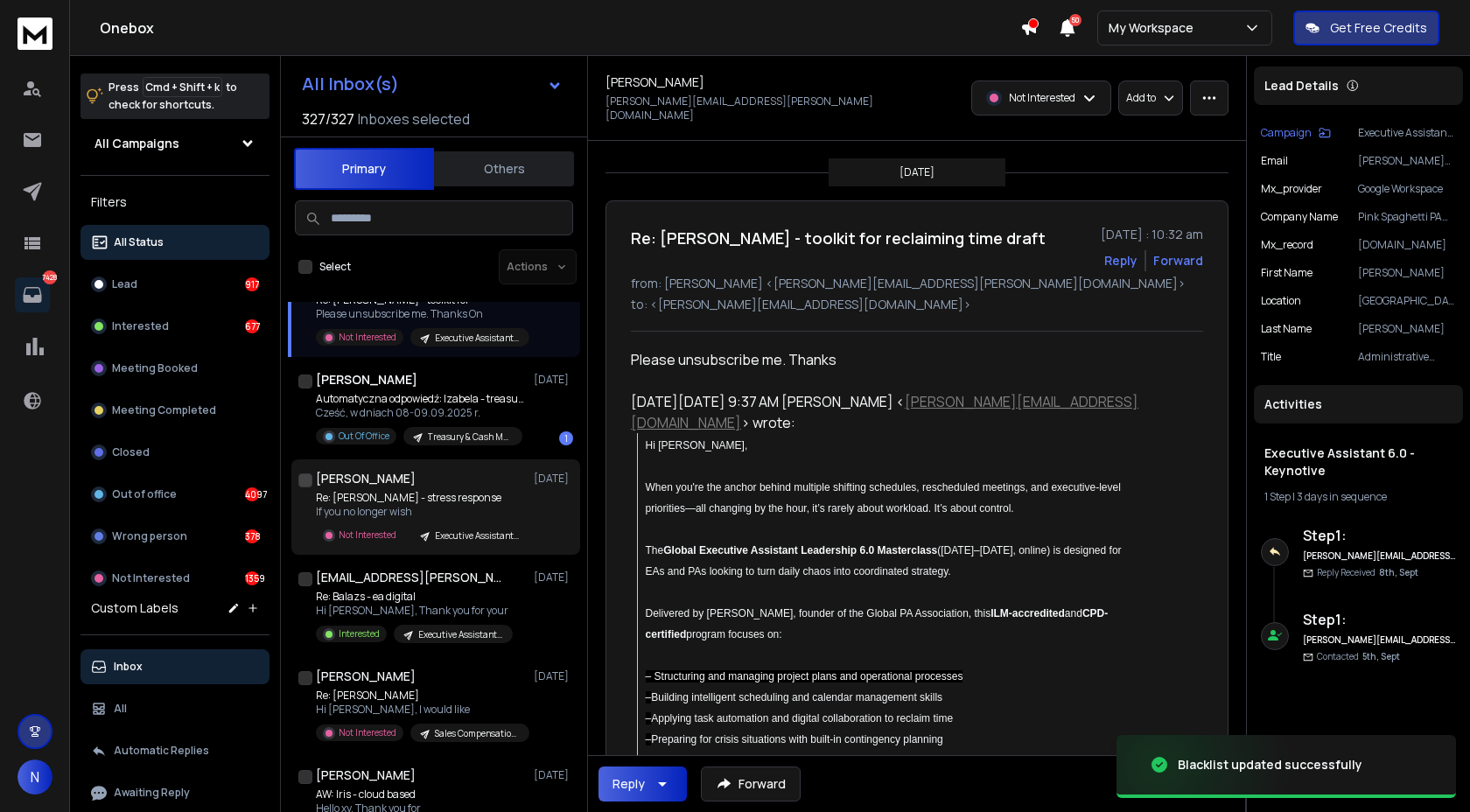
scroll to position [4407, 0]
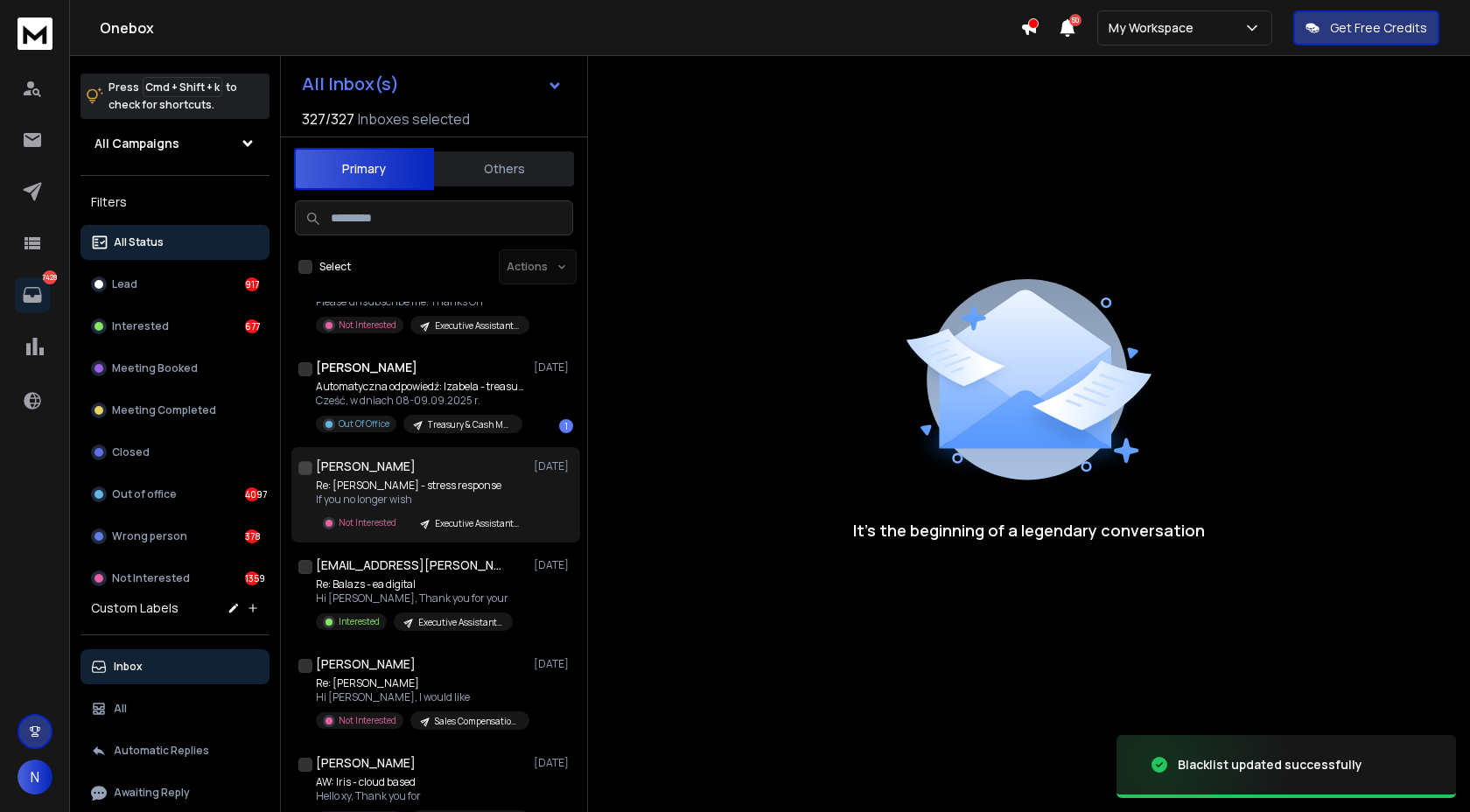
click at [469, 482] on p "Re: [PERSON_NAME] - stress response" at bounding box center [422, 485] width 210 height 14
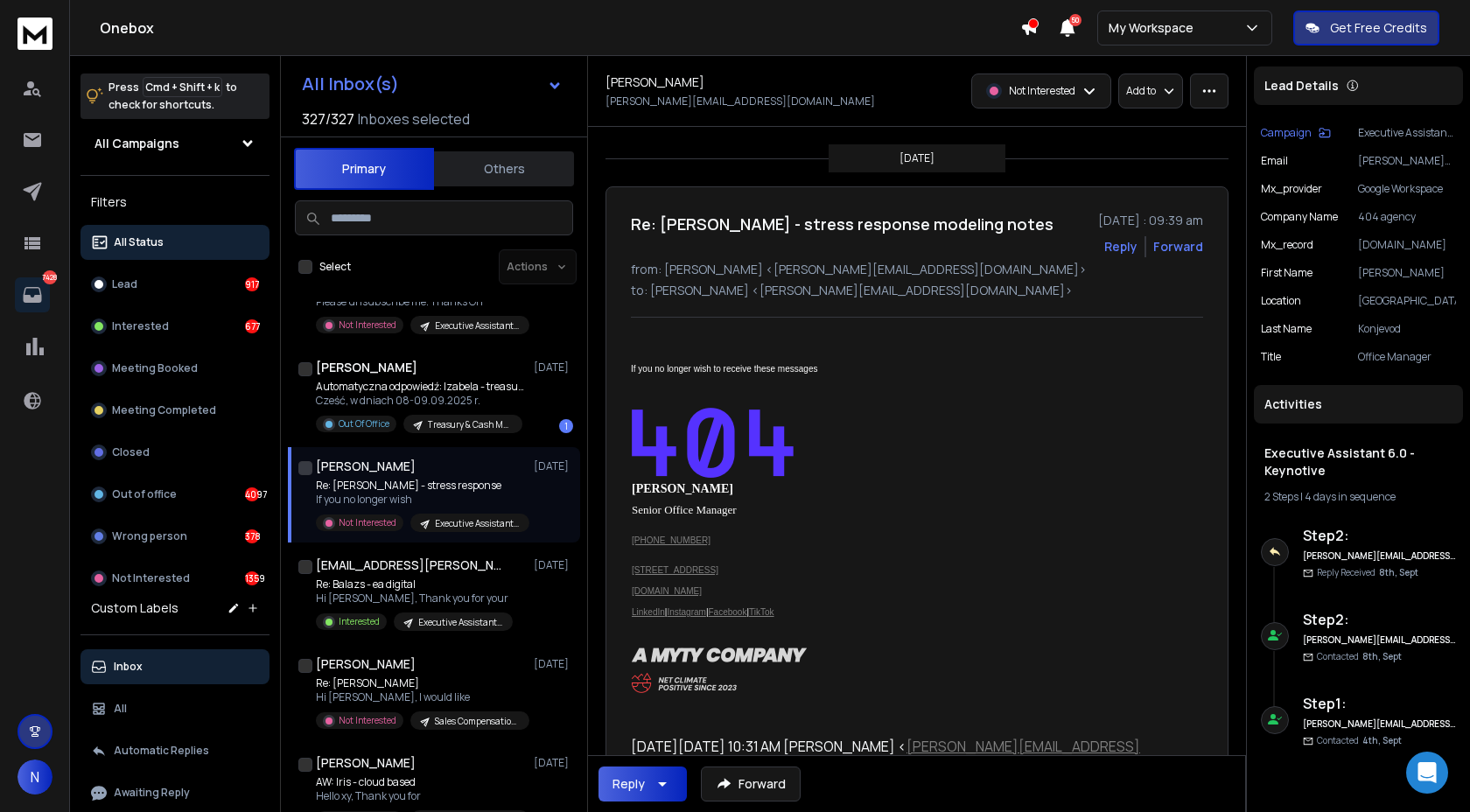
click at [1211, 99] on button "button" at bounding box center [1210, 91] width 39 height 35
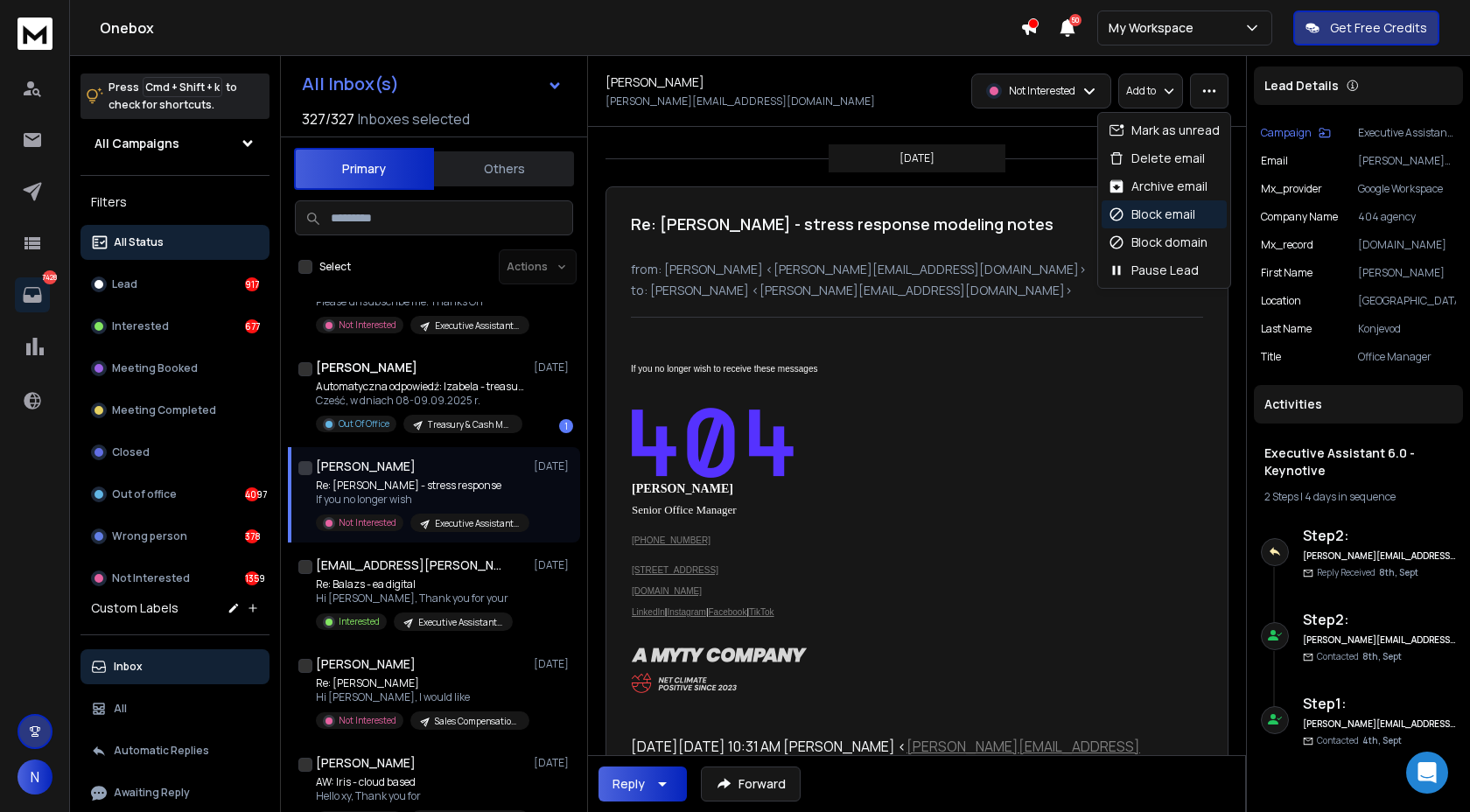
click at [1130, 206] on div "Block email" at bounding box center [1153, 214] width 87 height 17
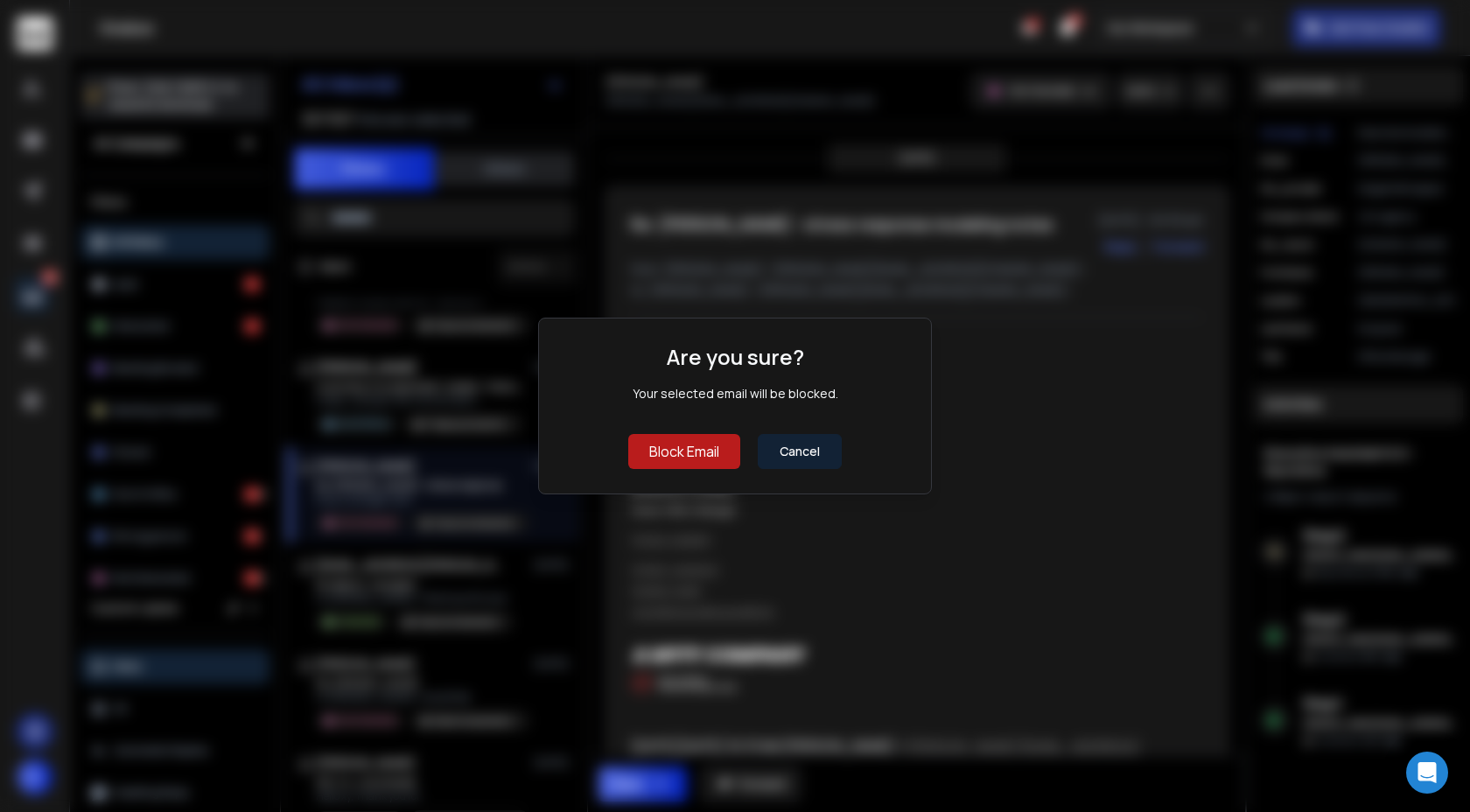
click at [686, 448] on button "Block Email" at bounding box center [685, 451] width 112 height 35
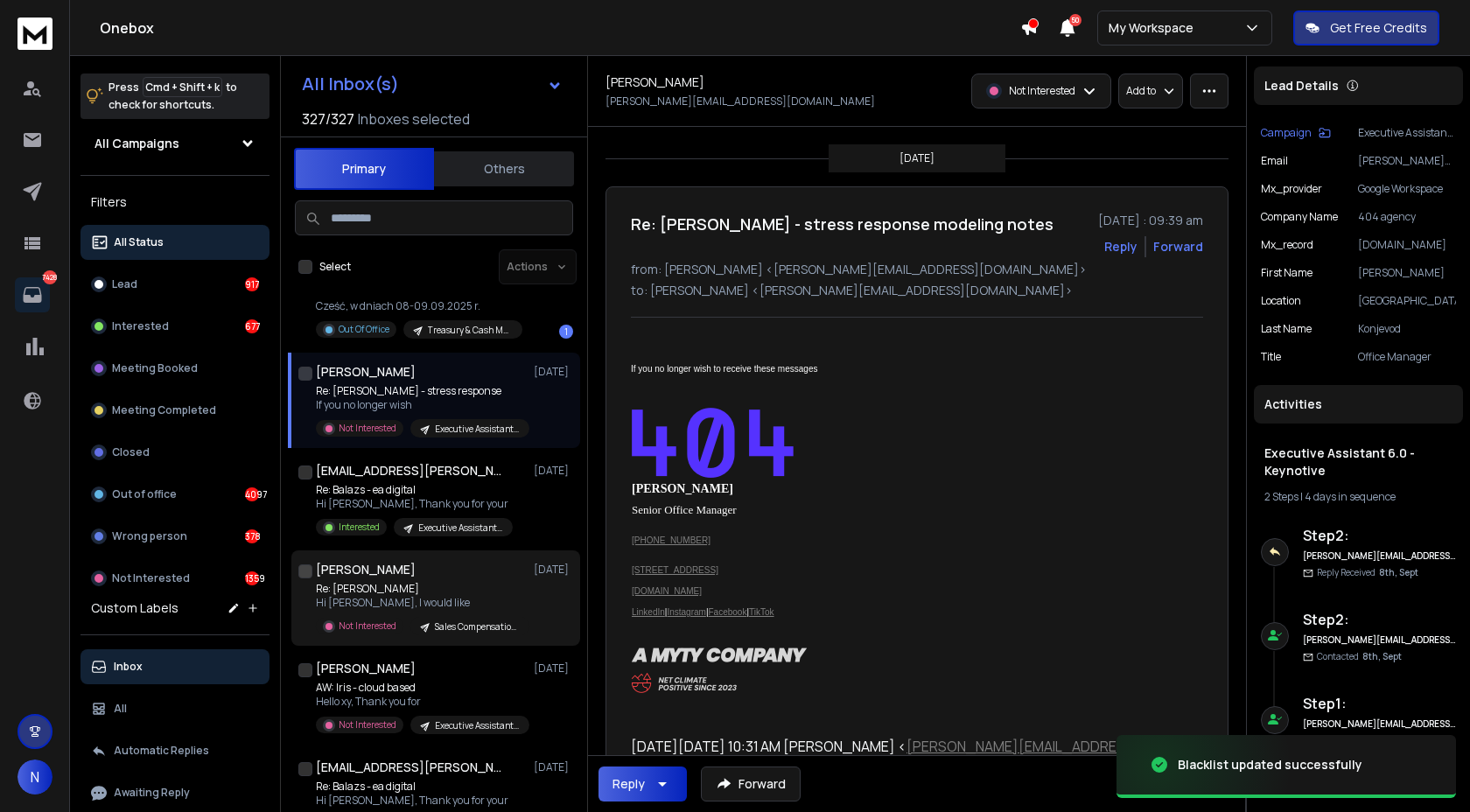
scroll to position [4527, 0]
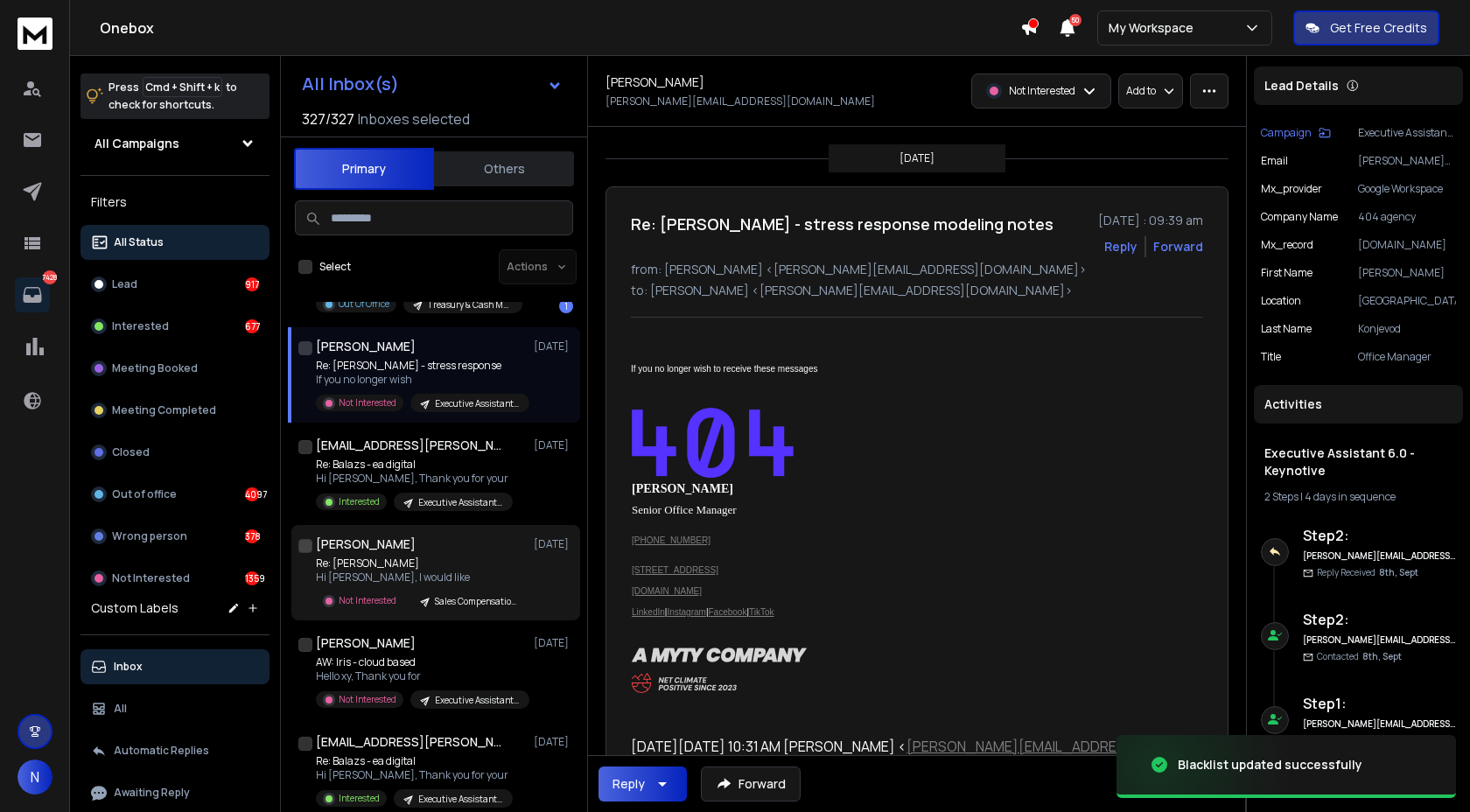
click at [431, 553] on div "[PERSON_NAME] [DATE] Re: [PERSON_NAME] Hi [PERSON_NAME], I would like Not Inter…" at bounding box center [445, 572] width 258 height 74
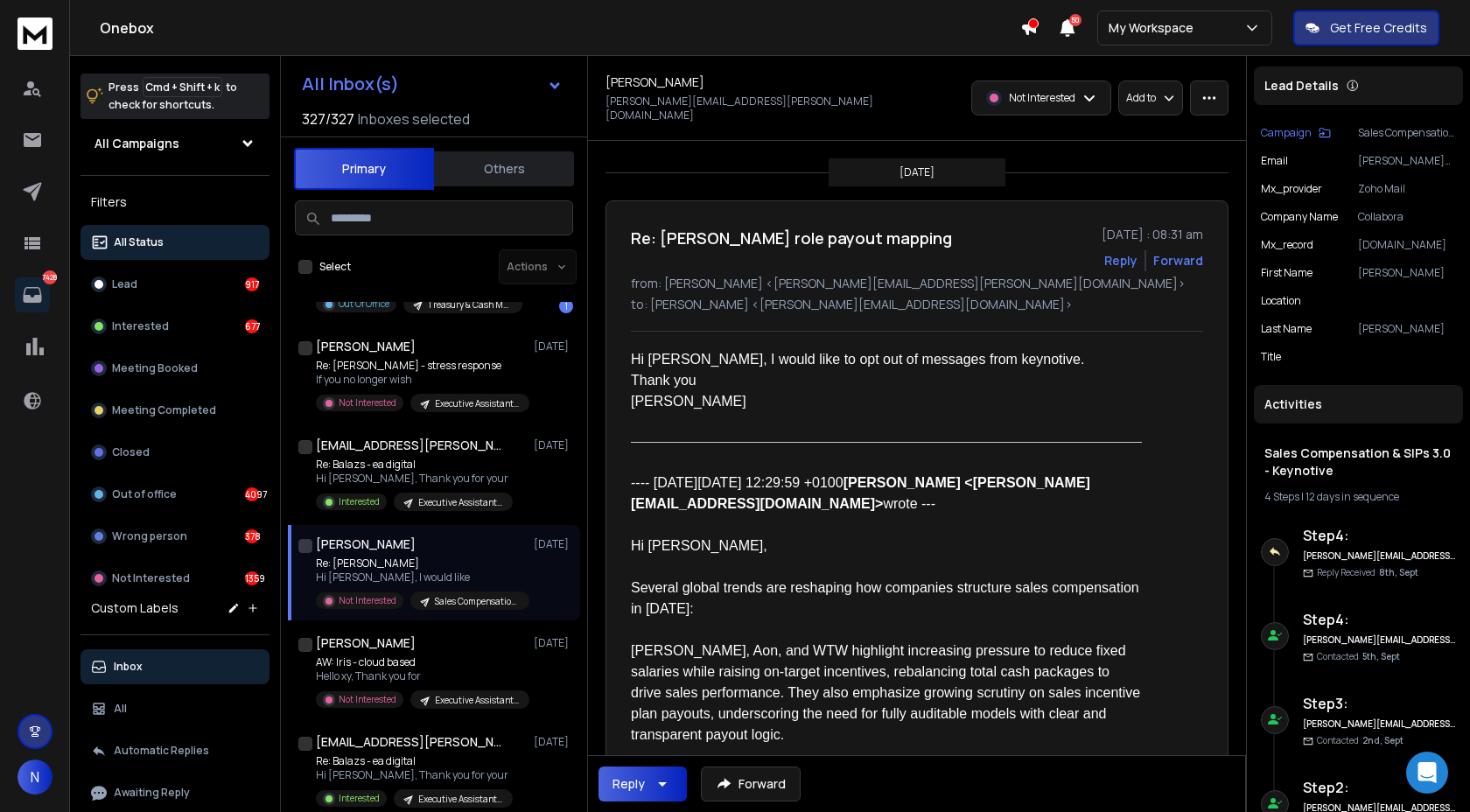
click at [1219, 82] on button "button" at bounding box center [1210, 97] width 39 height 35
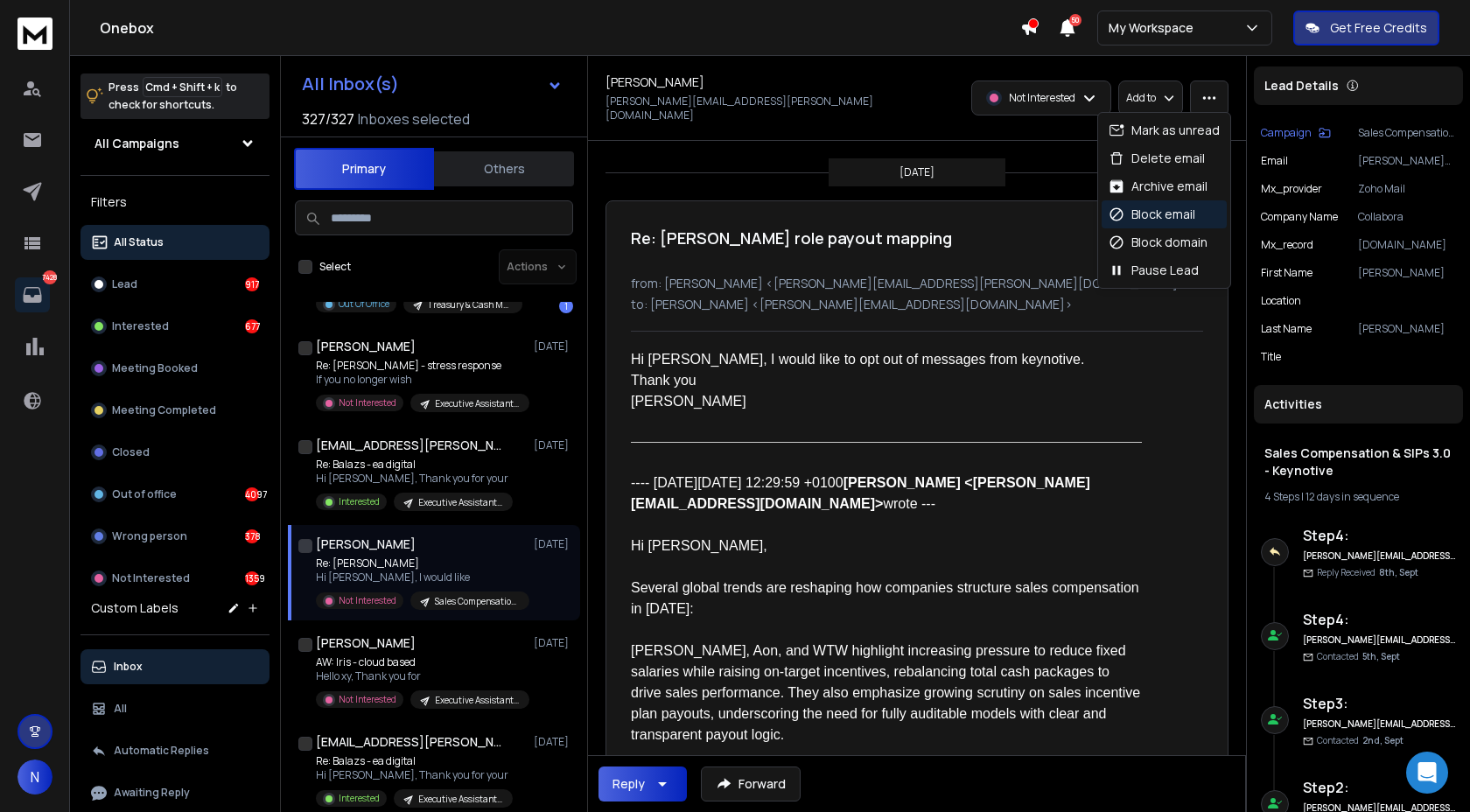
click at [1157, 203] on div "Block email" at bounding box center [1164, 214] width 125 height 28
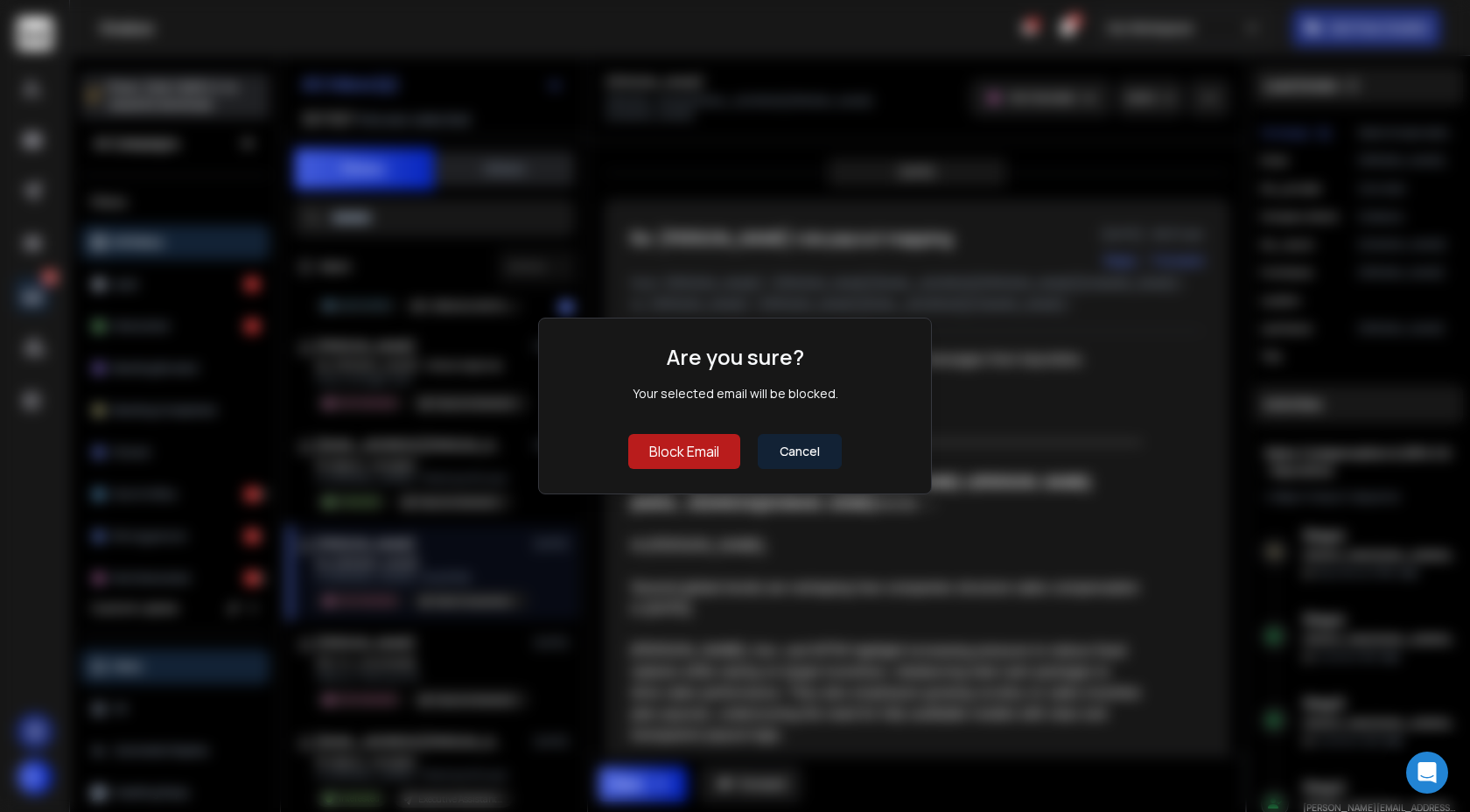
click at [668, 443] on button "Block Email" at bounding box center [685, 451] width 112 height 35
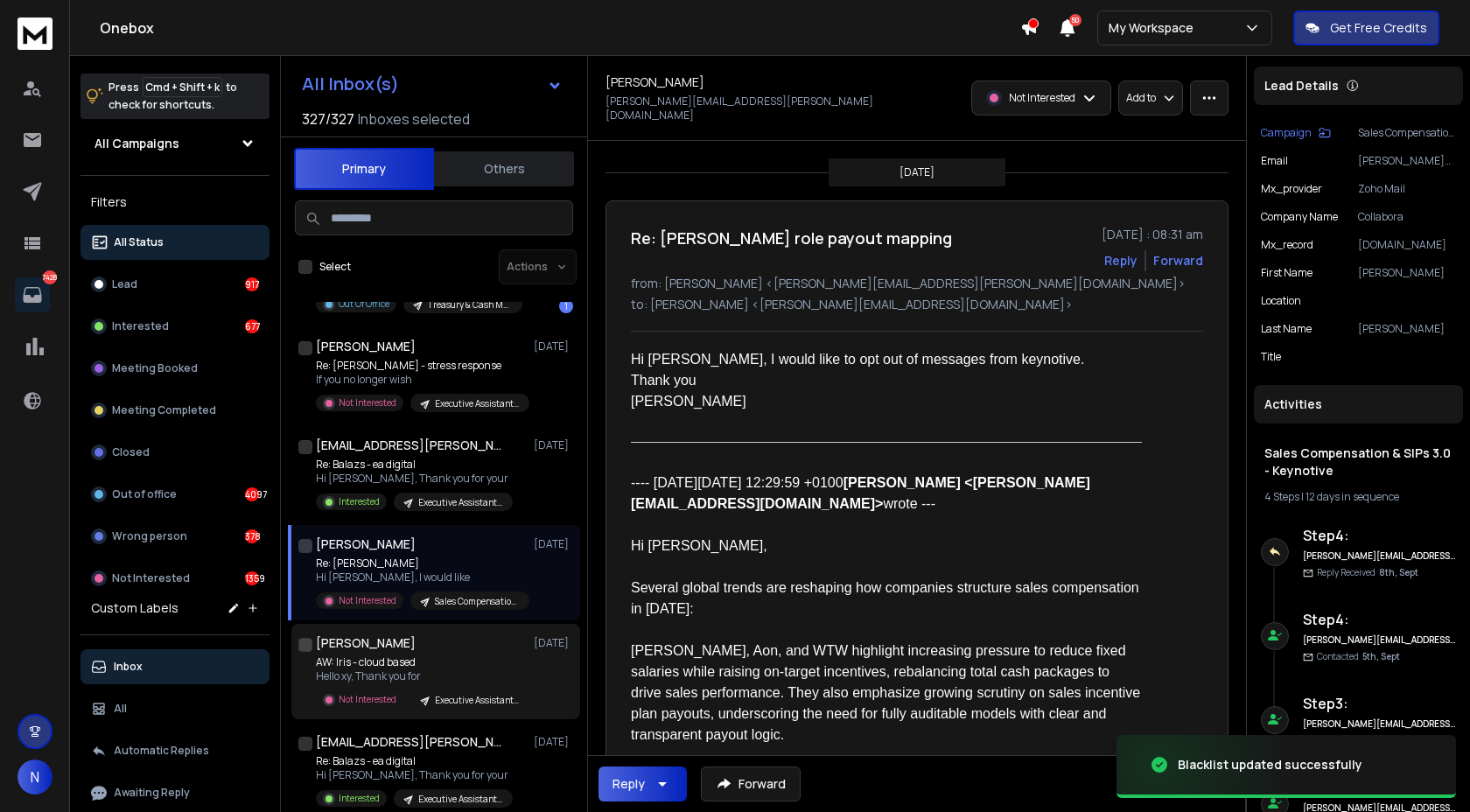
click at [404, 672] on p "Hello xy, Thank you for" at bounding box center [422, 676] width 210 height 14
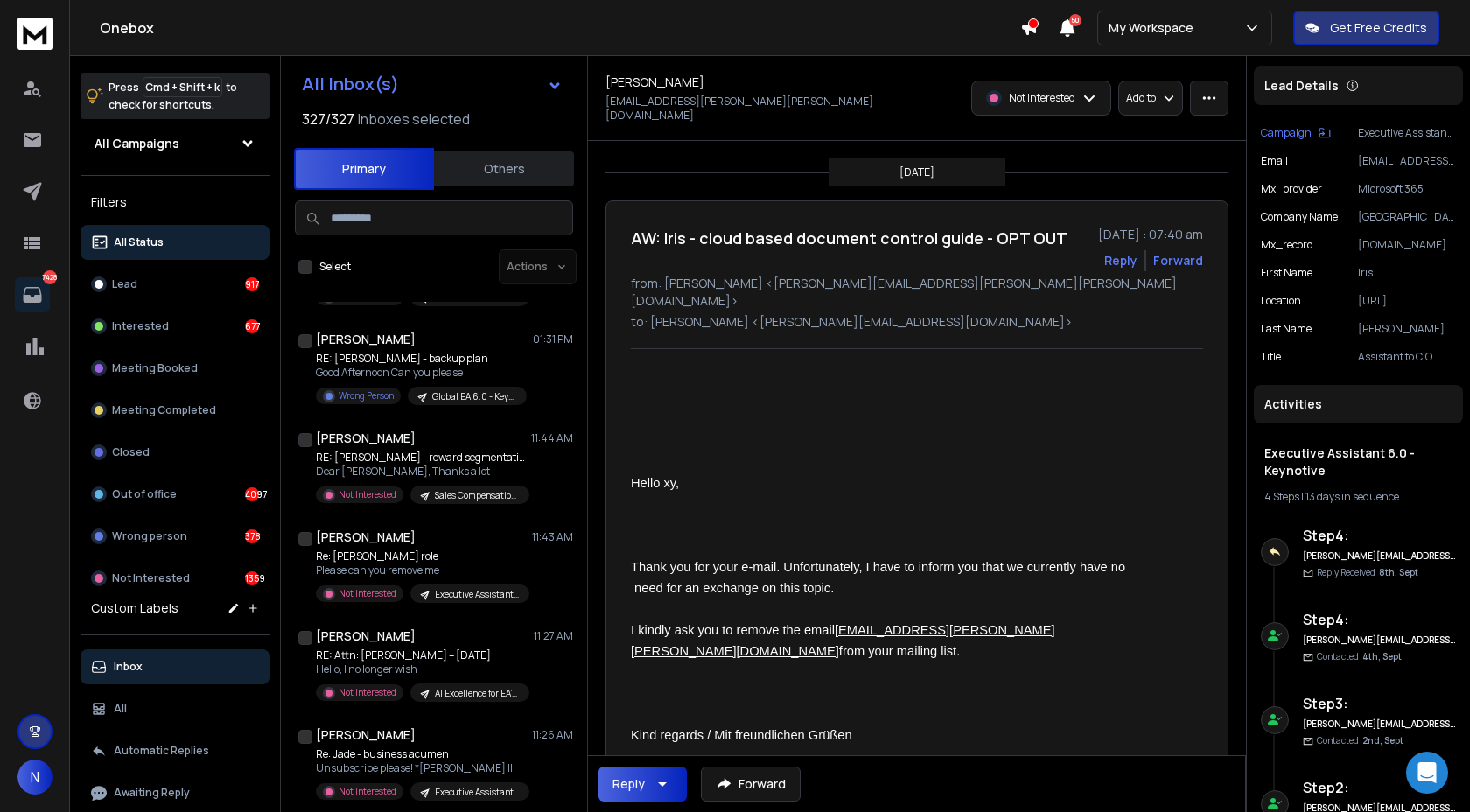
scroll to position [0, 0]
